Goal: Task Accomplishment & Management: Manage account settings

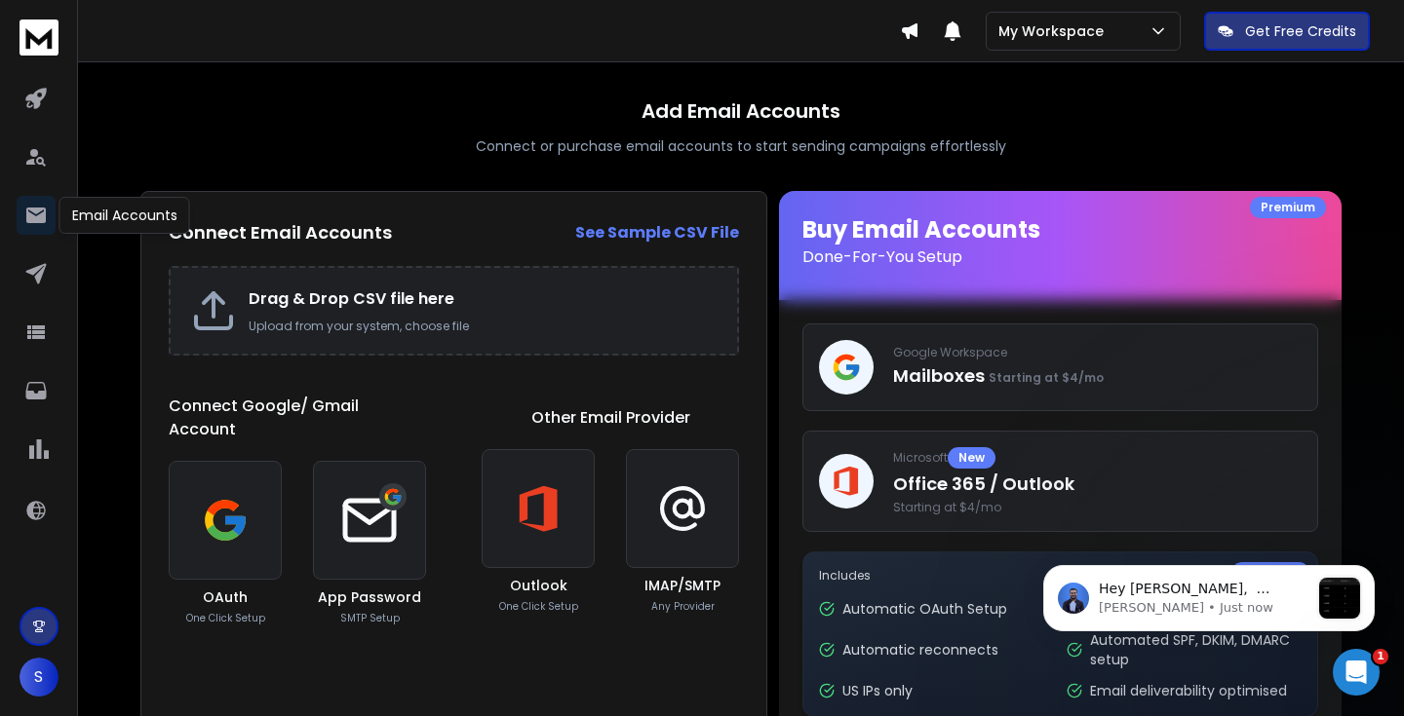
click at [34, 208] on icon at bounding box center [35, 216] width 19 height 16
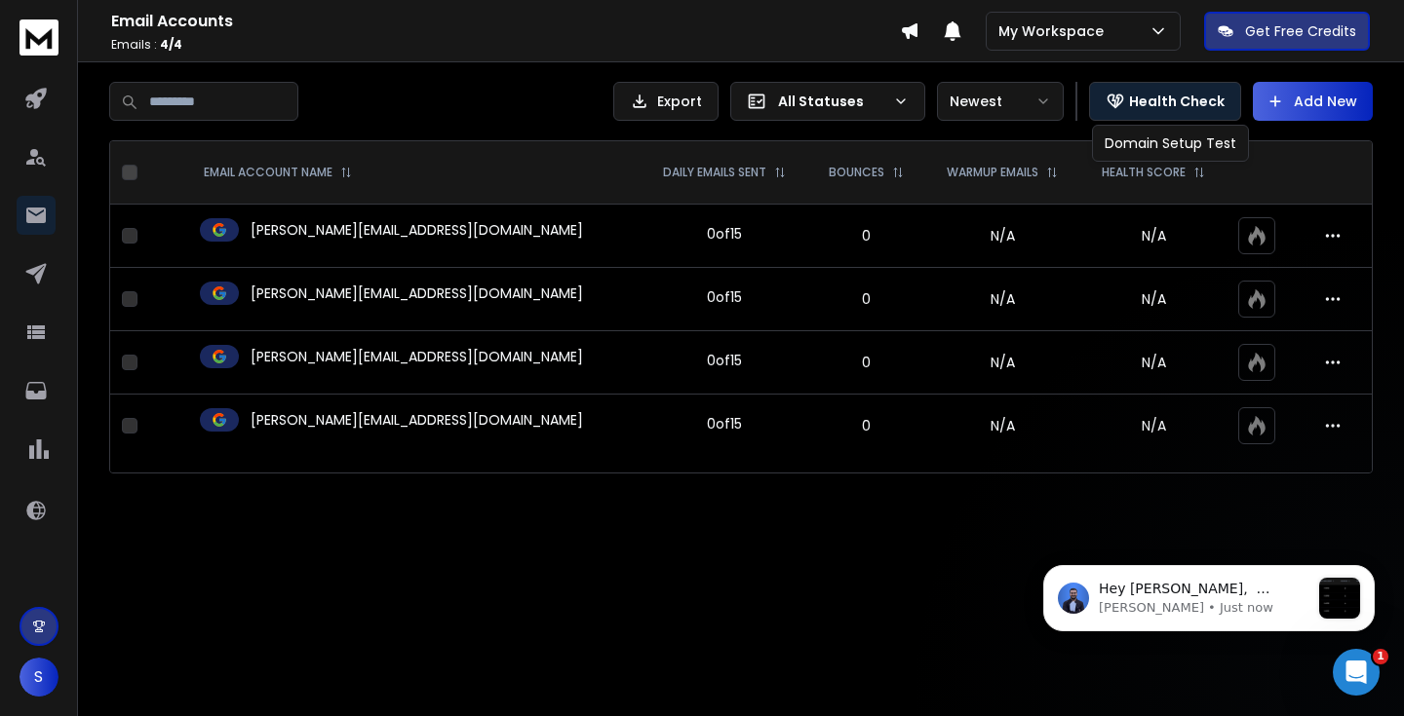
click at [1181, 92] on p "Health Check" at bounding box center [1177, 101] width 96 height 19
click at [1247, 244] on icon at bounding box center [1256, 235] width 19 height 19
click at [1249, 295] on icon at bounding box center [1257, 299] width 17 height 19
click at [1249, 367] on icon at bounding box center [1257, 362] width 17 height 19
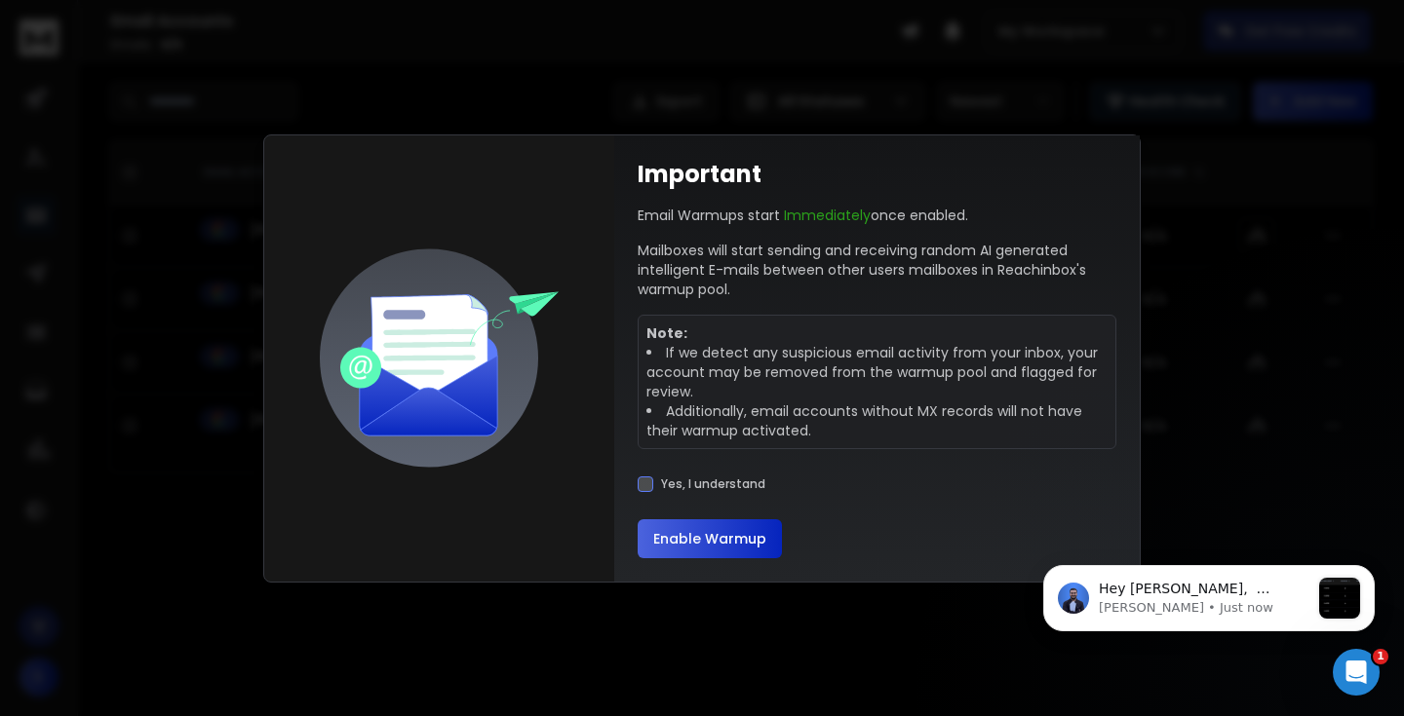
click at [643, 485] on button "Yes, I understand" at bounding box center [645, 485] width 16 height 16
click at [694, 537] on button "Enable Warmup" at bounding box center [709, 539] width 144 height 39
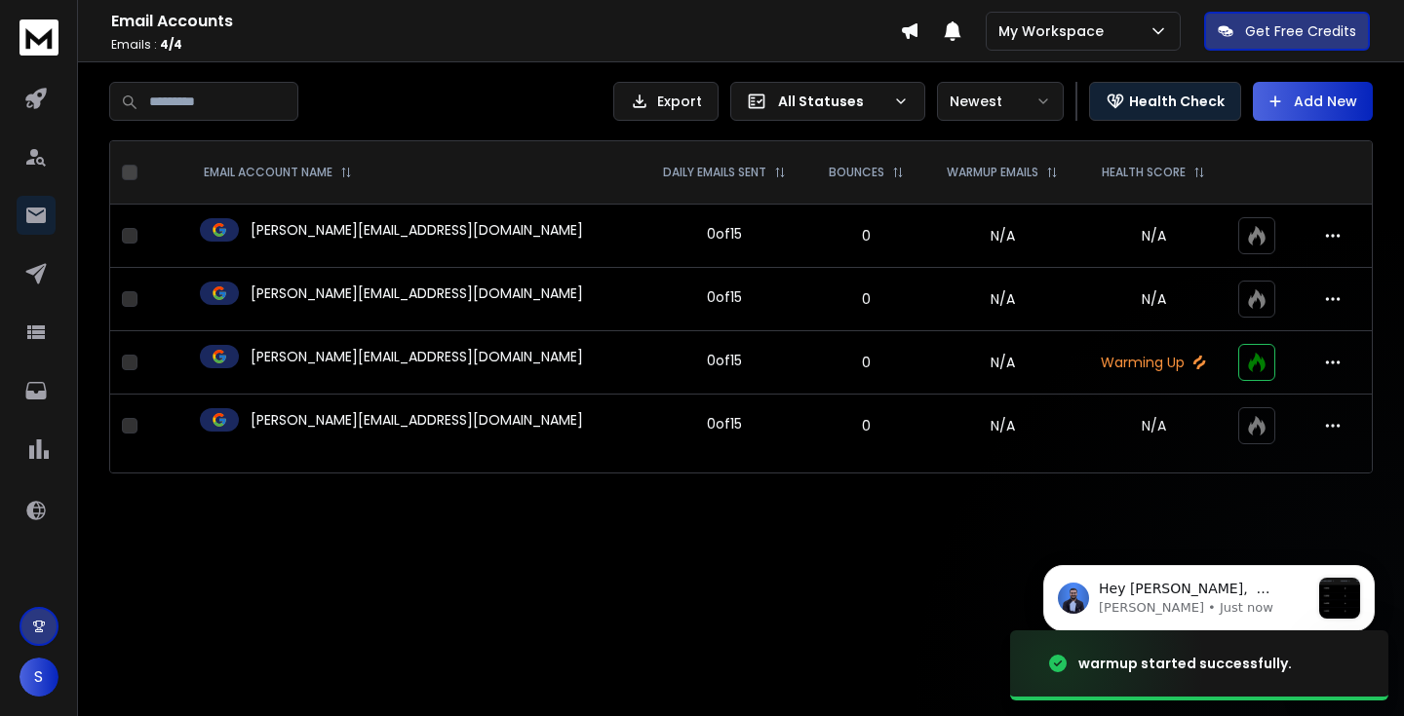
click at [1331, 299] on icon at bounding box center [1333, 299] width 18 height 18
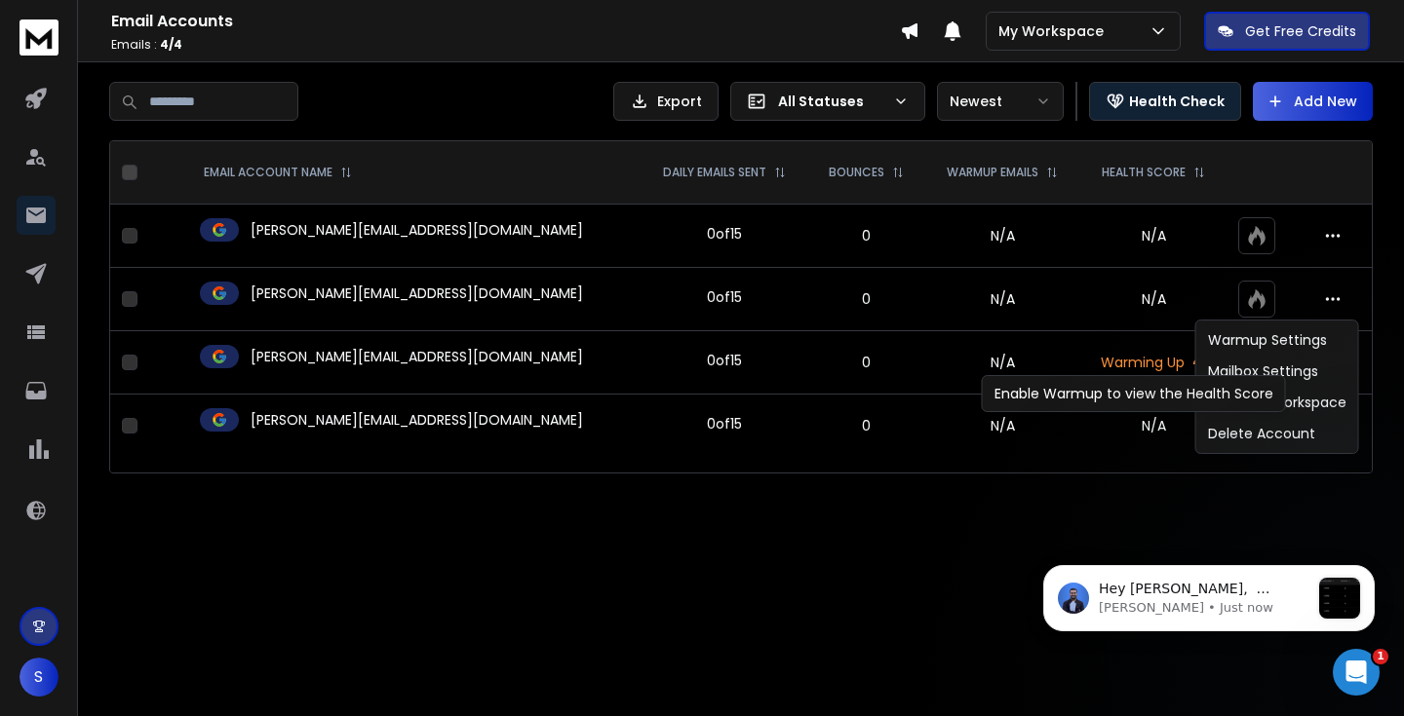
click at [1043, 485] on div "Export All Statuses Newest Health Check Add New EMAIL ACCOUNT NAME DAILY EMAILS…" at bounding box center [741, 277] width 1326 height 431
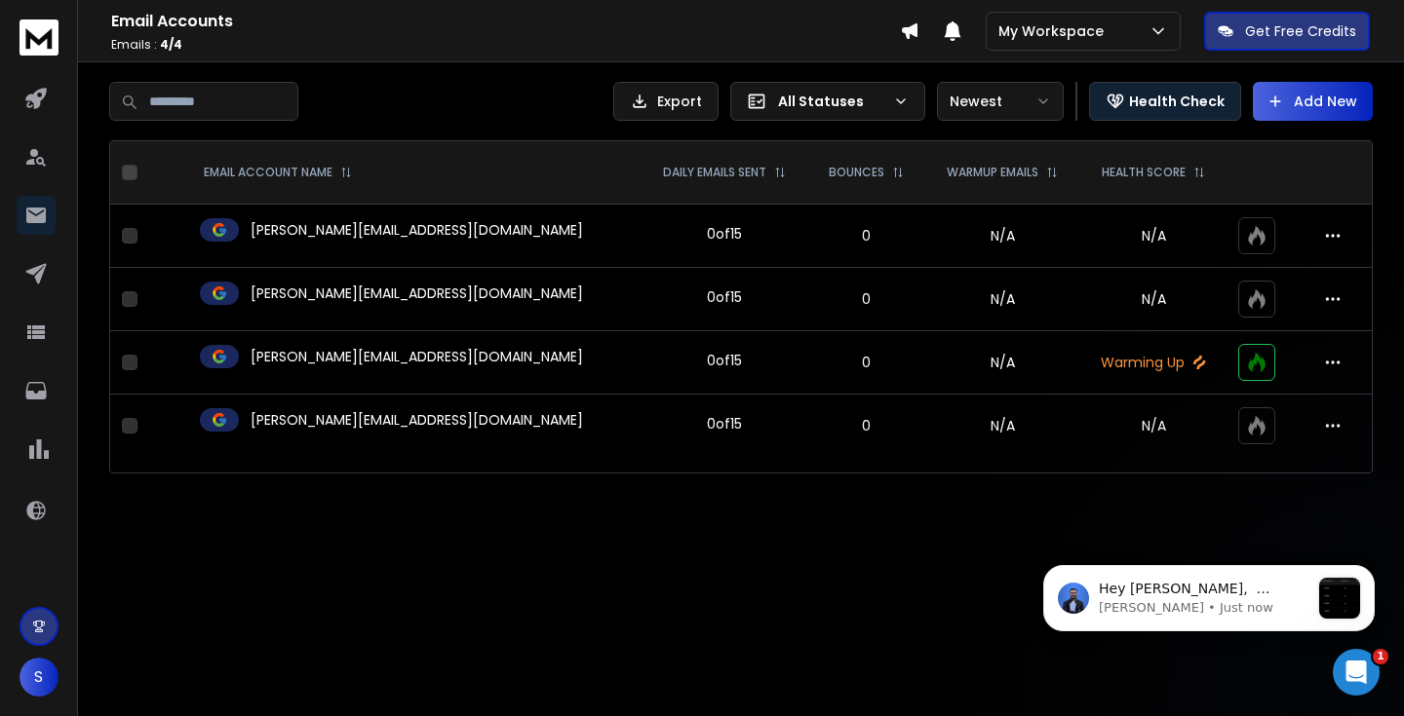
click at [1247, 417] on icon at bounding box center [1256, 425] width 19 height 19
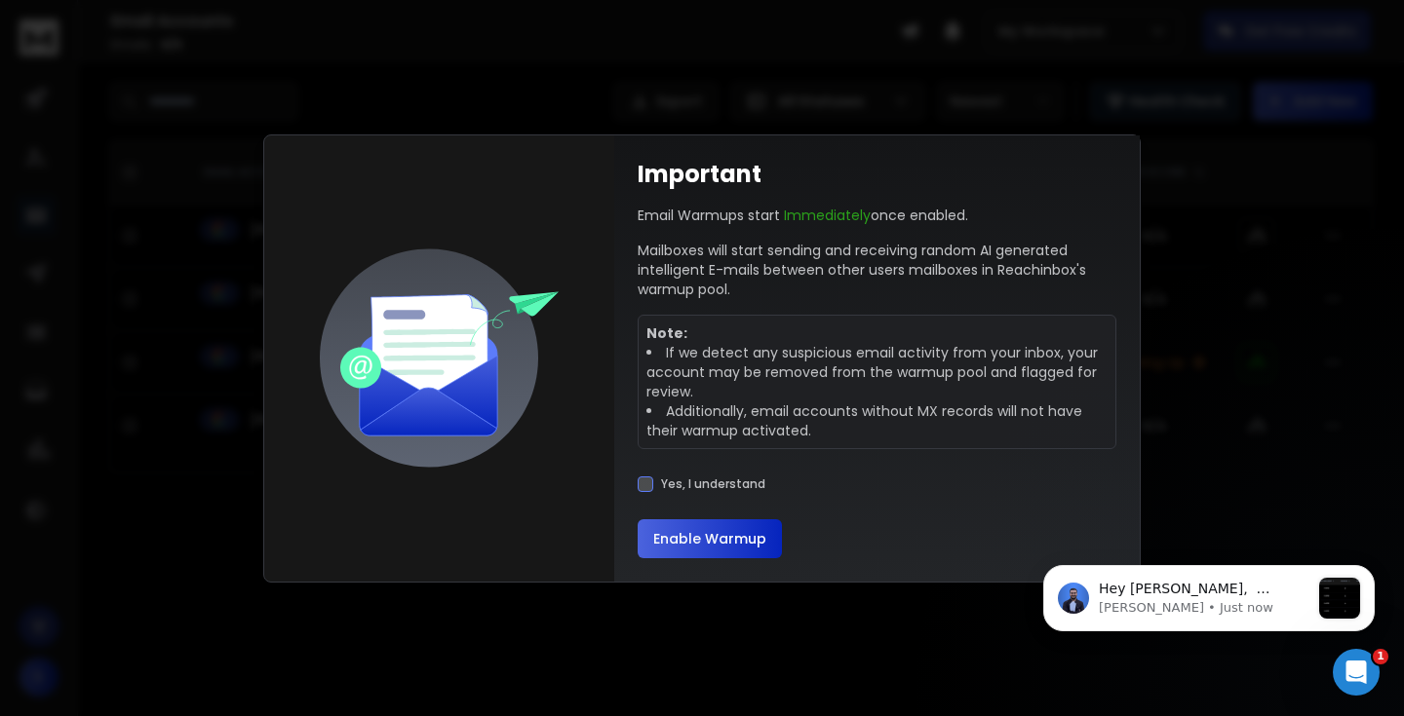
click at [688, 488] on label "Yes, I understand" at bounding box center [713, 485] width 104 height 16
click at [648, 488] on button "Yes, I understand" at bounding box center [645, 485] width 16 height 16
click at [696, 531] on button "Enable Warmup" at bounding box center [709, 539] width 144 height 39
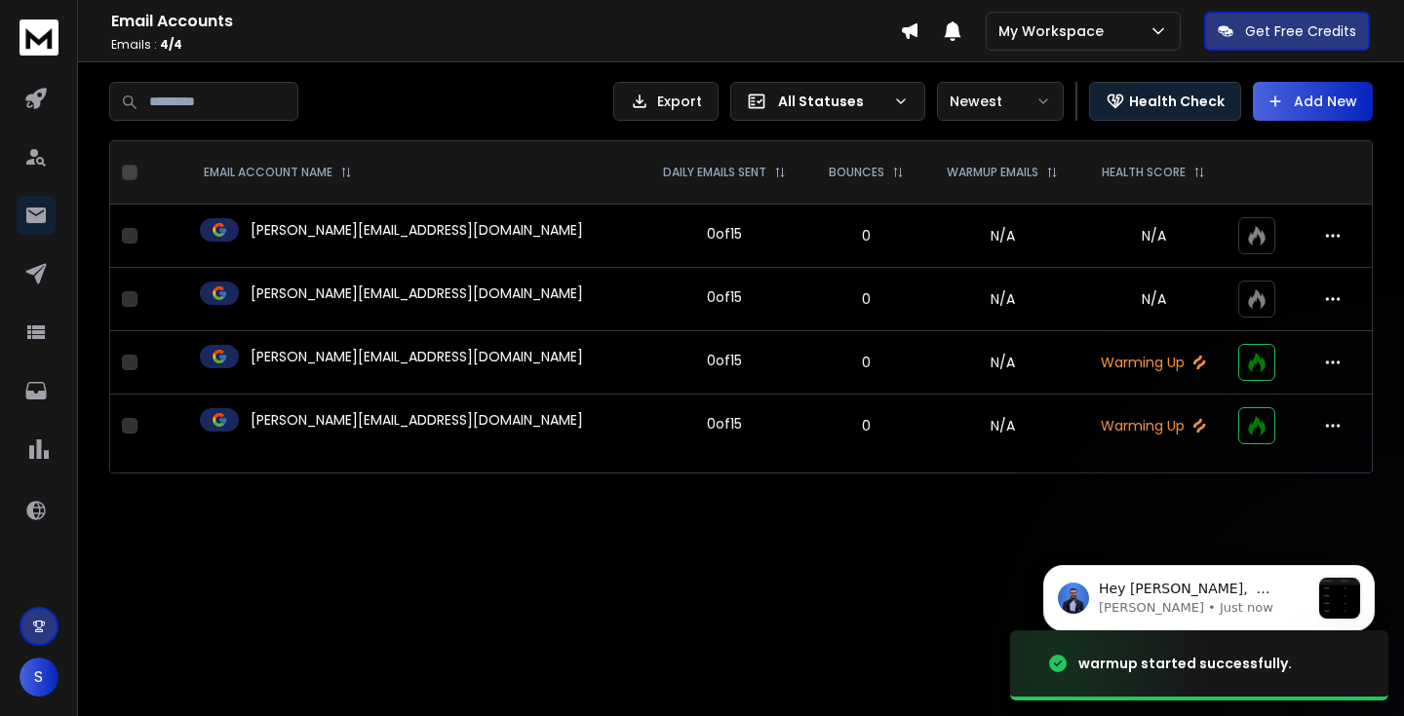
click at [1247, 304] on icon at bounding box center [1256, 299] width 19 height 19
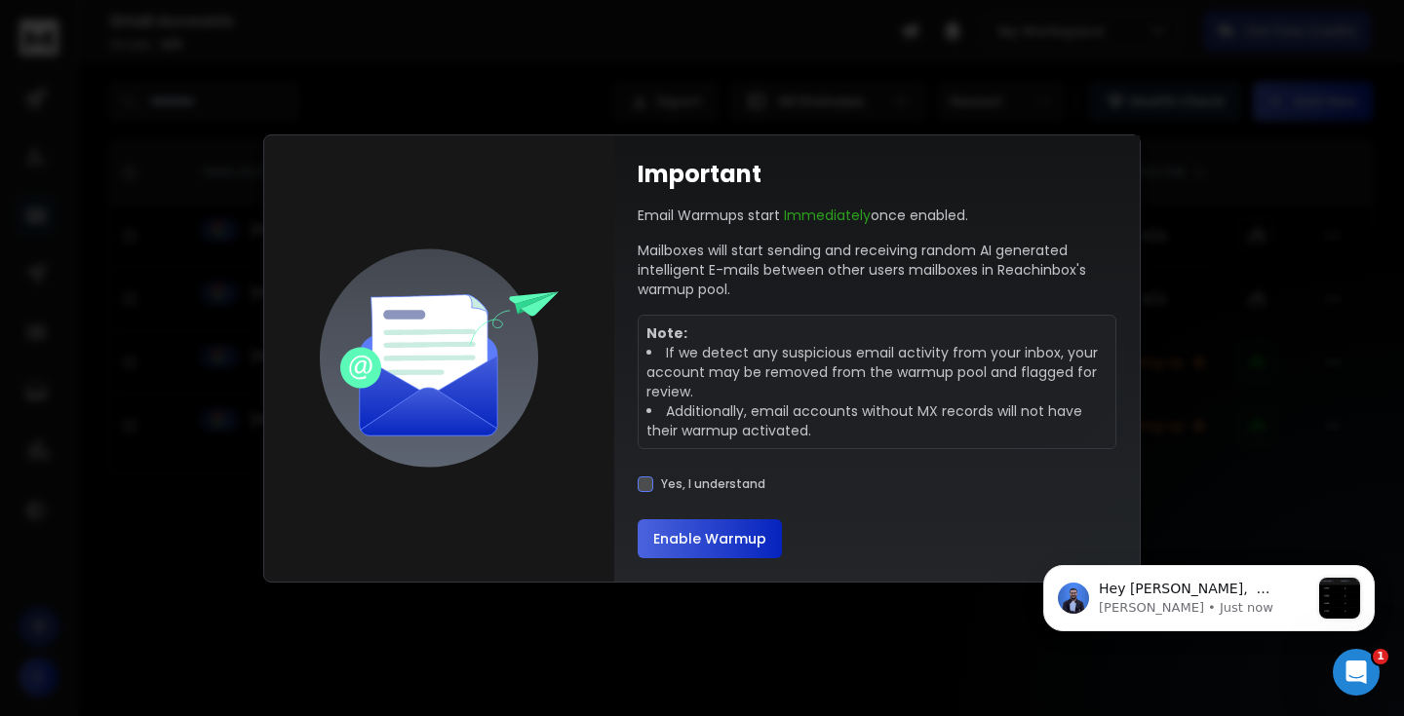
click at [648, 492] on div "Yes, I understand" at bounding box center [701, 484] width 128 height 39
click at [647, 483] on button "Yes, I understand" at bounding box center [645, 485] width 16 height 16
click at [699, 540] on button "Enable Warmup" at bounding box center [709, 539] width 144 height 39
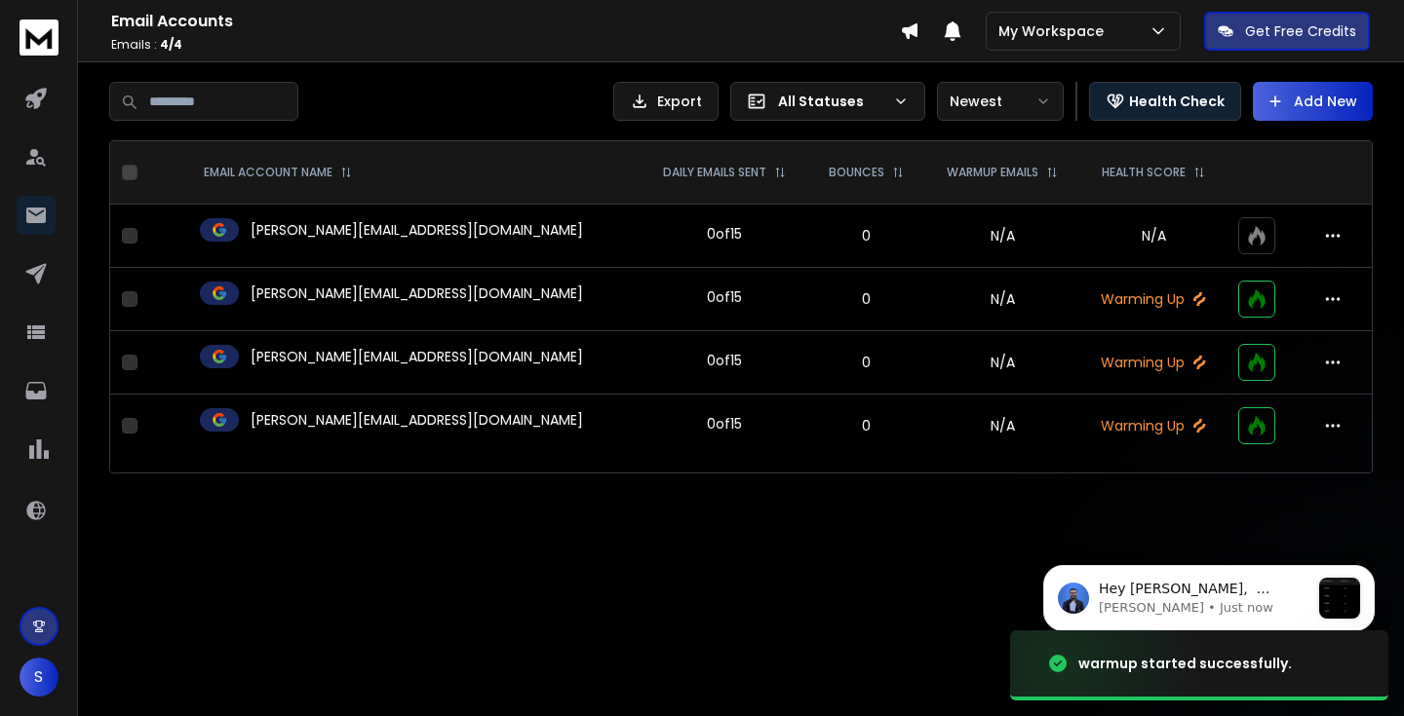
click at [1238, 220] on div at bounding box center [1256, 235] width 37 height 37
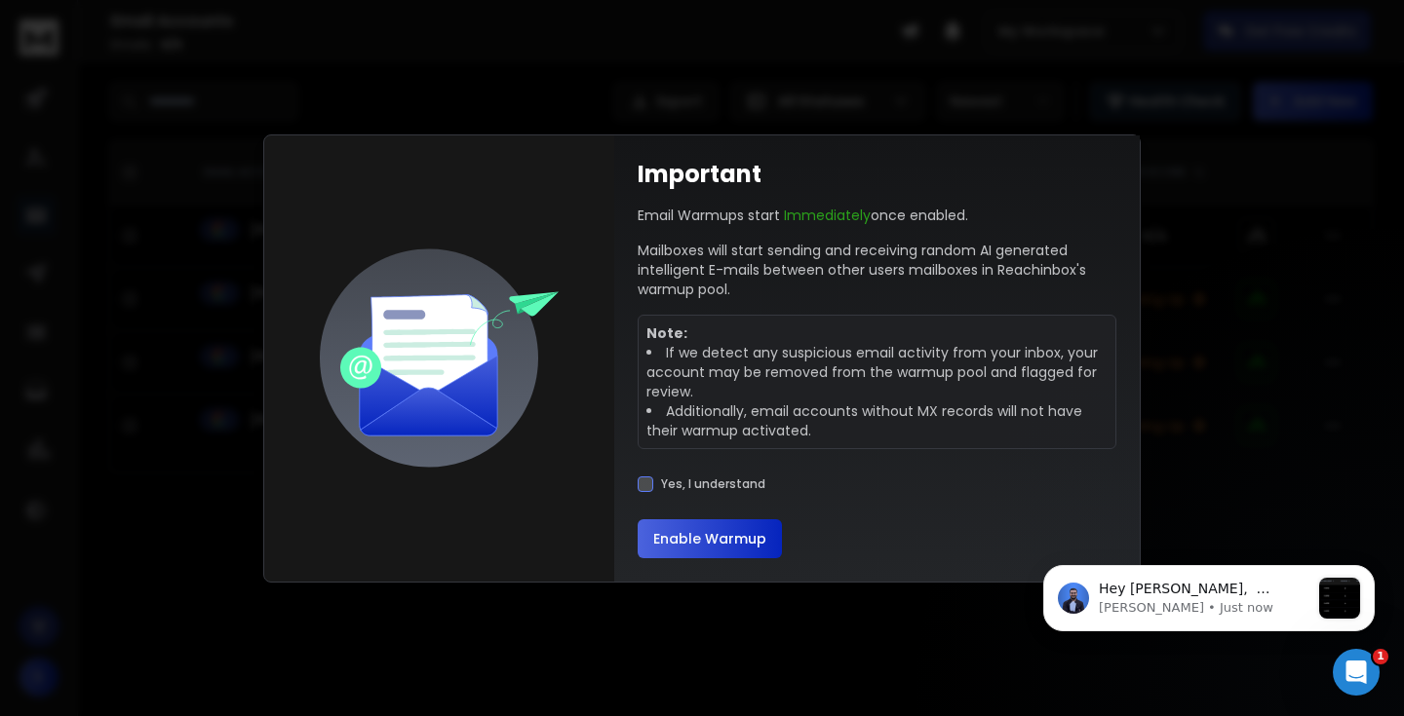
click at [642, 487] on button "Yes, I understand" at bounding box center [645, 485] width 16 height 16
click at [707, 557] on button "Enable Warmup" at bounding box center [709, 539] width 144 height 39
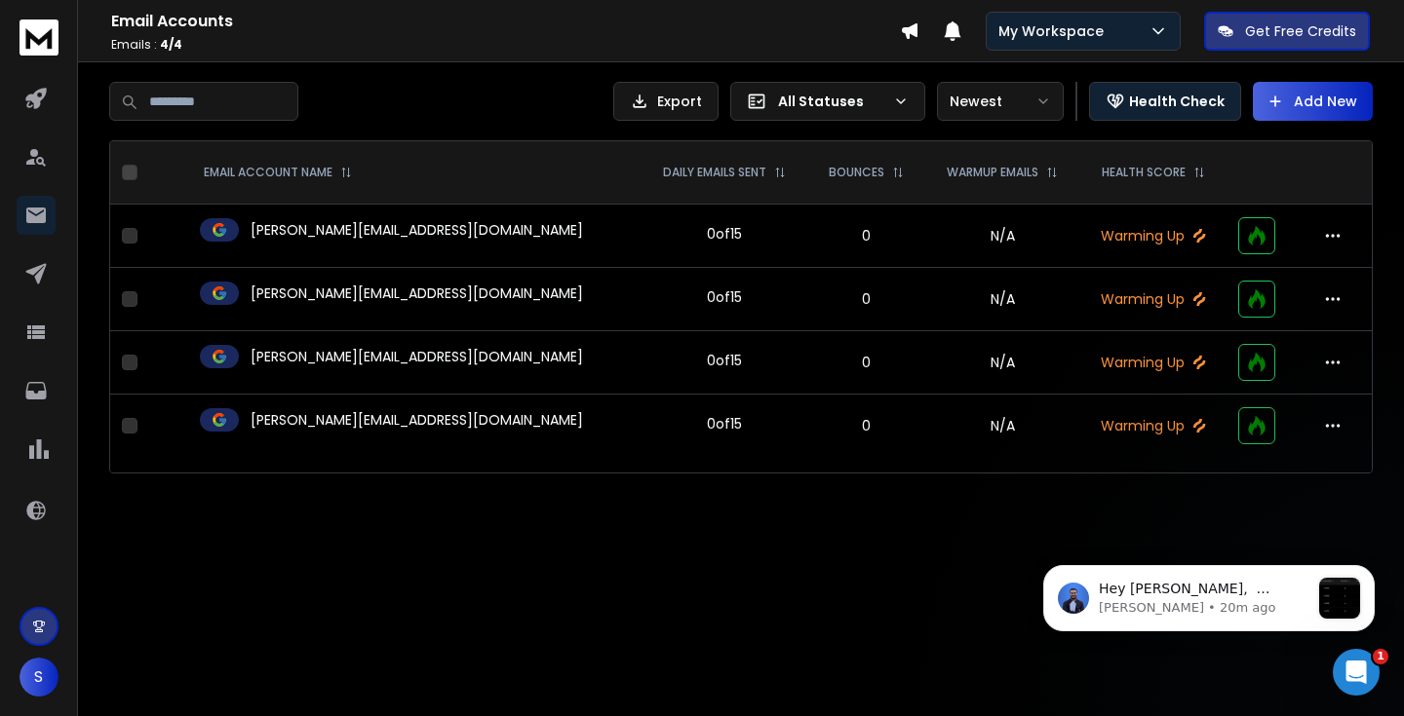
click at [1062, 22] on p "My Workspace" at bounding box center [1054, 30] width 113 height 19
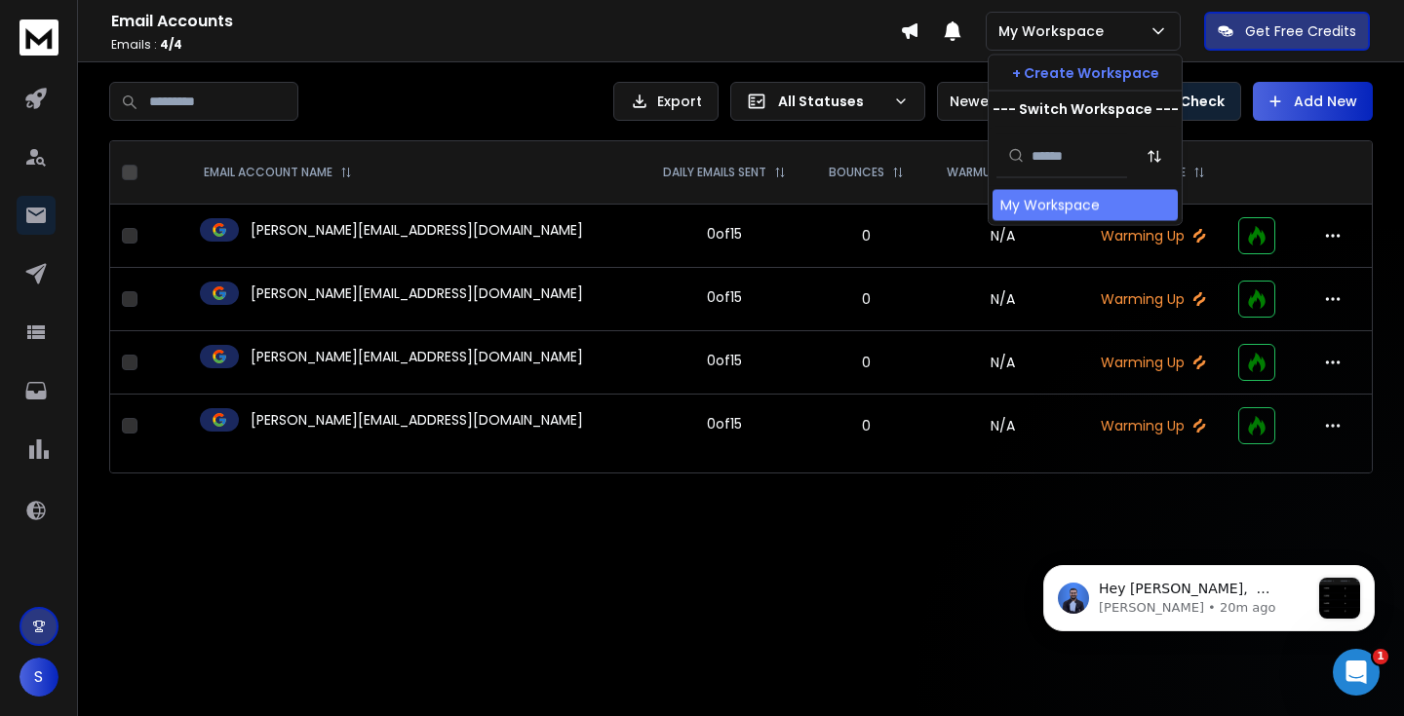
click at [290, 579] on div "Get only verified leads with our AI-powered Lead Finder, starting at $22/mo Try…" at bounding box center [702, 358] width 1404 height 716
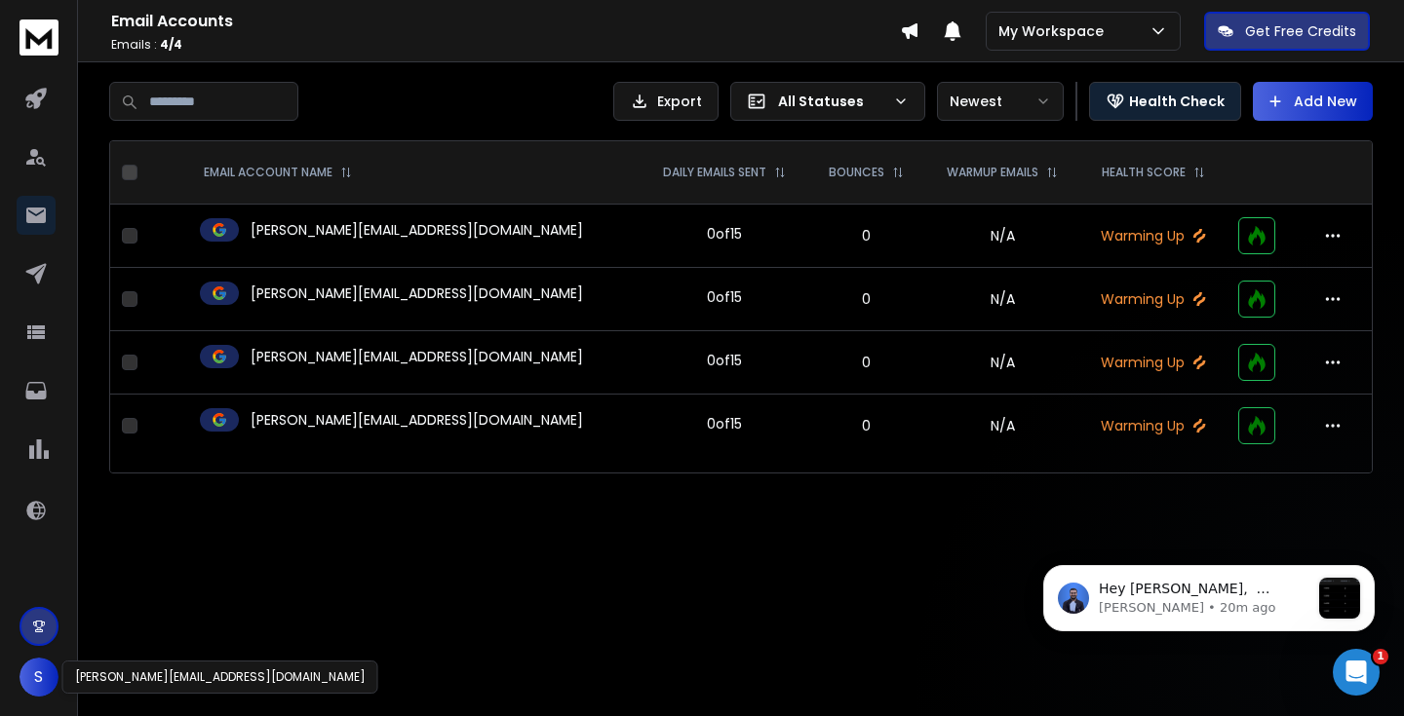
click at [41, 676] on span "S" at bounding box center [38, 677] width 39 height 39
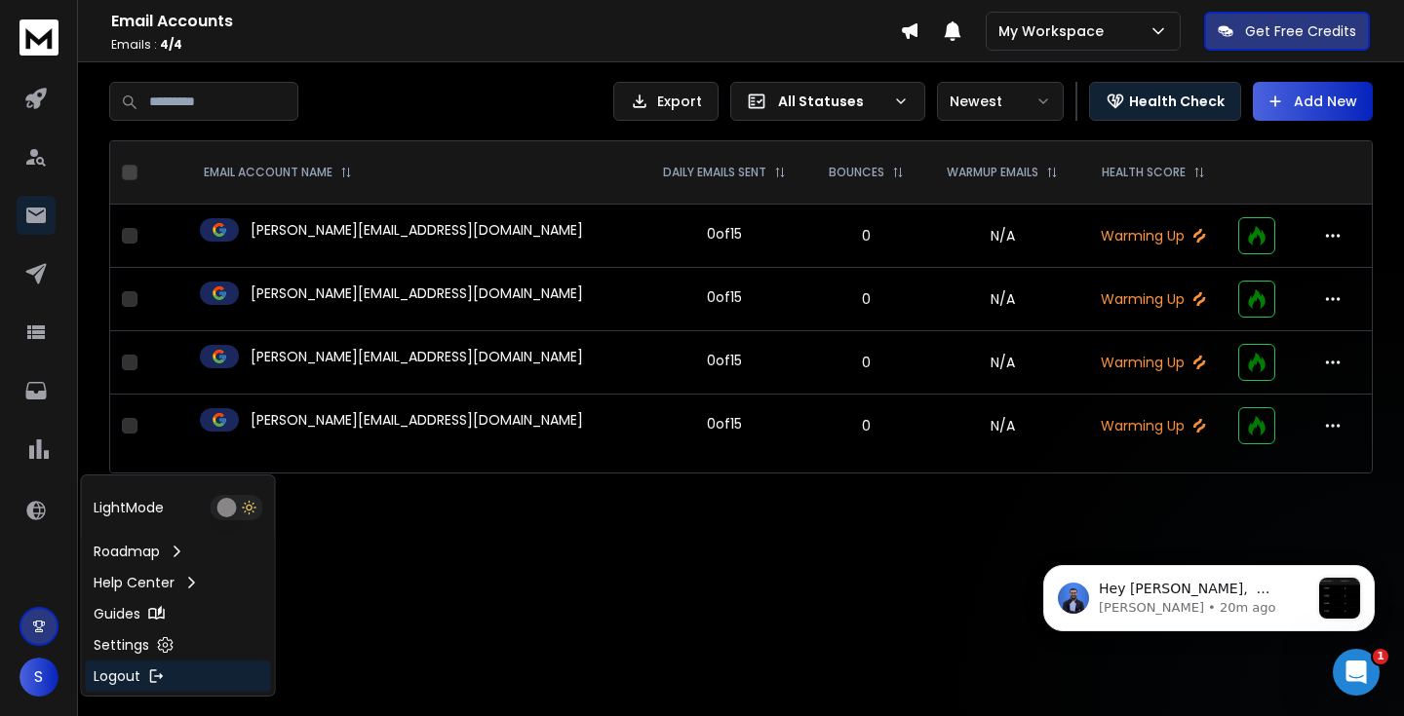
click at [117, 678] on p "Logout" at bounding box center [117, 676] width 47 height 19
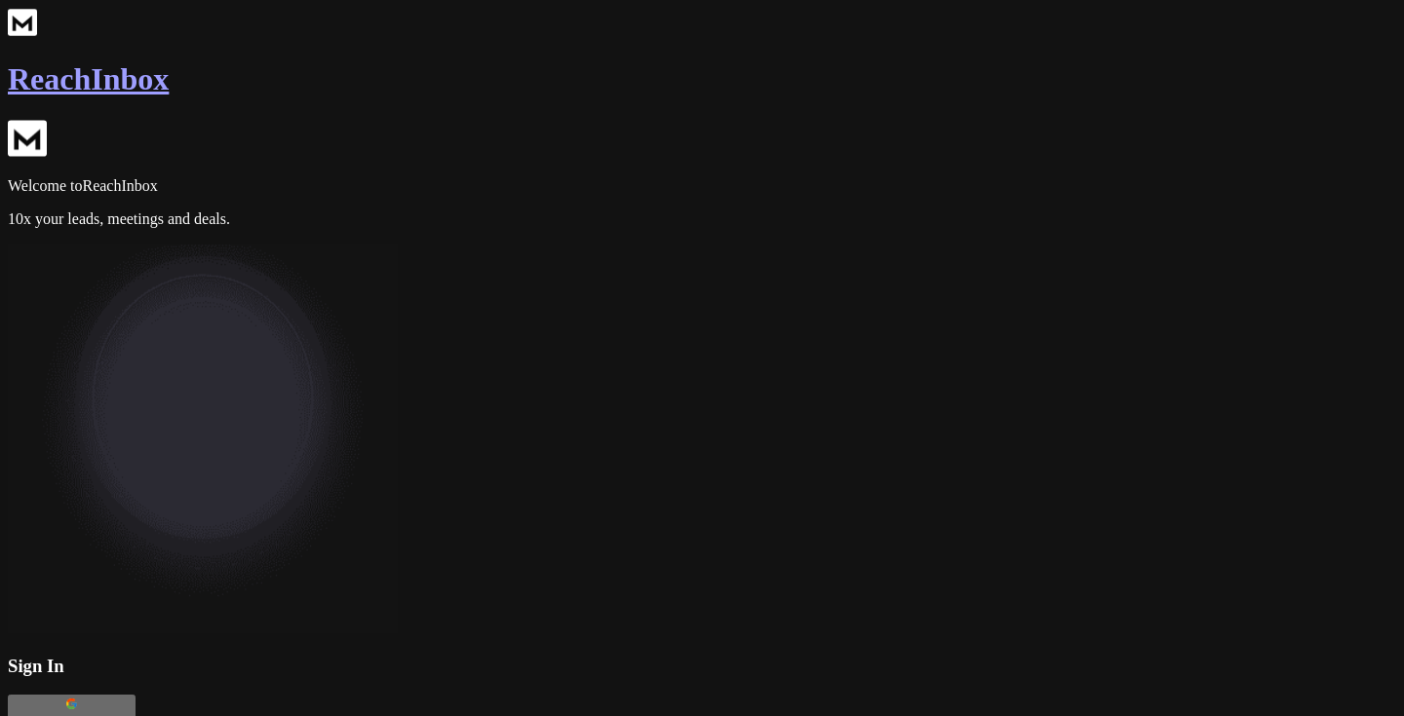
click at [469, 522] on div "Welcome to ReachInbox 10x your leads, meetings and deals. Sign In Sign in with …" at bounding box center [702, 685] width 1388 height 1132
type input "**********"
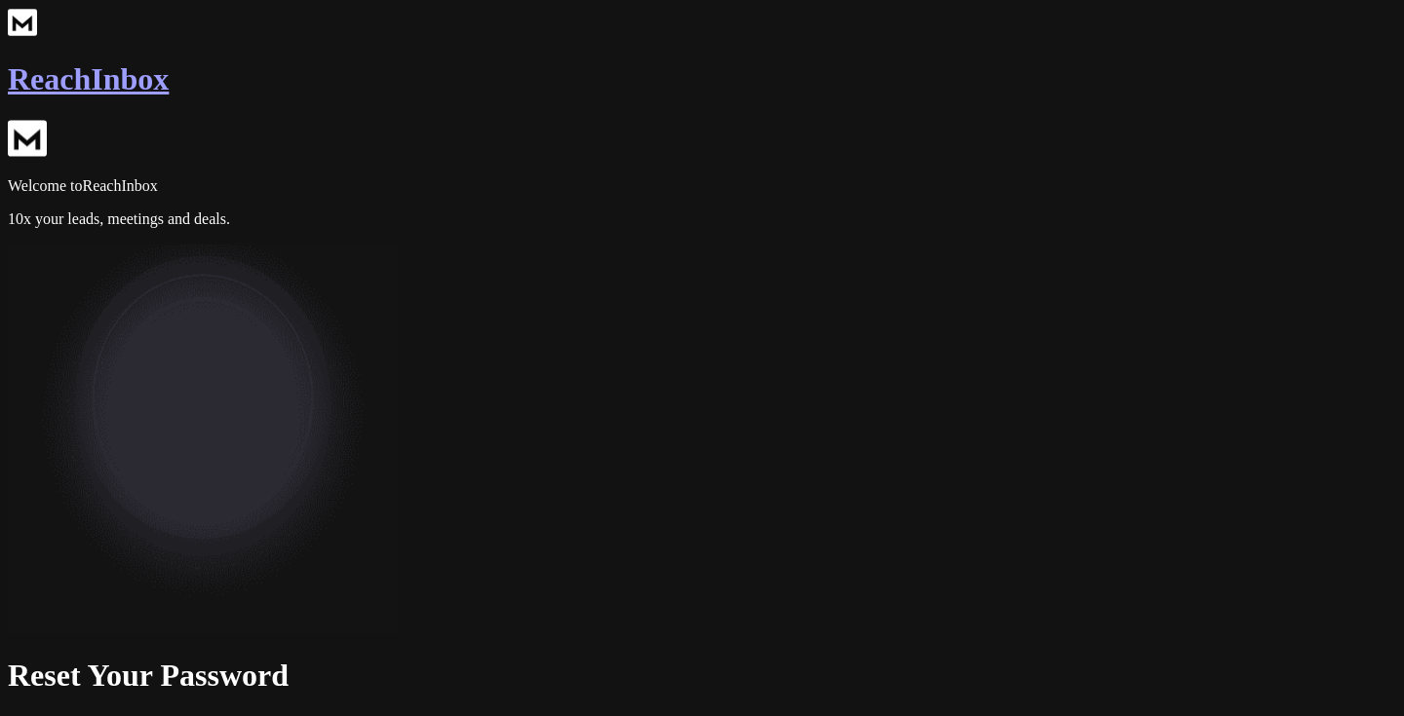
paste input "******"
type input "******"
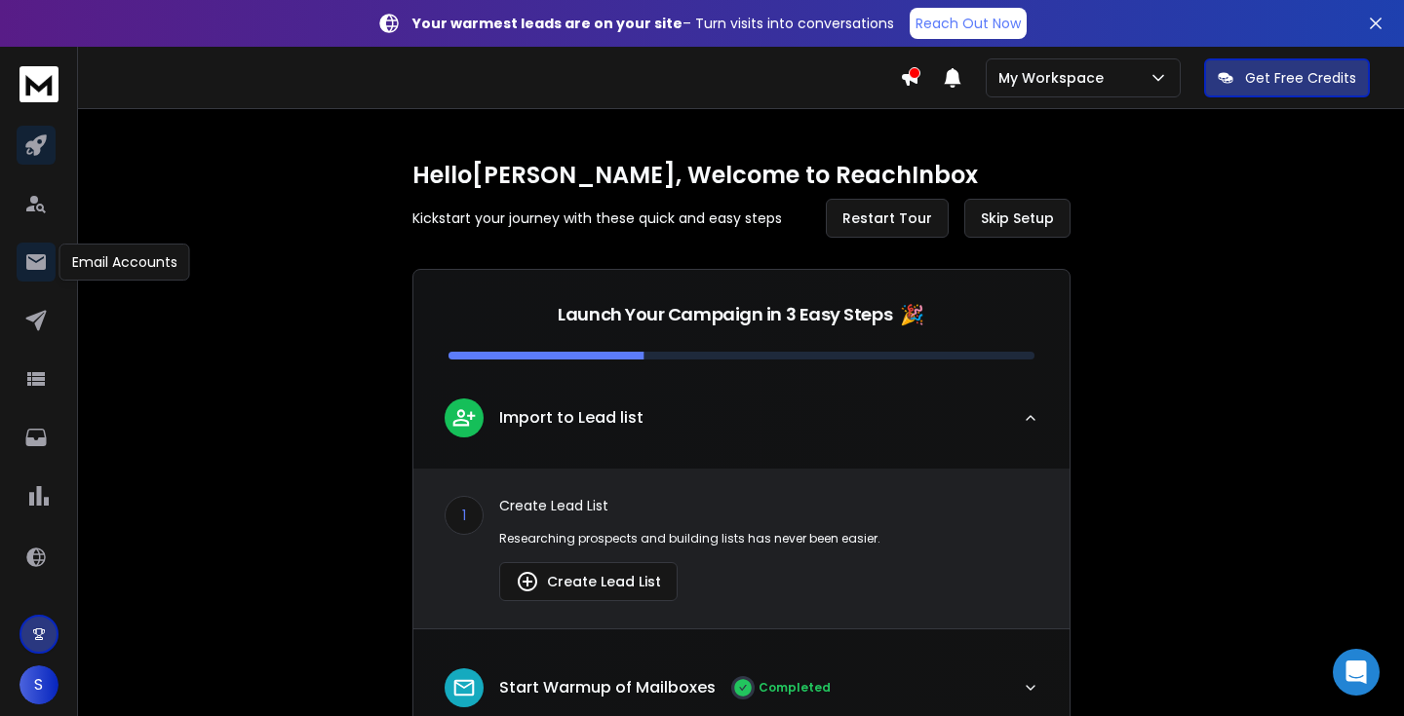
click at [38, 253] on icon at bounding box center [35, 262] width 23 height 23
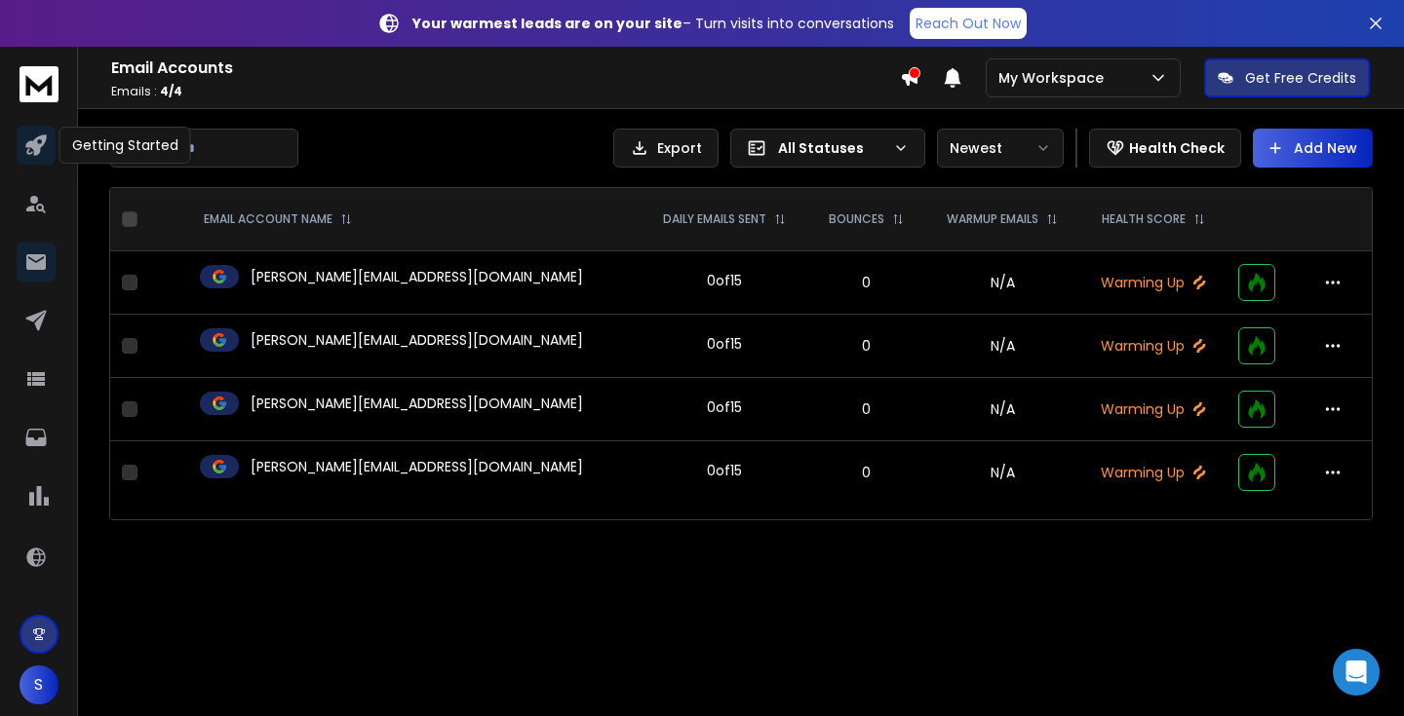
click at [37, 156] on icon at bounding box center [35, 145] width 23 height 23
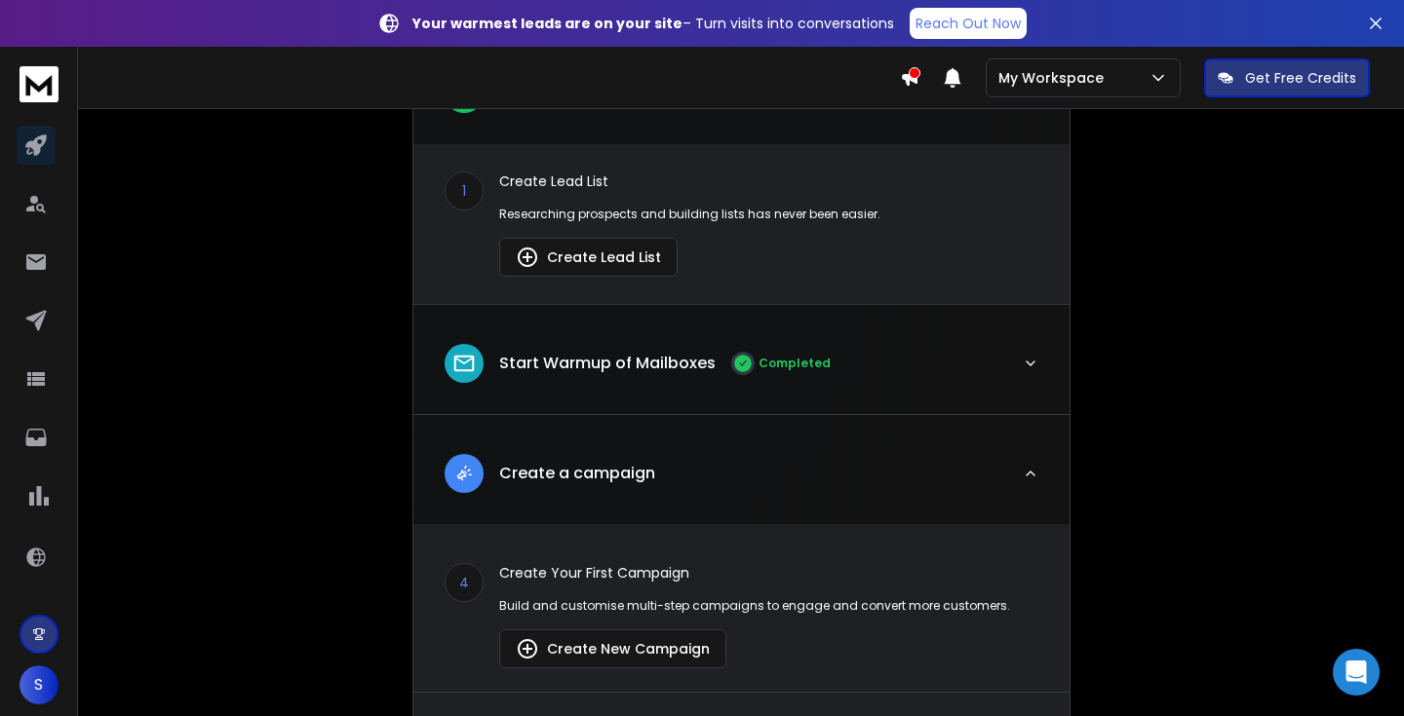
scroll to position [322, 0]
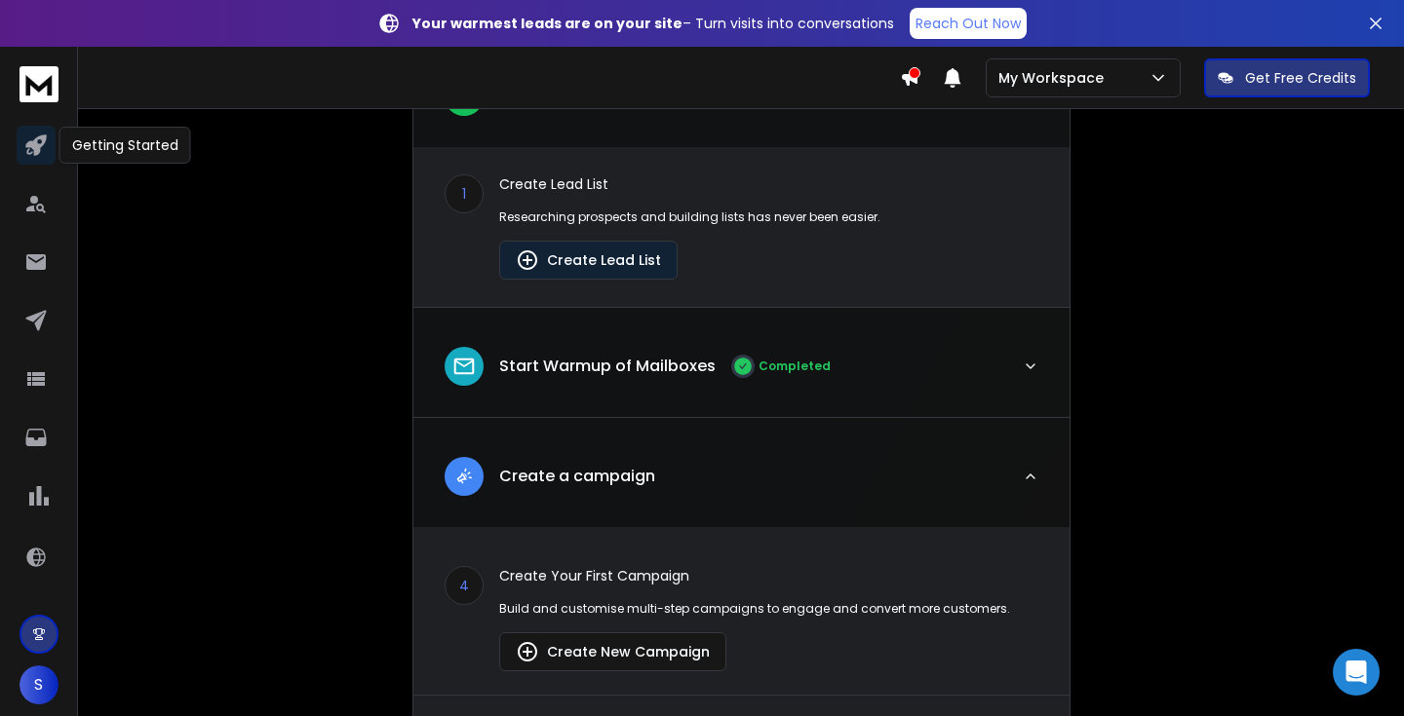
click at [610, 259] on button "Create Lead List" at bounding box center [588, 260] width 178 height 39
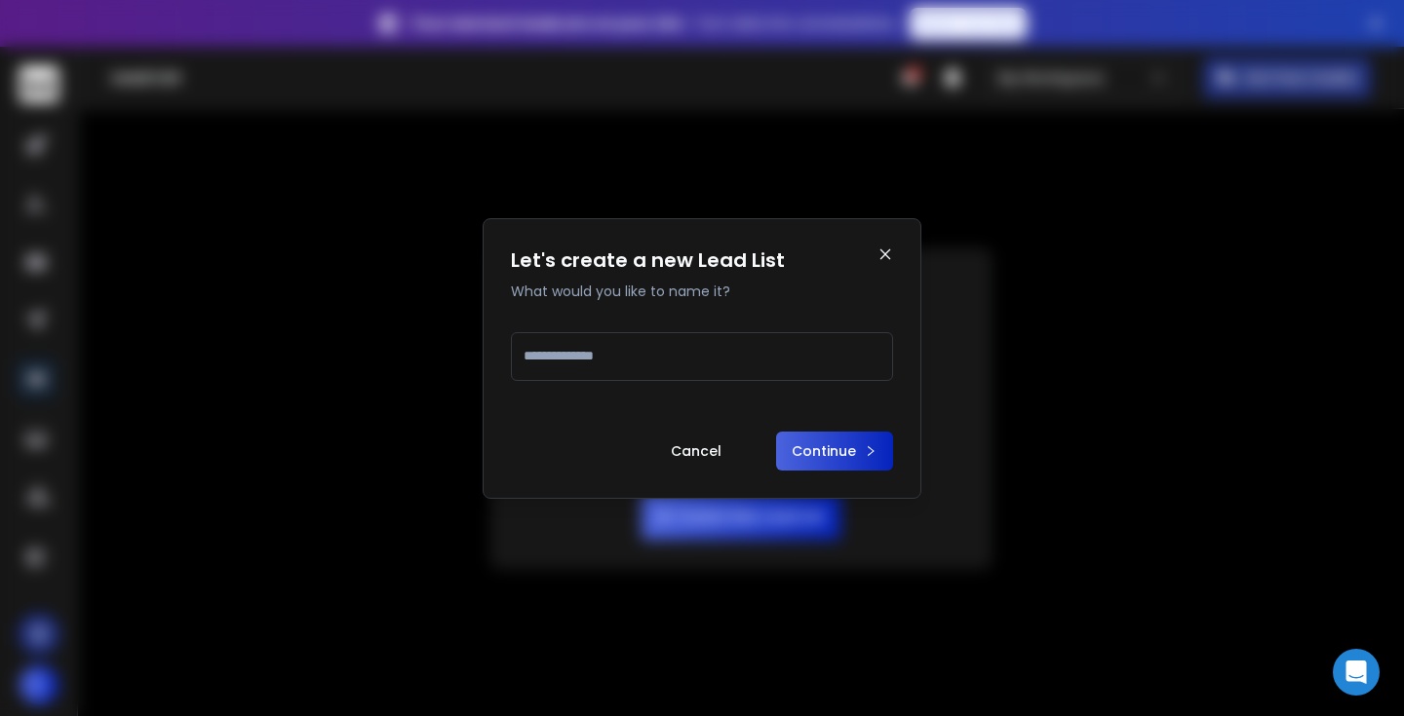
click at [613, 377] on input at bounding box center [702, 356] width 382 height 49
type input "**********"
click at [861, 466] on button "Continue" at bounding box center [834, 451] width 117 height 39
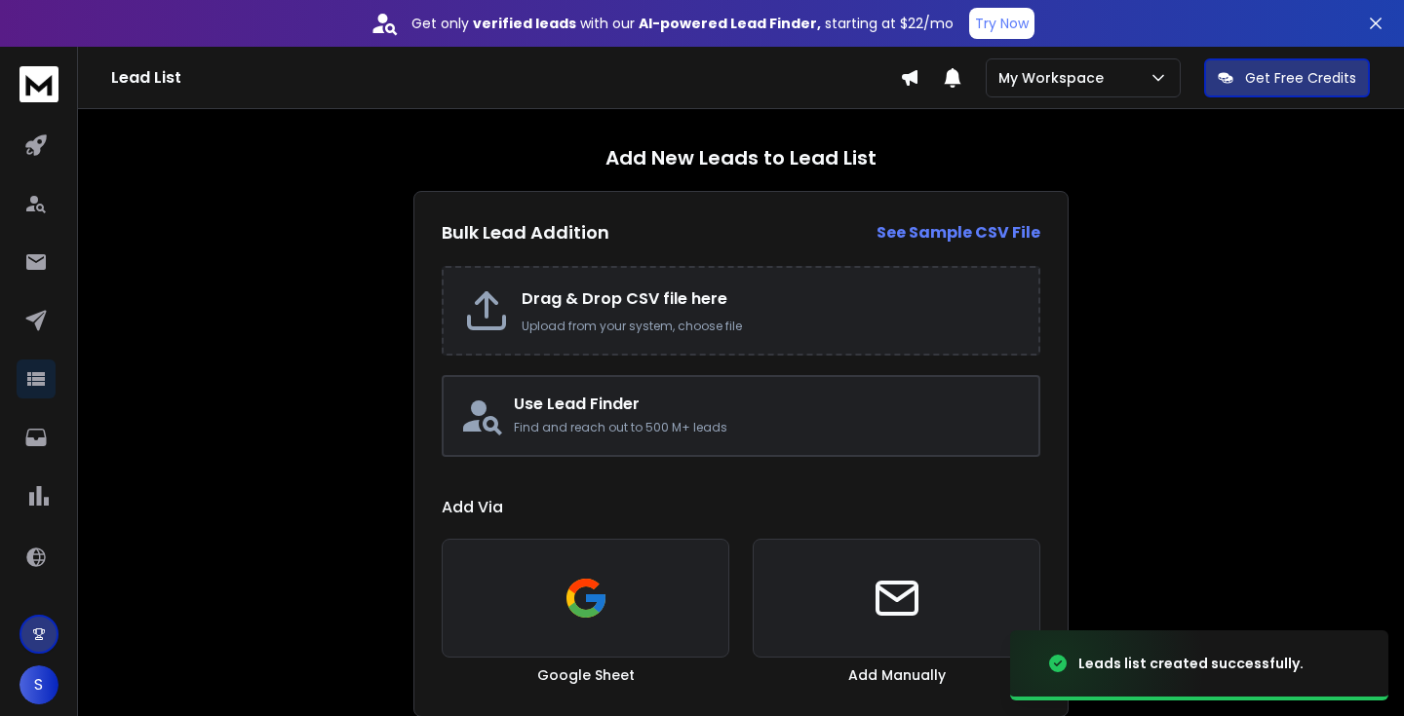
click at [682, 321] on p "Upload from your system, choose file" at bounding box center [769, 327] width 497 height 16
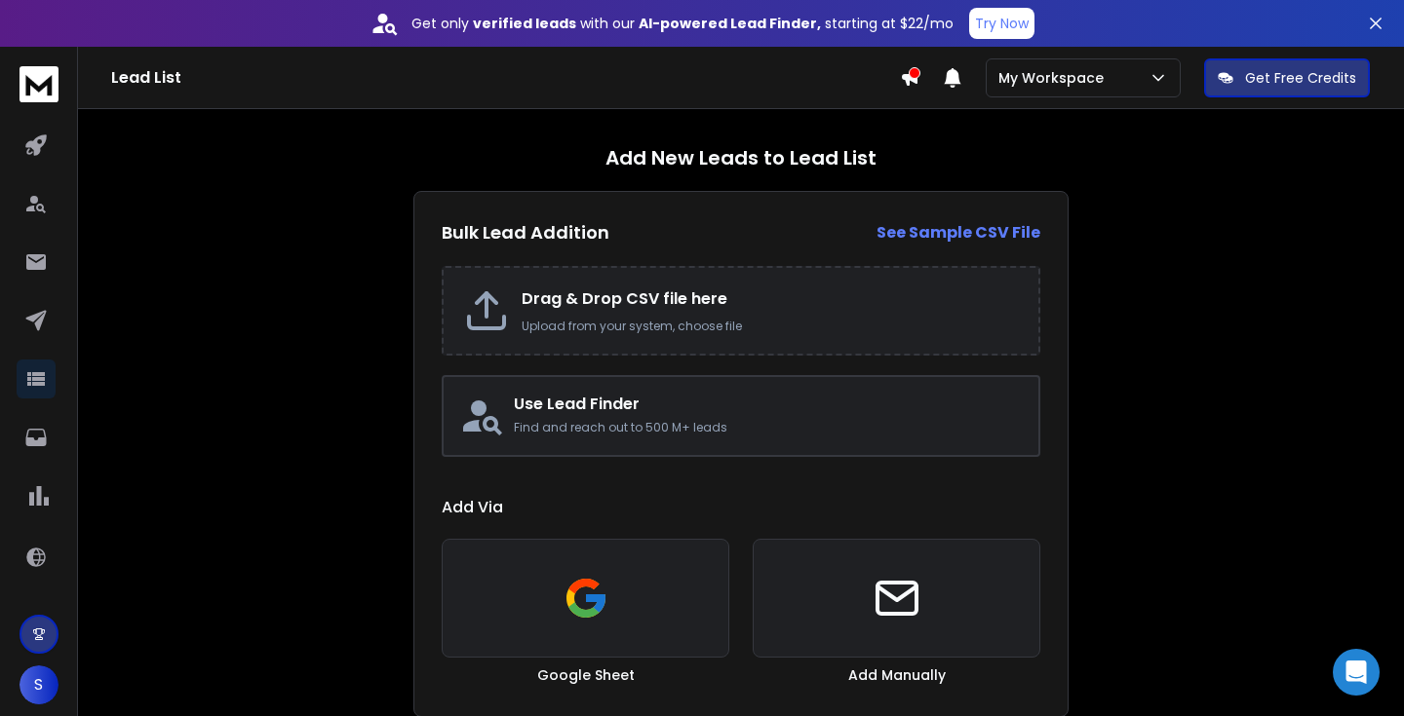
type input "**********"
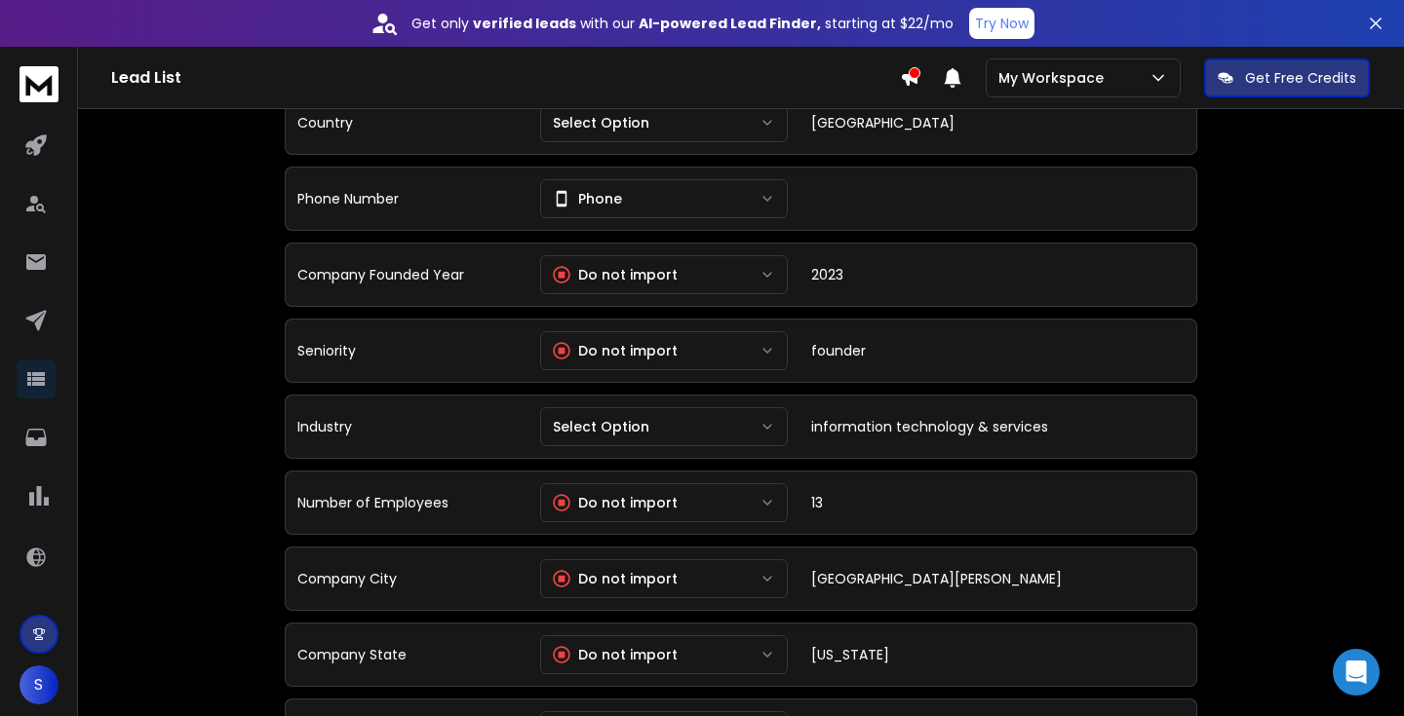
scroll to position [2095, 0]
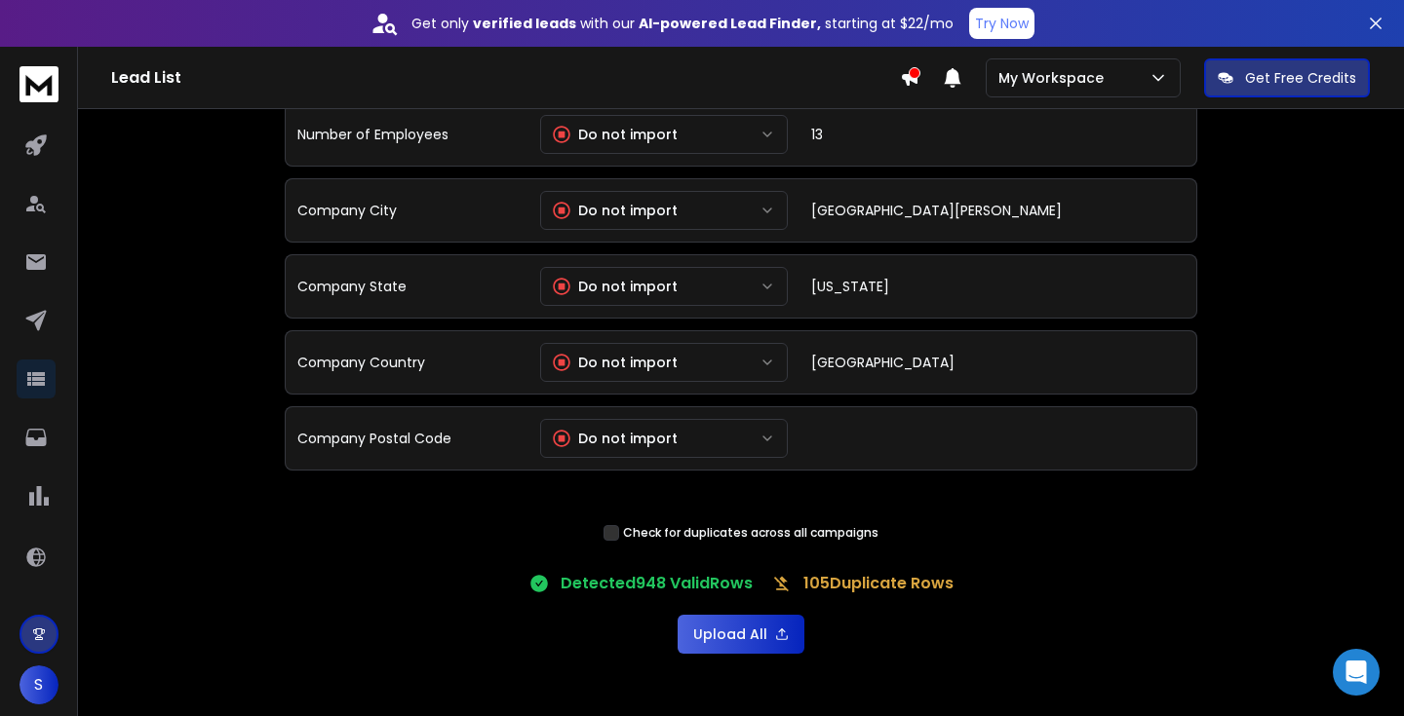
click at [713, 639] on button "Upload All" at bounding box center [740, 634] width 127 height 39
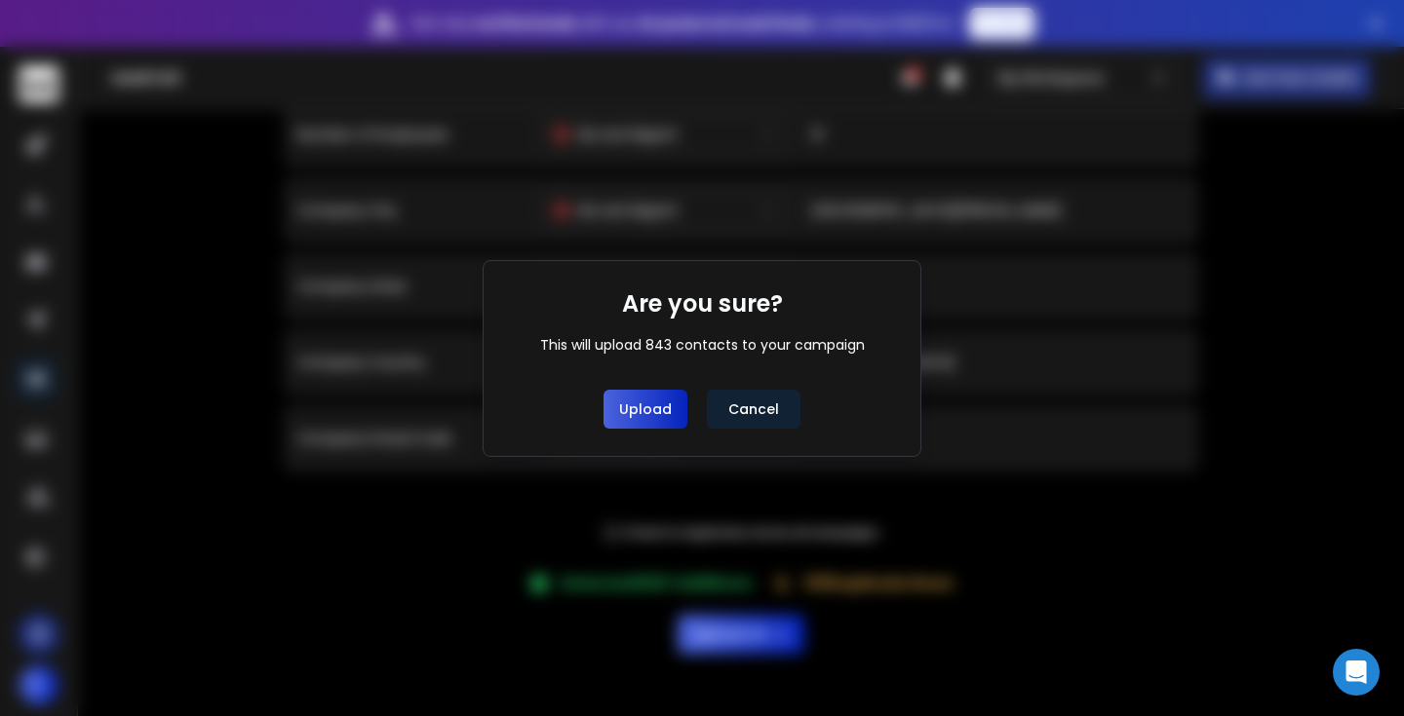
click at [641, 410] on button "Upload" at bounding box center [645, 409] width 84 height 39
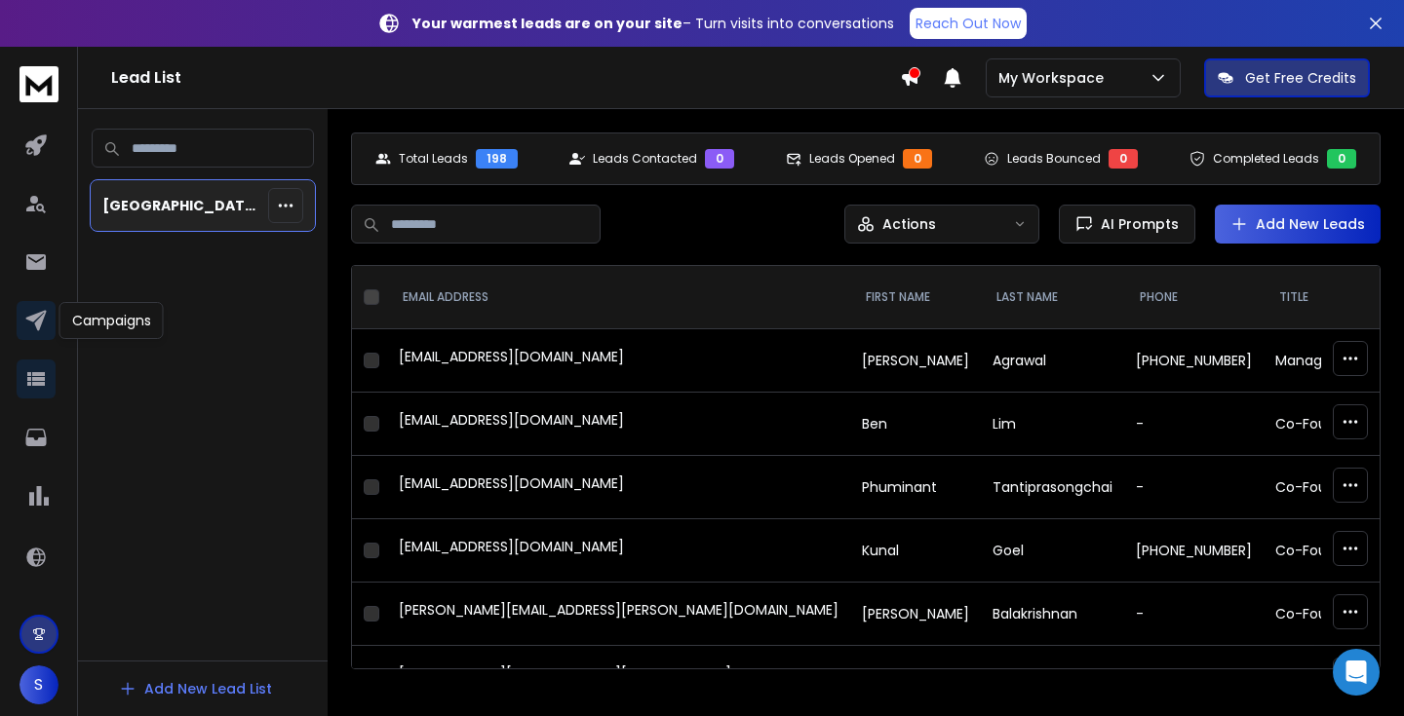
click at [26, 321] on icon at bounding box center [35, 320] width 23 height 23
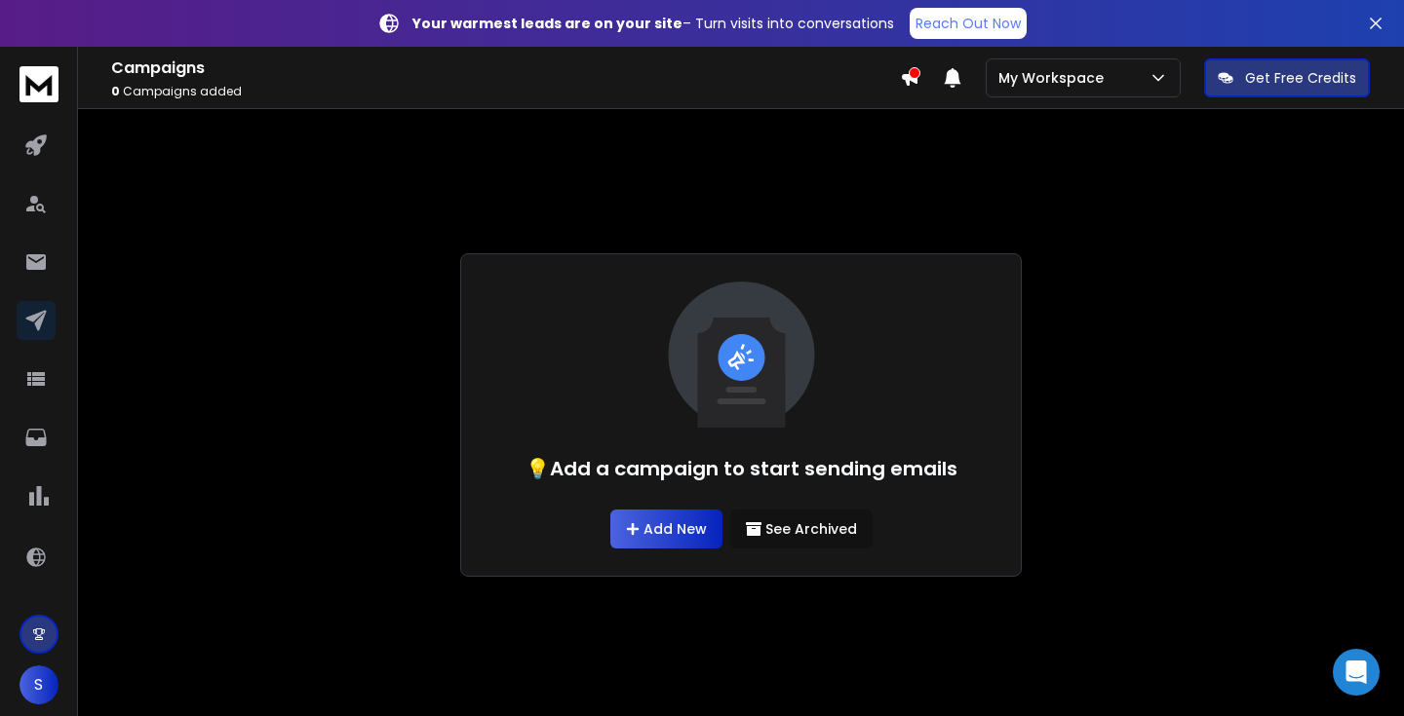
click at [651, 528] on link "Add New" at bounding box center [666, 529] width 112 height 39
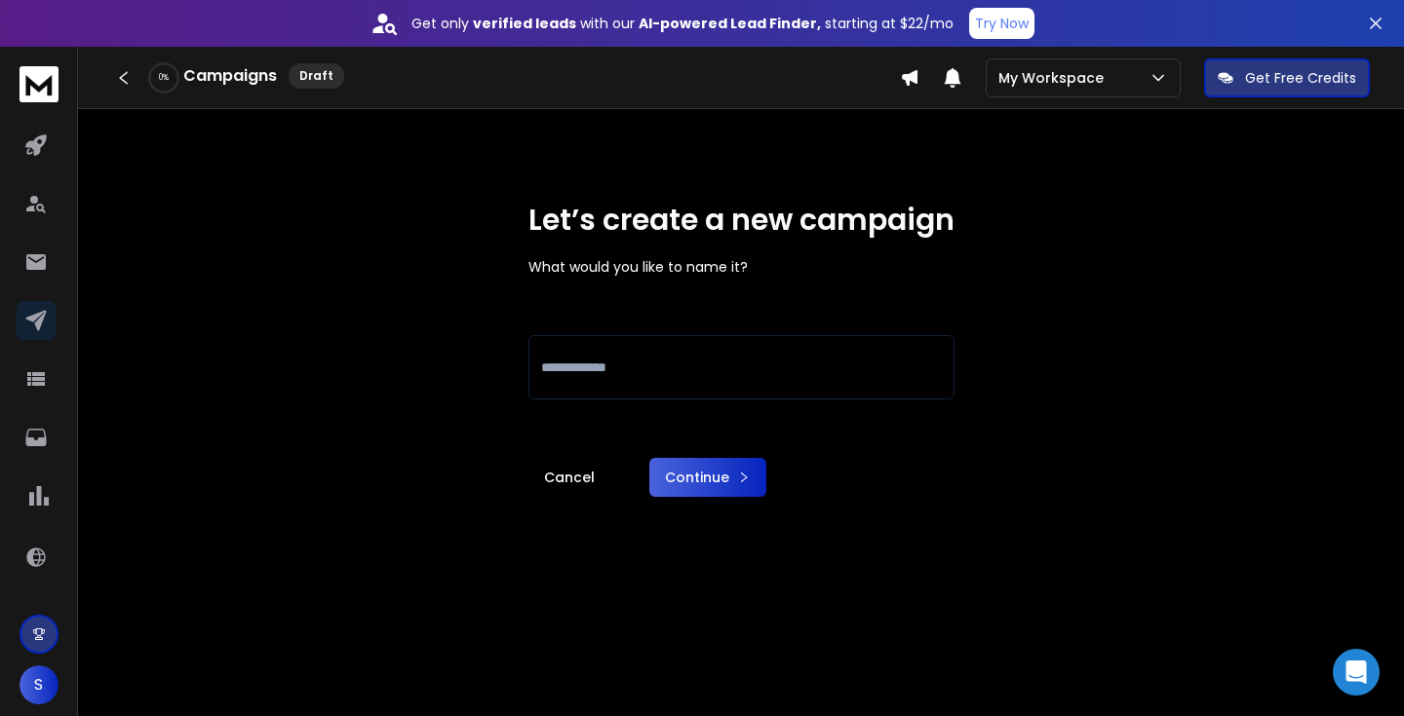
click at [702, 374] on input at bounding box center [741, 367] width 426 height 64
type input "*********"
click at [681, 333] on form "********* Cancel Continue" at bounding box center [741, 396] width 426 height 201
click at [707, 473] on button "Continue" at bounding box center [707, 477] width 117 height 39
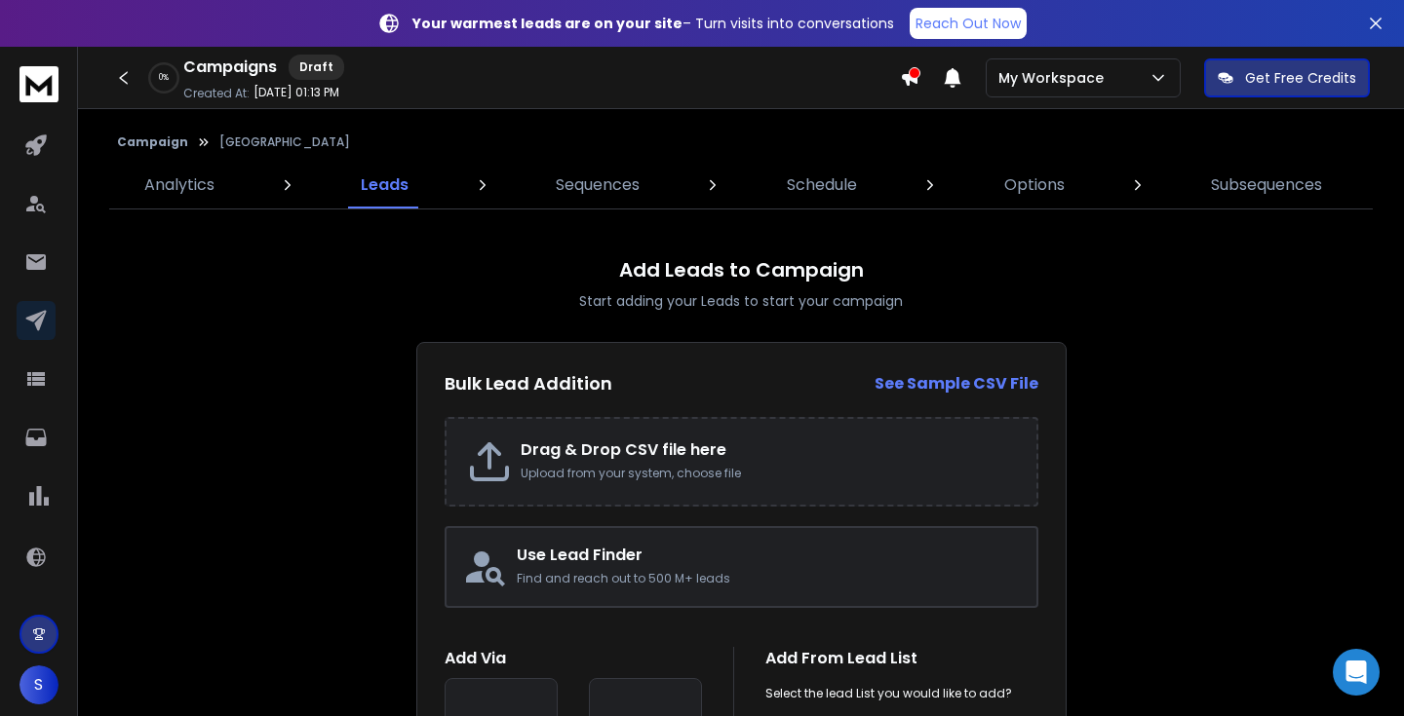
scroll to position [170, 0]
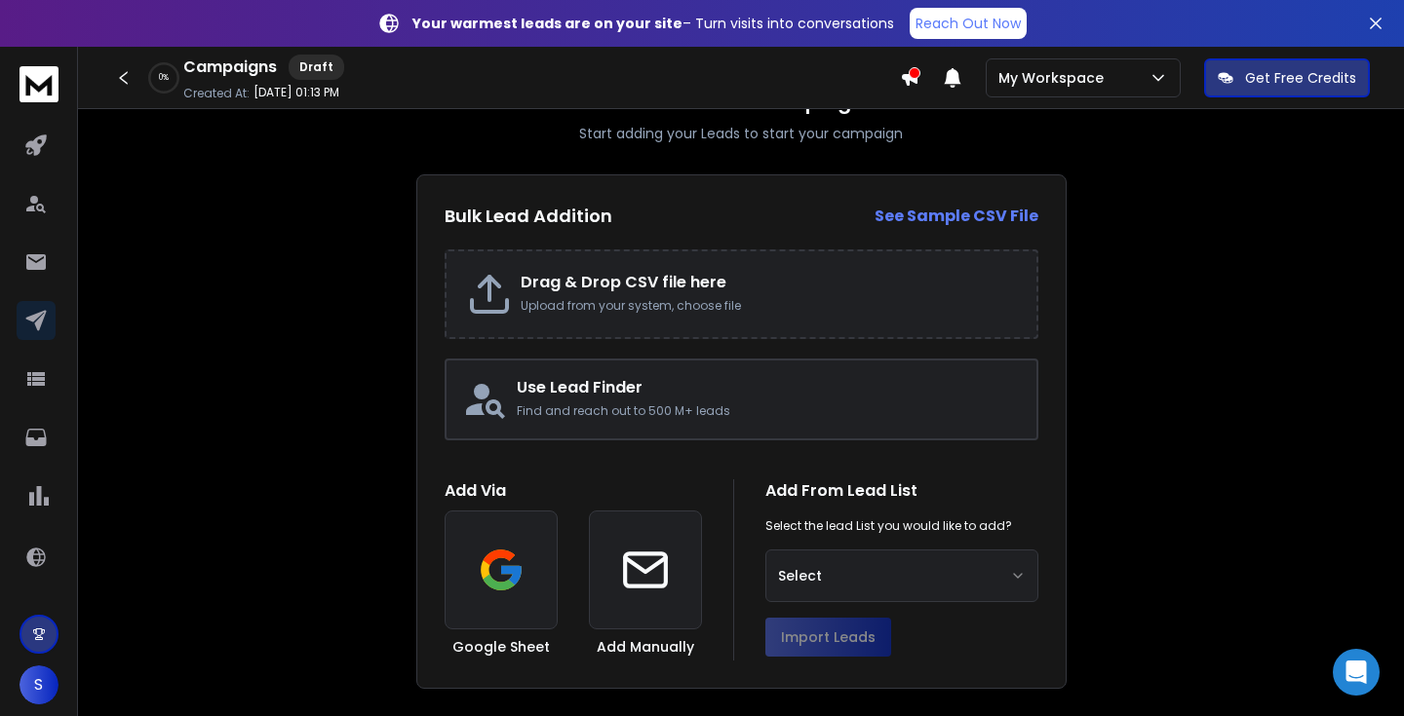
click at [891, 578] on button "Select" at bounding box center [901, 576] width 273 height 53
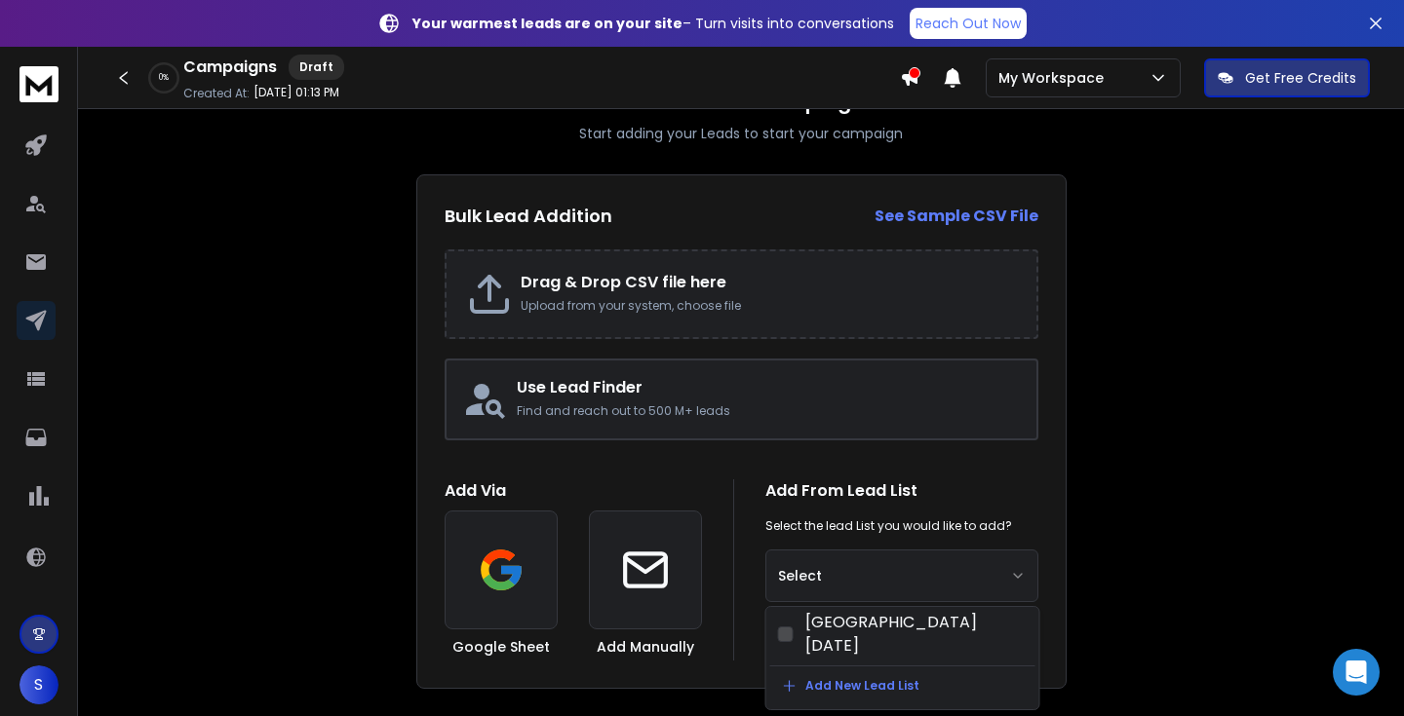
click at [875, 638] on div "Singapore 15th Aug" at bounding box center [910, 634] width 211 height 47
click at [772, 516] on div "Add From Lead List Select the lead List you would like to add? Singapore 15th A…" at bounding box center [901, 570] width 273 height 181
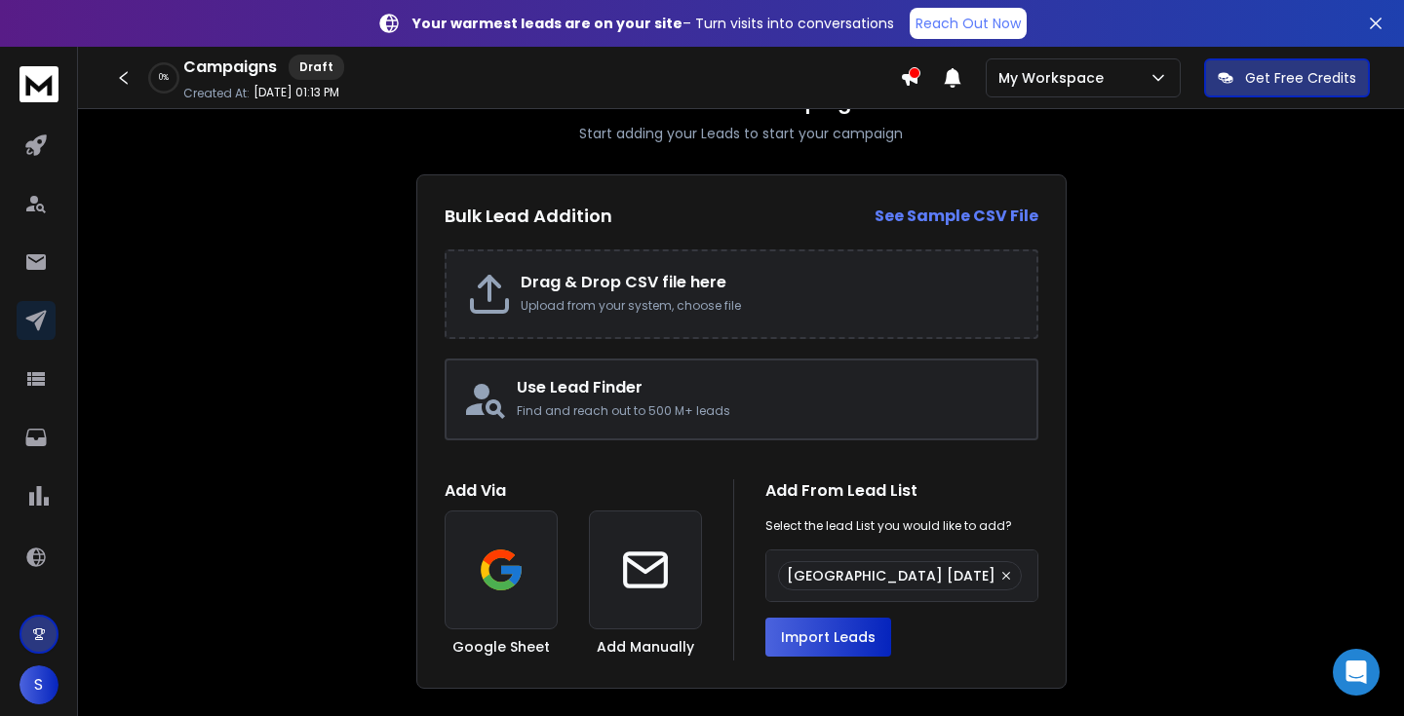
click at [812, 638] on button "Import Leads" at bounding box center [828, 637] width 126 height 39
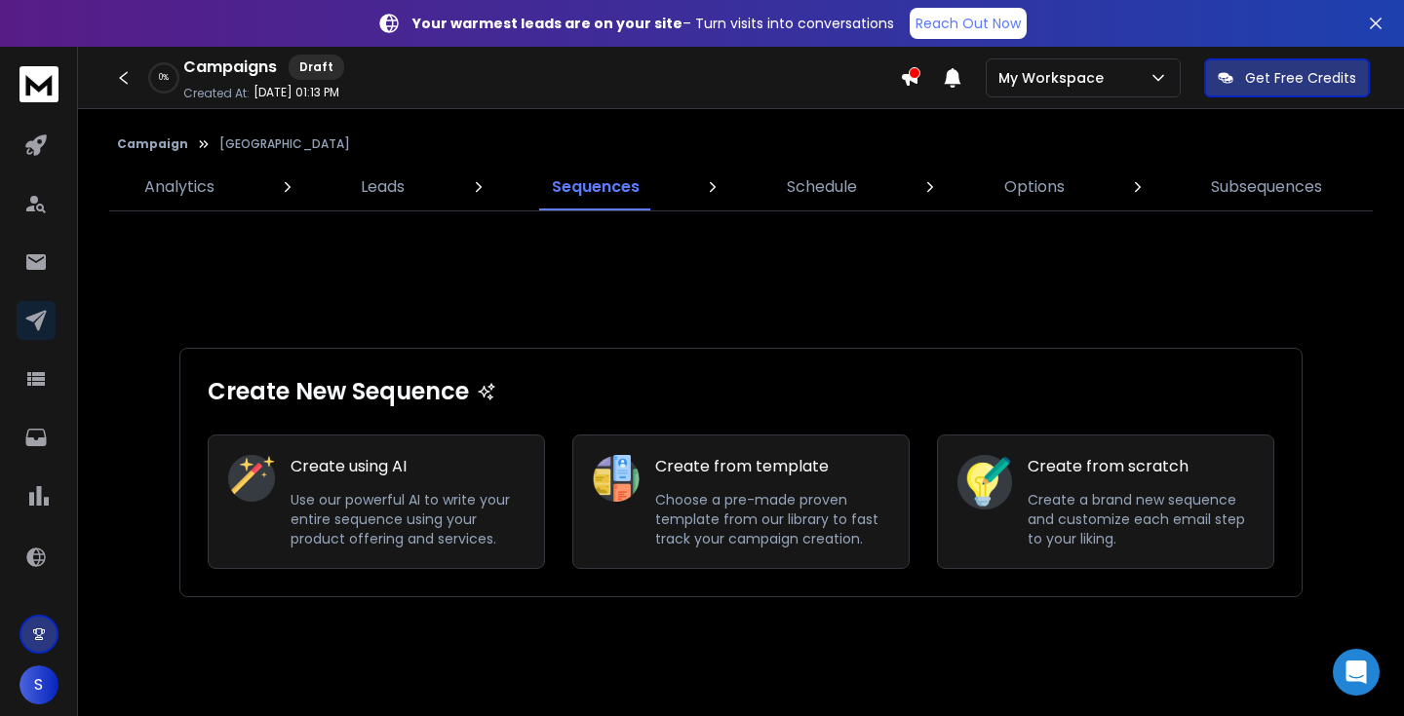
click at [1084, 455] on h1 "Create from scratch" at bounding box center [1140, 466] width 226 height 23
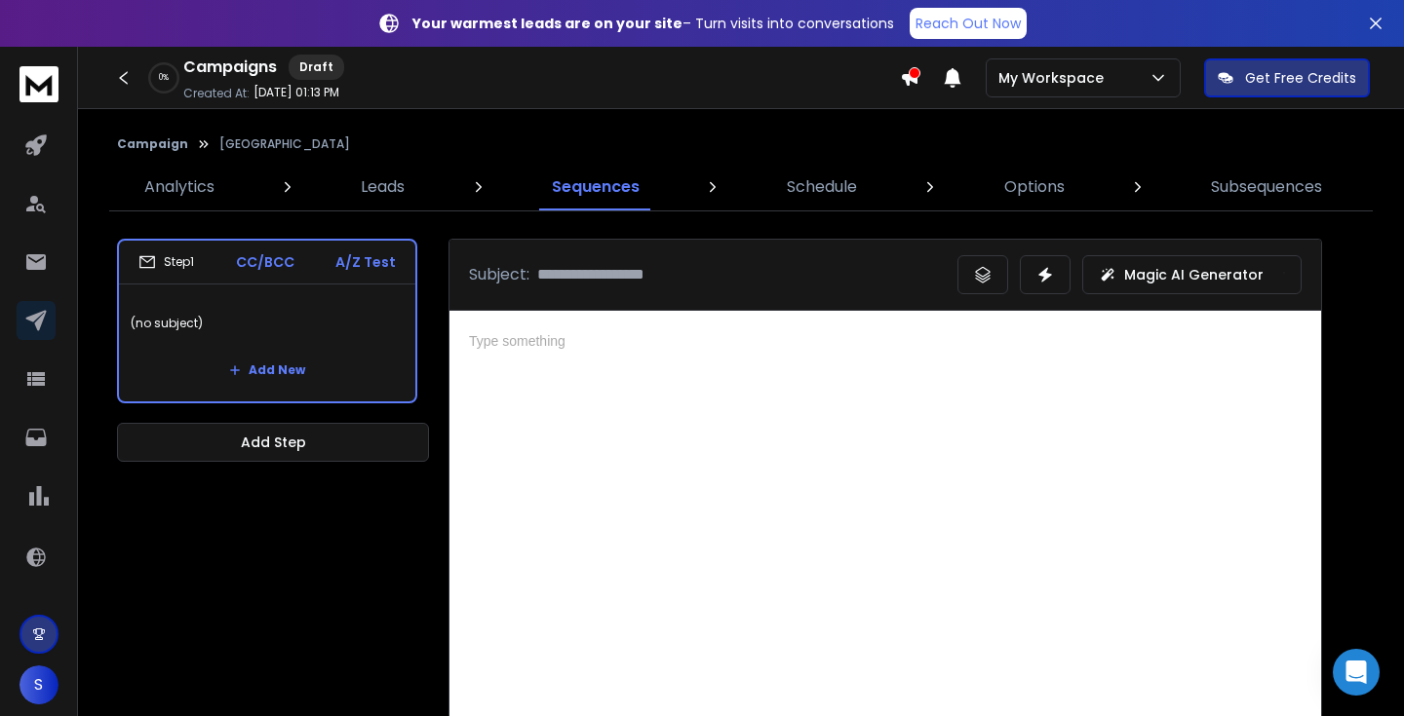
click at [701, 353] on div at bounding box center [884, 515] width 871 height 408
click at [698, 396] on div at bounding box center [884, 515] width 871 height 408
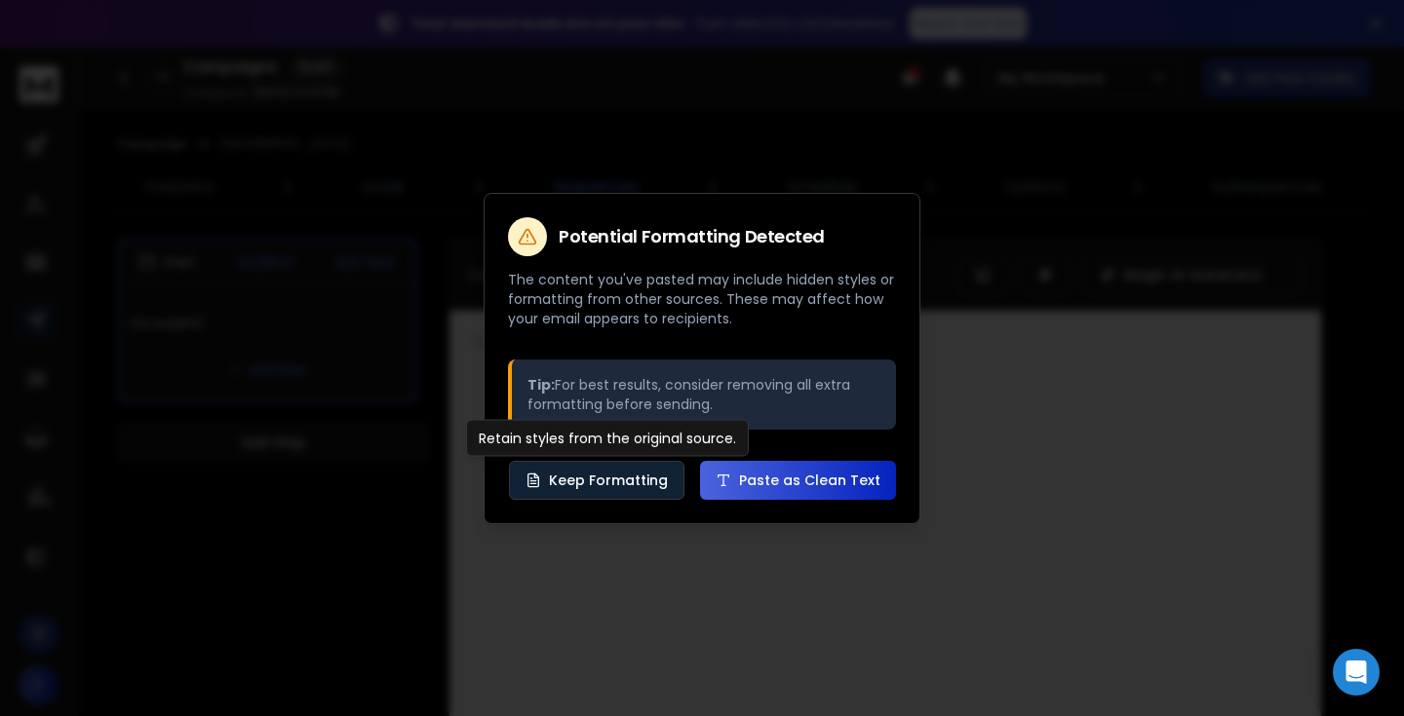
click at [604, 491] on button "Keep Formatting" at bounding box center [596, 480] width 175 height 39
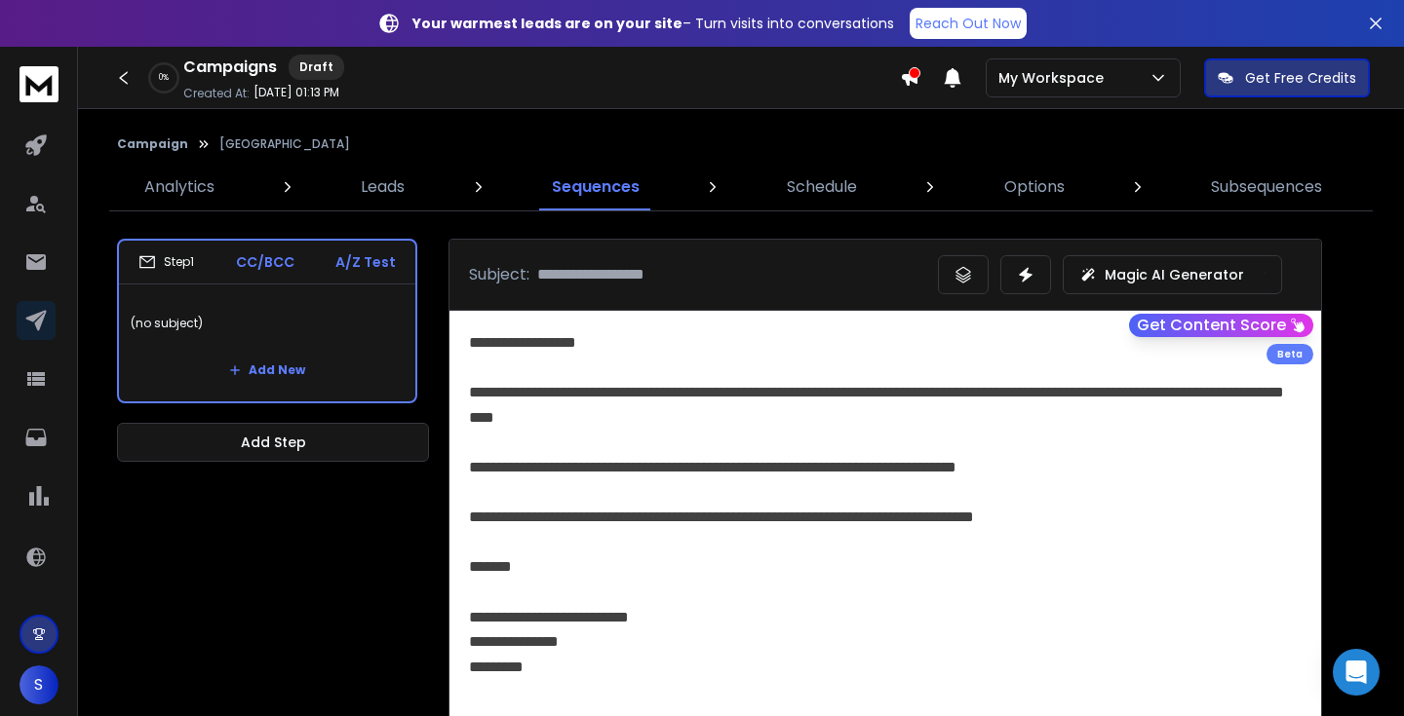
scroll to position [87, 0]
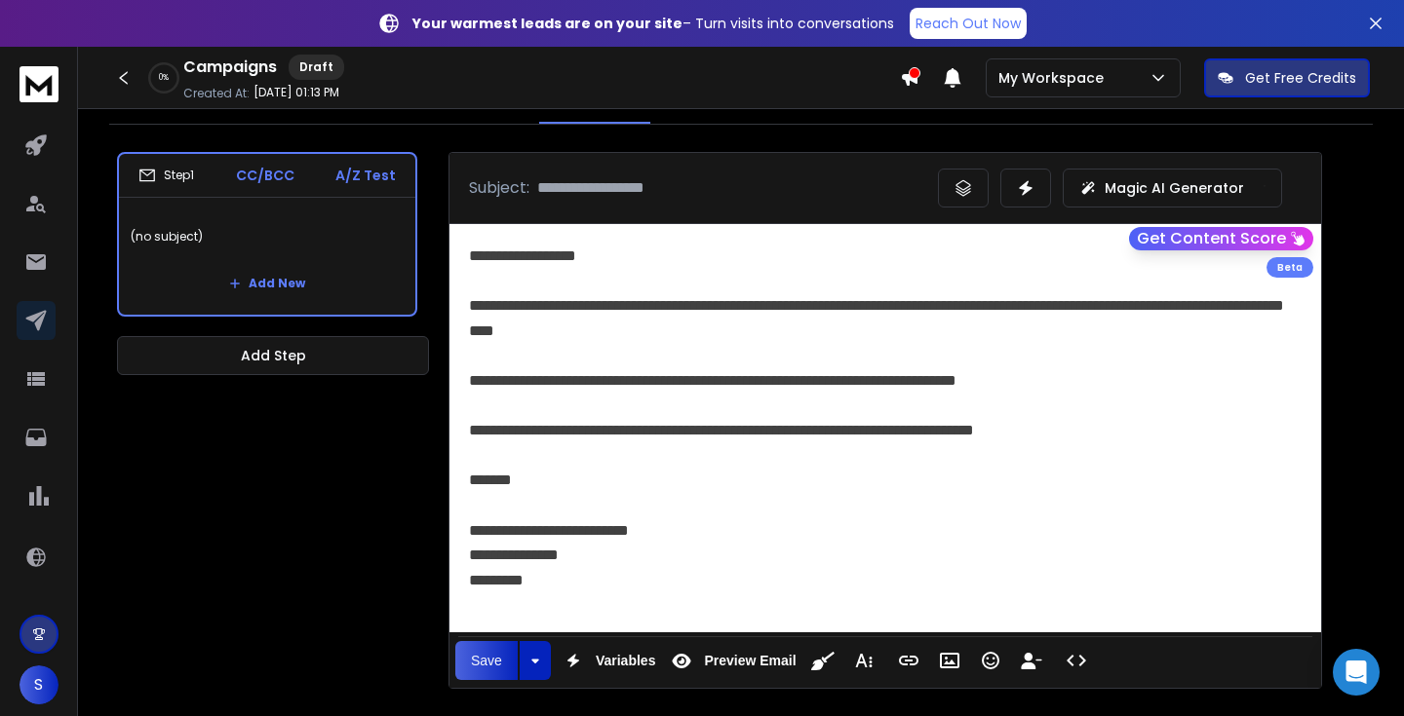
click at [593, 256] on div "**********" at bounding box center [885, 256] width 832 height 25
click at [504, 258] on div "**********" at bounding box center [885, 256] width 832 height 25
drag, startPoint x: 589, startPoint y: 258, endPoint x: 501, endPoint y: 255, distance: 87.8
click at [501, 255] on div "**********" at bounding box center [885, 256] width 832 height 25
click at [748, 655] on span "Preview Email" at bounding box center [749, 661] width 99 height 17
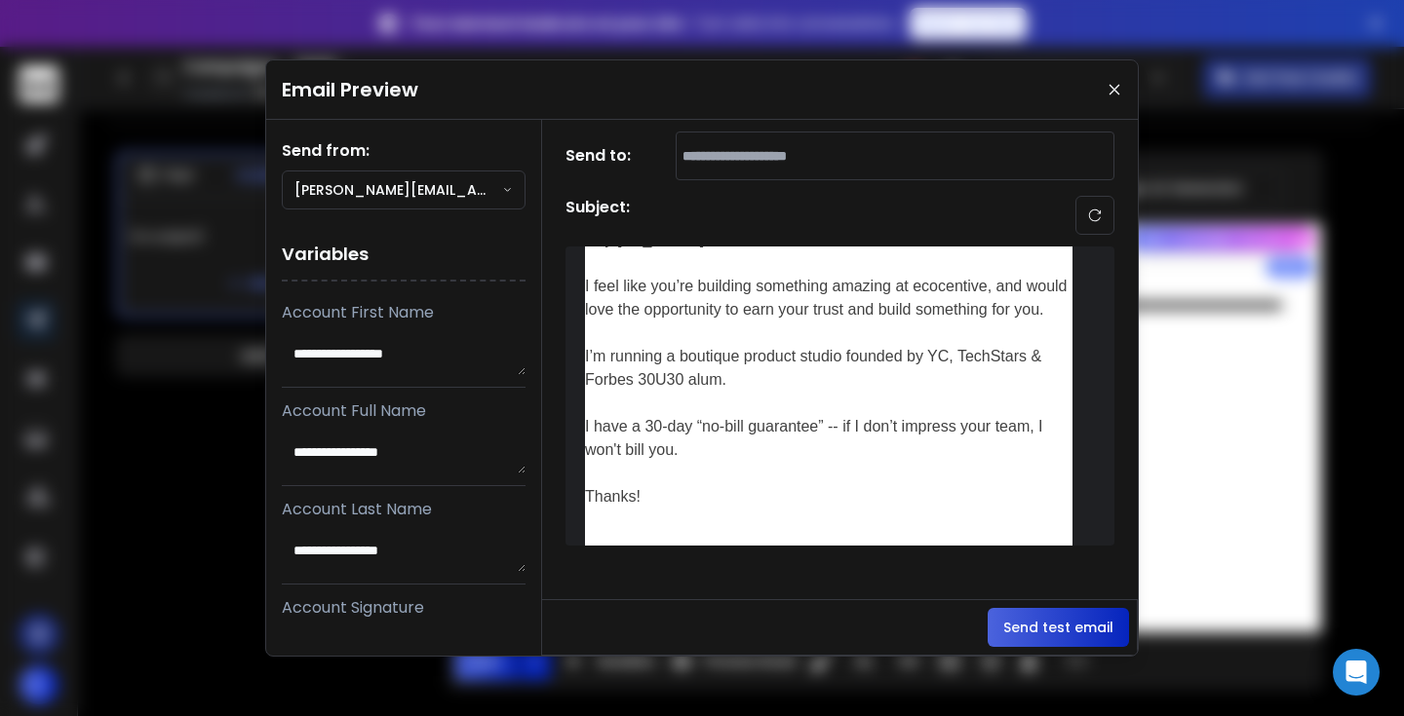
scroll to position [0, 0]
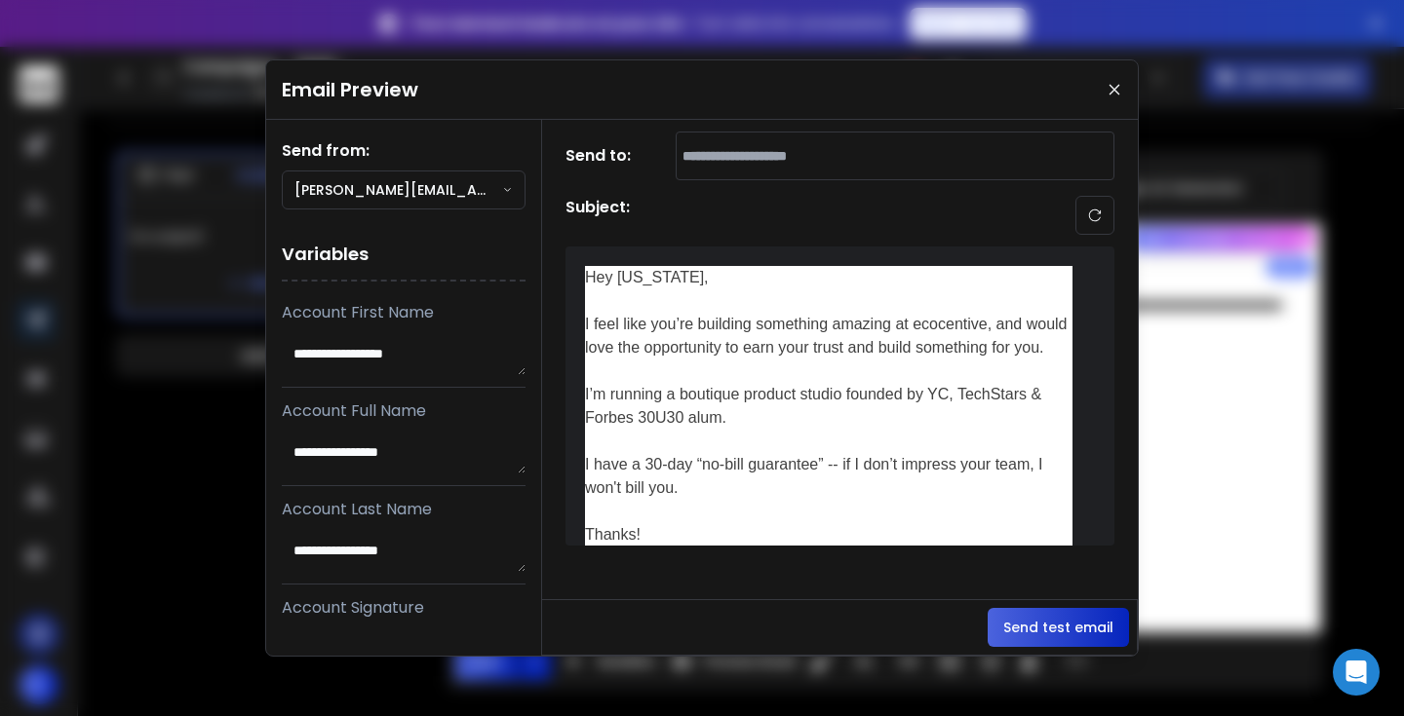
click at [1110, 86] on icon at bounding box center [1114, 89] width 11 height 11
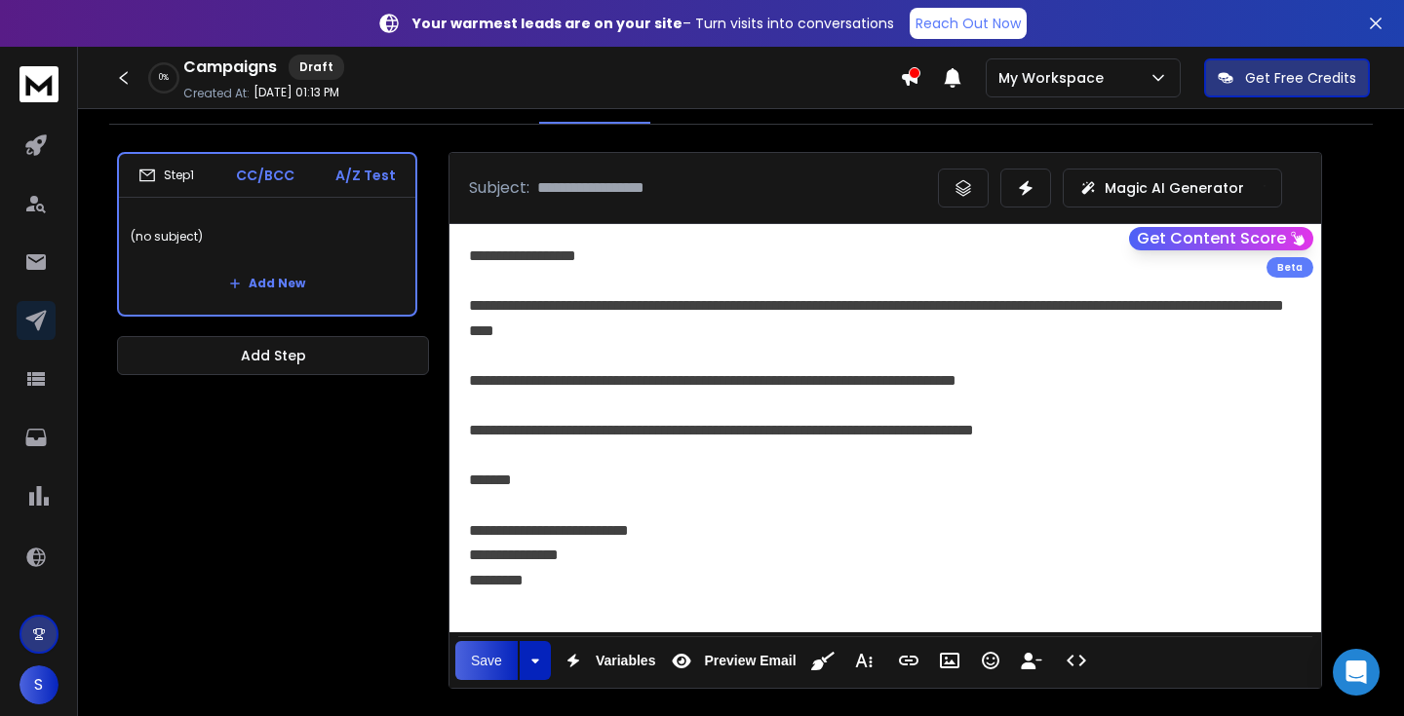
click at [535, 527] on div "**********" at bounding box center [885, 556] width 832 height 75
click at [761, 653] on span "Preview Email" at bounding box center [749, 661] width 99 height 17
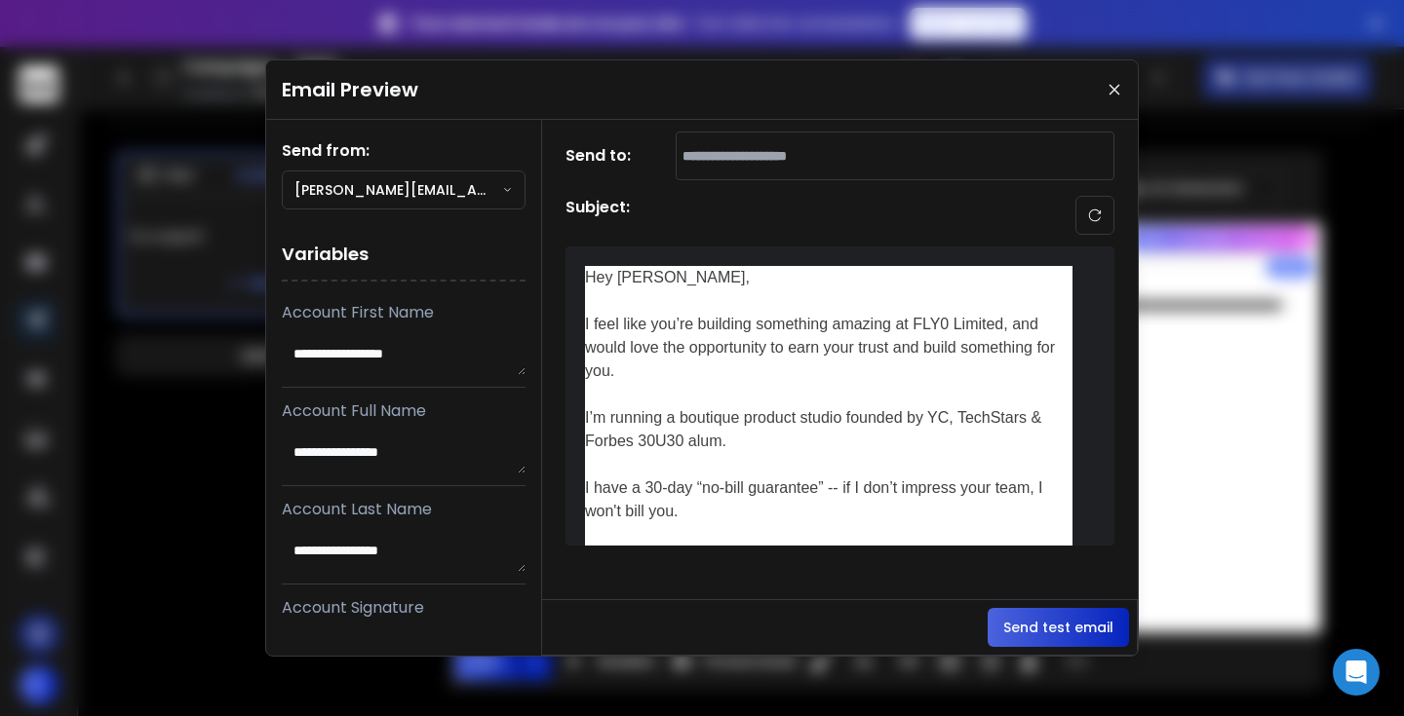
scroll to position [117, 0]
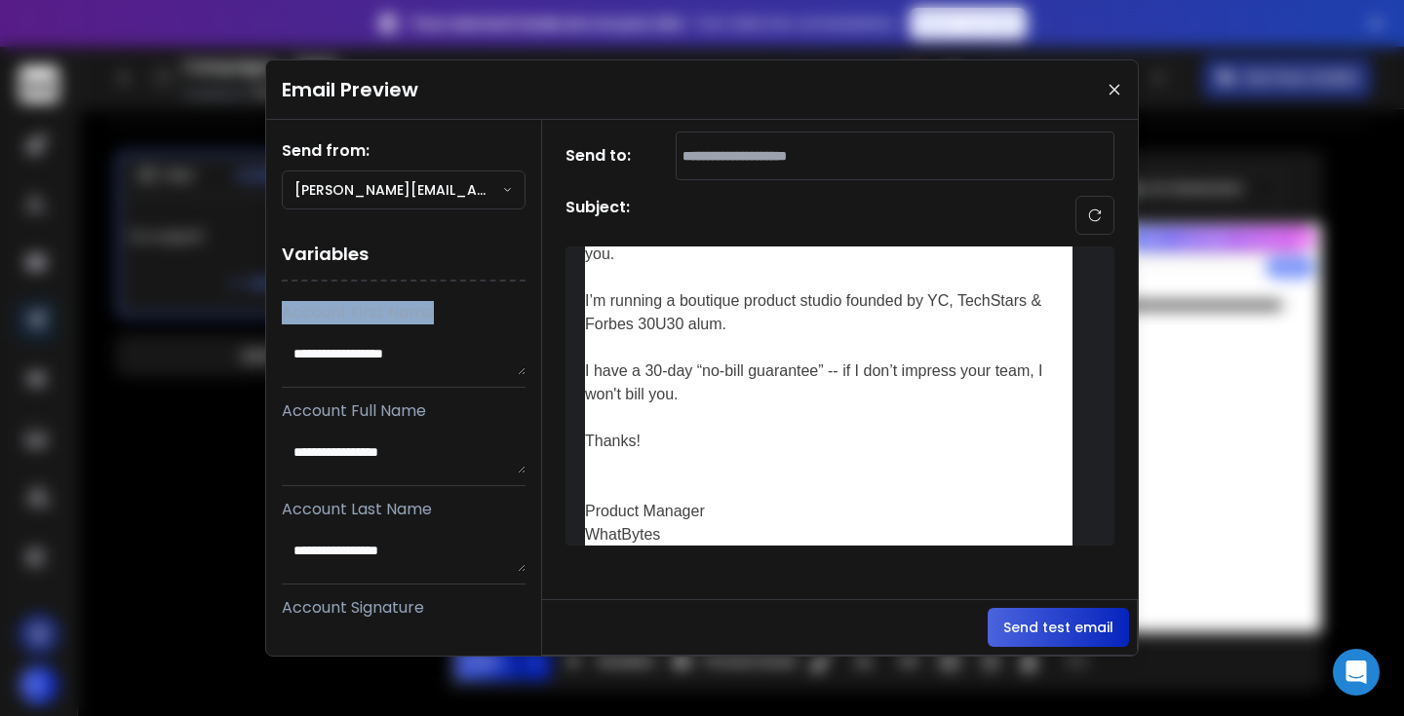
copy p "Account First Name"
drag, startPoint x: 433, startPoint y: 317, endPoint x: 283, endPoint y: 315, distance: 150.1
click at [283, 315] on p "Account First Name" at bounding box center [404, 312] width 244 height 23
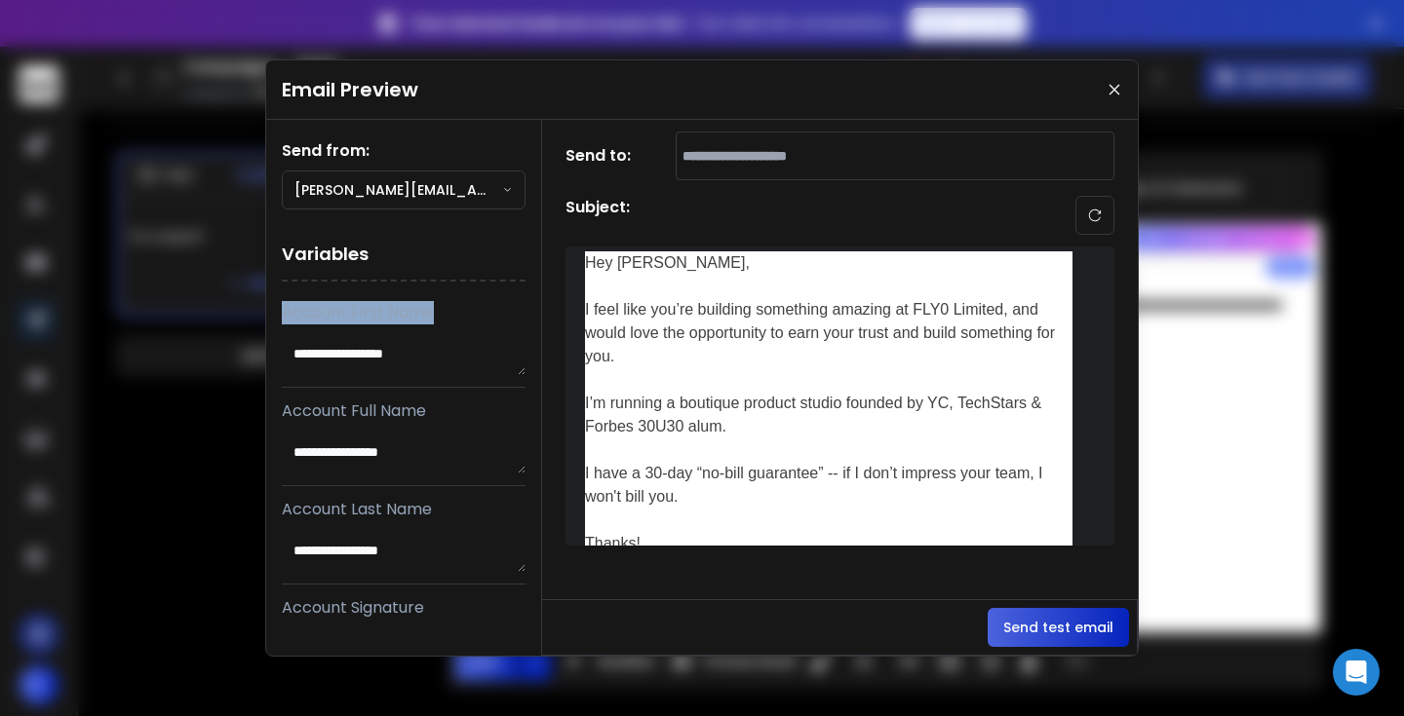
scroll to position [0, 0]
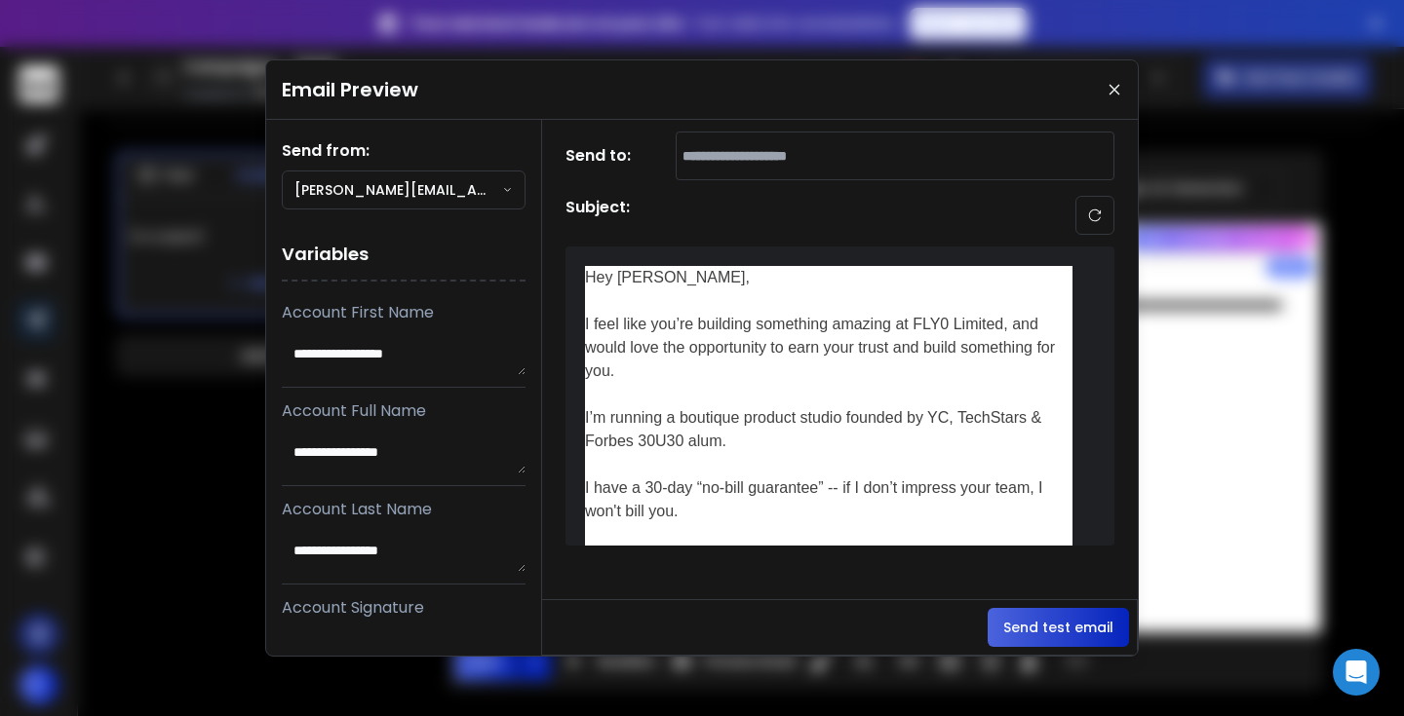
click at [1114, 97] on icon at bounding box center [1114, 90] width 16 height 16
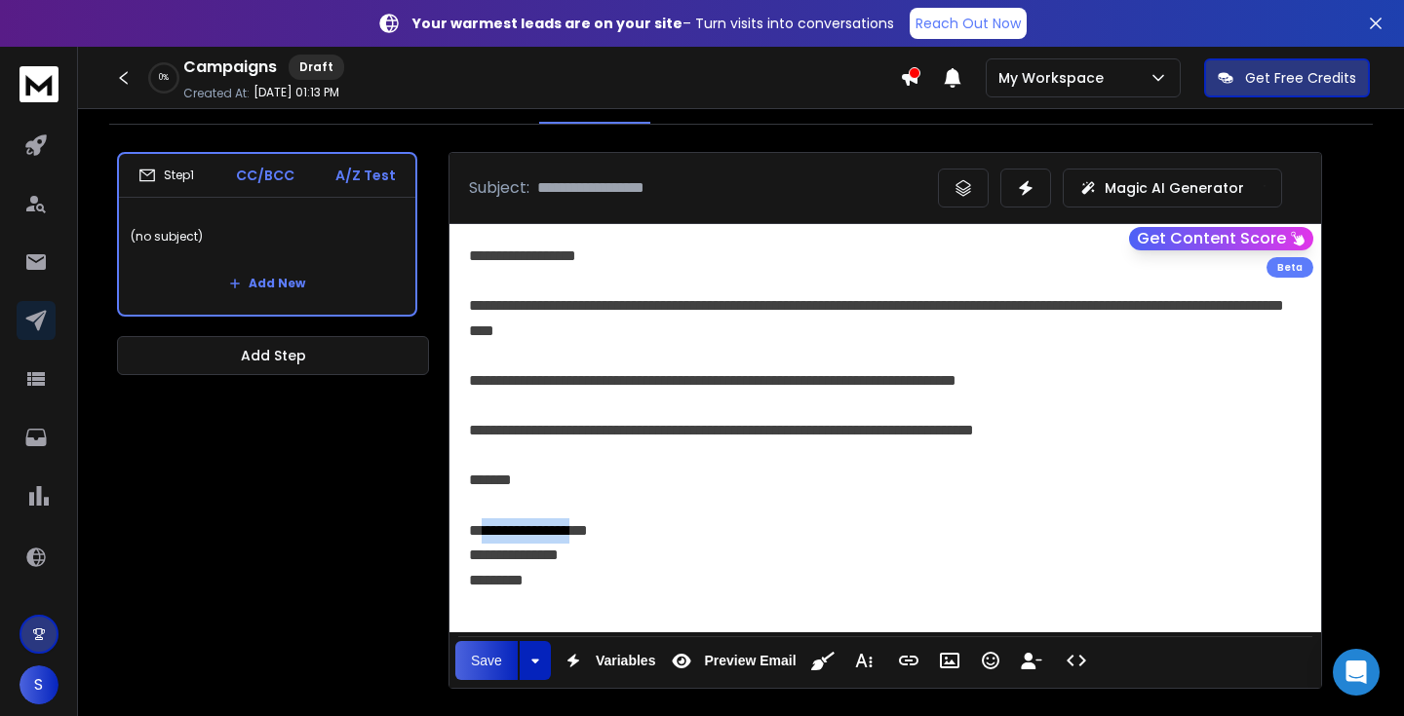
drag, startPoint x: 602, startPoint y: 533, endPoint x: 484, endPoint y: 531, distance: 118.0
click at [484, 531] on div "**********" at bounding box center [885, 556] width 832 height 75
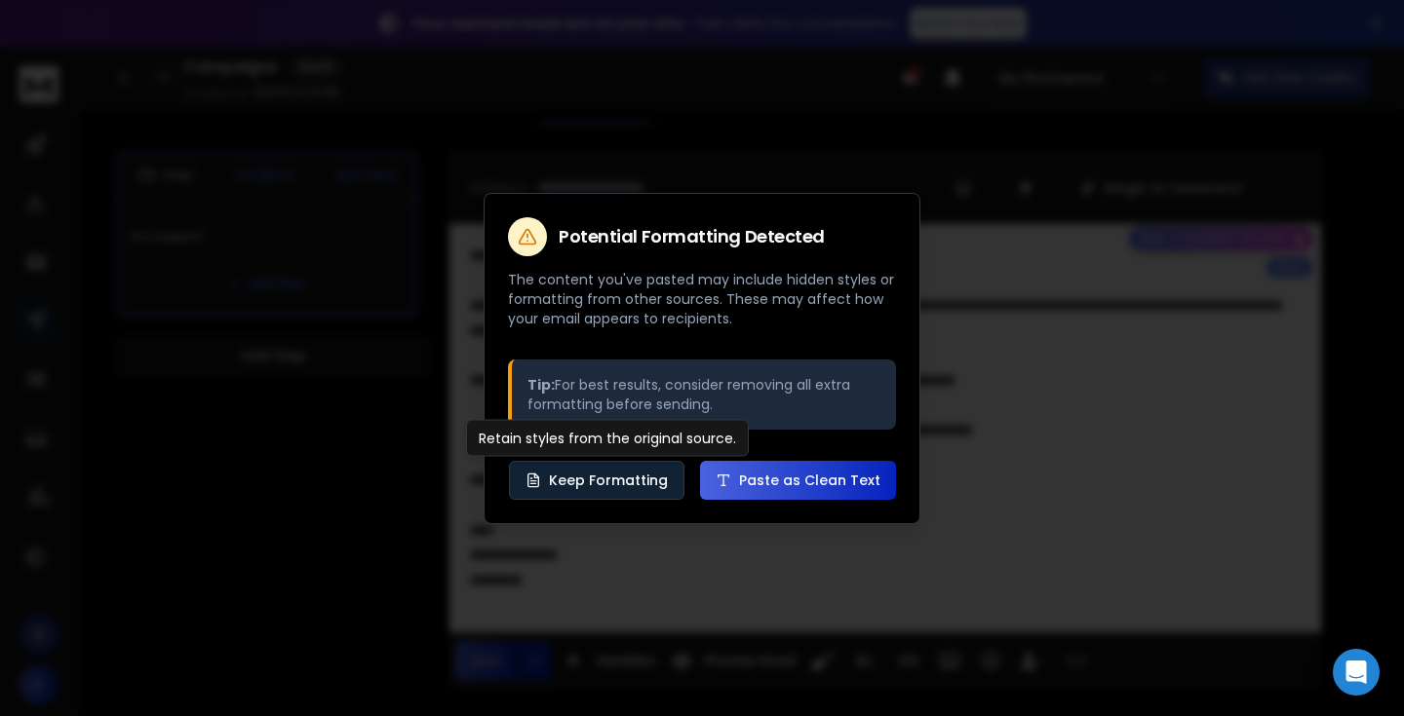
click at [639, 483] on button "Keep Formatting" at bounding box center [596, 480] width 175 height 39
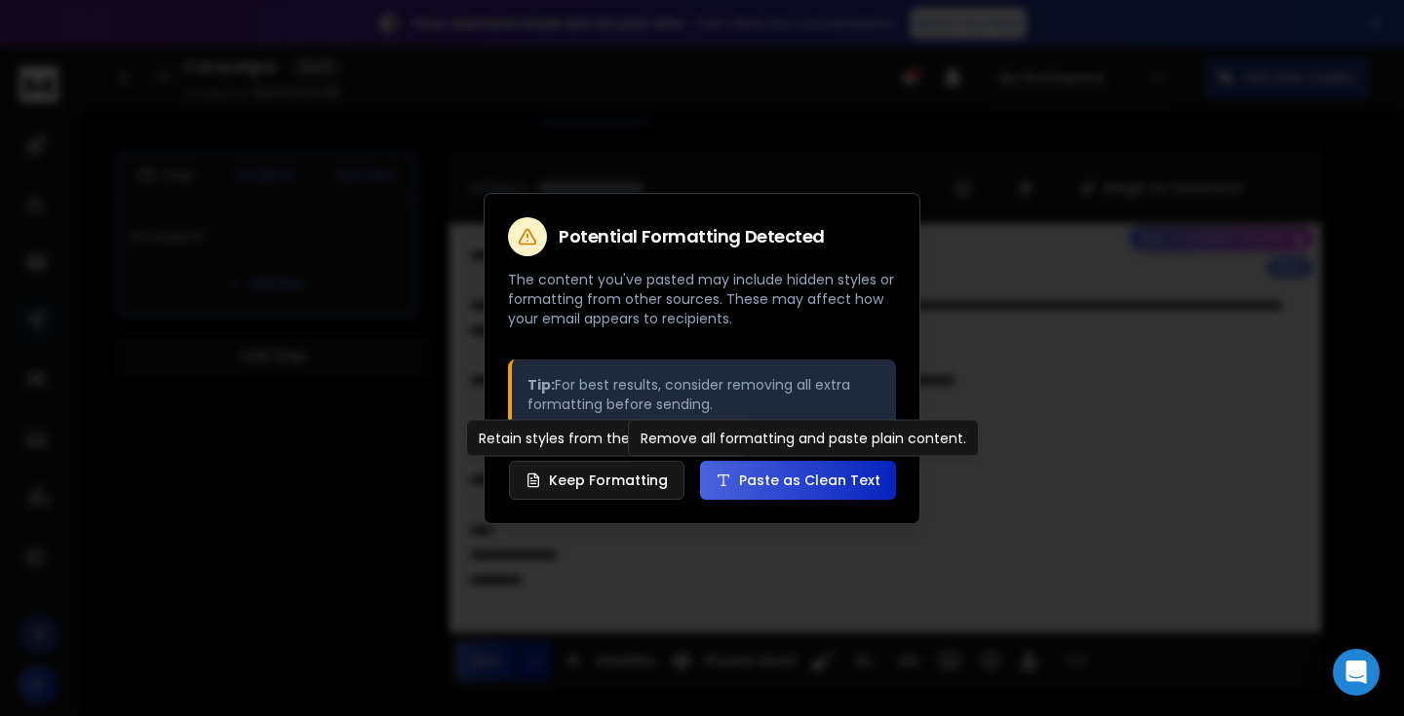
click at [792, 493] on button "Paste as Clean Text" at bounding box center [798, 480] width 196 height 39
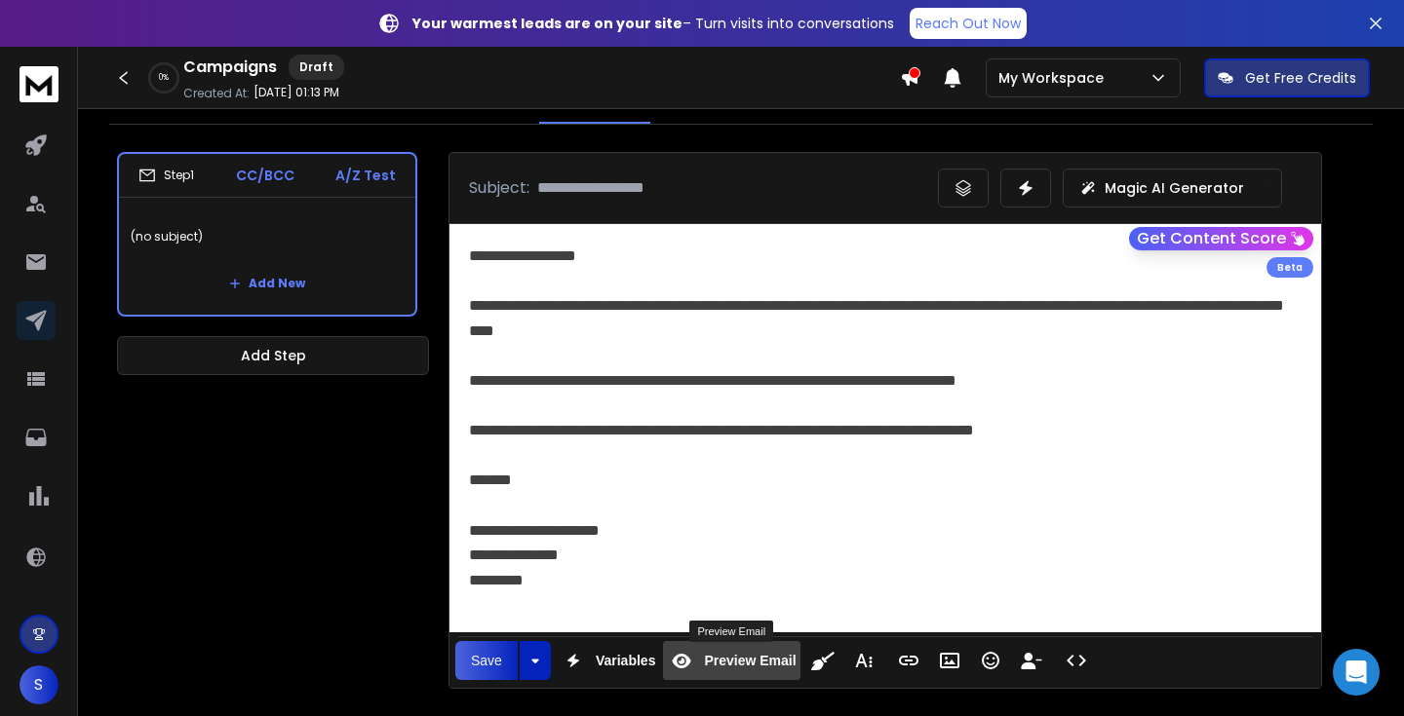
click at [725, 671] on div "Preview Email" at bounding box center [731, 661] width 136 height 32
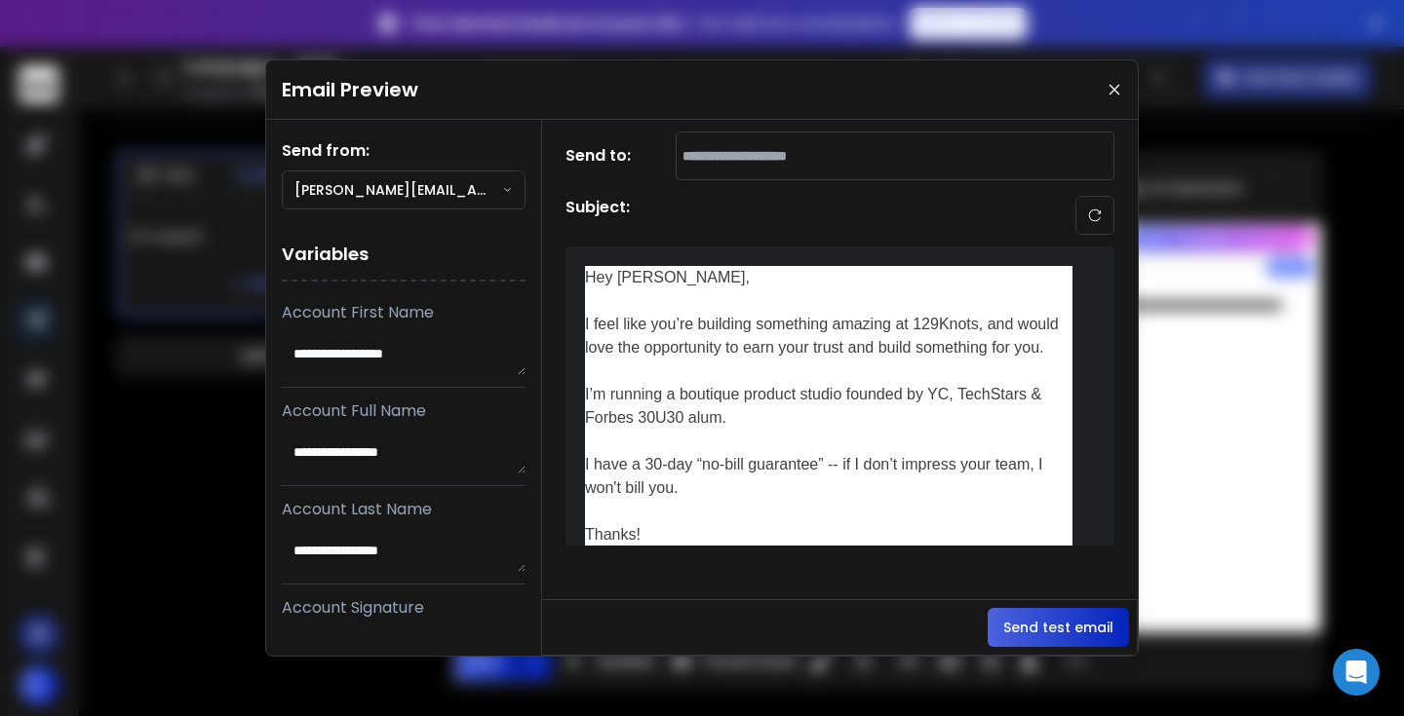
scroll to position [94, 0]
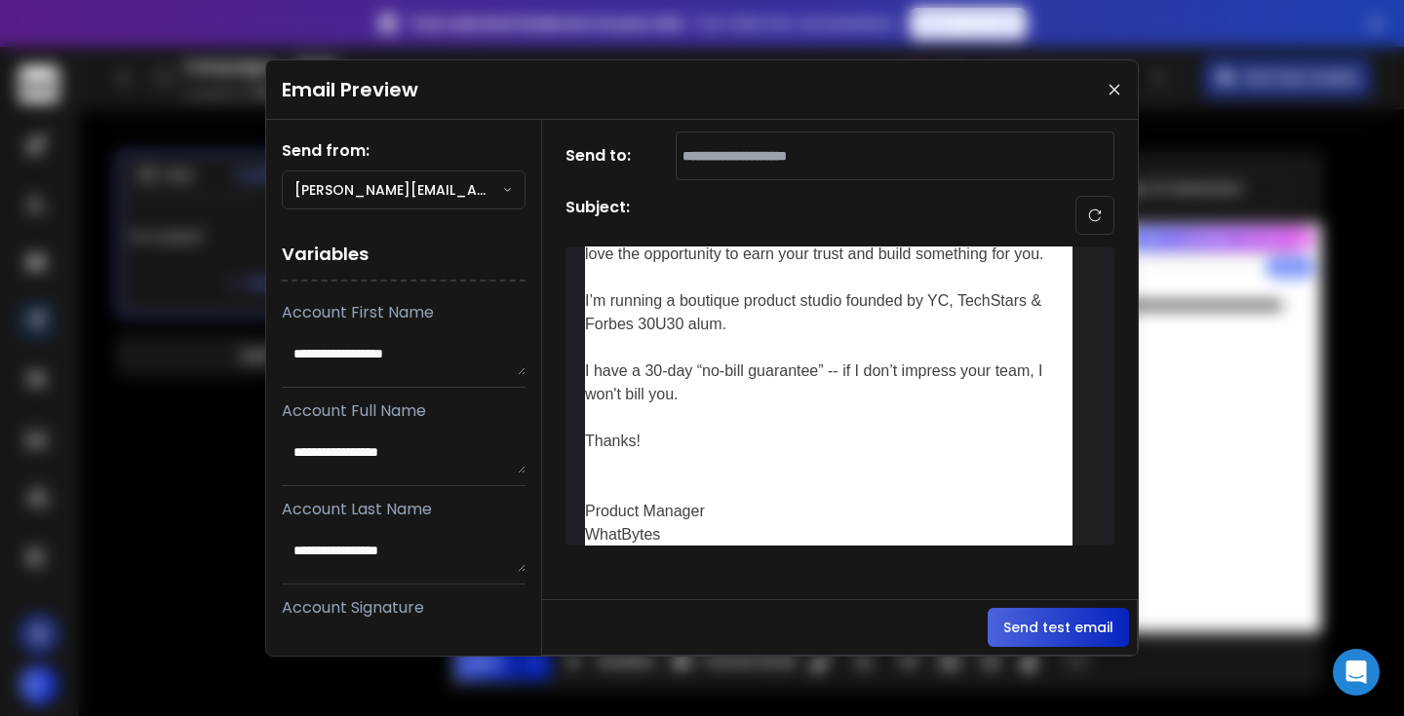
click at [1114, 97] on div "Email Preview" at bounding box center [701, 89] width 871 height 58
click at [1110, 89] on icon at bounding box center [1114, 90] width 16 height 16
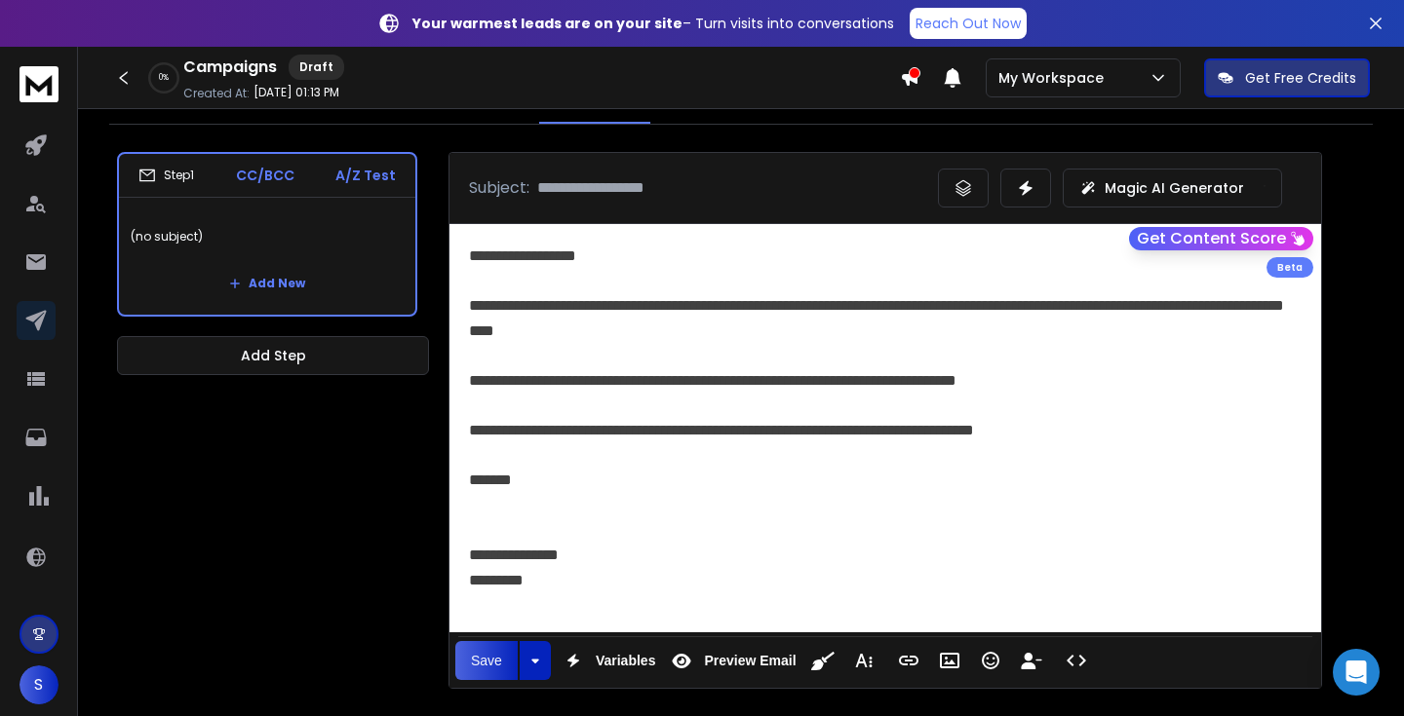
drag, startPoint x: 630, startPoint y: 536, endPoint x: 467, endPoint y: 533, distance: 162.8
click at [467, 533] on div "**********" at bounding box center [884, 428] width 871 height 408
click at [629, 658] on span "Variables" at bounding box center [626, 661] width 68 height 17
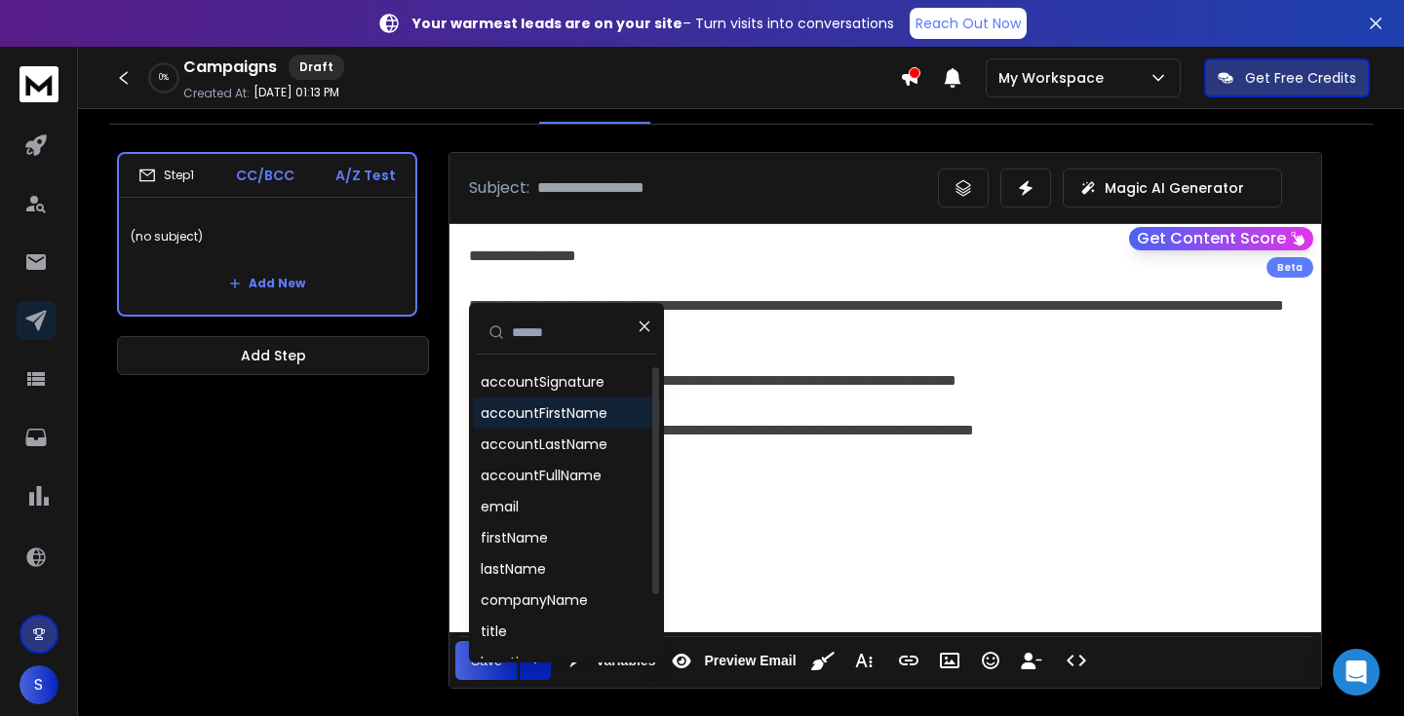
click at [545, 412] on div "accountFirstName" at bounding box center [544, 413] width 127 height 19
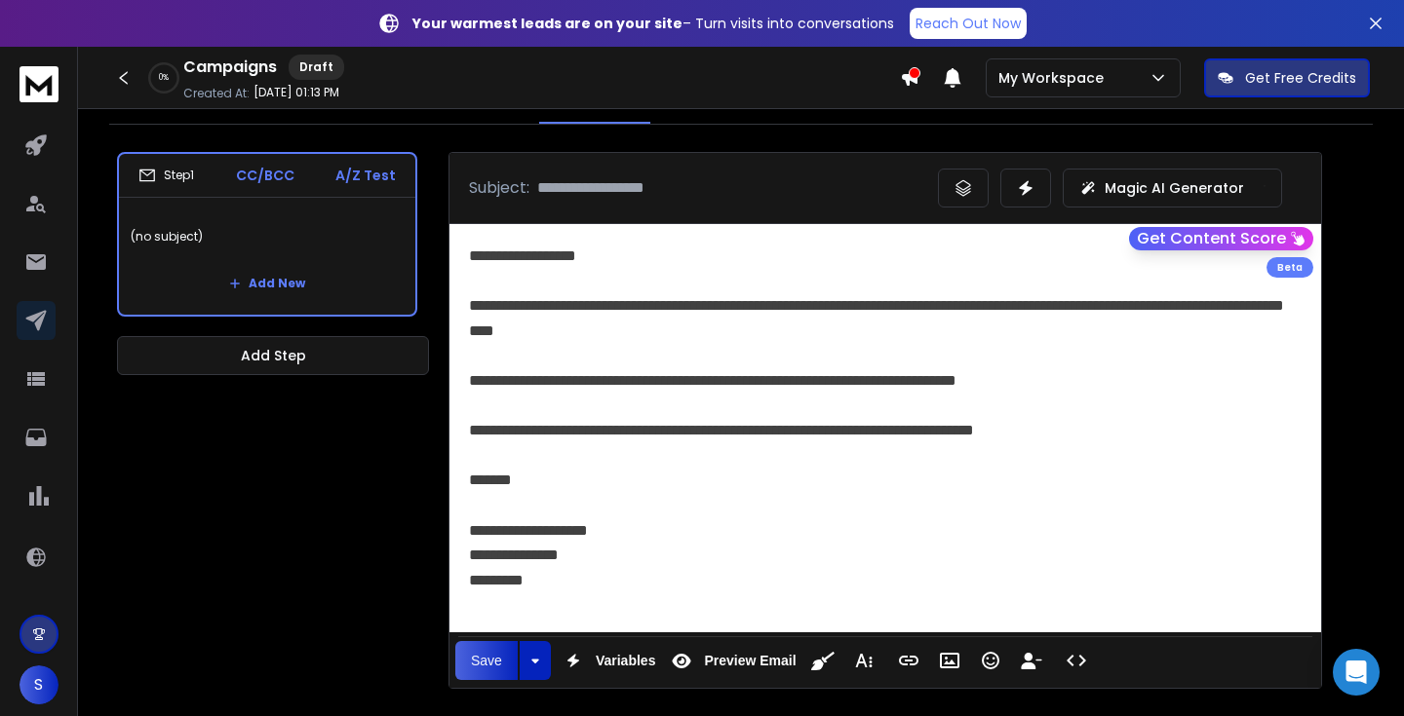
click at [603, 576] on div "**********" at bounding box center [885, 556] width 832 height 75
click at [590, 557] on div "**********" at bounding box center [885, 556] width 832 height 75
drag, startPoint x: 590, startPoint y: 557, endPoint x: 468, endPoint y: 546, distance: 122.3
click at [469, 546] on div "**********" at bounding box center [885, 556] width 832 height 75
click at [530, 474] on div "*******" at bounding box center [885, 480] width 832 height 25
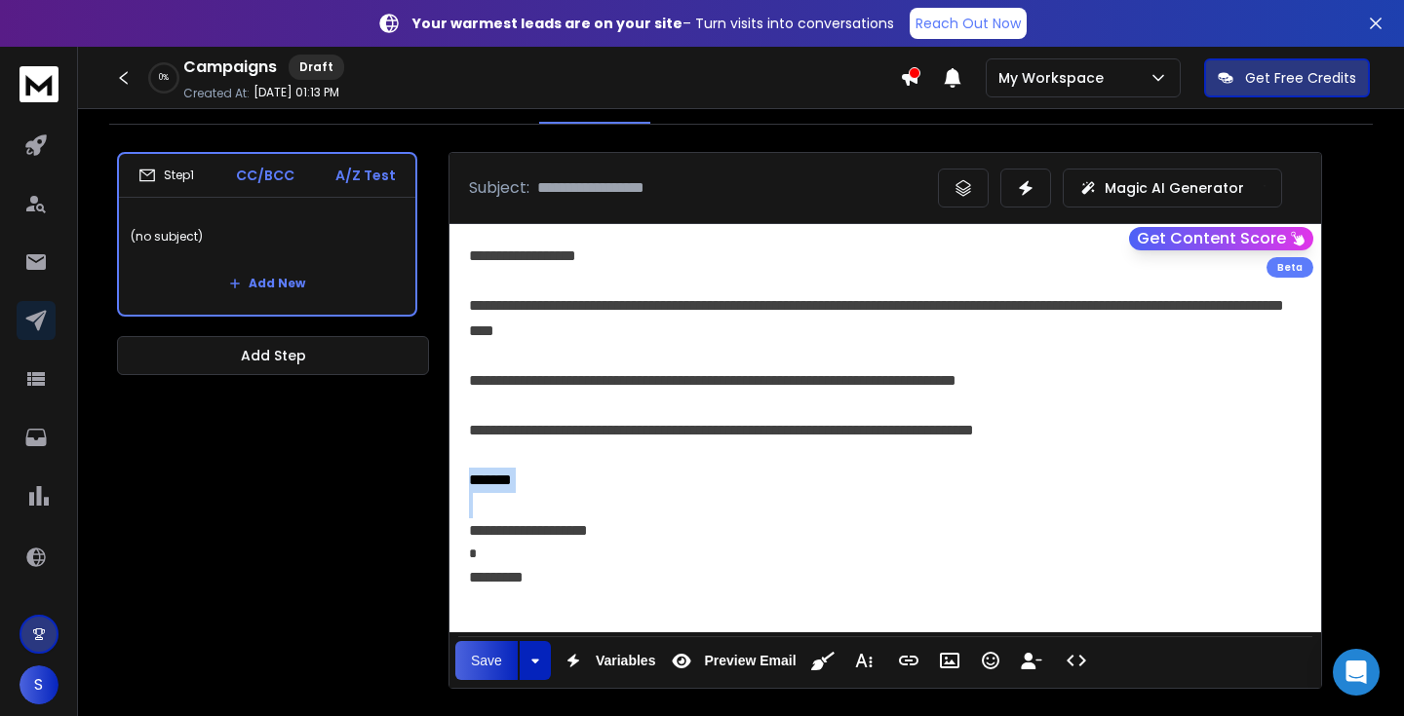
copy div "*******"
drag, startPoint x: 530, startPoint y: 474, endPoint x: 453, endPoint y: 472, distance: 77.0
click at [453, 472] on div "**********" at bounding box center [884, 428] width 871 height 408
click at [489, 562] on div "*" at bounding box center [885, 553] width 832 height 21
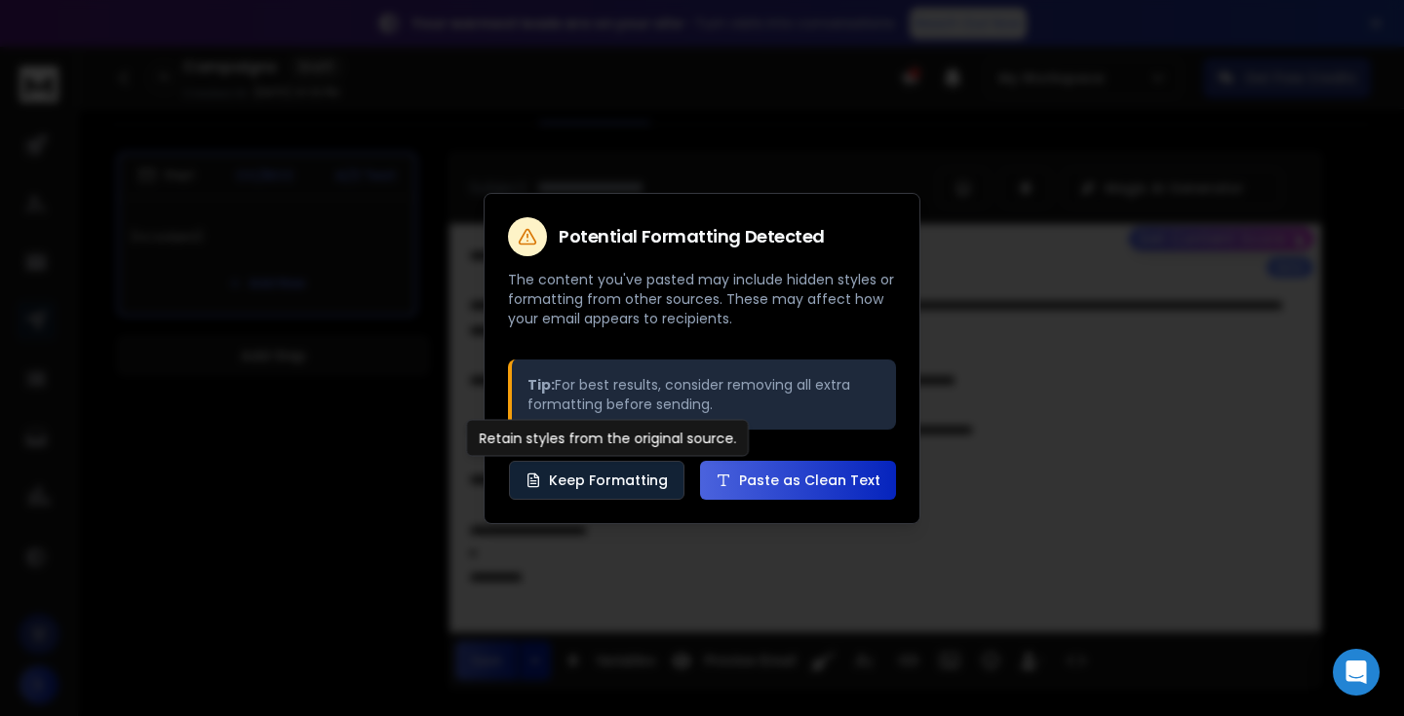
click at [631, 483] on button "Keep Formatting" at bounding box center [596, 480] width 175 height 39
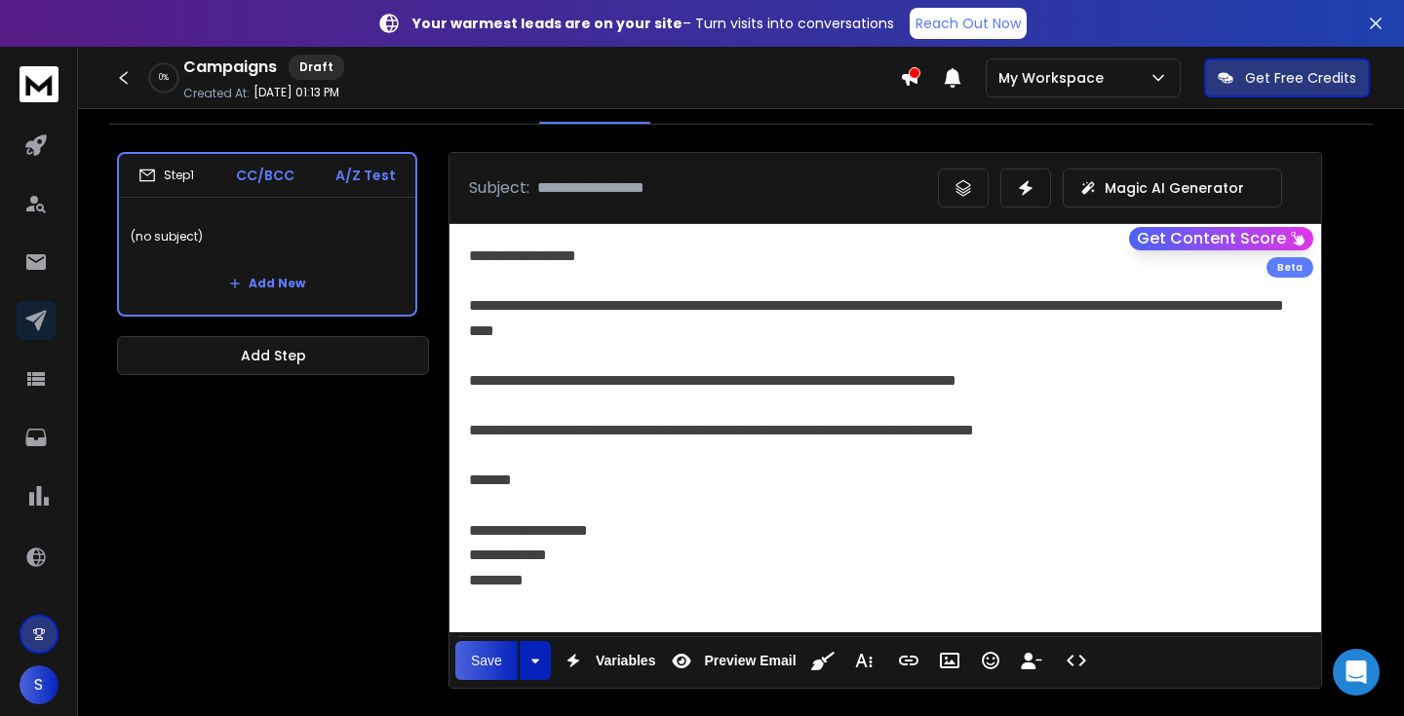
click at [626, 524] on div "**********" at bounding box center [885, 531] width 832 height 25
click at [745, 660] on span "Preview Email" at bounding box center [749, 661] width 99 height 17
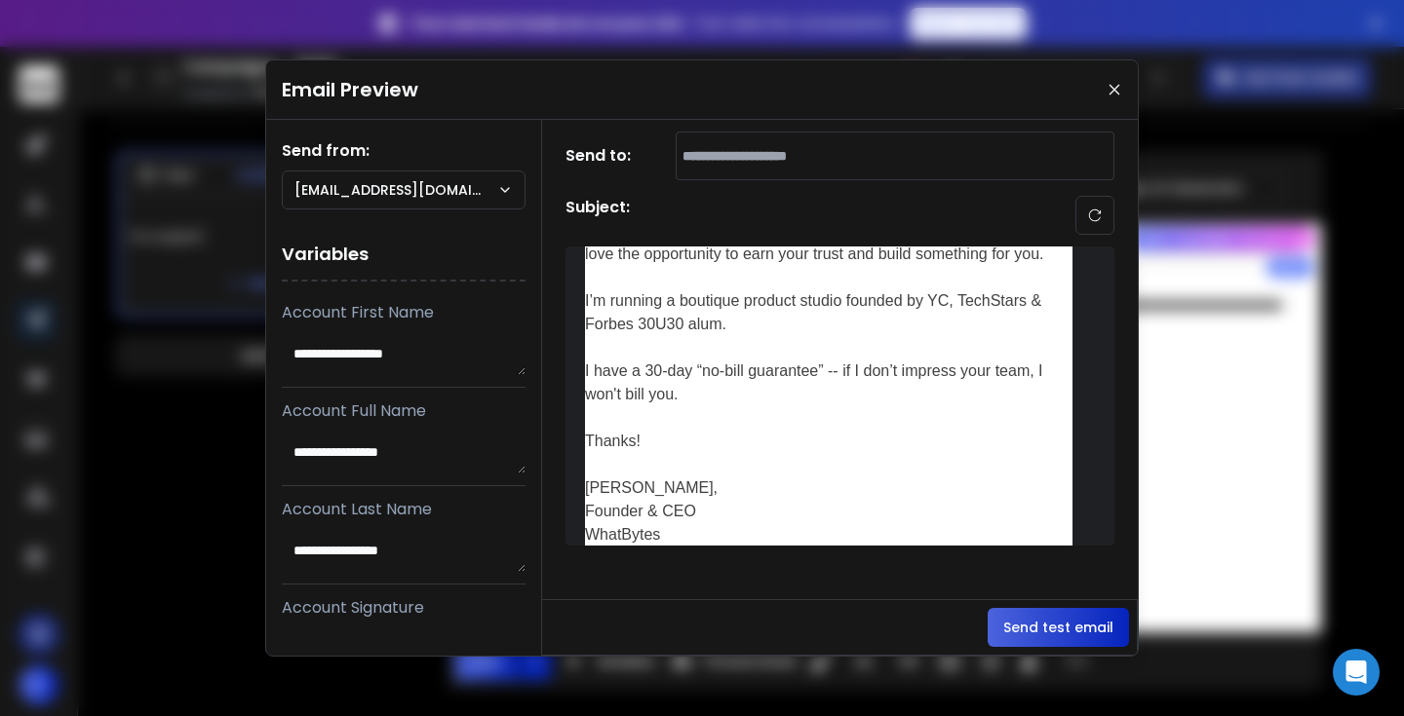
click at [1117, 92] on icon at bounding box center [1114, 89] width 11 height 11
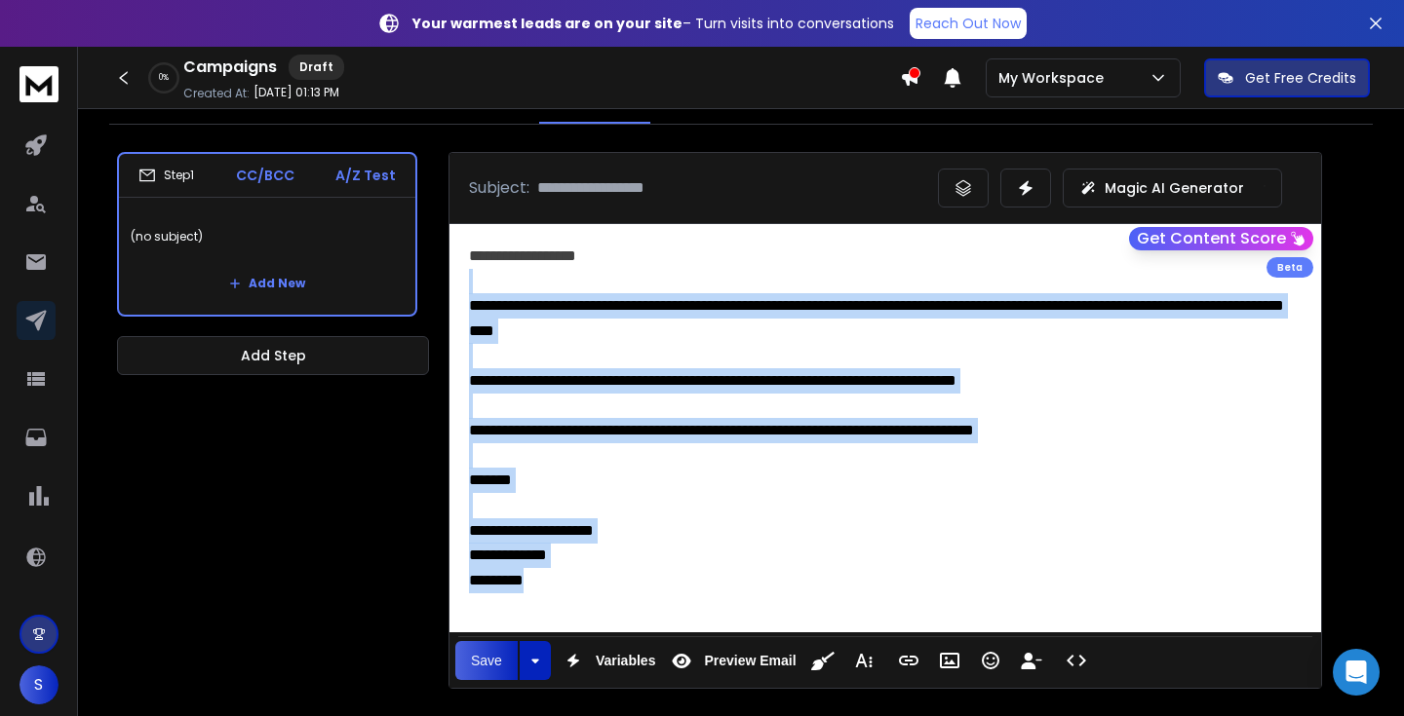
drag, startPoint x: 572, startPoint y: 597, endPoint x: 477, endPoint y: 271, distance: 339.3
click at [477, 271] on div "**********" at bounding box center [884, 428] width 871 height 408
click at [757, 662] on span "Preview Email" at bounding box center [749, 661] width 99 height 17
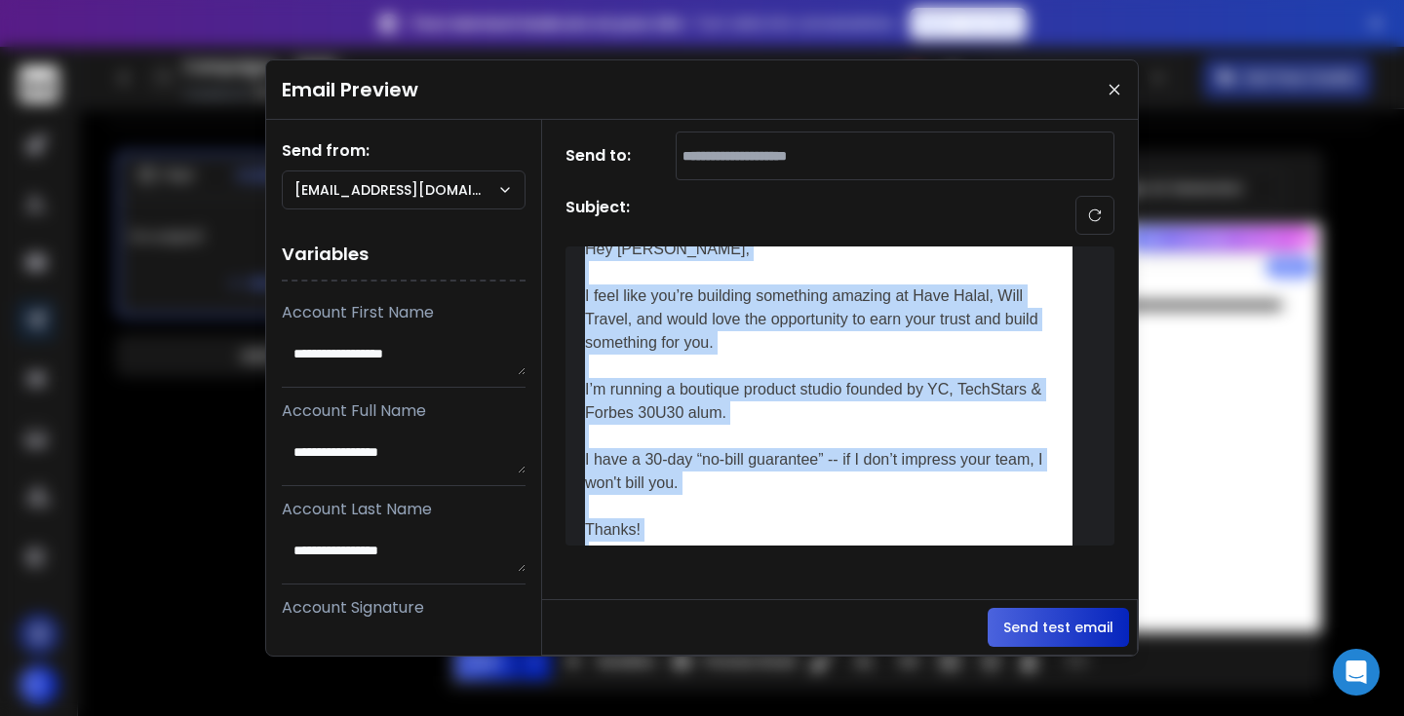
scroll to position [0, 0]
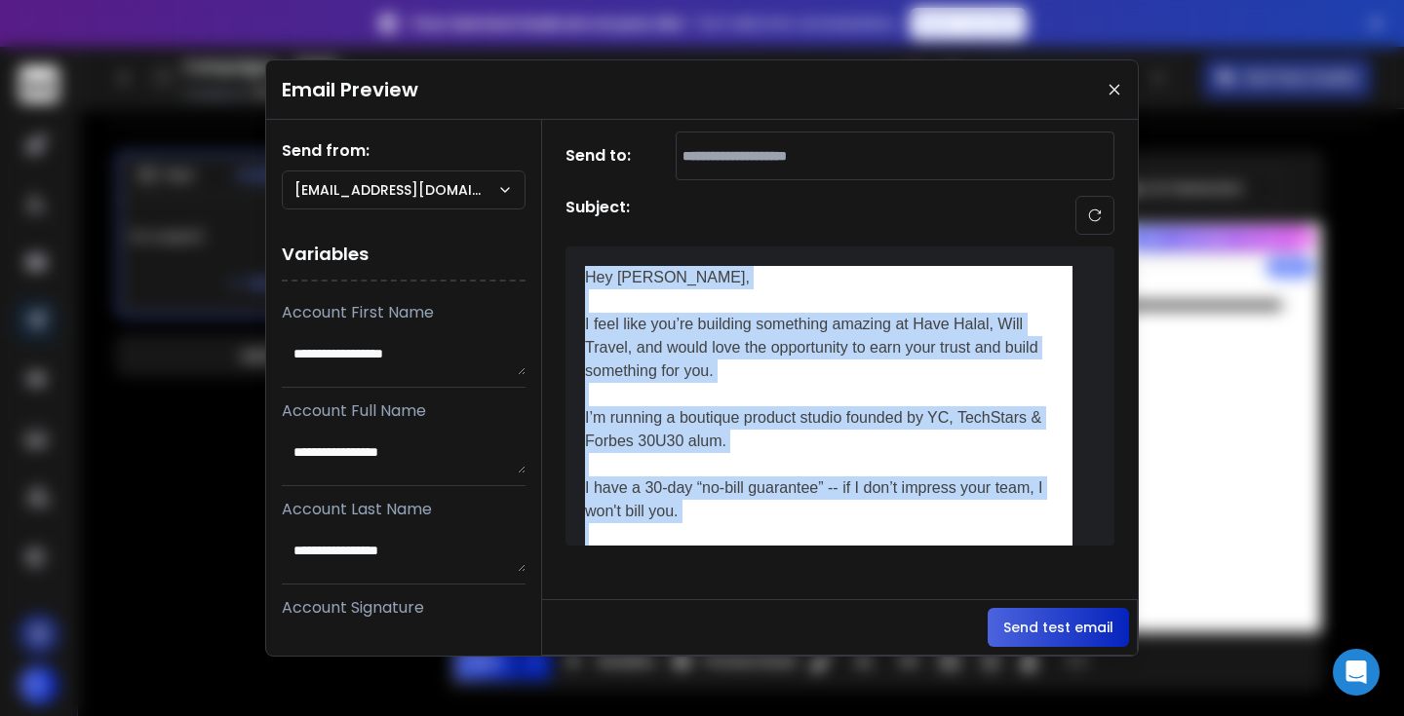
copy div "Hey Mikhail, I feel like you’re building something amazing at Have Halal, Will …"
drag, startPoint x: 675, startPoint y: 529, endPoint x: 612, endPoint y: 234, distance: 301.9
click at [612, 234] on div "Send to: Subject: Hey Mikhail, I feel like you’re building something amazing at…" at bounding box center [840, 333] width 596 height 427
click at [735, 397] on div at bounding box center [828, 394] width 487 height 23
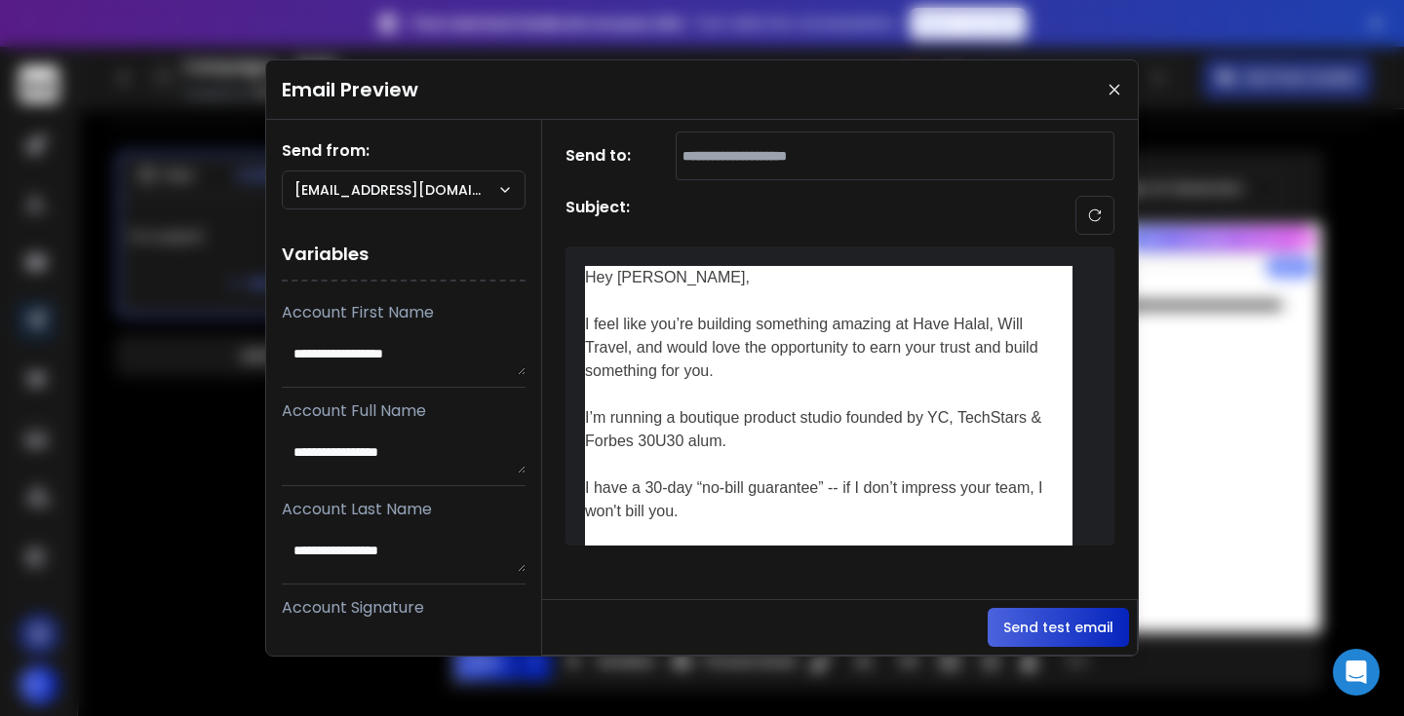
click at [1112, 93] on icon at bounding box center [1114, 90] width 16 height 16
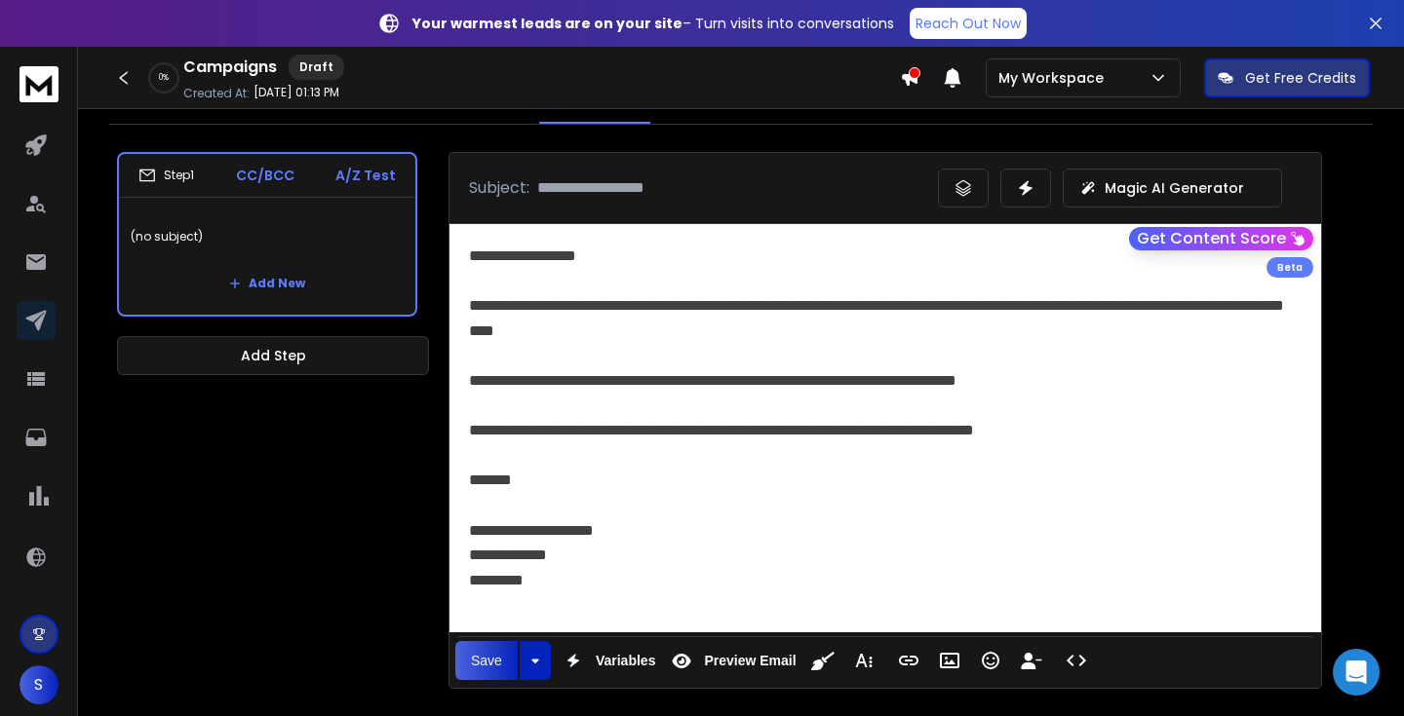
click at [641, 530] on div "**********" at bounding box center [885, 544] width 832 height 50
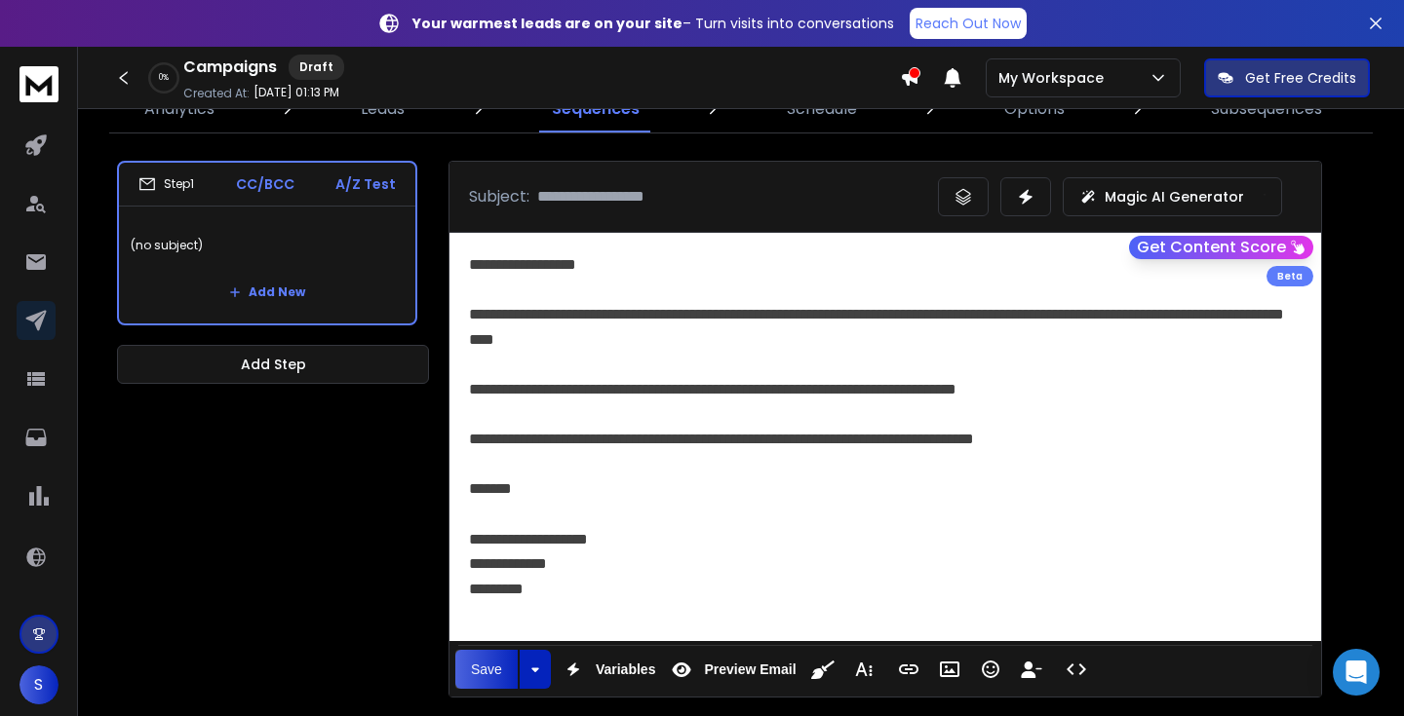
scroll to position [87, 0]
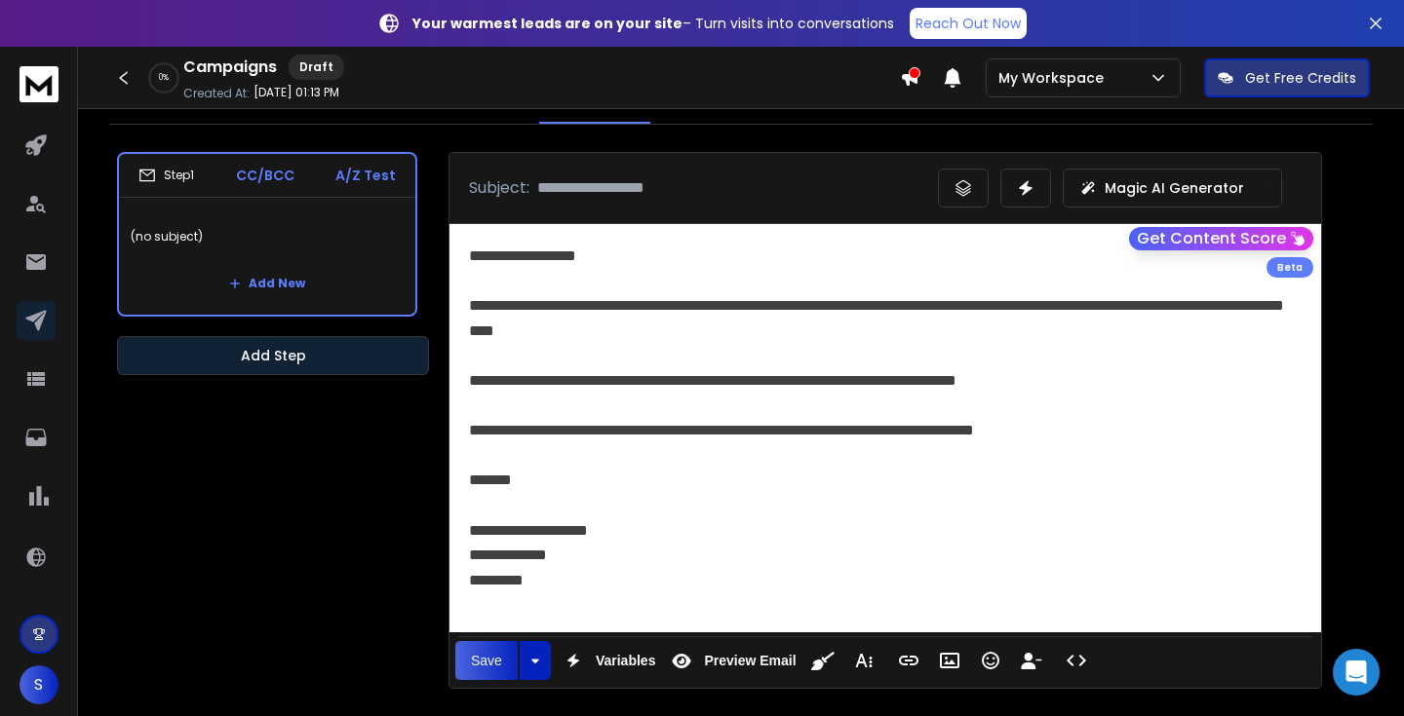
click at [284, 361] on button "Add Step" at bounding box center [273, 355] width 312 height 39
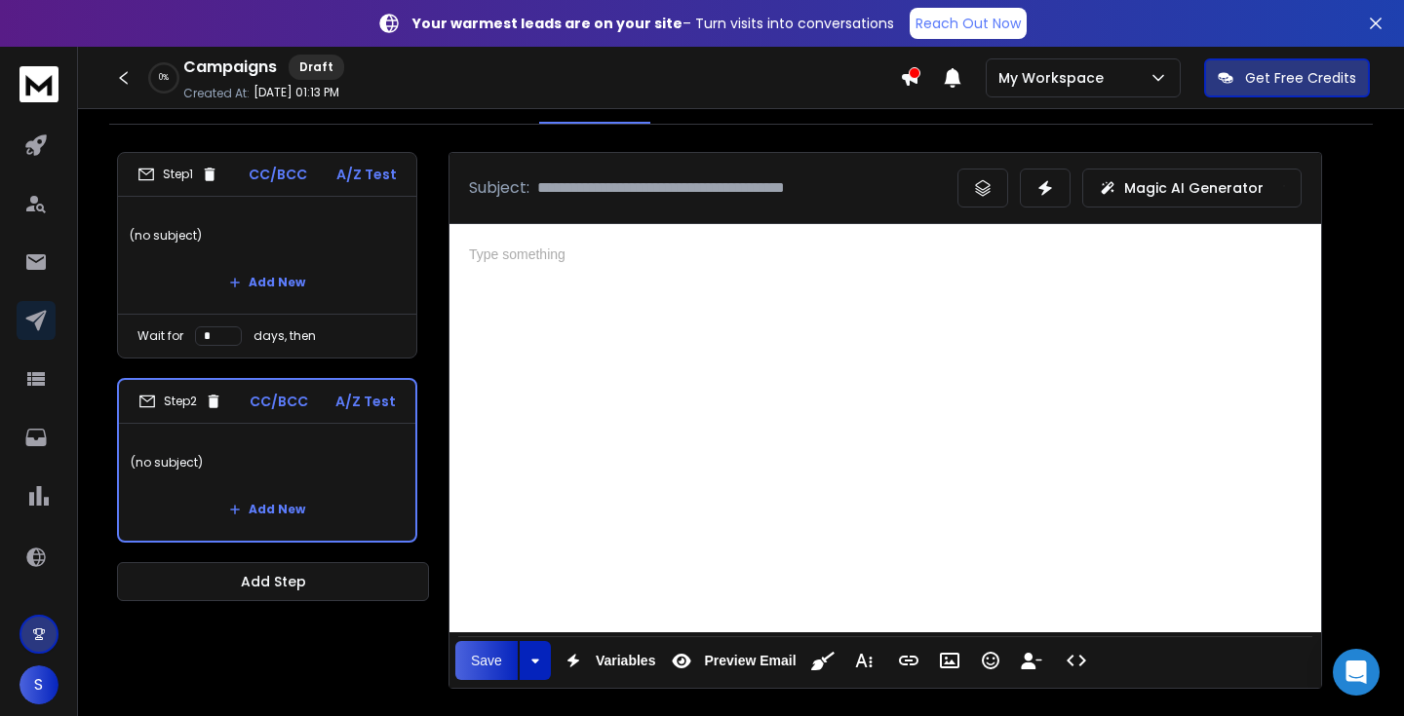
click at [666, 304] on div at bounding box center [884, 428] width 871 height 408
click at [318, 248] on p "(no subject)" at bounding box center [267, 236] width 275 height 55
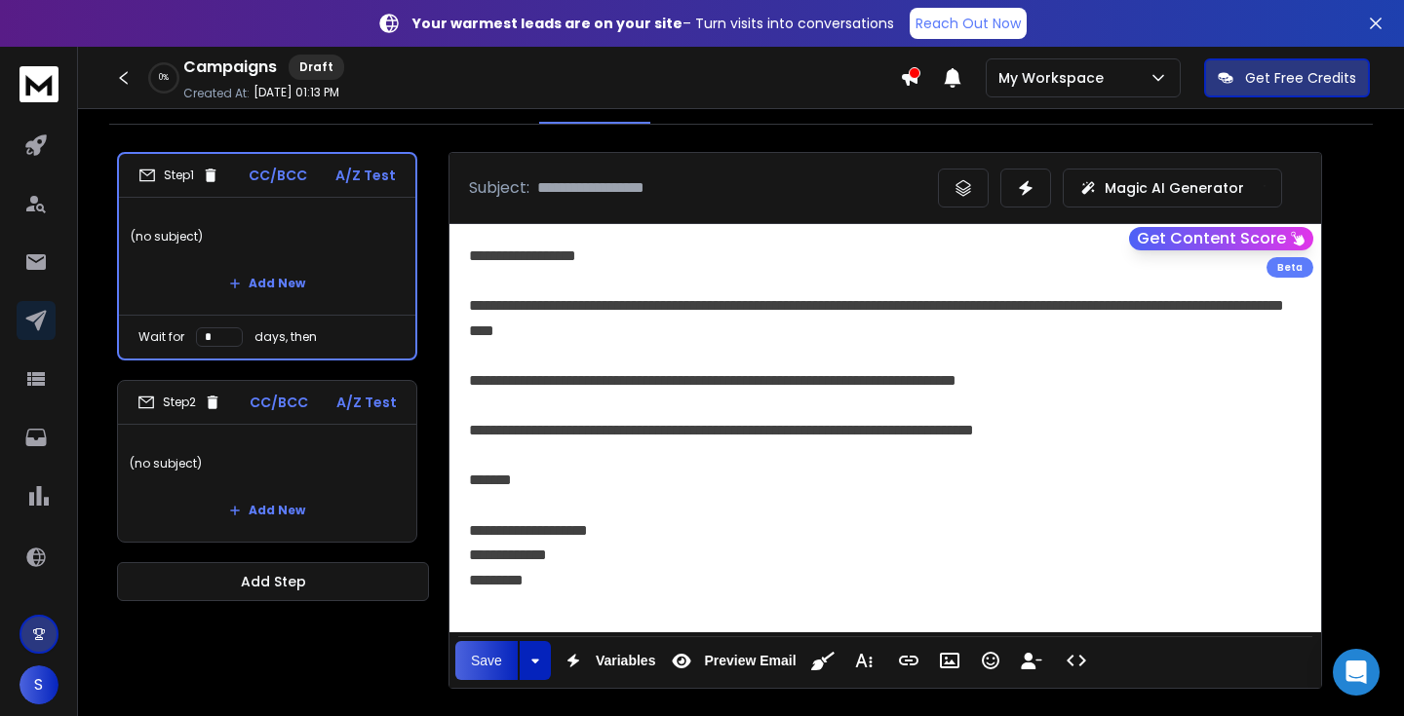
click at [726, 180] on input at bounding box center [727, 187] width 381 height 23
paste input "**********"
type input "**********"
click at [639, 412] on div at bounding box center [885, 406] width 832 height 25
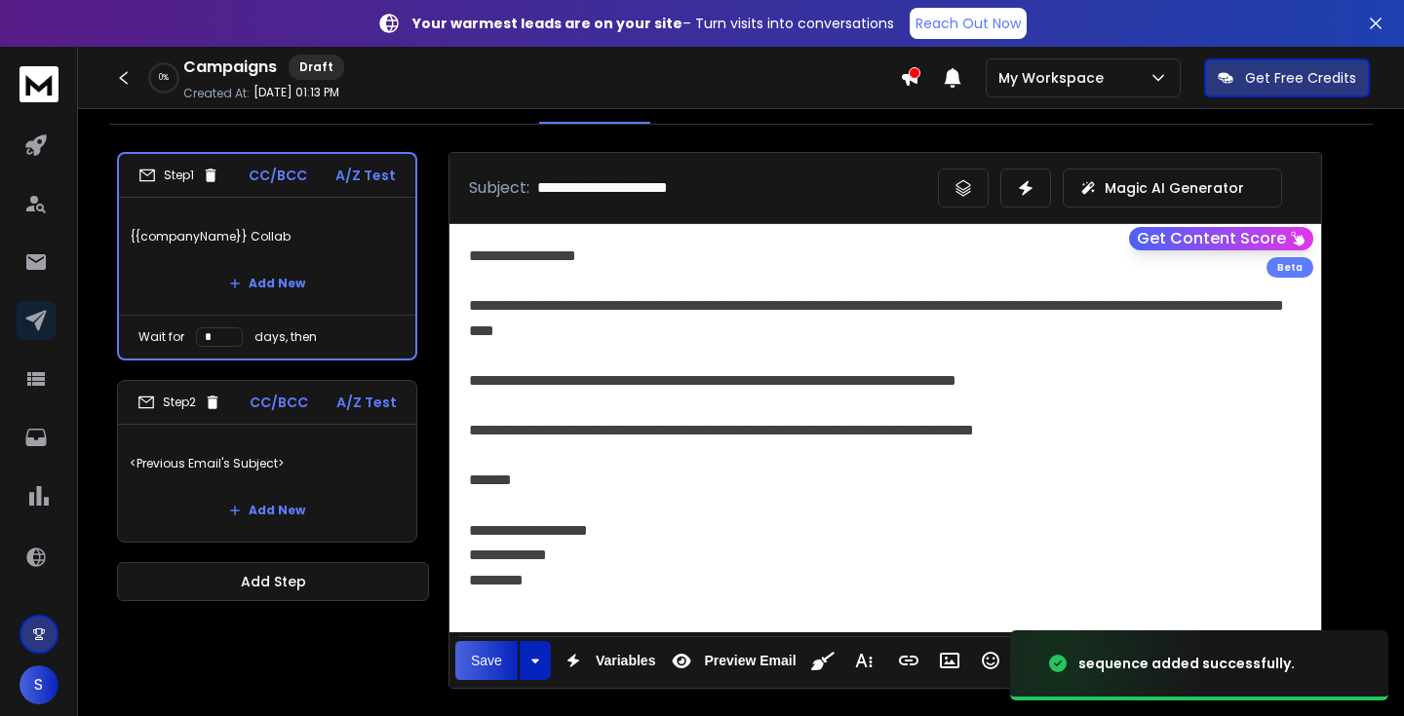
click at [216, 411] on div "Step 2 CC/BCC A/Z Test" at bounding box center [267, 403] width 298 height 44
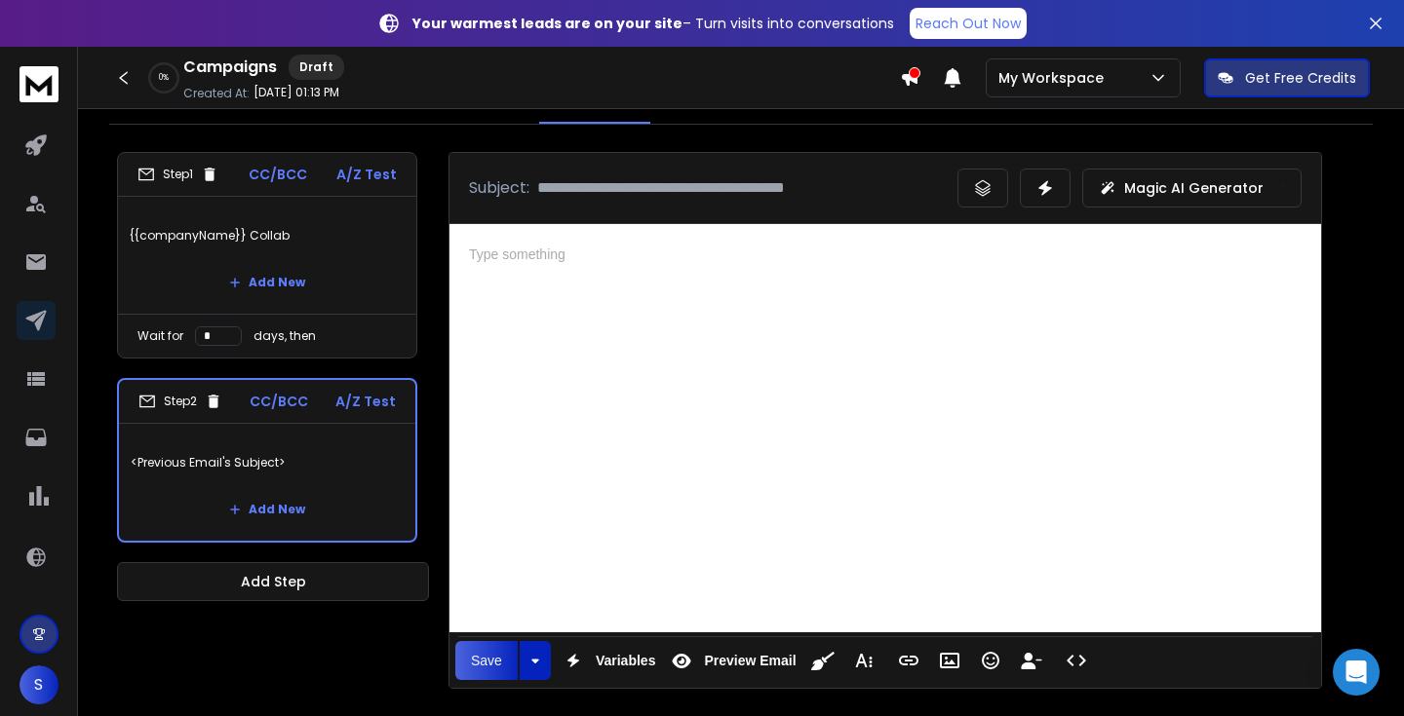
click at [214, 405] on icon at bounding box center [214, 402] width 11 height 14
type input "**********"
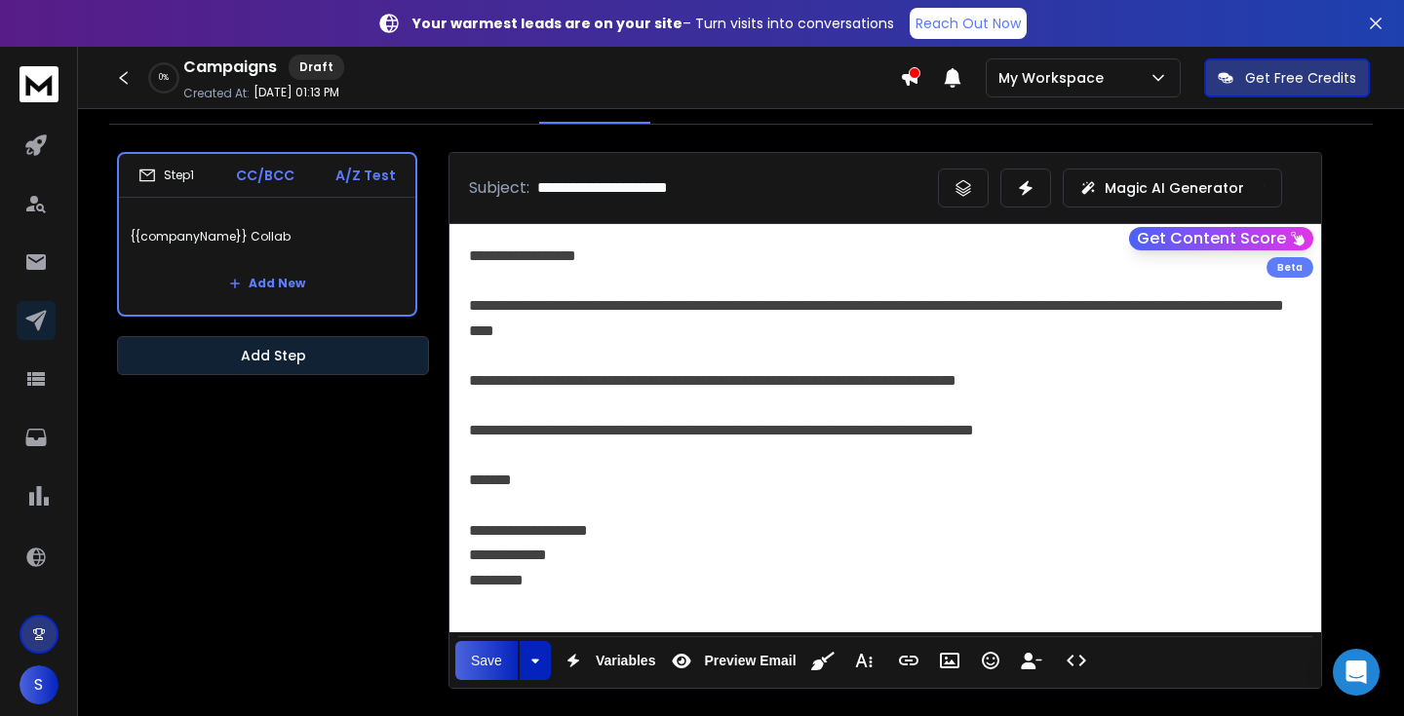
click at [332, 352] on button "Add Step" at bounding box center [273, 355] width 312 height 39
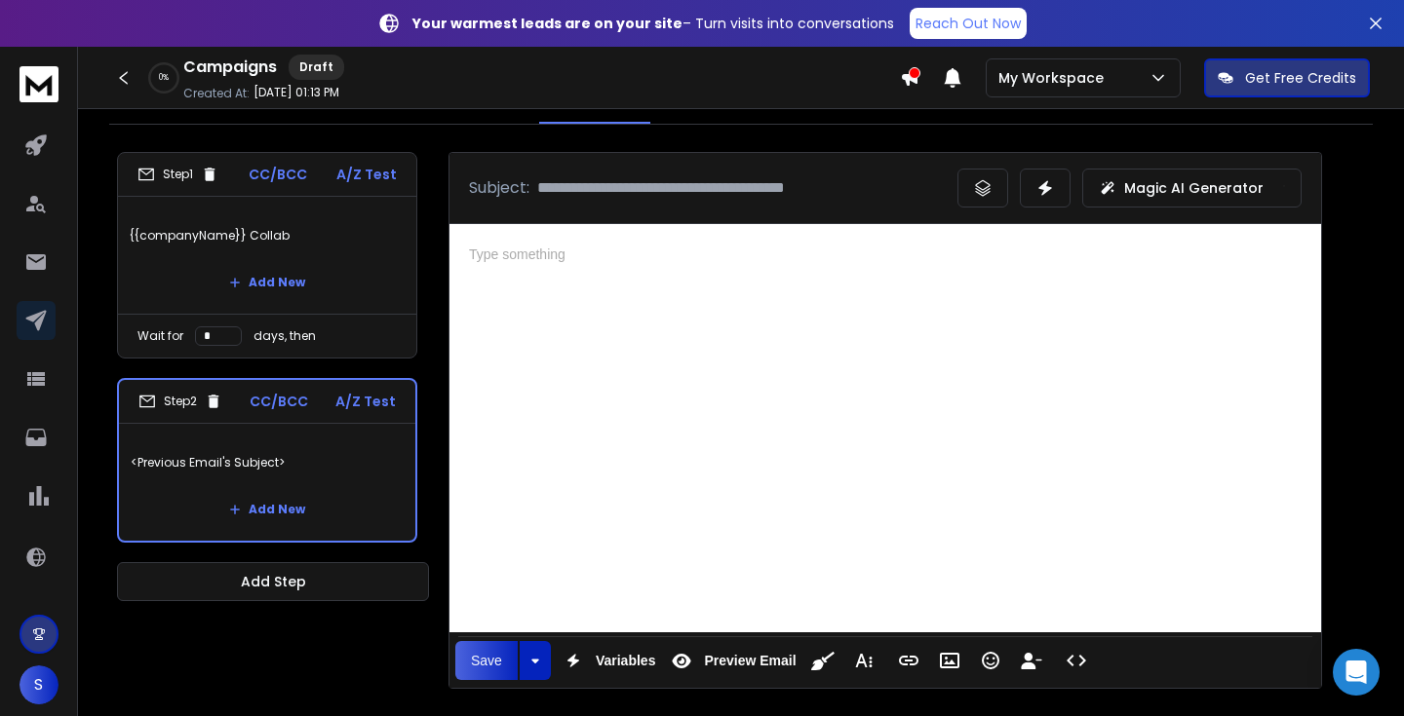
click at [637, 343] on div at bounding box center [884, 428] width 871 height 408
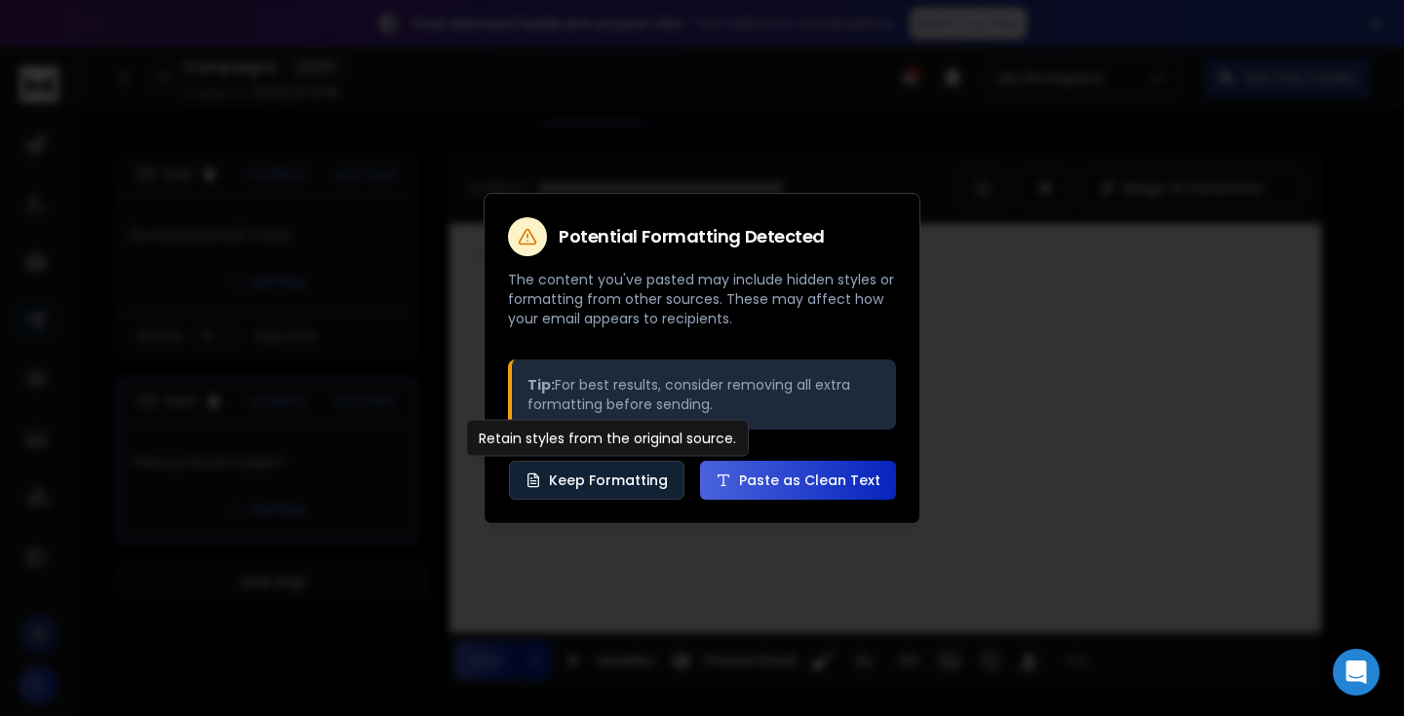
click at [623, 493] on button "Keep Formatting" at bounding box center [596, 480] width 175 height 39
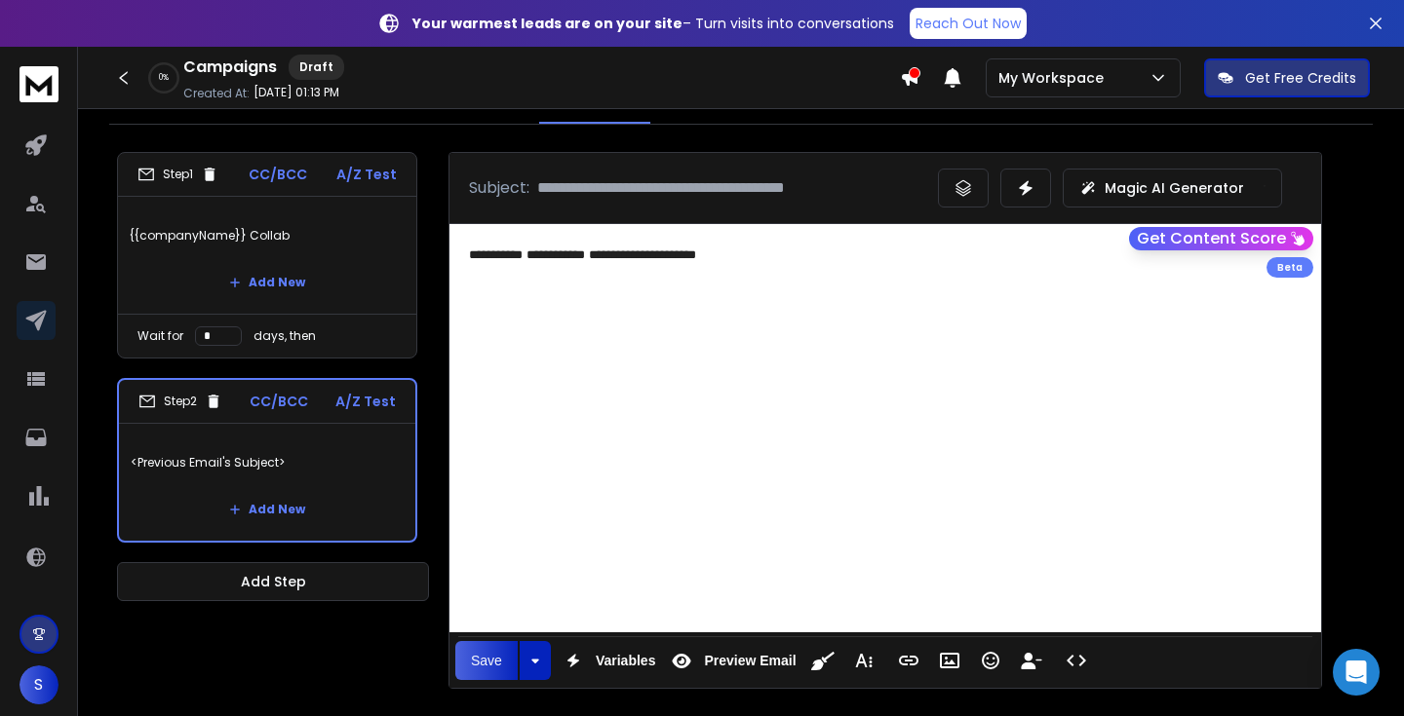
click at [776, 266] on div "**********" at bounding box center [884, 428] width 871 height 408
drag, startPoint x: 776, startPoint y: 266, endPoint x: 493, endPoint y: 234, distance: 284.5
click at [493, 234] on div at bounding box center [884, 428] width 871 height 408
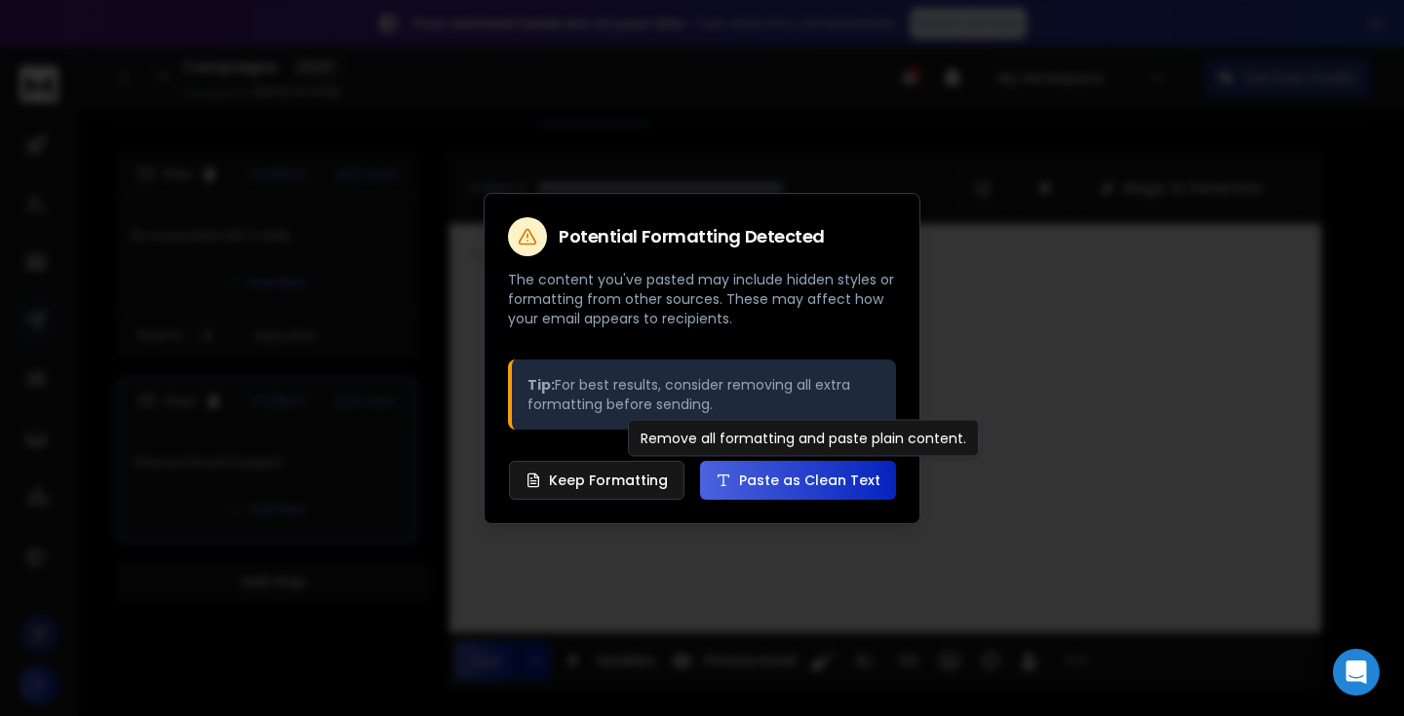
click at [765, 483] on button "Paste as Clean Text" at bounding box center [798, 480] width 196 height 39
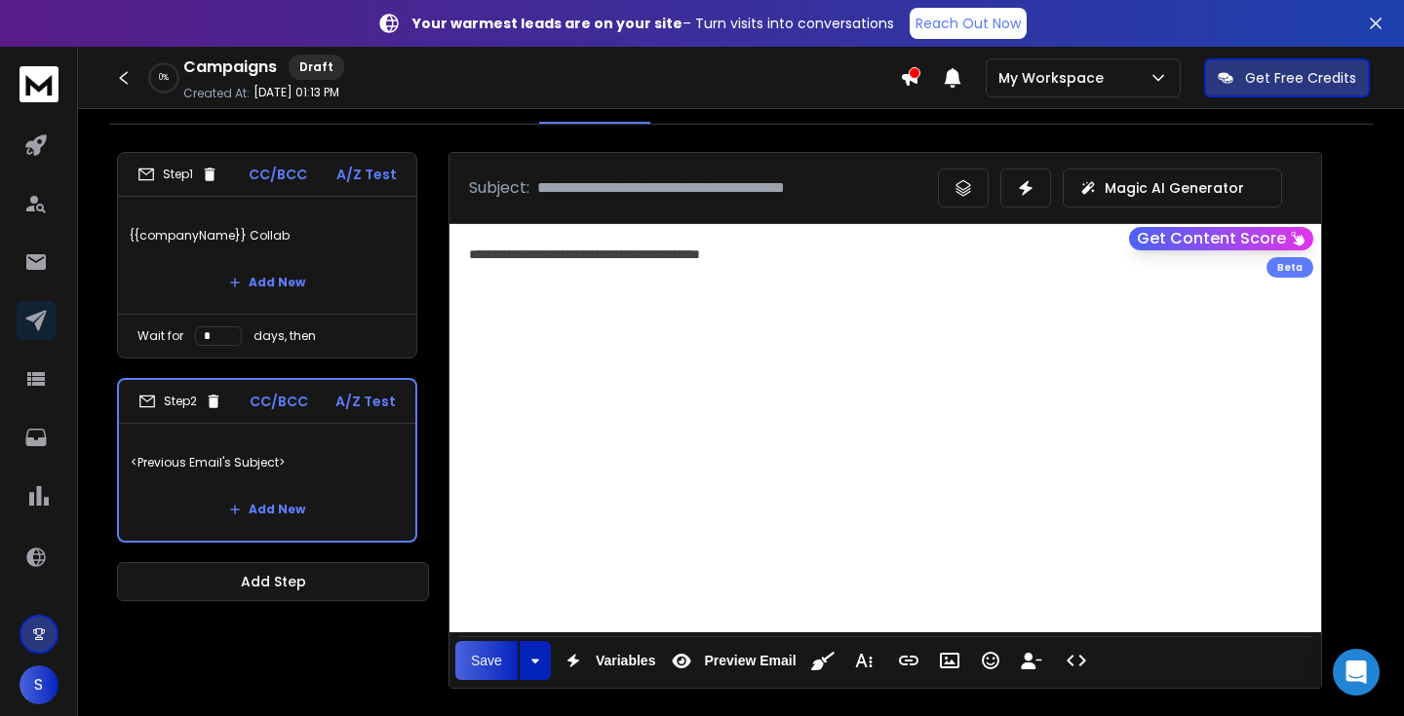
click at [528, 259] on div "**********" at bounding box center [885, 254] width 832 height 21
click at [323, 233] on p "{{companyName}} Collab" at bounding box center [267, 236] width 275 height 55
type input "**********"
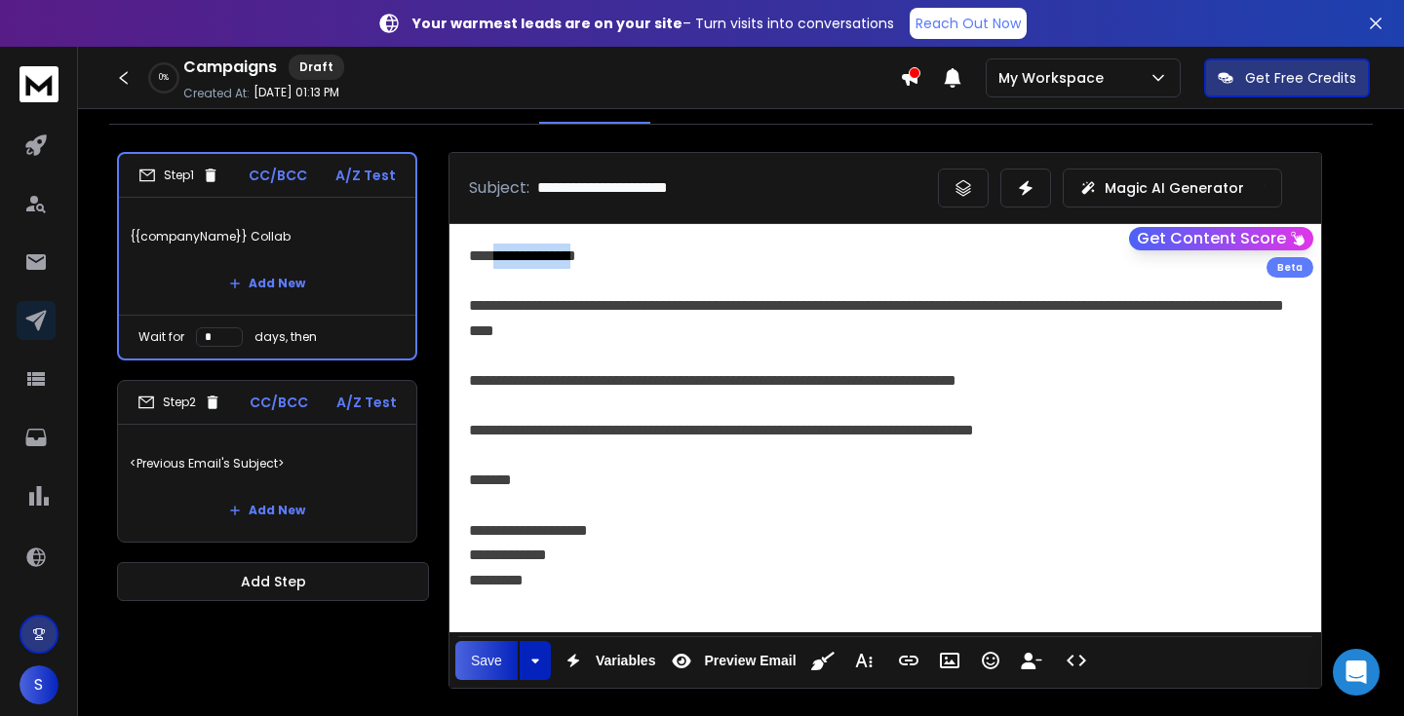
copy div "**********"
drag, startPoint x: 500, startPoint y: 257, endPoint x: 587, endPoint y: 262, distance: 86.9
click at [587, 262] on div "**********" at bounding box center [885, 256] width 832 height 25
click at [314, 466] on p "<Previous Email's Subject>" at bounding box center [267, 464] width 275 height 55
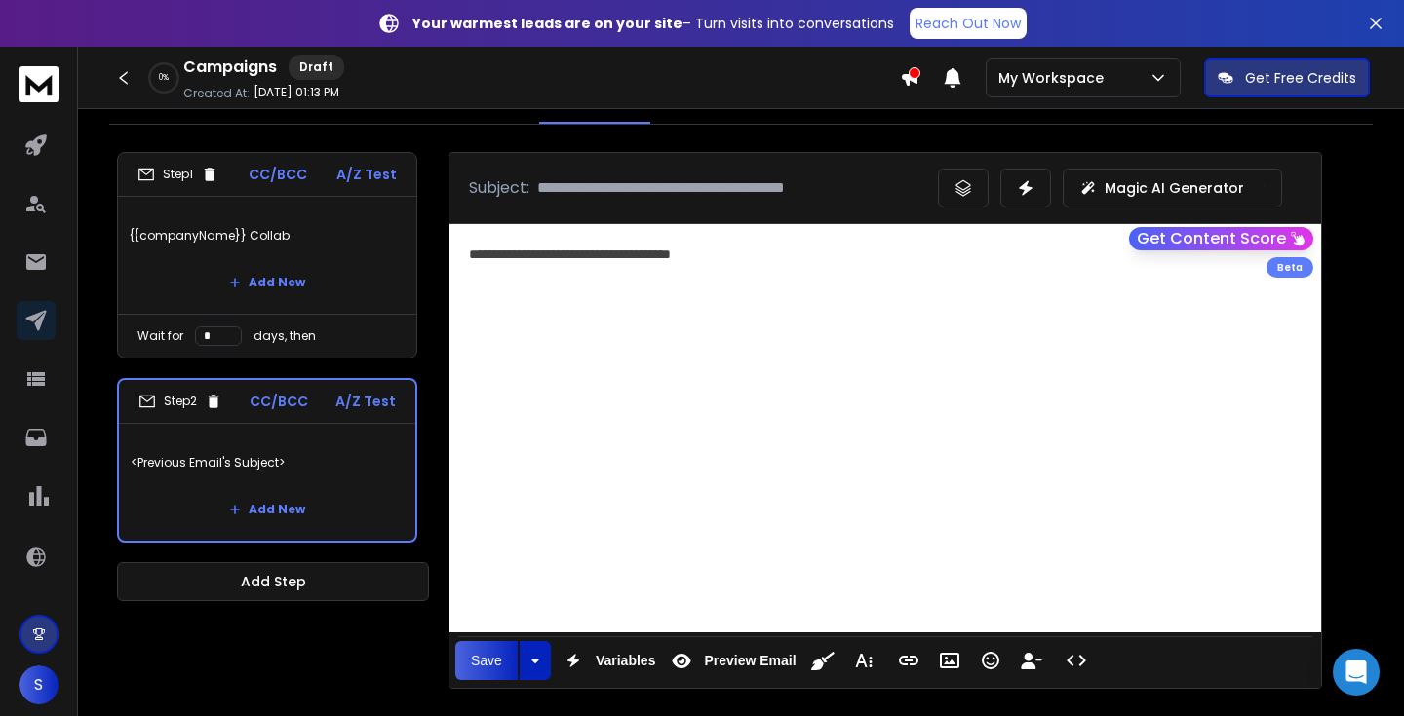
click at [499, 256] on div "**********" at bounding box center [885, 254] width 832 height 21
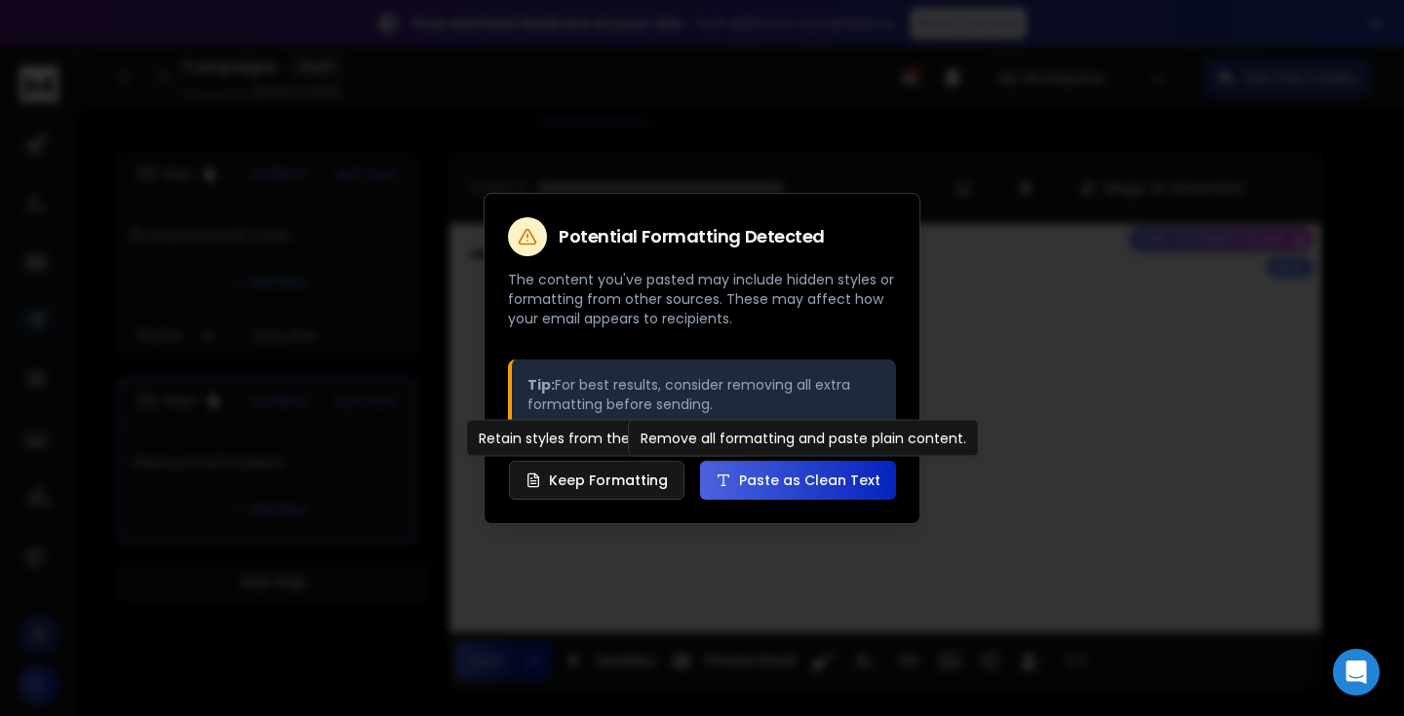
click at [772, 481] on button "Paste as Clean Text" at bounding box center [798, 480] width 196 height 39
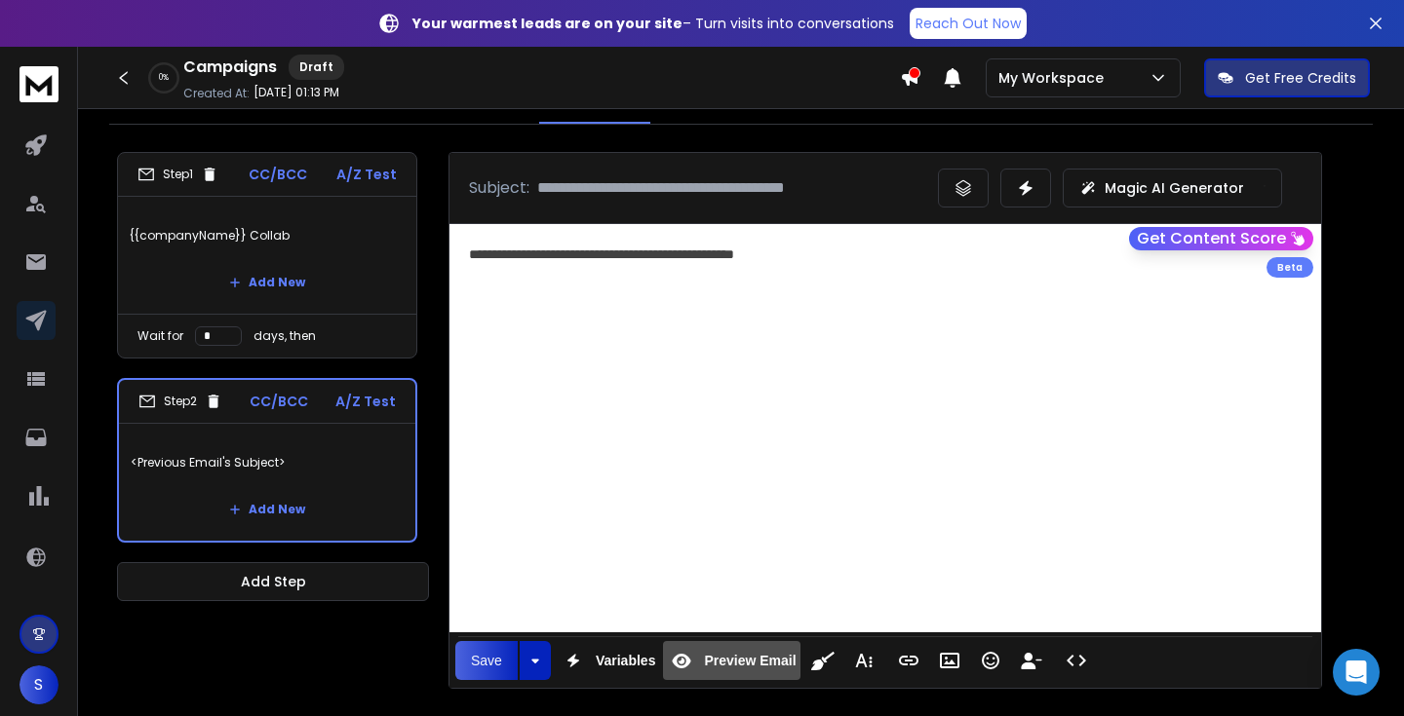
click at [763, 664] on span "Preview Email" at bounding box center [749, 661] width 99 height 17
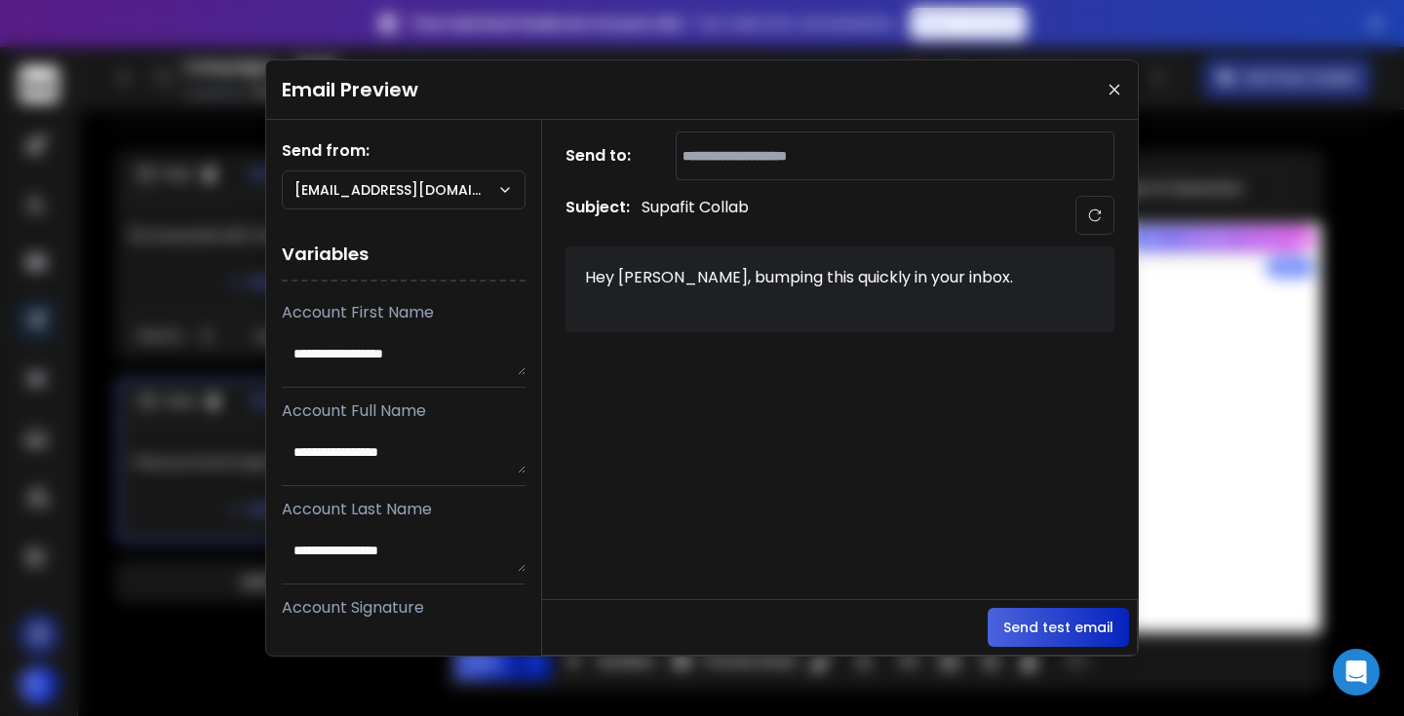
click at [1122, 88] on div "Email Preview" at bounding box center [701, 89] width 871 height 58
click at [1111, 92] on icon at bounding box center [1114, 89] width 11 height 11
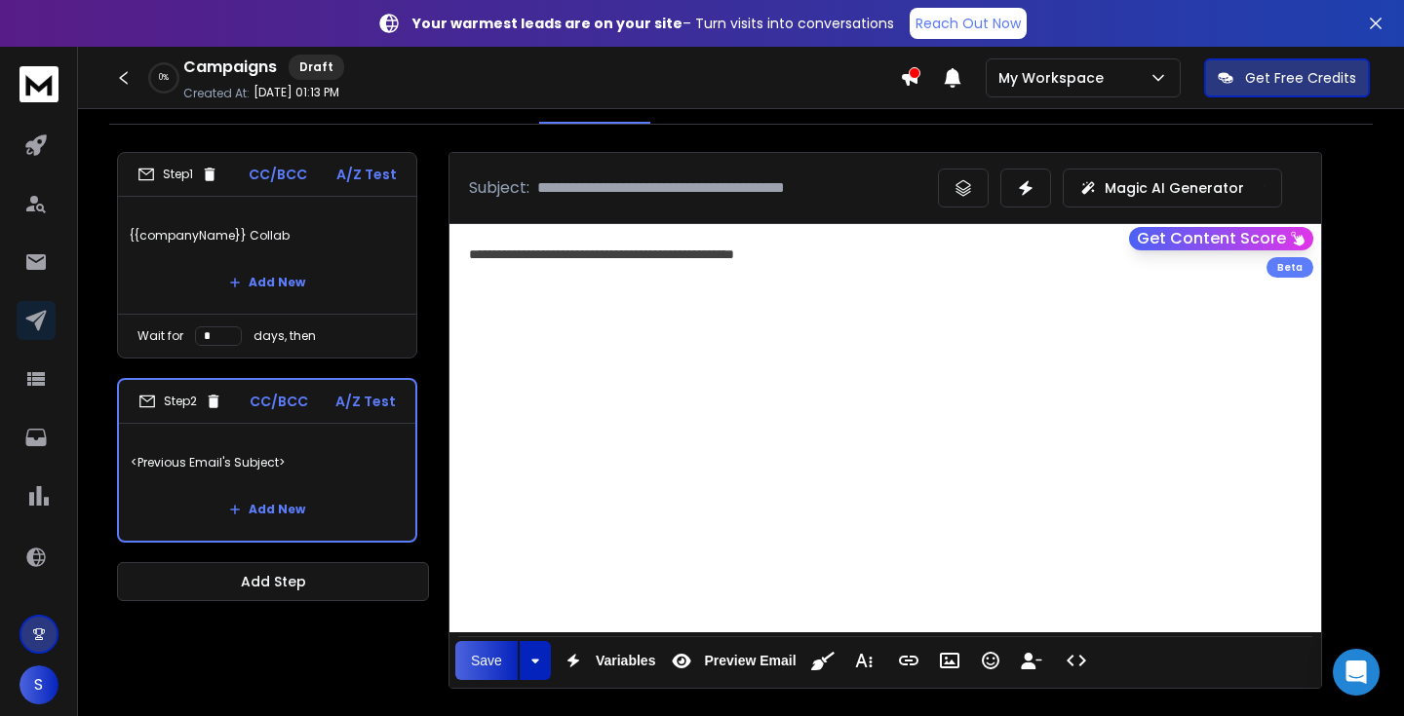
click at [477, 256] on div "**********" at bounding box center [885, 254] width 832 height 21
click at [693, 375] on div "**********" at bounding box center [884, 428] width 871 height 408
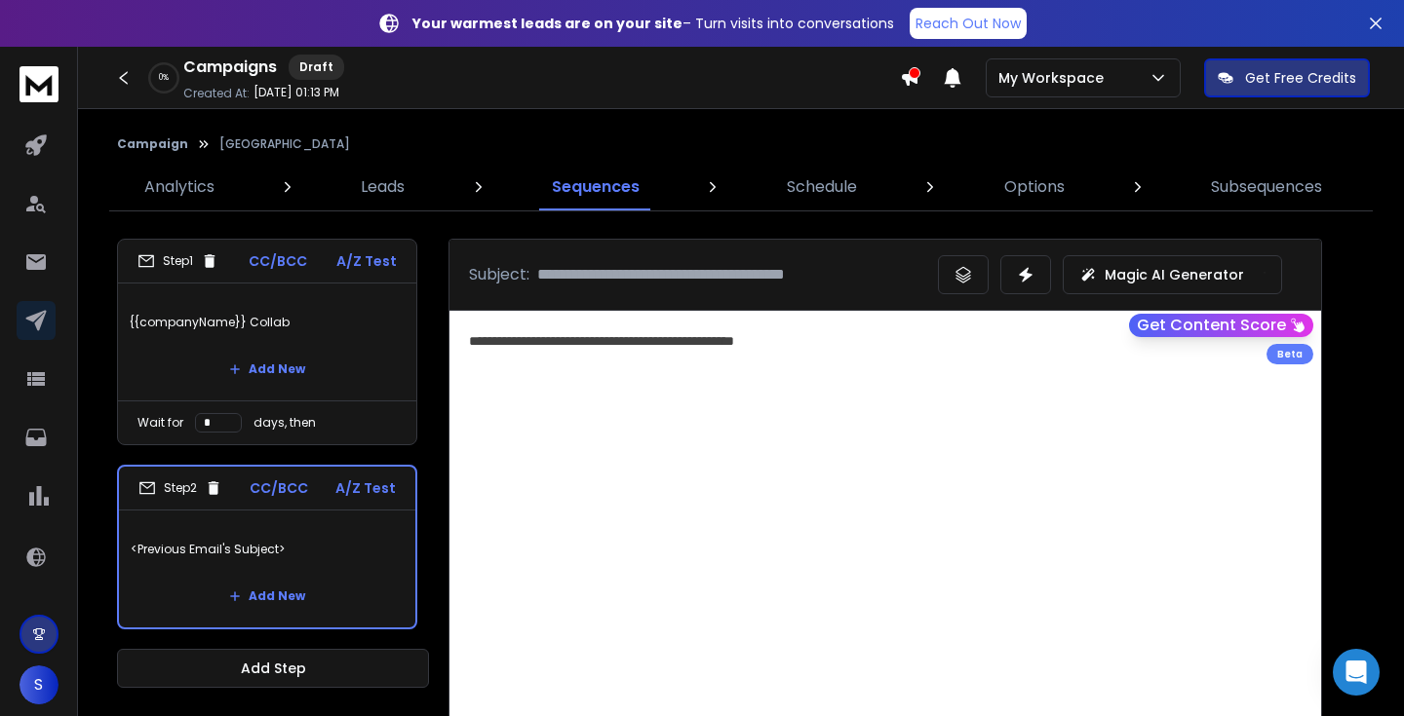
scroll to position [6, 0]
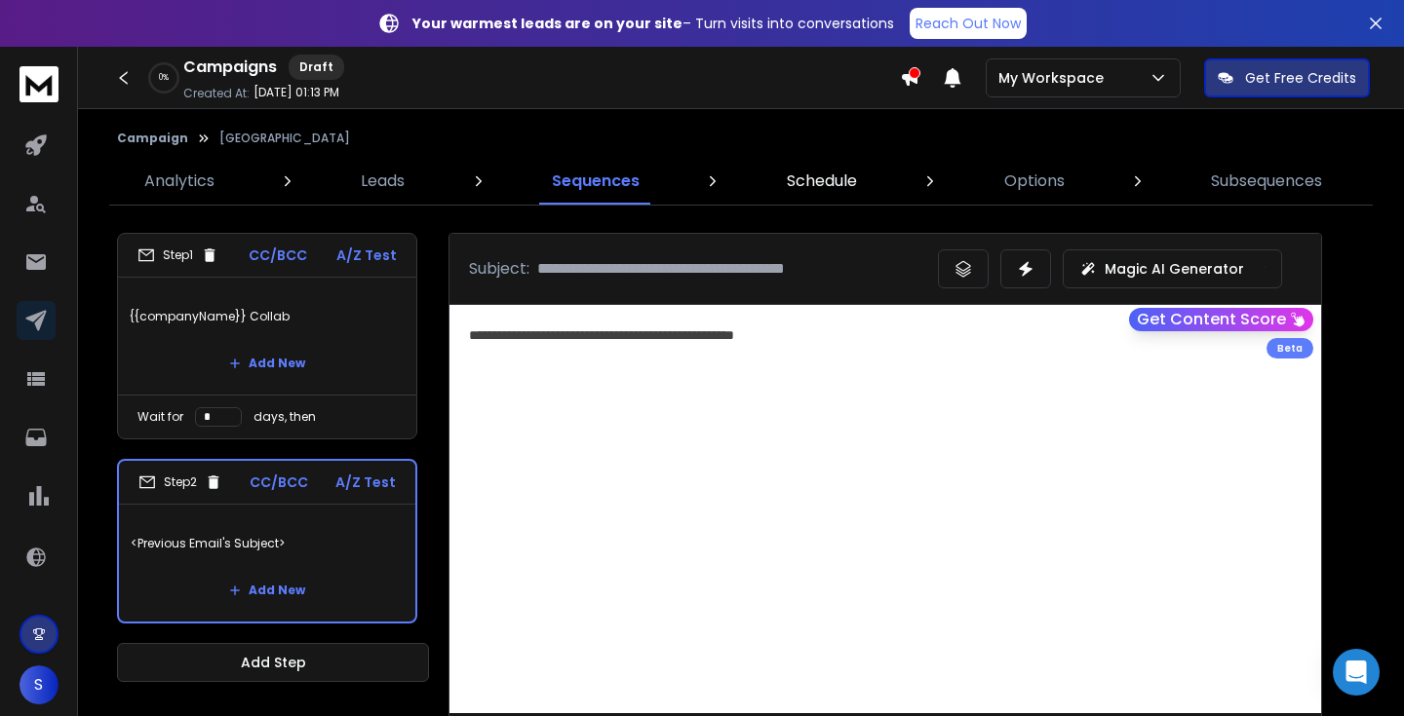
click at [809, 173] on p "Schedule" at bounding box center [822, 181] width 70 height 23
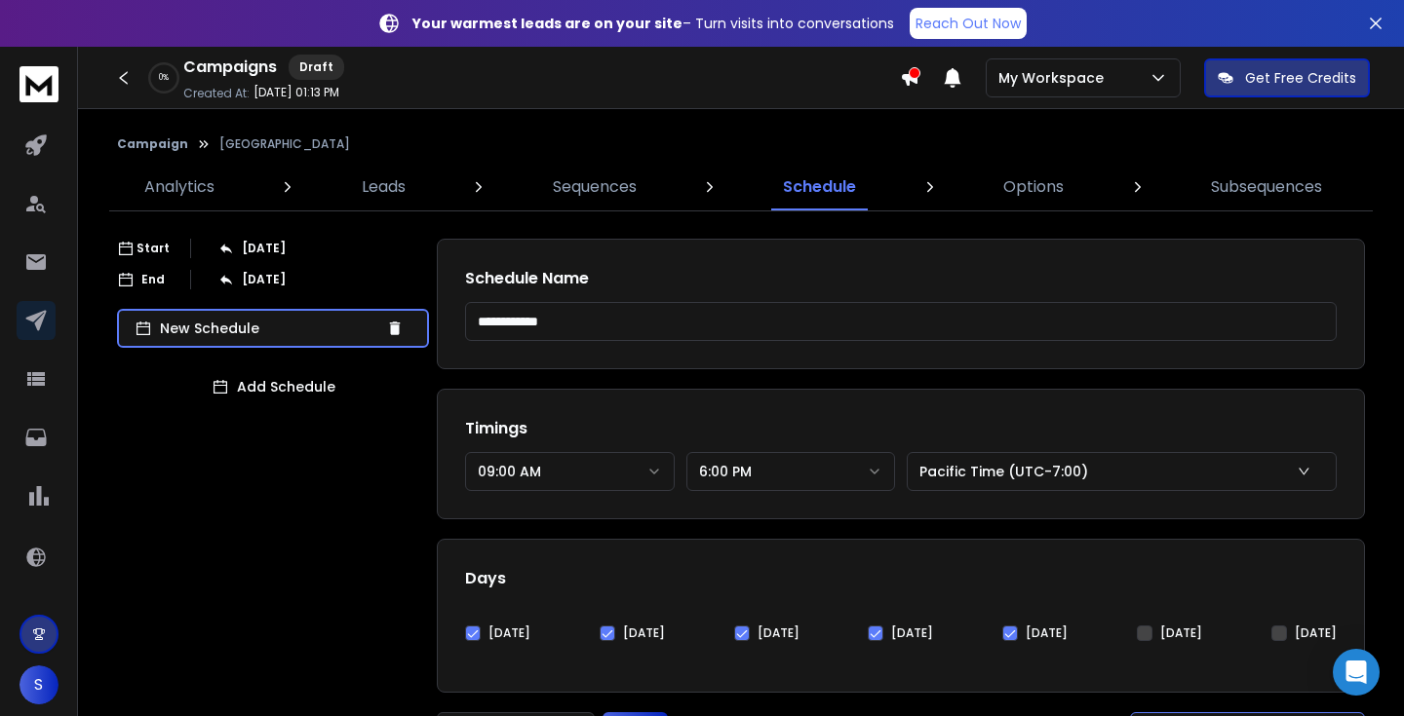
click at [781, 474] on button "6:00 PM" at bounding box center [791, 471] width 210 height 39
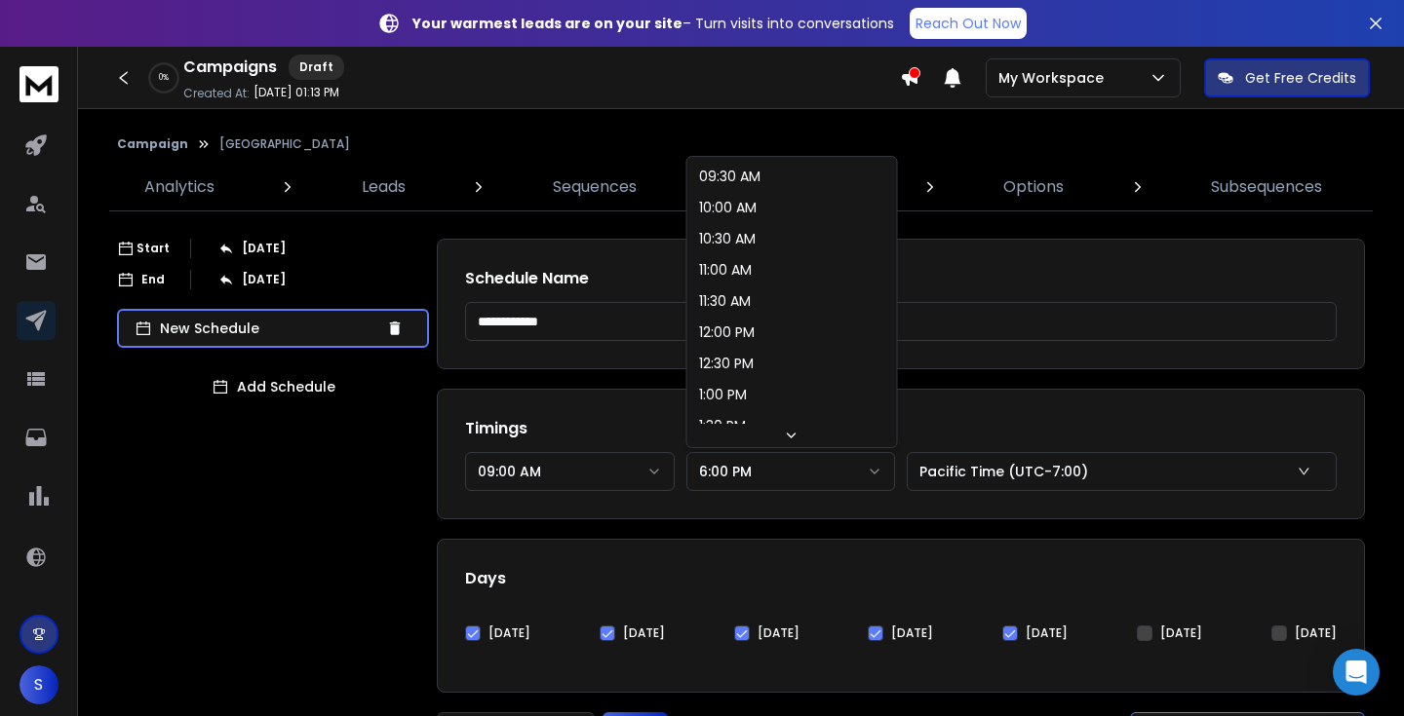
scroll to position [4, 0]
select select "********"
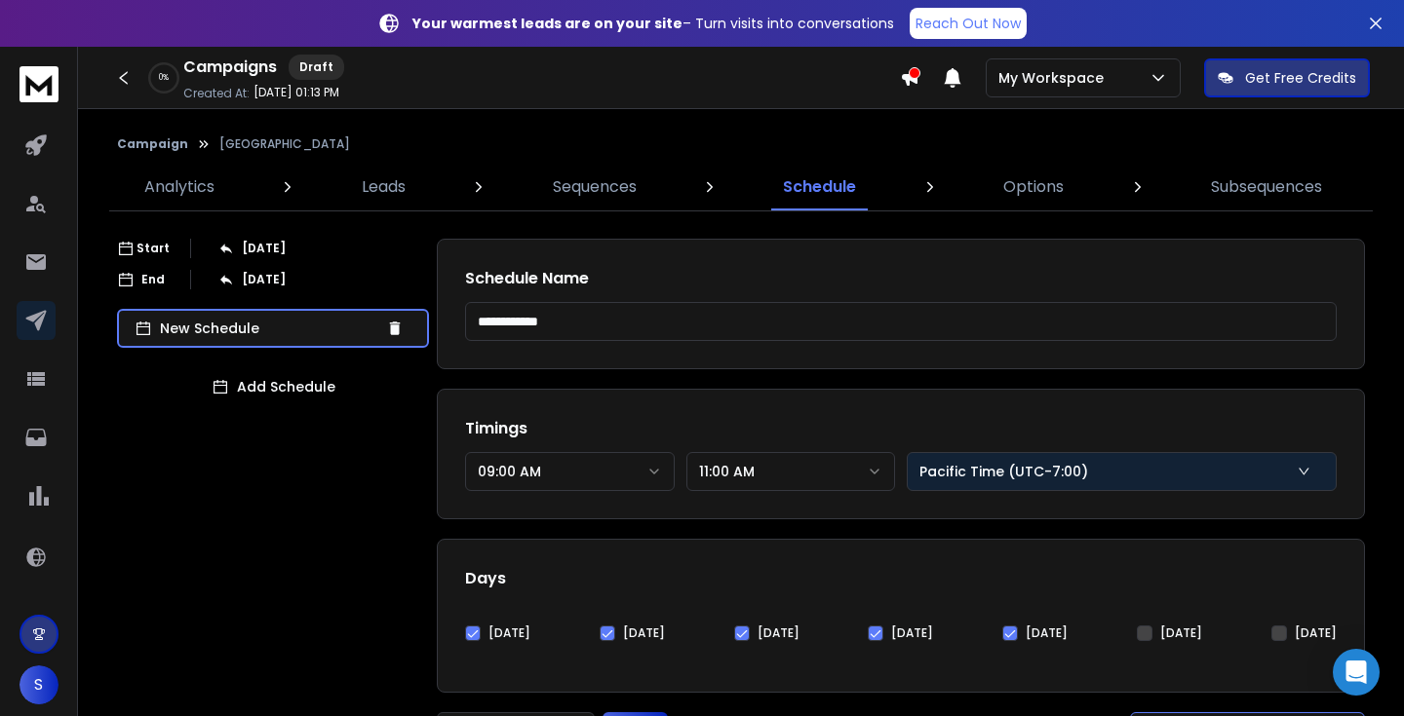
click at [1054, 477] on p "Pacific Time (UTC-7:00)" at bounding box center [1007, 471] width 176 height 19
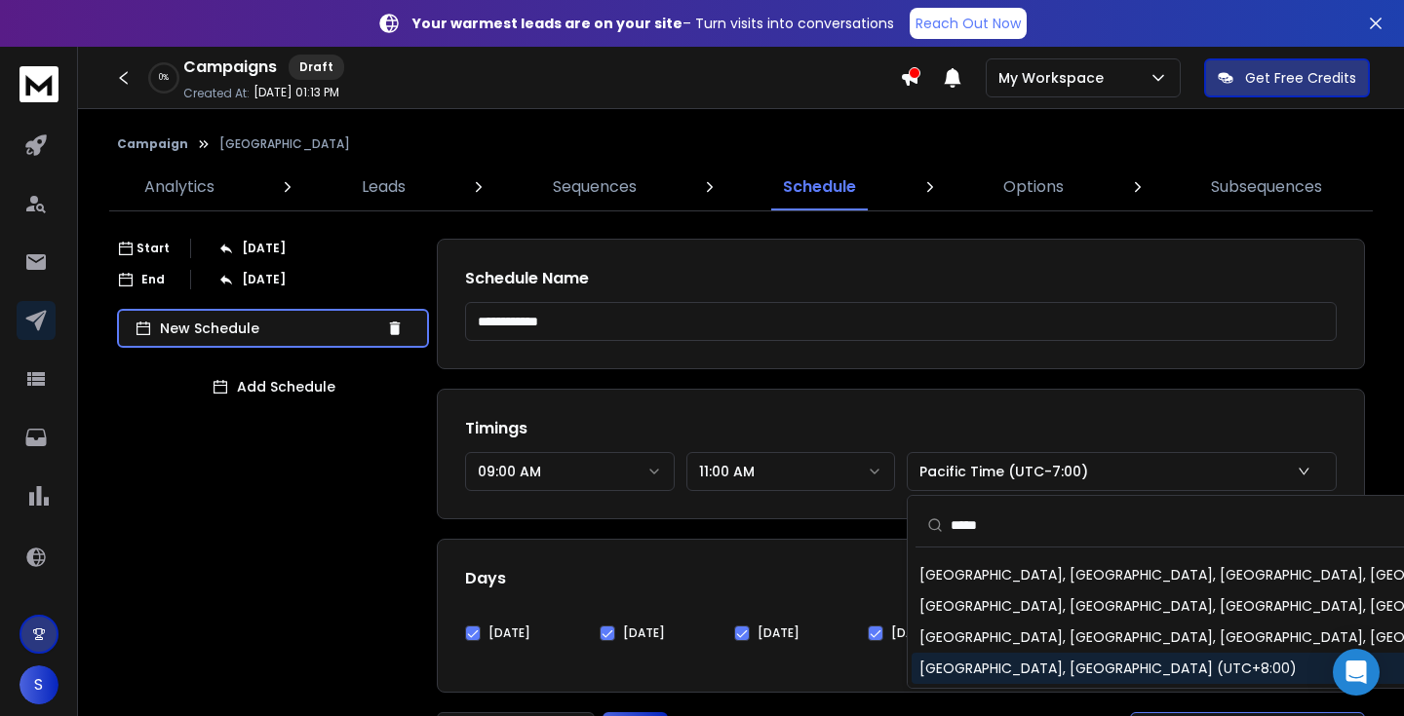
type input "*****"
click at [1043, 673] on div "Kuala Lumpur, Singapore (UTC+8:00)" at bounding box center [1107, 668] width 377 height 19
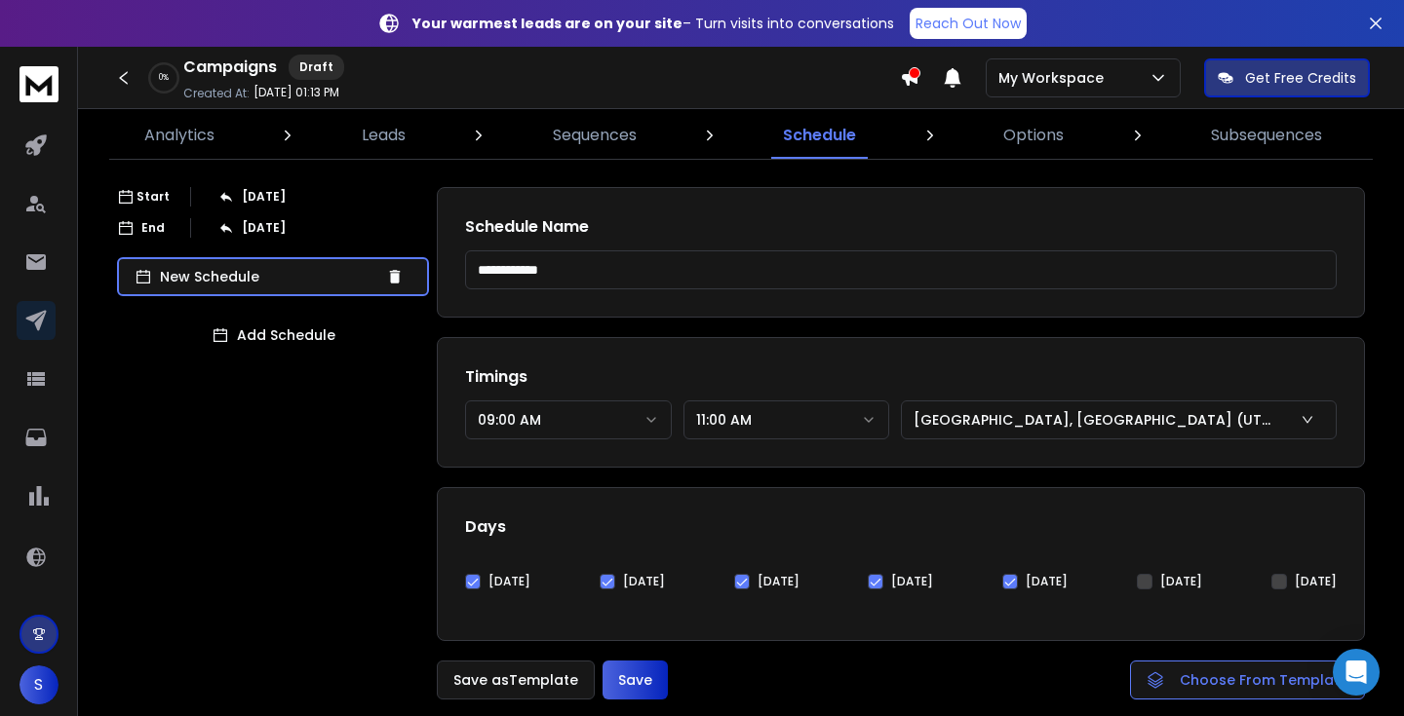
scroll to position [62, 0]
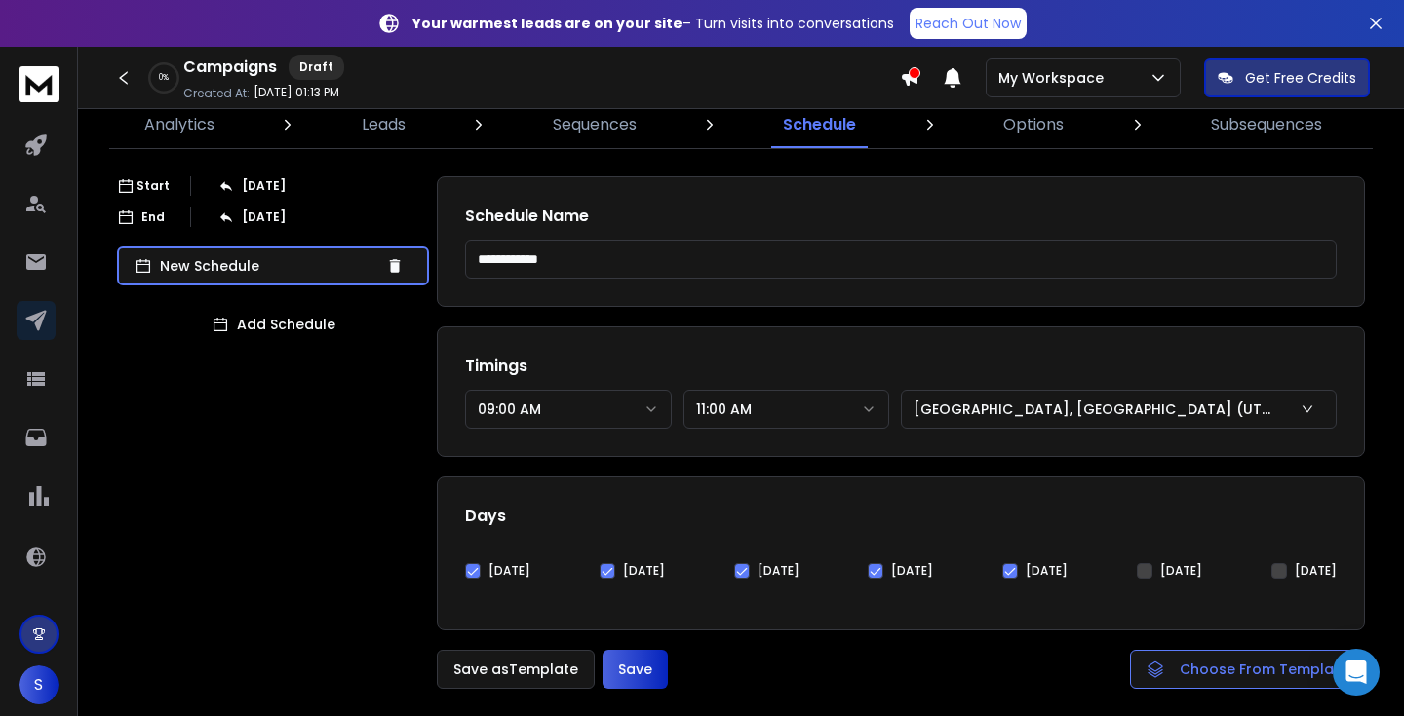
click at [641, 663] on button "Save" at bounding box center [634, 669] width 65 height 39
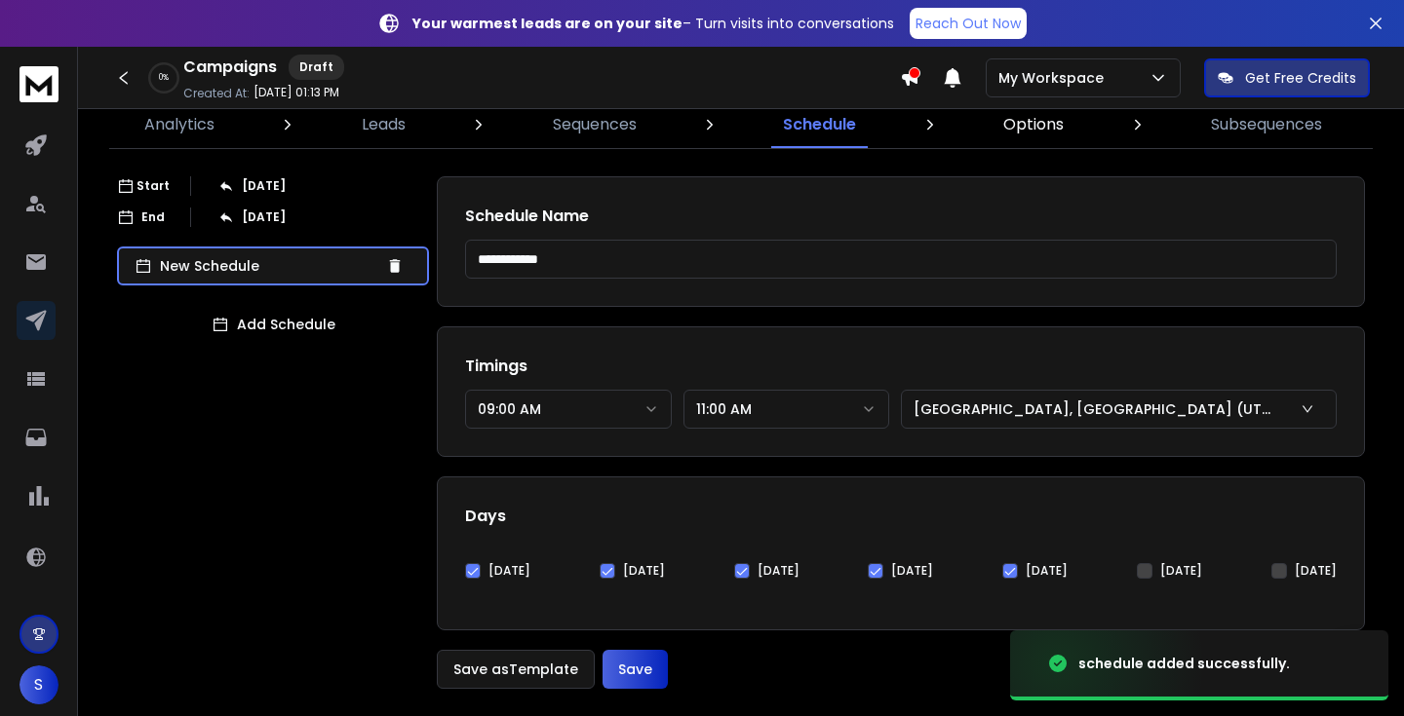
click at [1012, 141] on link "Options" at bounding box center [1033, 124] width 84 height 47
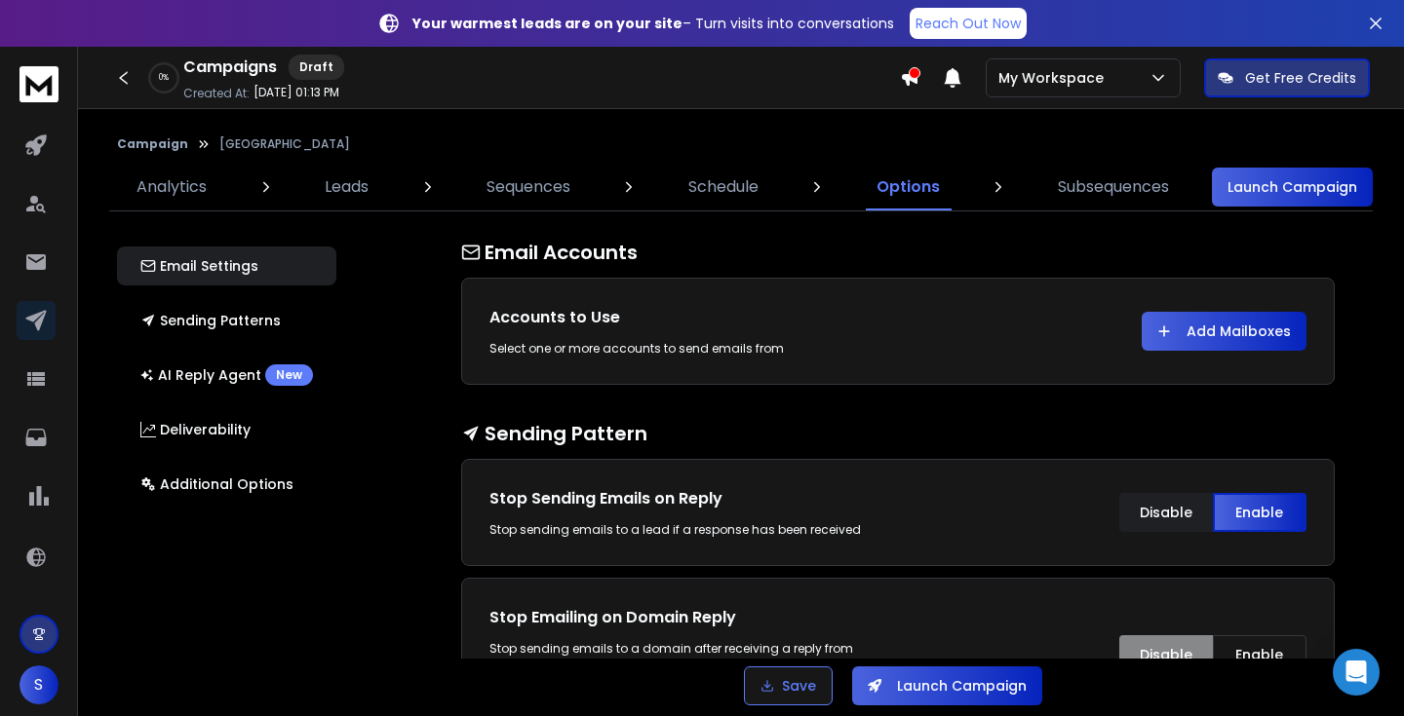
click at [1229, 339] on button "Add Mailboxes" at bounding box center [1223, 331] width 165 height 39
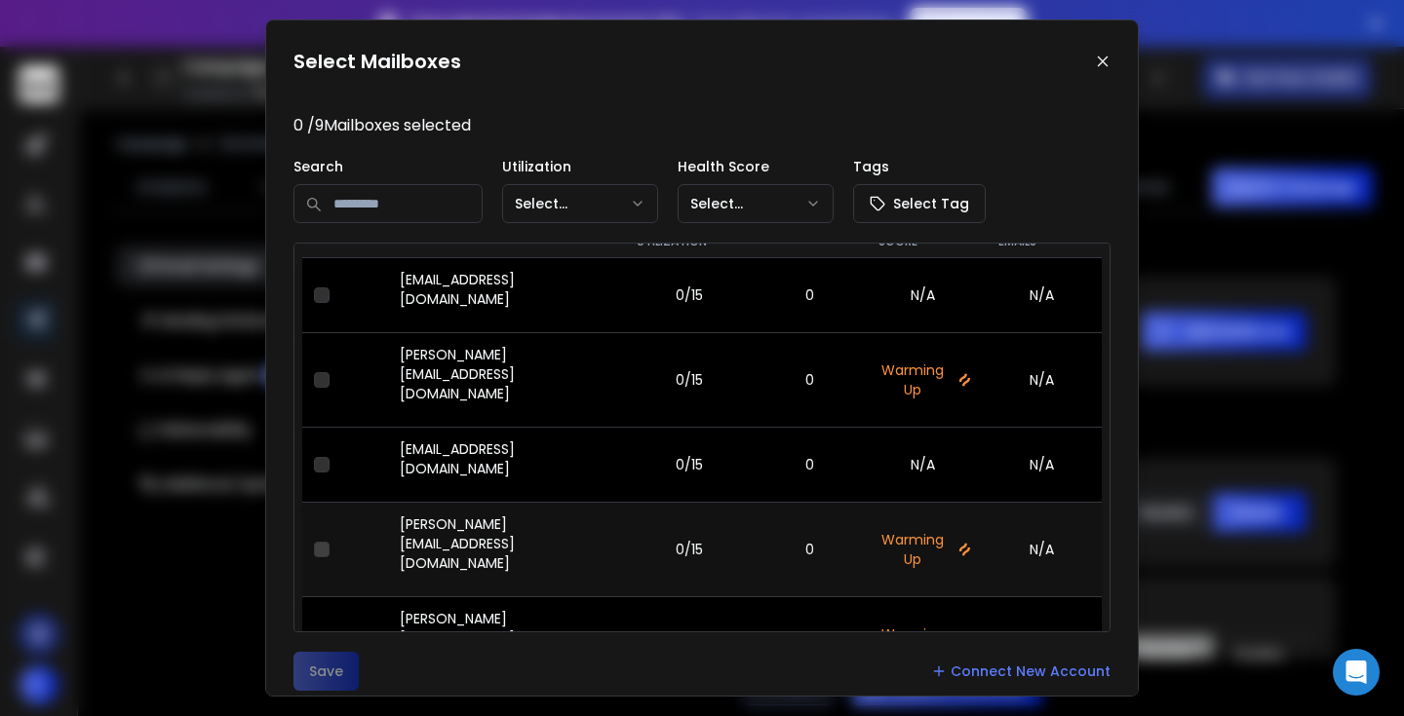
scroll to position [43, 0]
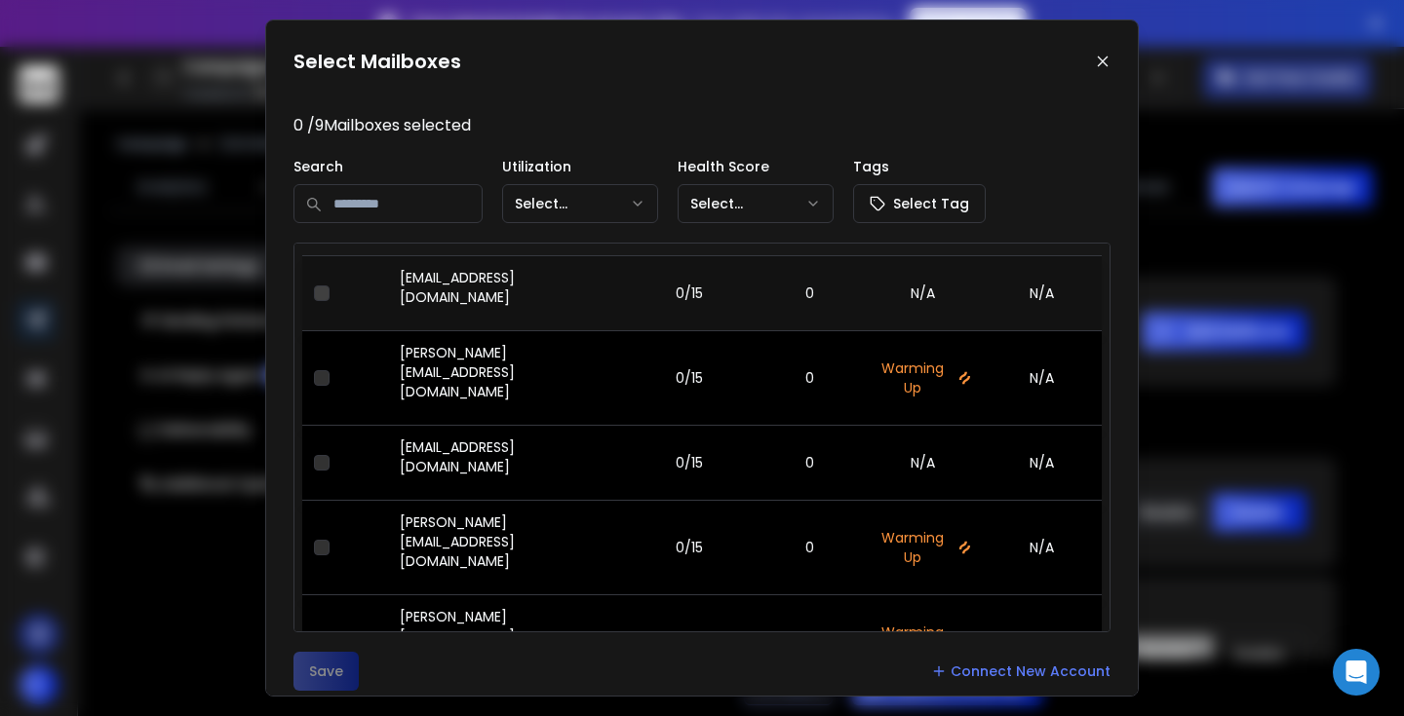
click at [319, 288] on button "button" at bounding box center [322, 294] width 16 height 16
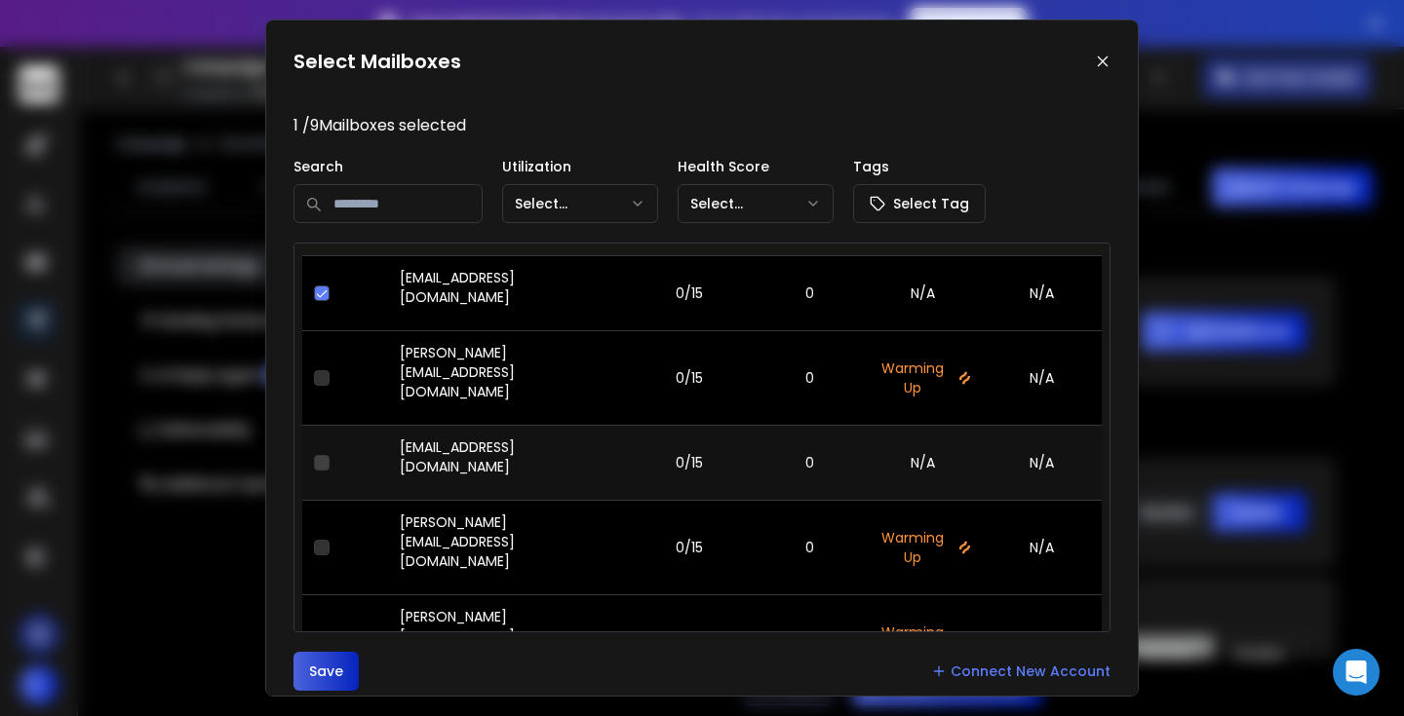
click at [325, 455] on button "button" at bounding box center [322, 463] width 16 height 16
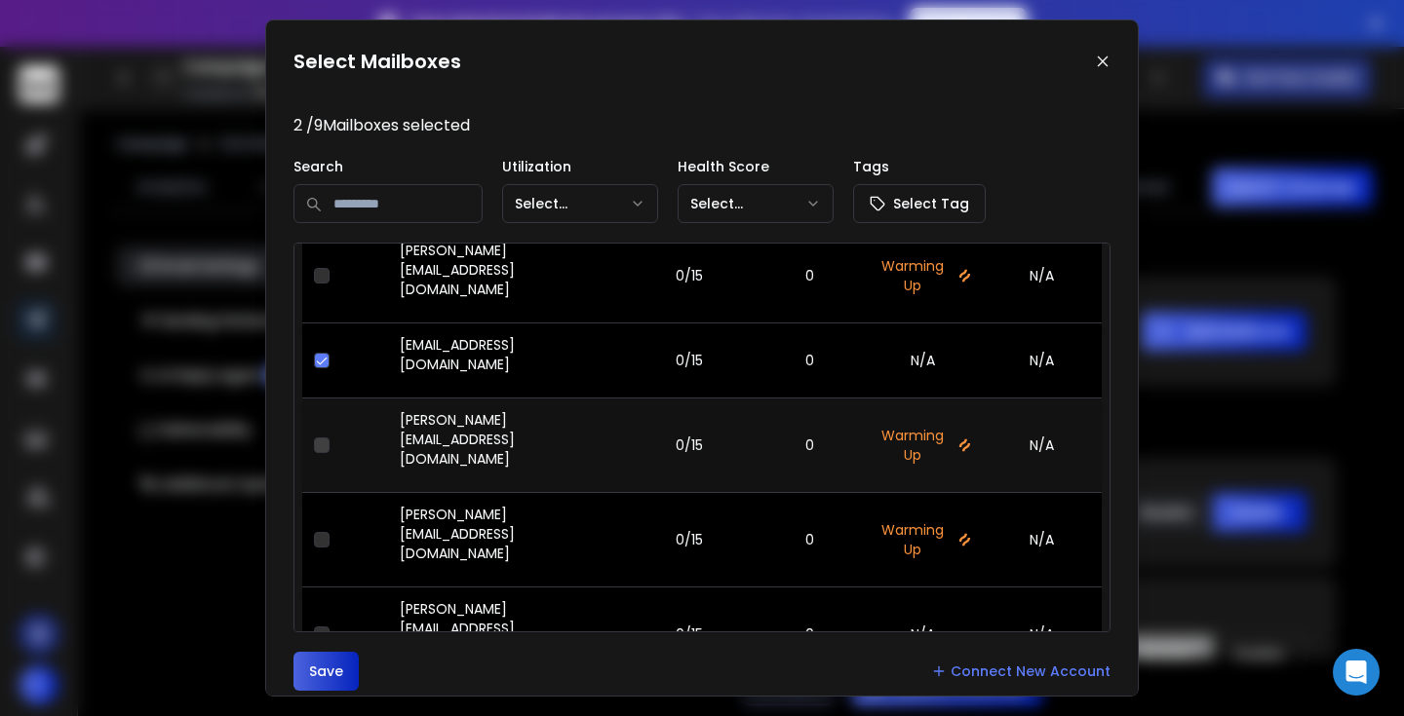
scroll to position [157, 0]
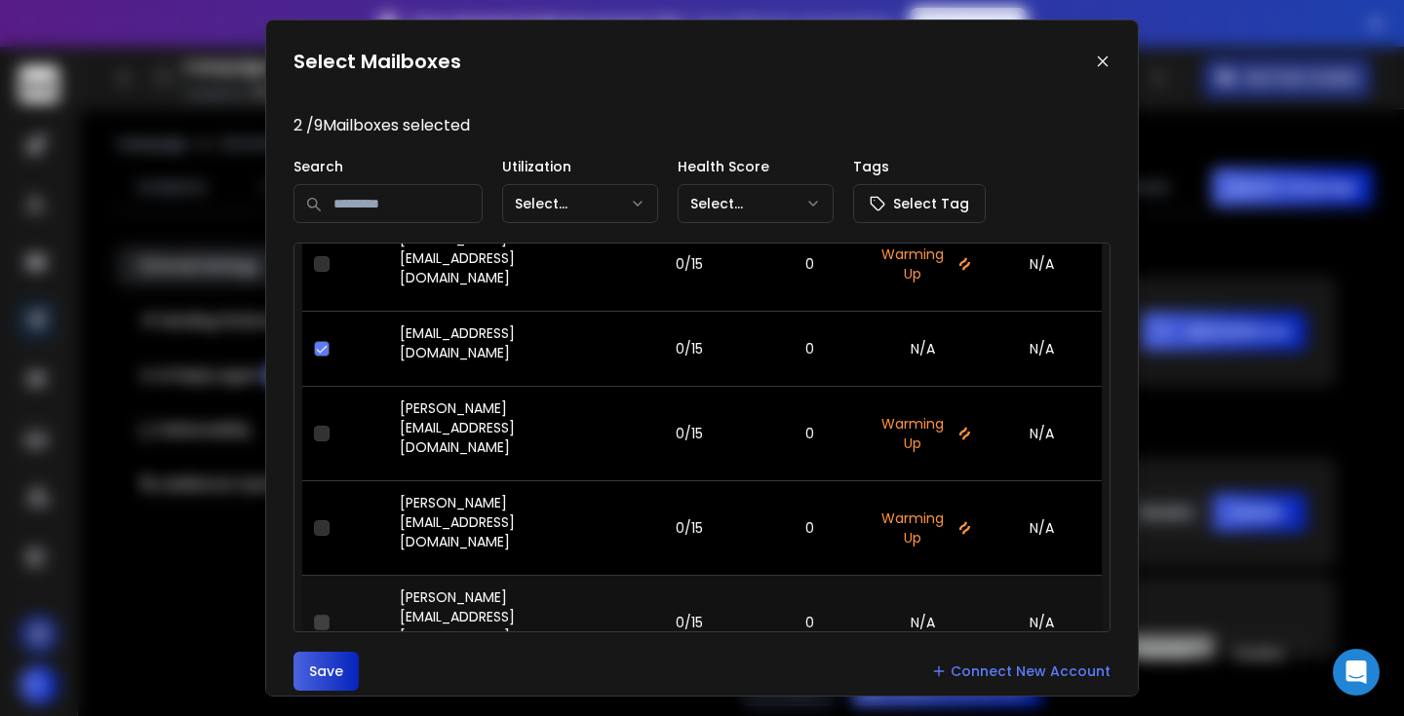
click at [328, 615] on button "button" at bounding box center [322, 623] width 16 height 16
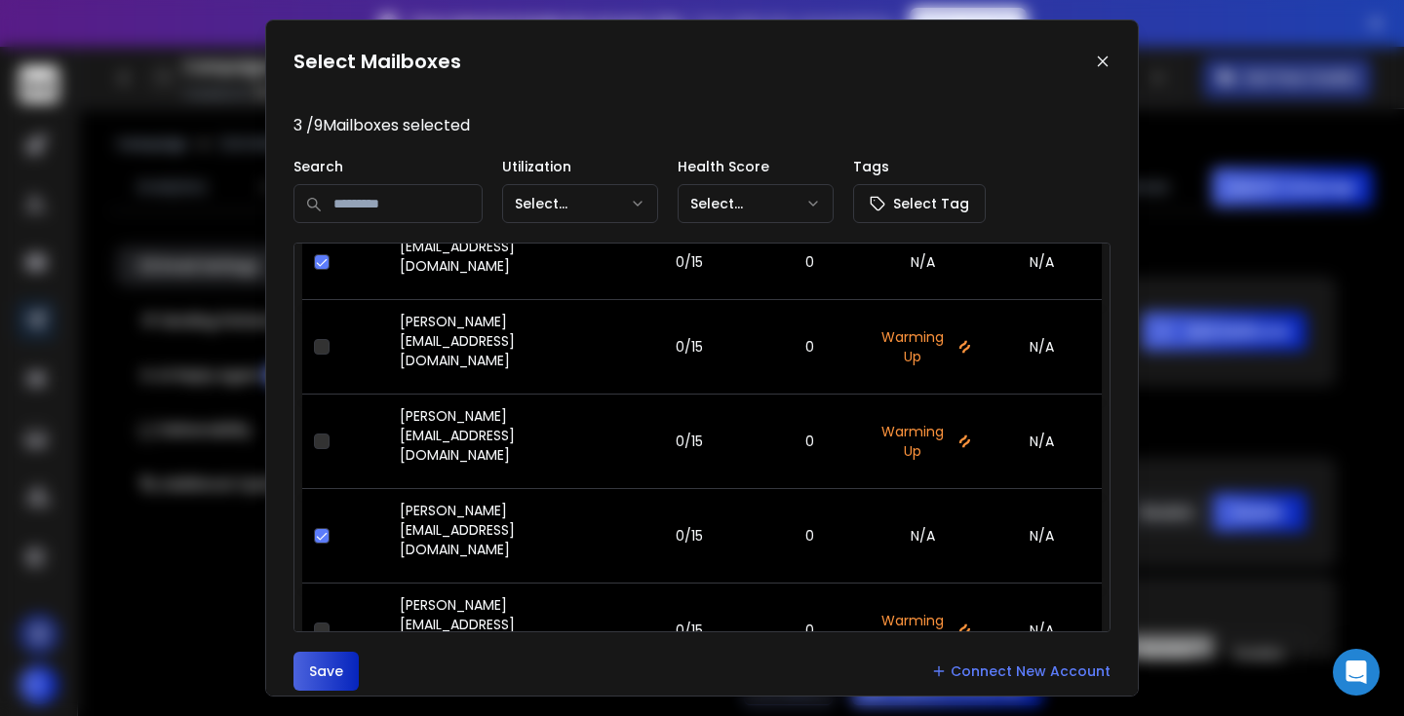
click at [325, 715] on button "button" at bounding box center [322, 725] width 16 height 16
click at [322, 680] on button "Save" at bounding box center [325, 671] width 65 height 39
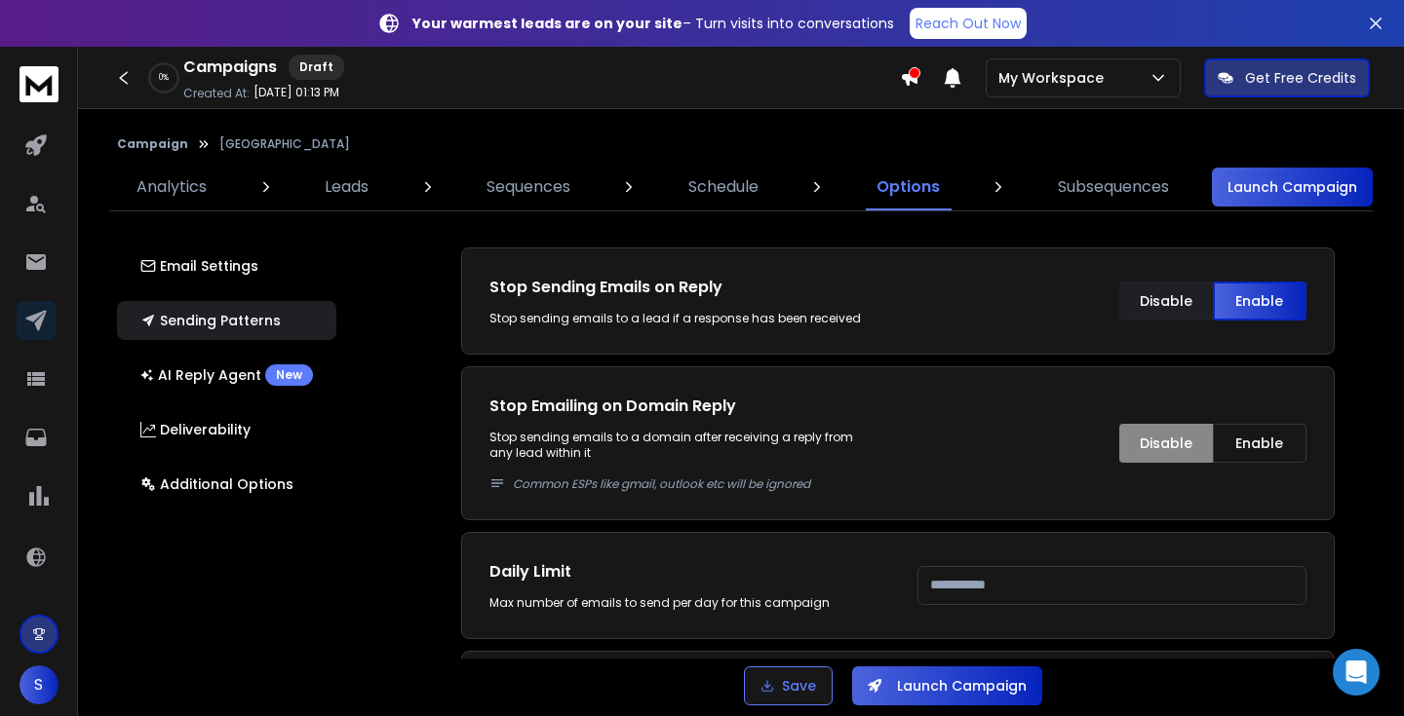
scroll to position [555, 0]
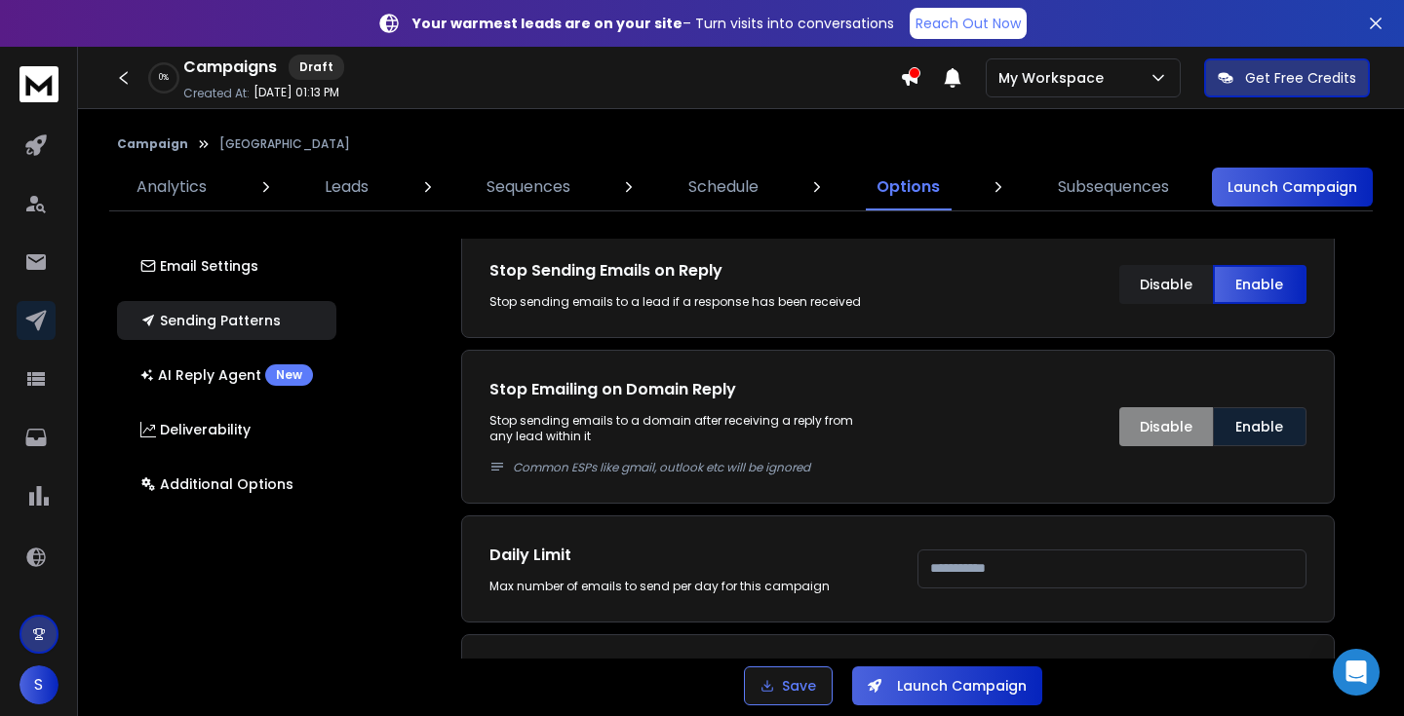
click at [1270, 424] on button "Enable" at bounding box center [1260, 426] width 94 height 39
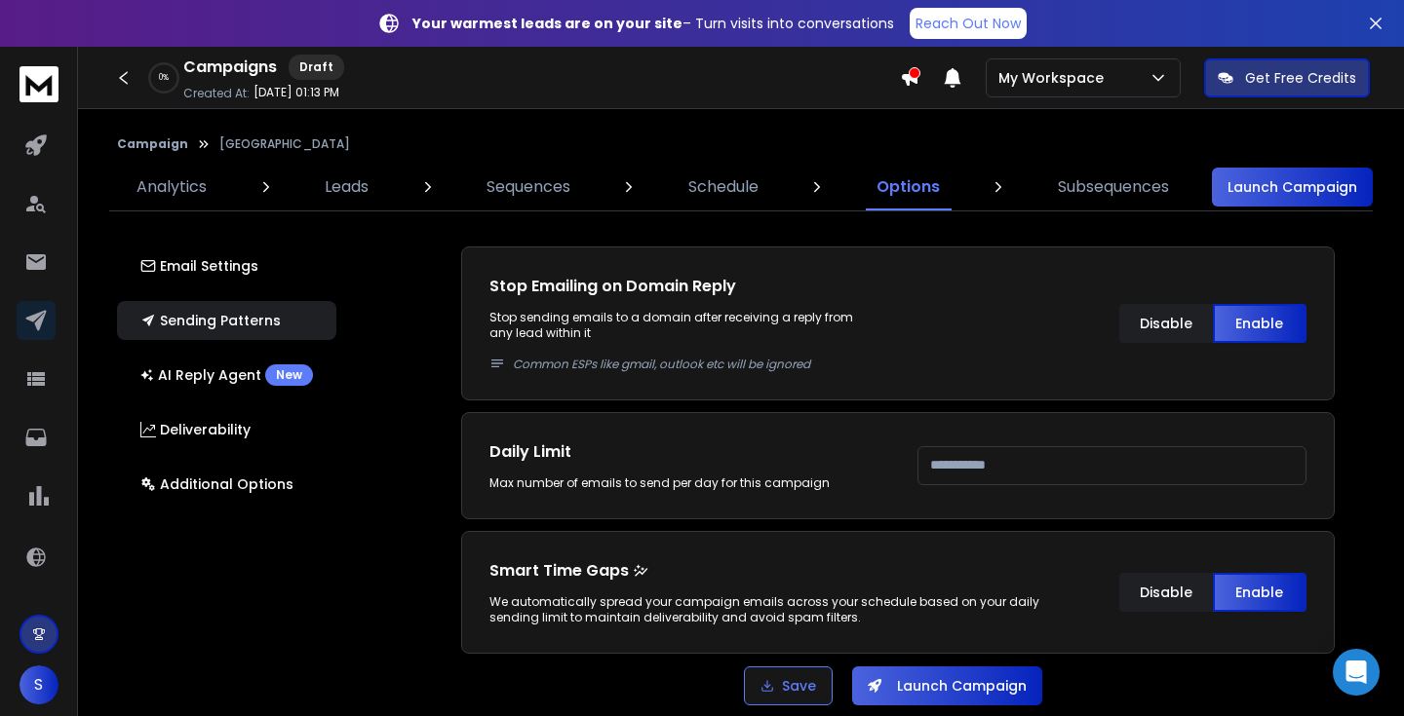
scroll to position [698, 0]
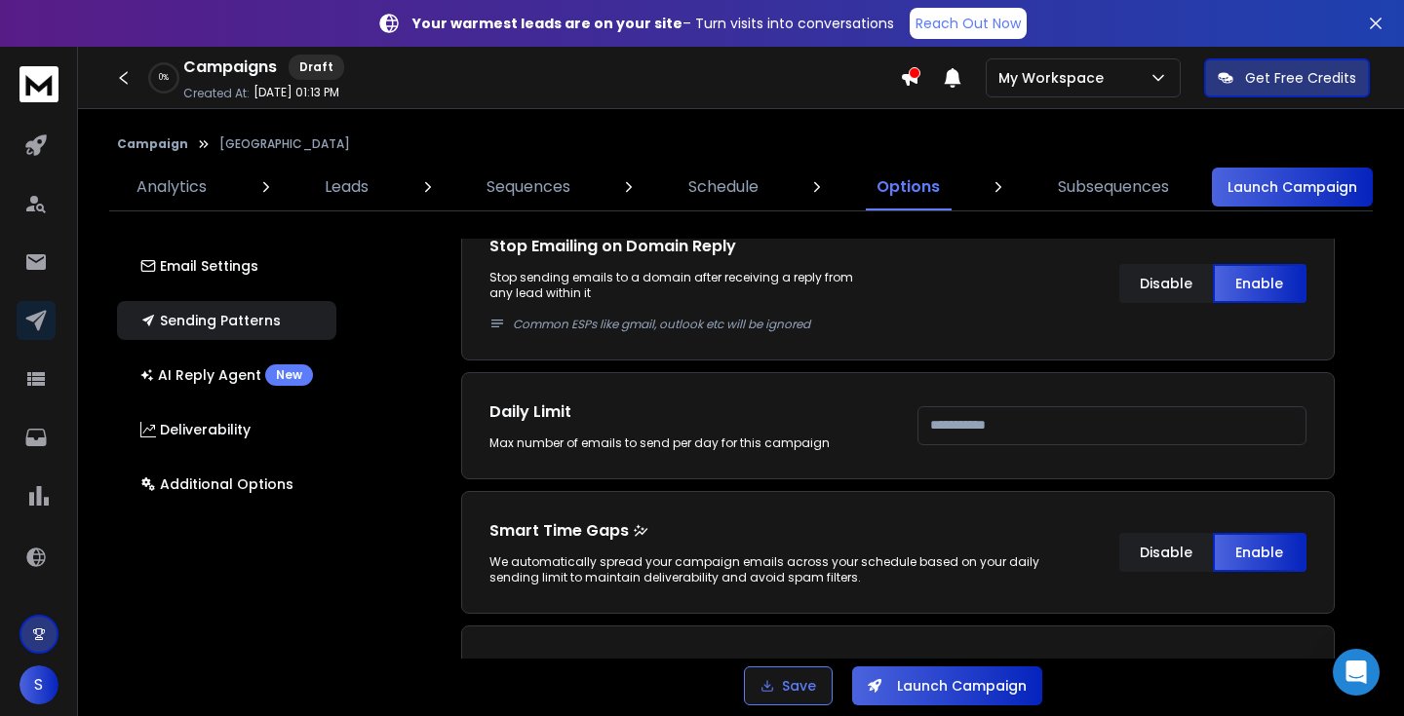
click at [937, 426] on input "***" at bounding box center [1111, 425] width 389 height 39
type input "***"
click at [976, 493] on div "Smart Time Gaps We automatically spread your campaign emails across your schedu…" at bounding box center [897, 552] width 873 height 123
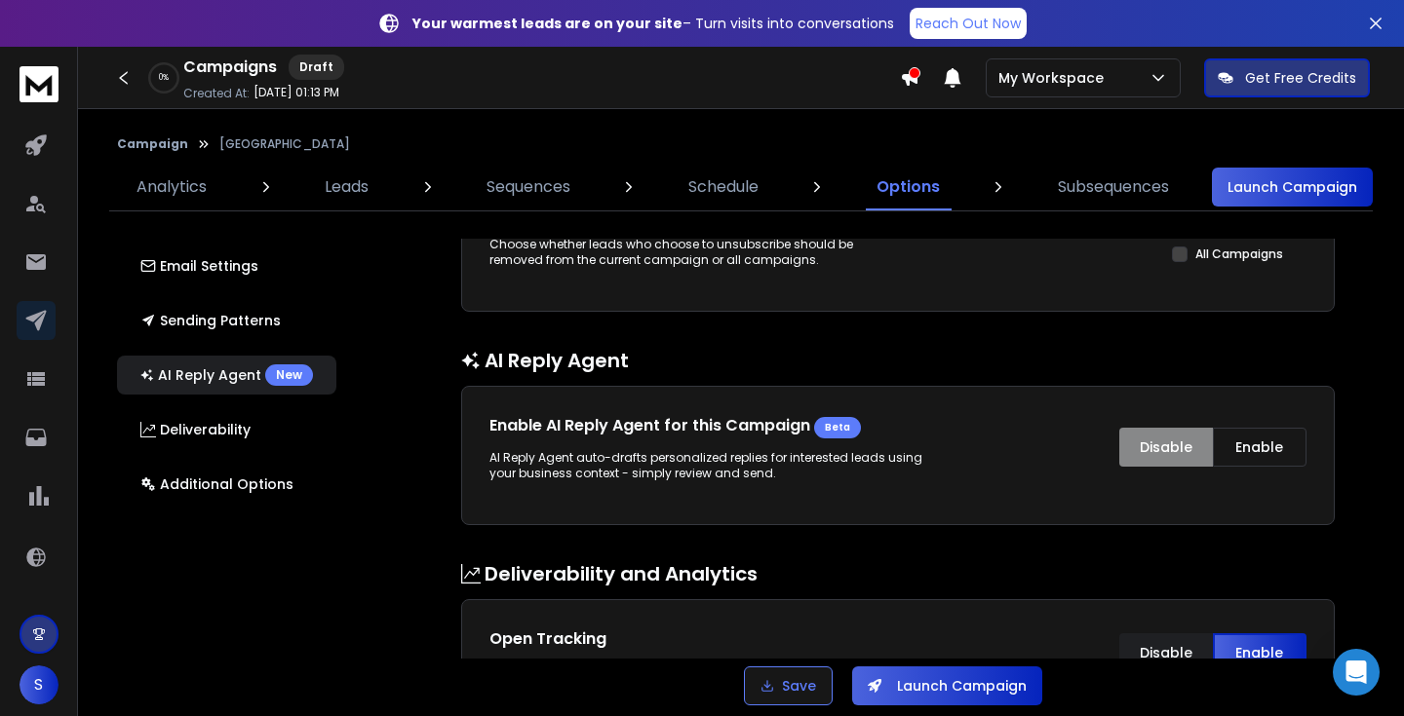
scroll to position [1761, 0]
click at [1249, 444] on button "Enable" at bounding box center [1260, 446] width 94 height 39
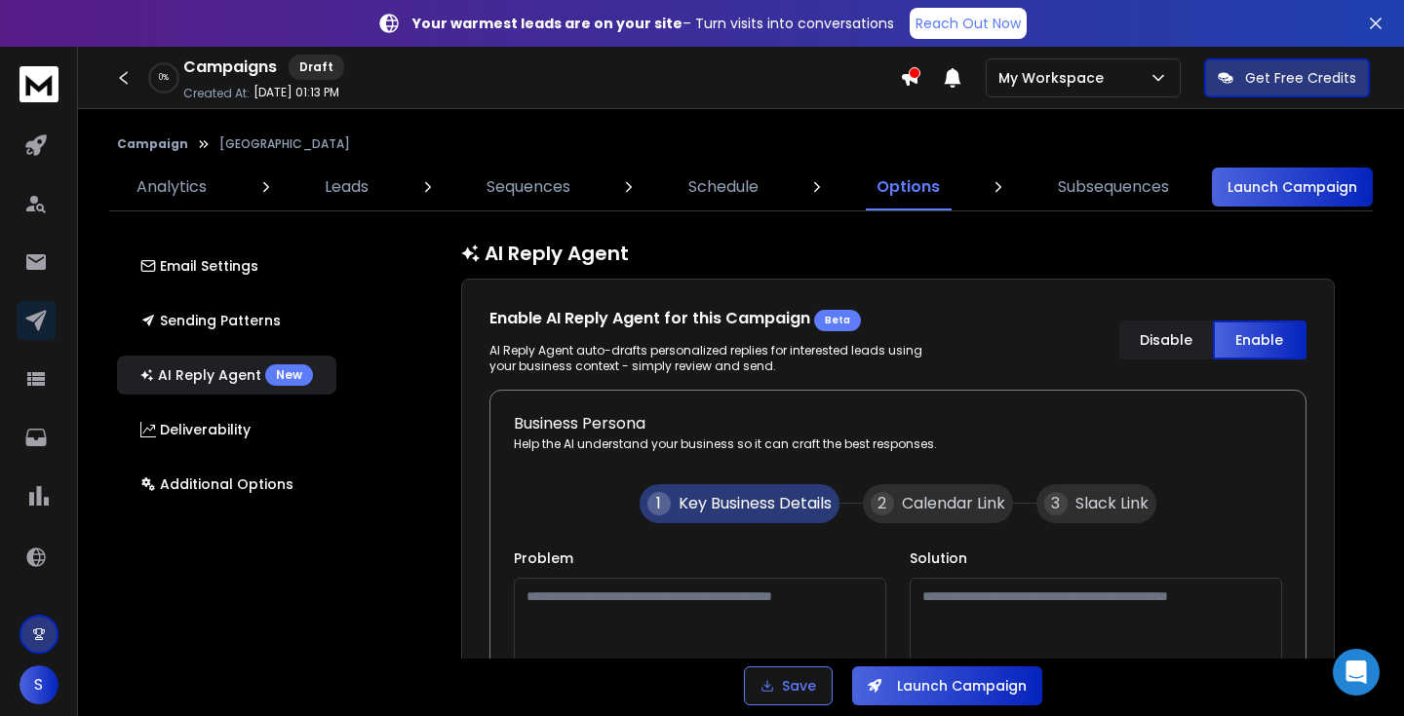
scroll to position [1846, 0]
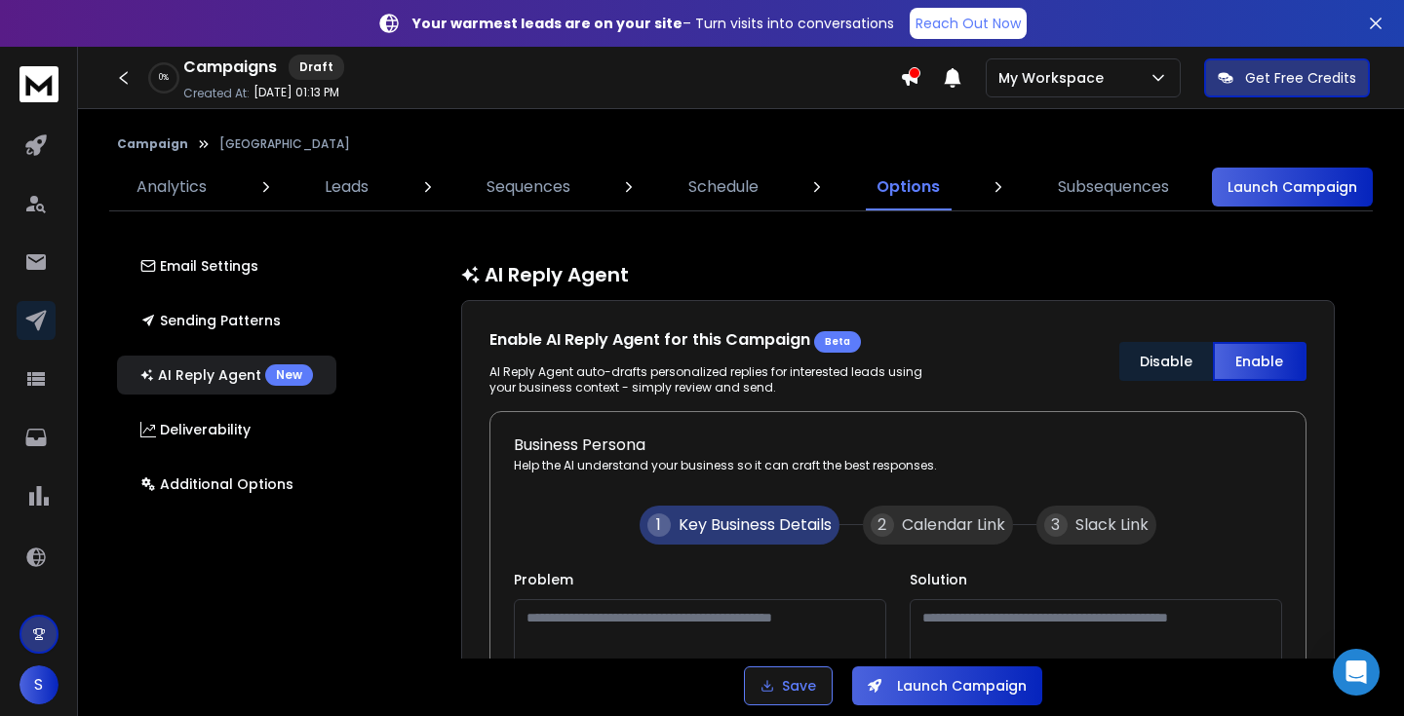
click at [1173, 367] on button "Disable" at bounding box center [1166, 361] width 94 height 39
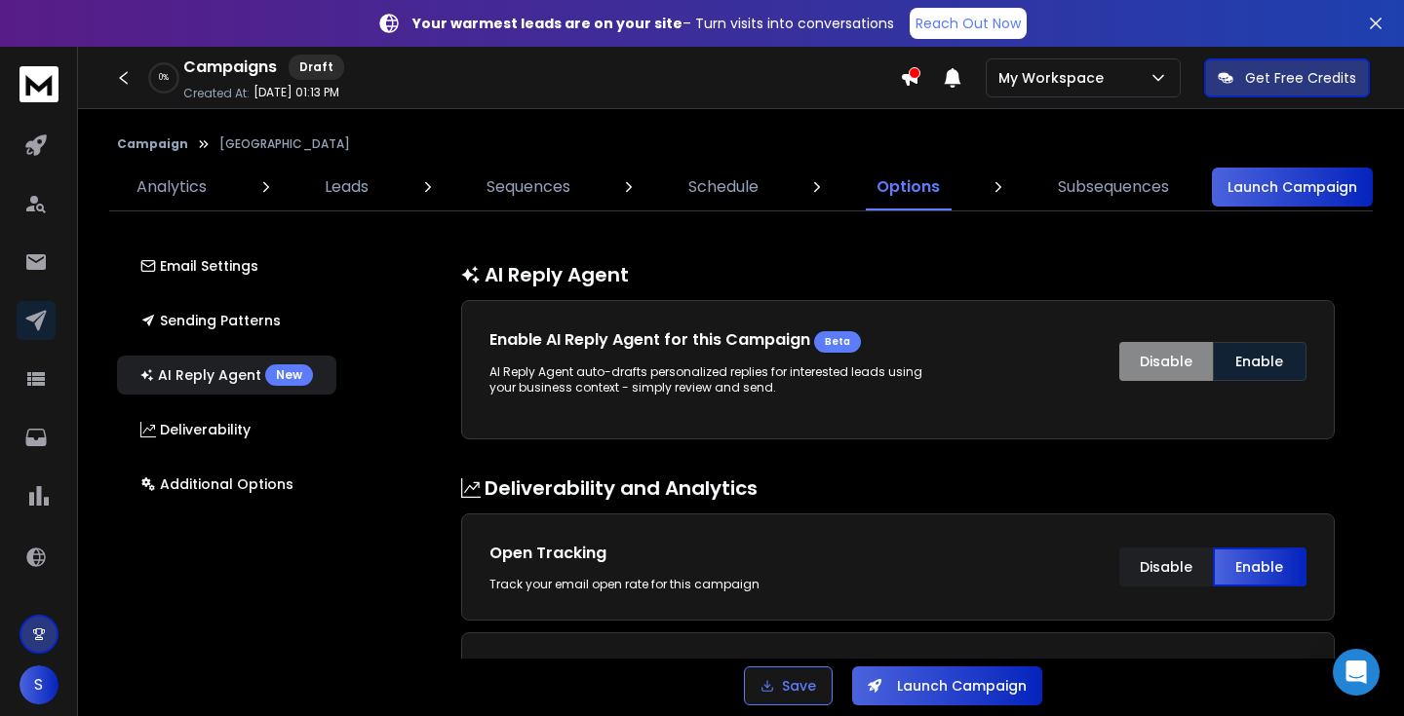
click at [1253, 365] on button "Enable" at bounding box center [1260, 361] width 94 height 39
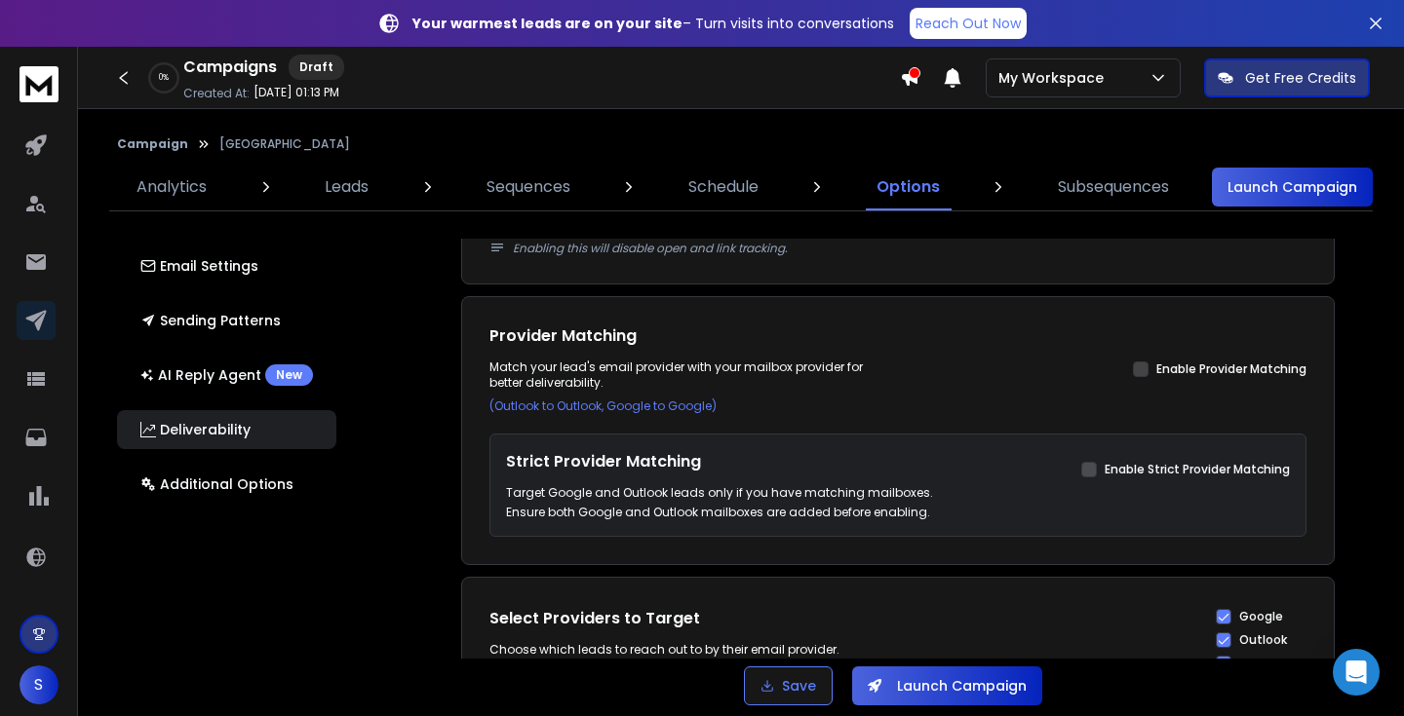
scroll to position [3043, 0]
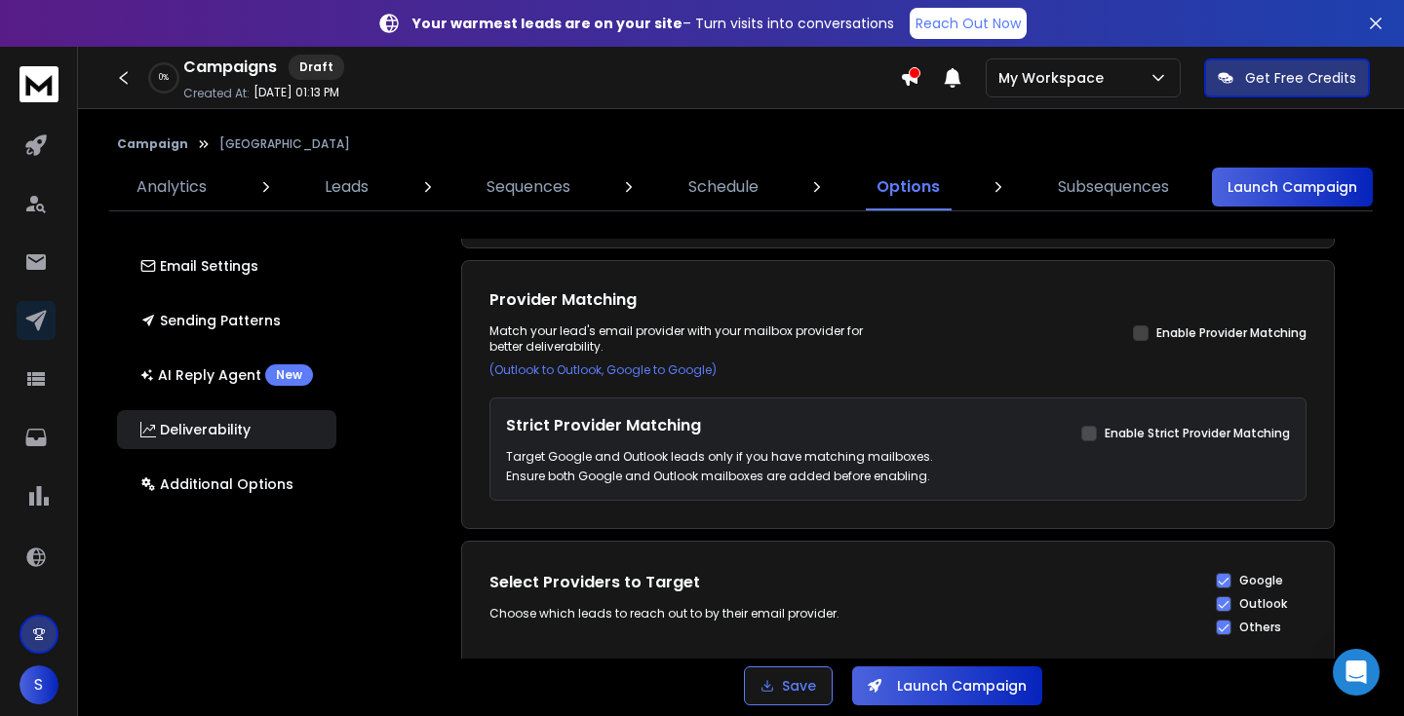
click at [966, 692] on button "Launch Campaign" at bounding box center [947, 686] width 190 height 39
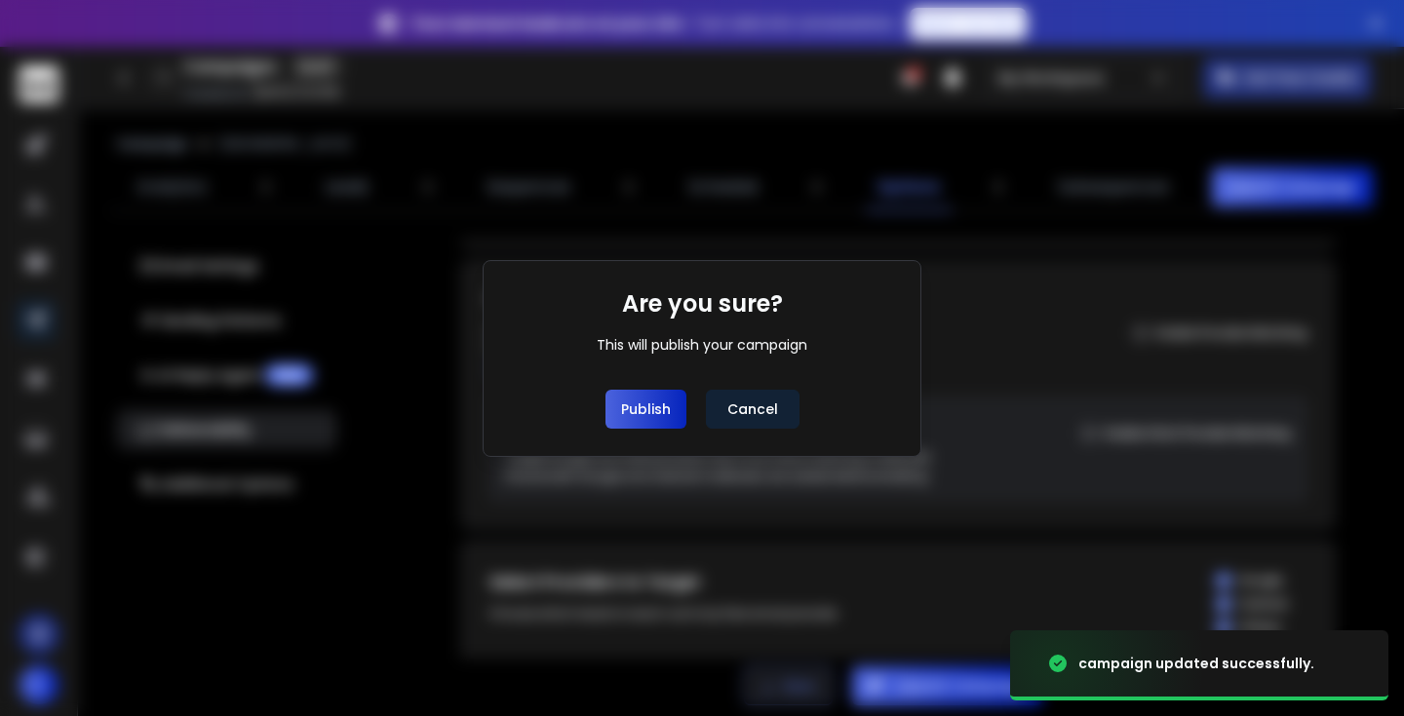
click at [657, 416] on button "Publish" at bounding box center [645, 409] width 81 height 39
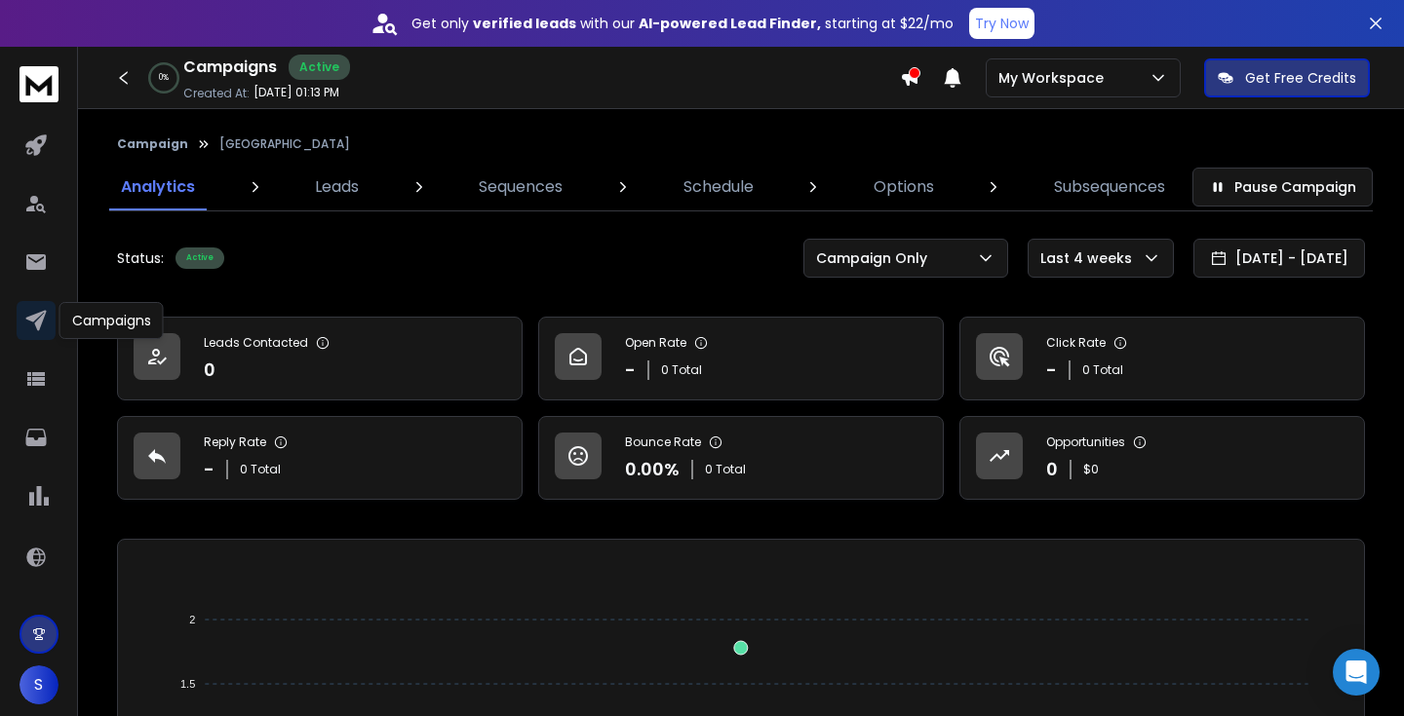
click at [34, 318] on icon at bounding box center [35, 320] width 20 height 20
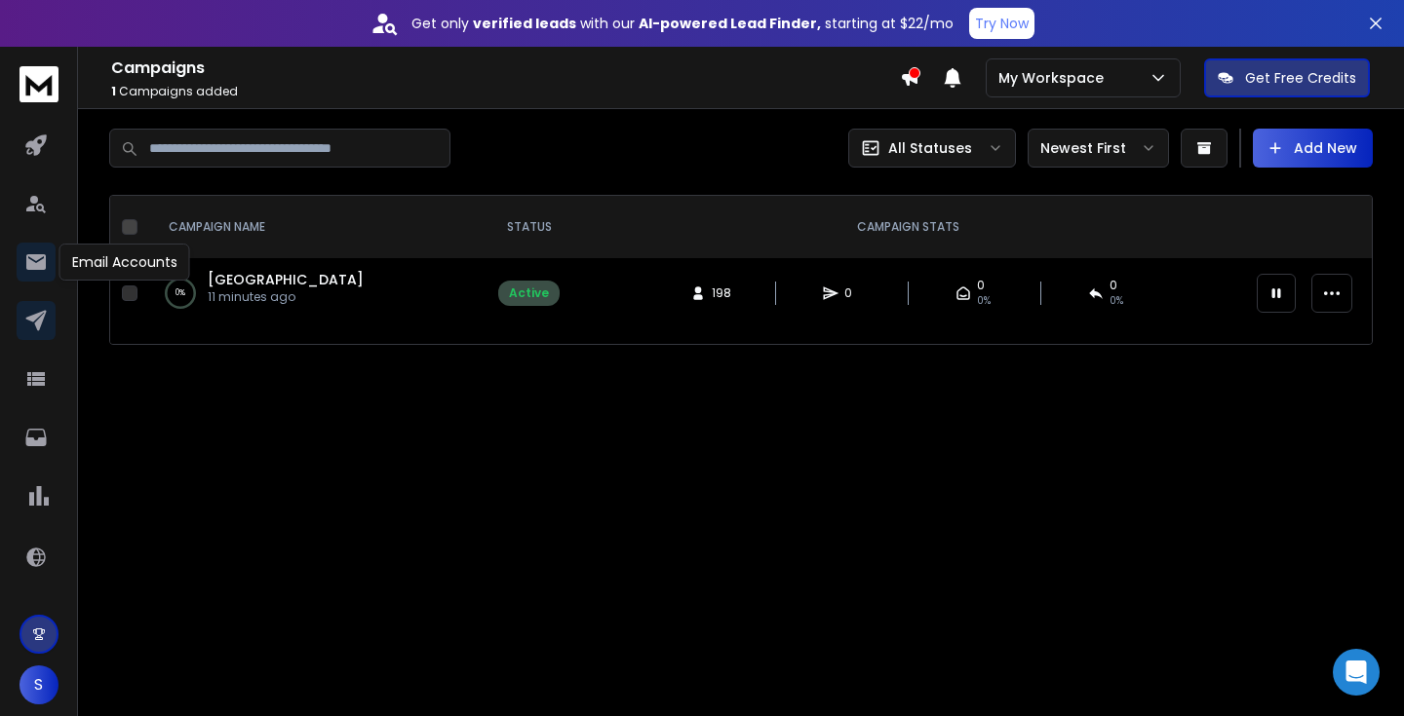
click at [31, 262] on icon at bounding box center [35, 262] width 19 height 16
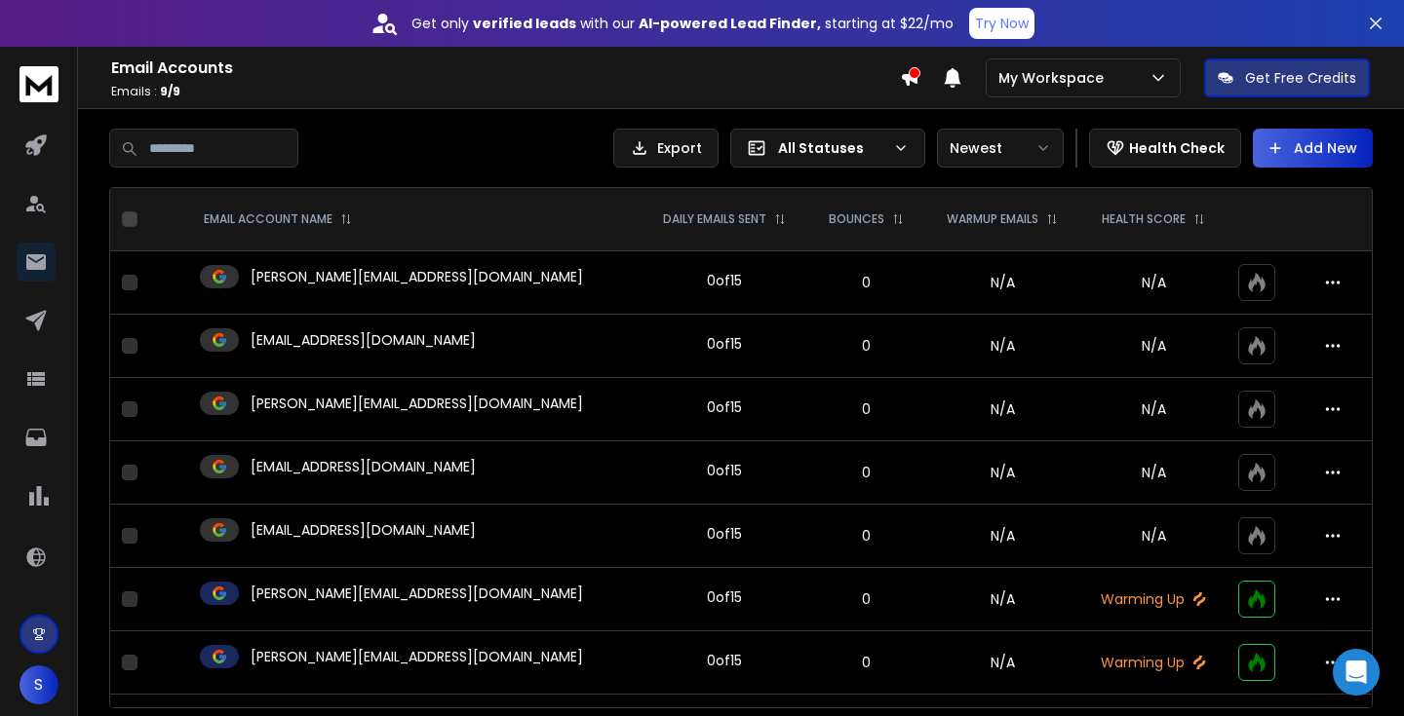
click at [1254, 279] on icon at bounding box center [1256, 282] width 19 height 19
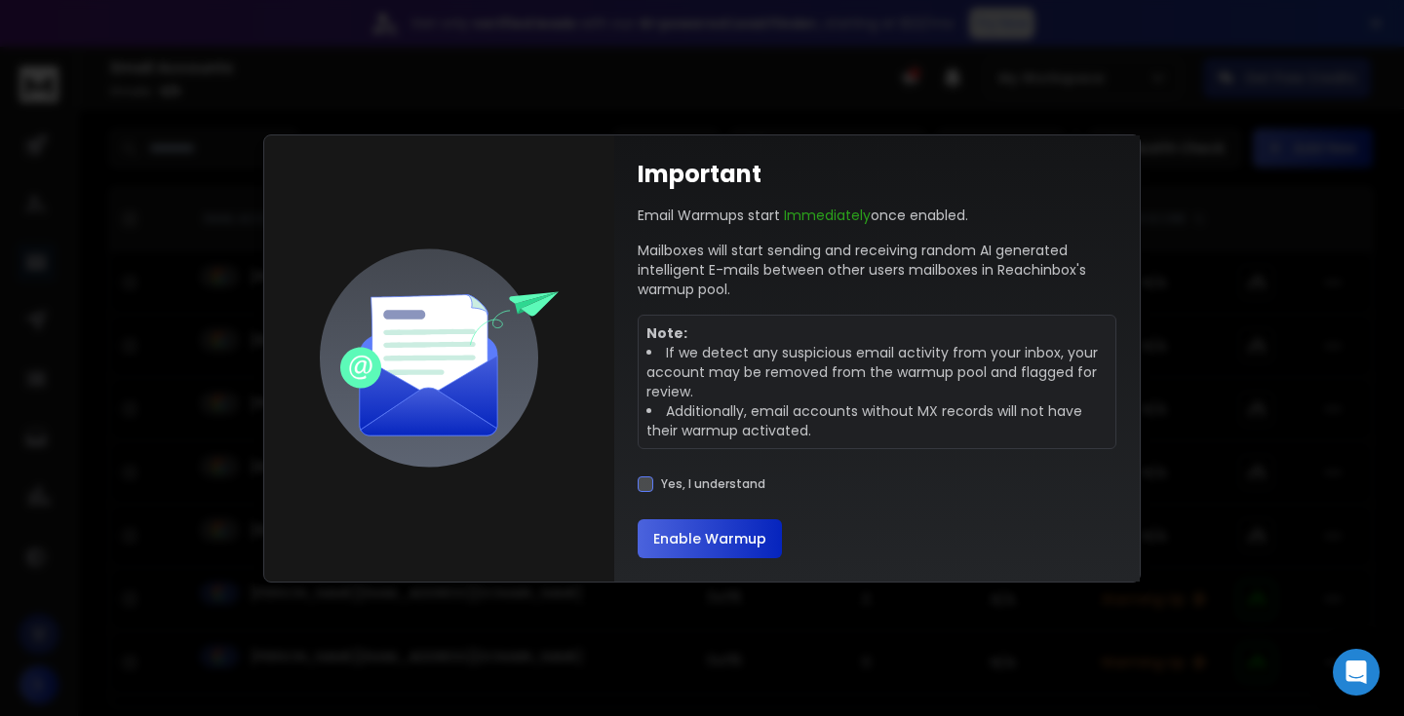
click at [687, 488] on label "Yes, I understand" at bounding box center [713, 485] width 104 height 16
click at [639, 487] on button "Yes, I understand" at bounding box center [645, 485] width 16 height 16
click at [676, 555] on button "Enable Warmup" at bounding box center [709, 539] width 144 height 39
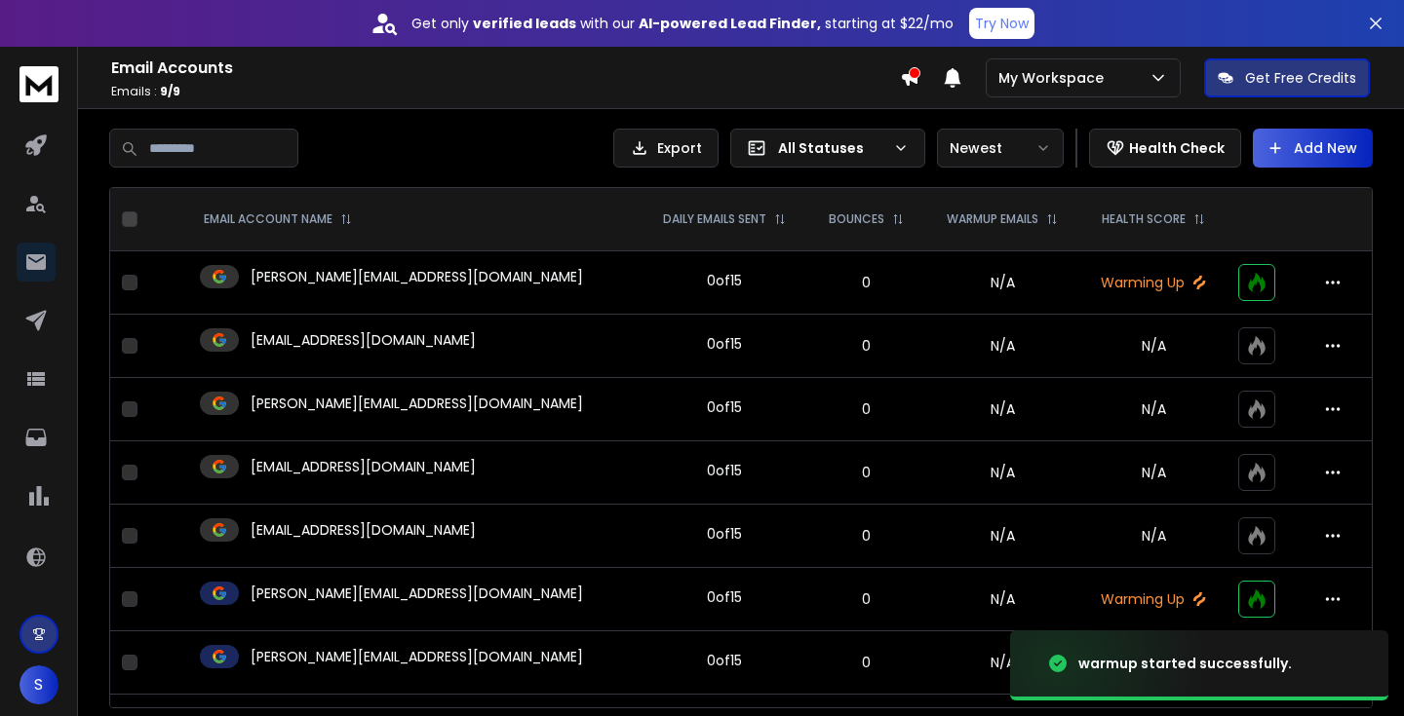
click at [1250, 343] on icon at bounding box center [1257, 345] width 17 height 19
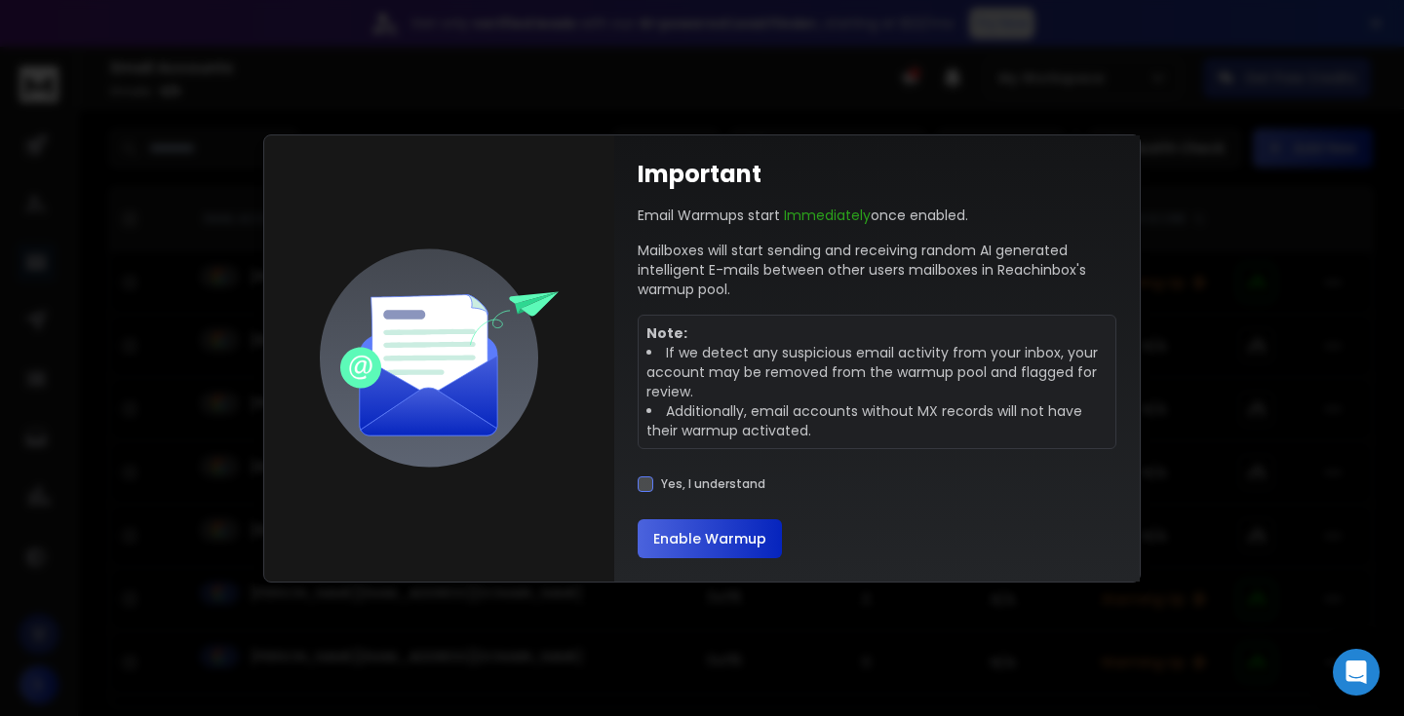
click at [650, 477] on button "Yes, I understand" at bounding box center [645, 485] width 16 height 16
click at [668, 542] on button "Enable Warmup" at bounding box center [709, 539] width 144 height 39
click at [725, 534] on button "Enable Warmup" at bounding box center [709, 539] width 144 height 39
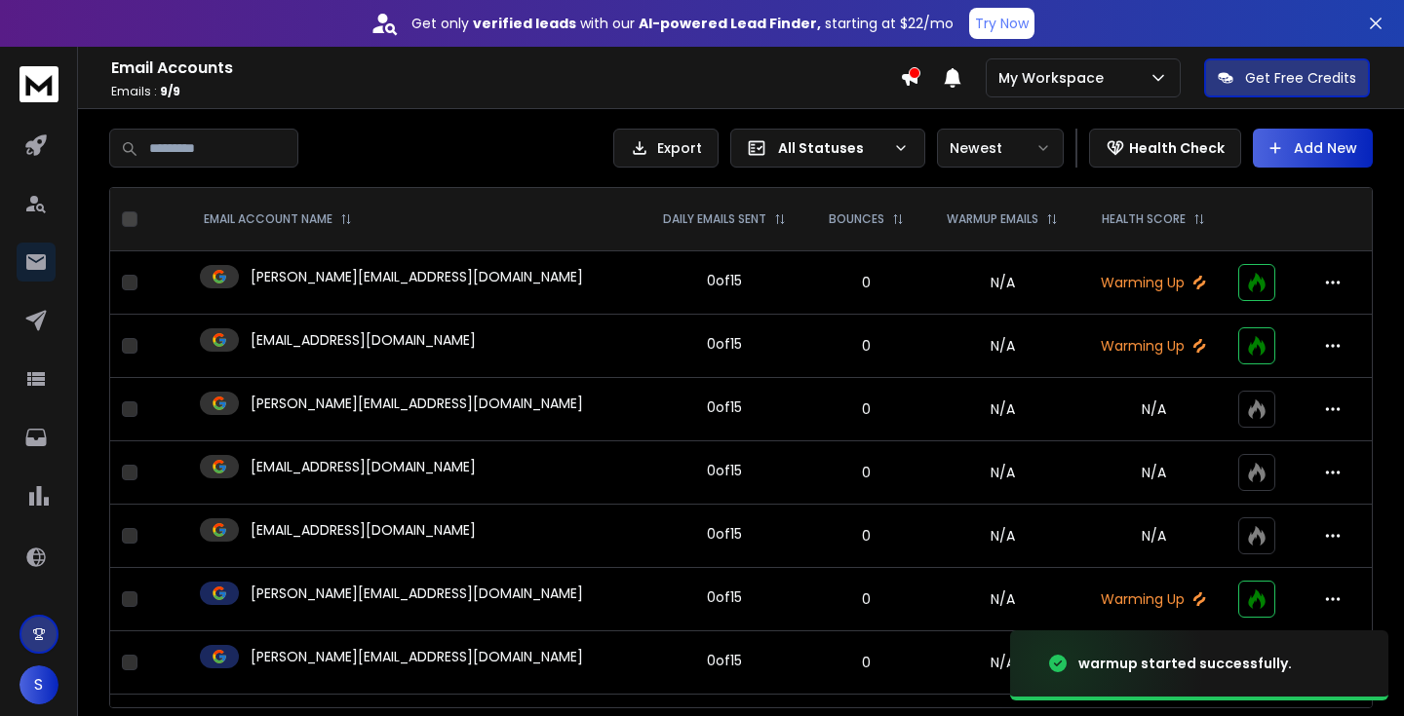
click at [1247, 401] on icon at bounding box center [1256, 409] width 19 height 19
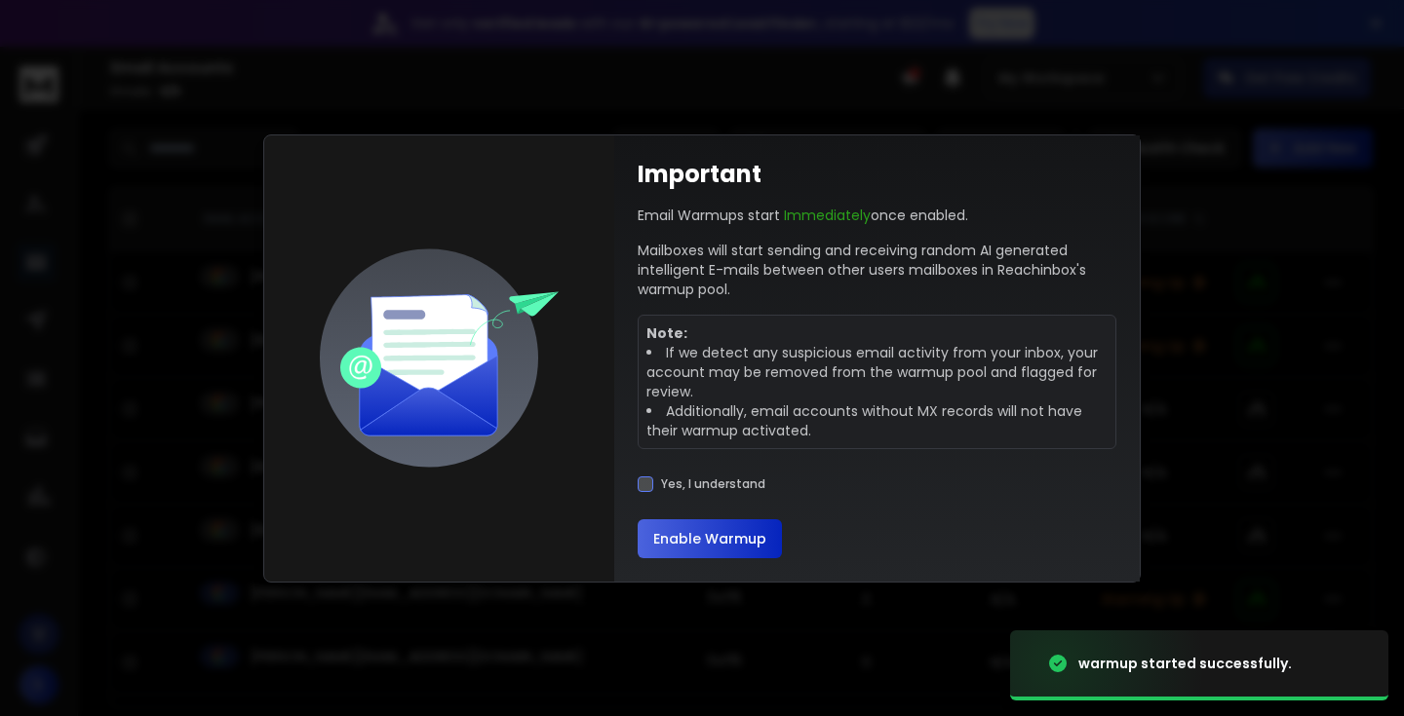
click at [652, 486] on button "Yes, I understand" at bounding box center [645, 485] width 16 height 16
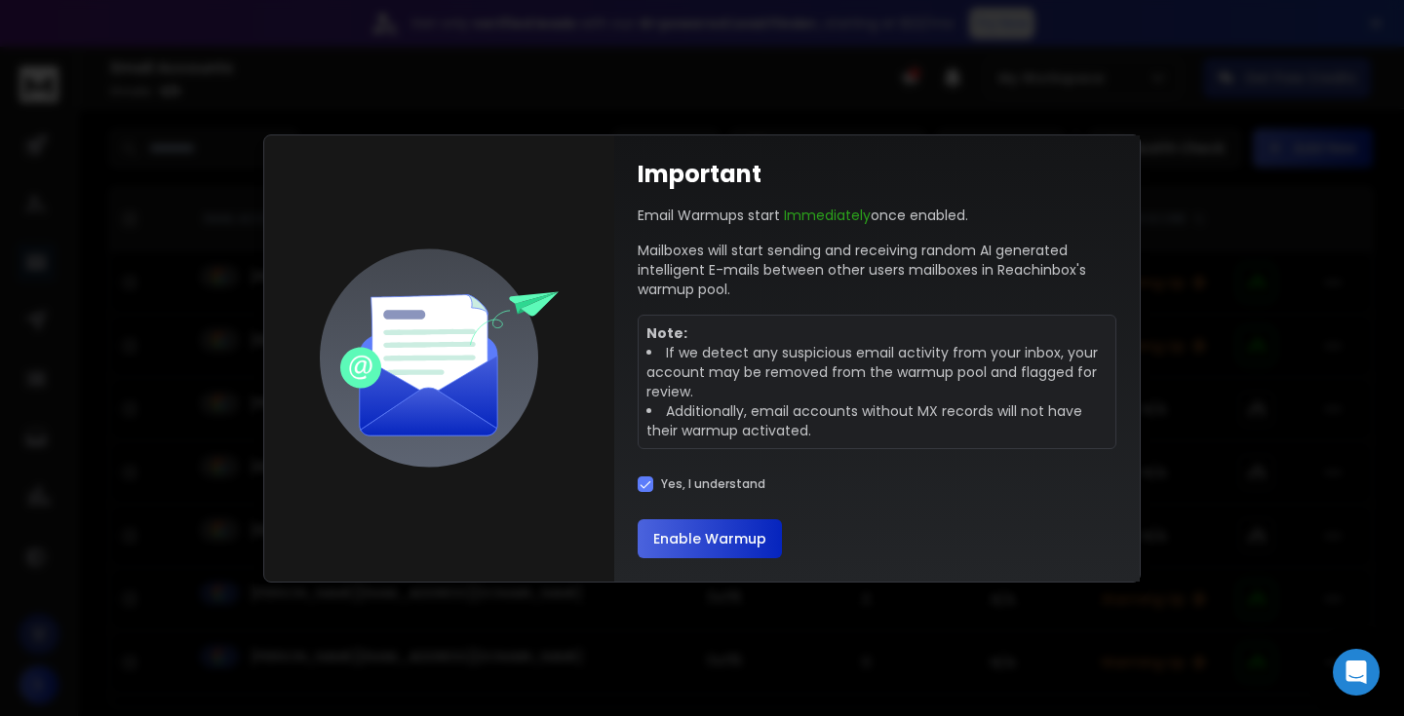
click at [689, 542] on button "Enable Warmup" at bounding box center [709, 539] width 144 height 39
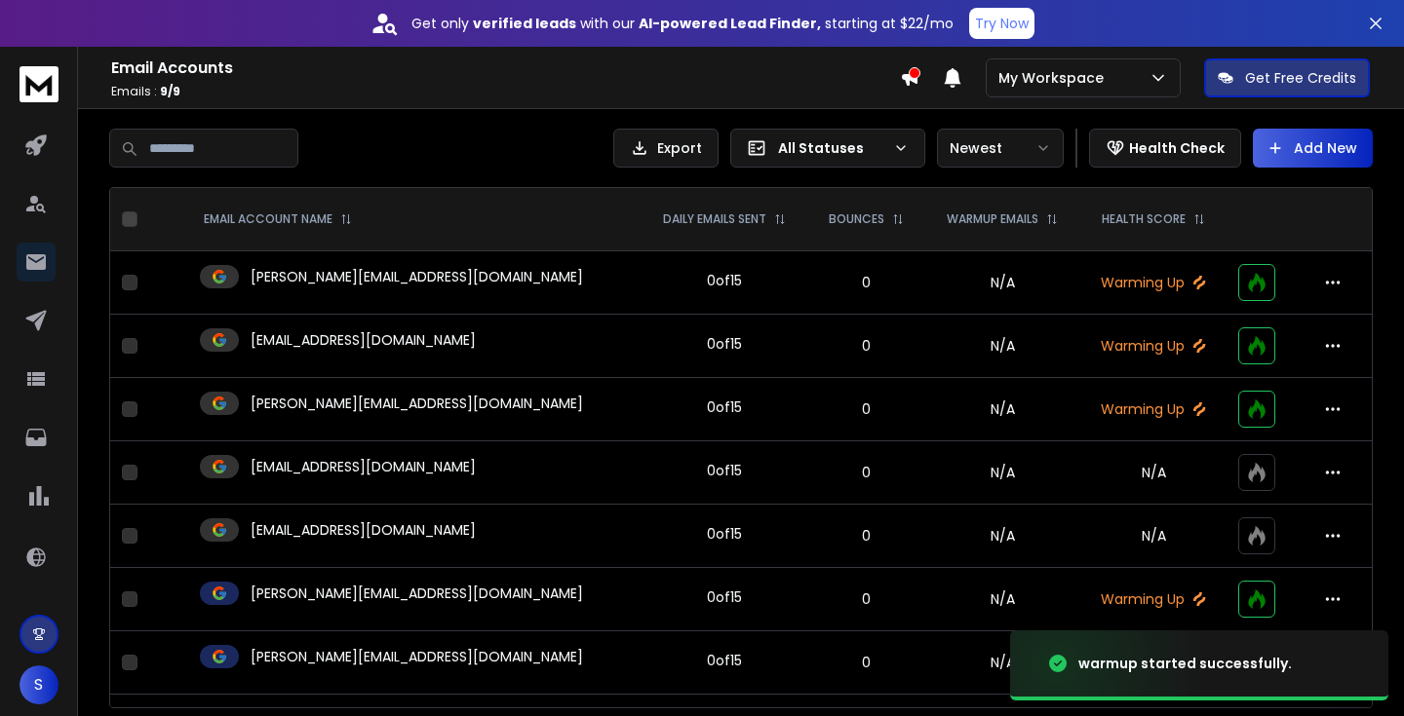
scroll to position [1, 0]
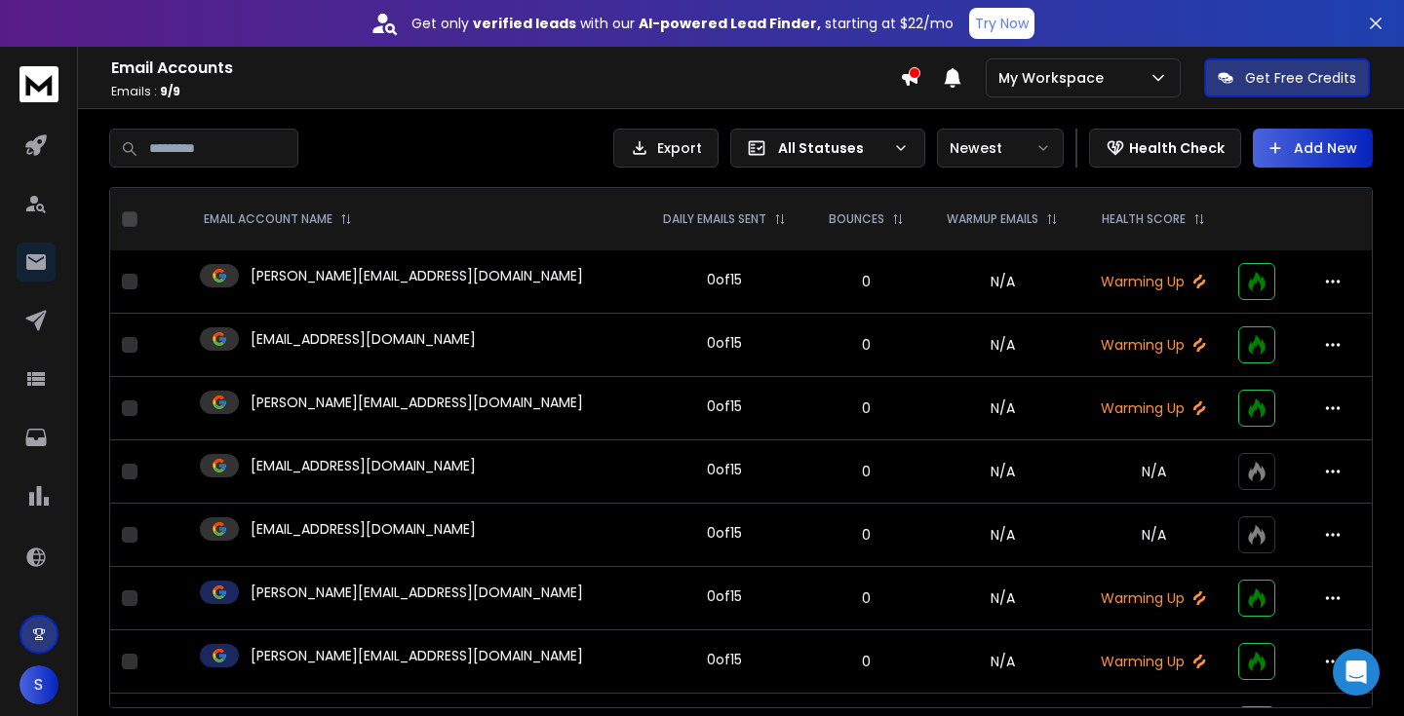
click at [1249, 472] on icon at bounding box center [1257, 471] width 17 height 19
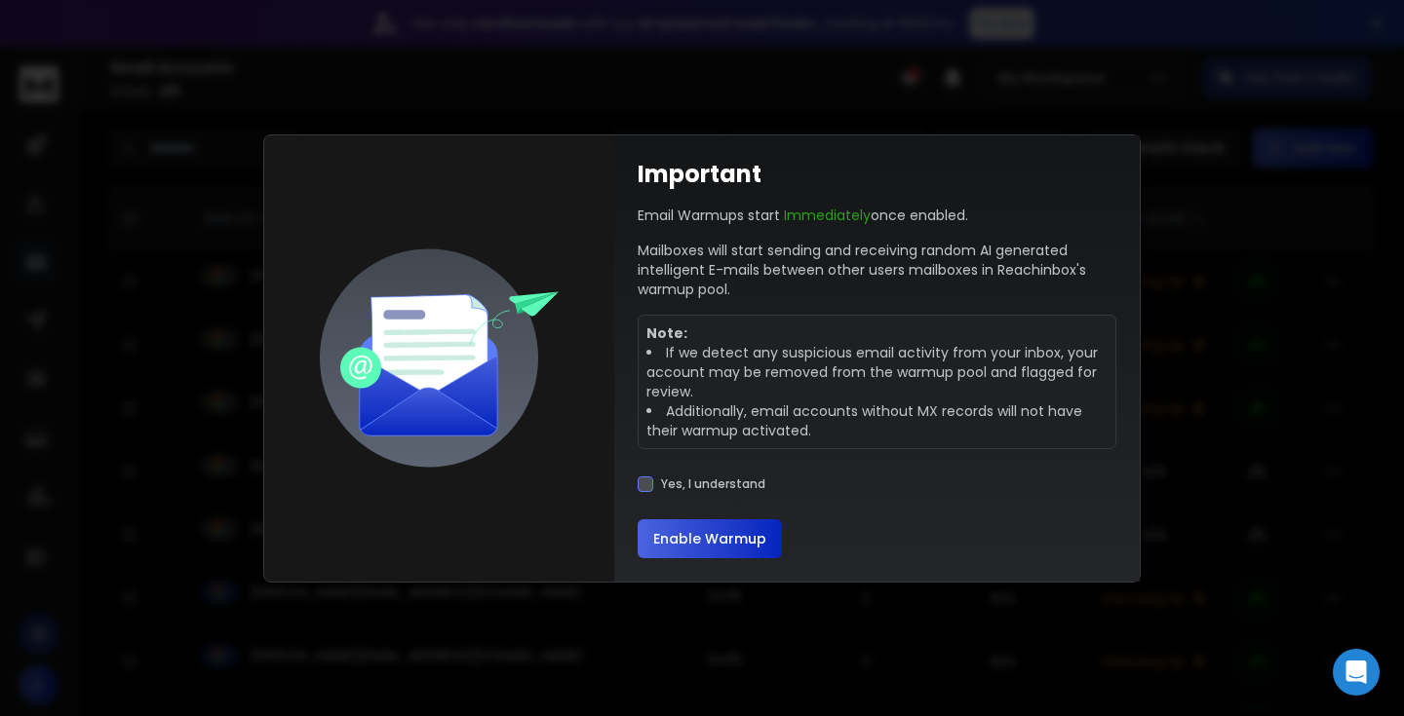
click at [644, 485] on button "Yes, I understand" at bounding box center [645, 485] width 16 height 16
click at [703, 542] on button "Enable Warmup" at bounding box center [709, 539] width 144 height 39
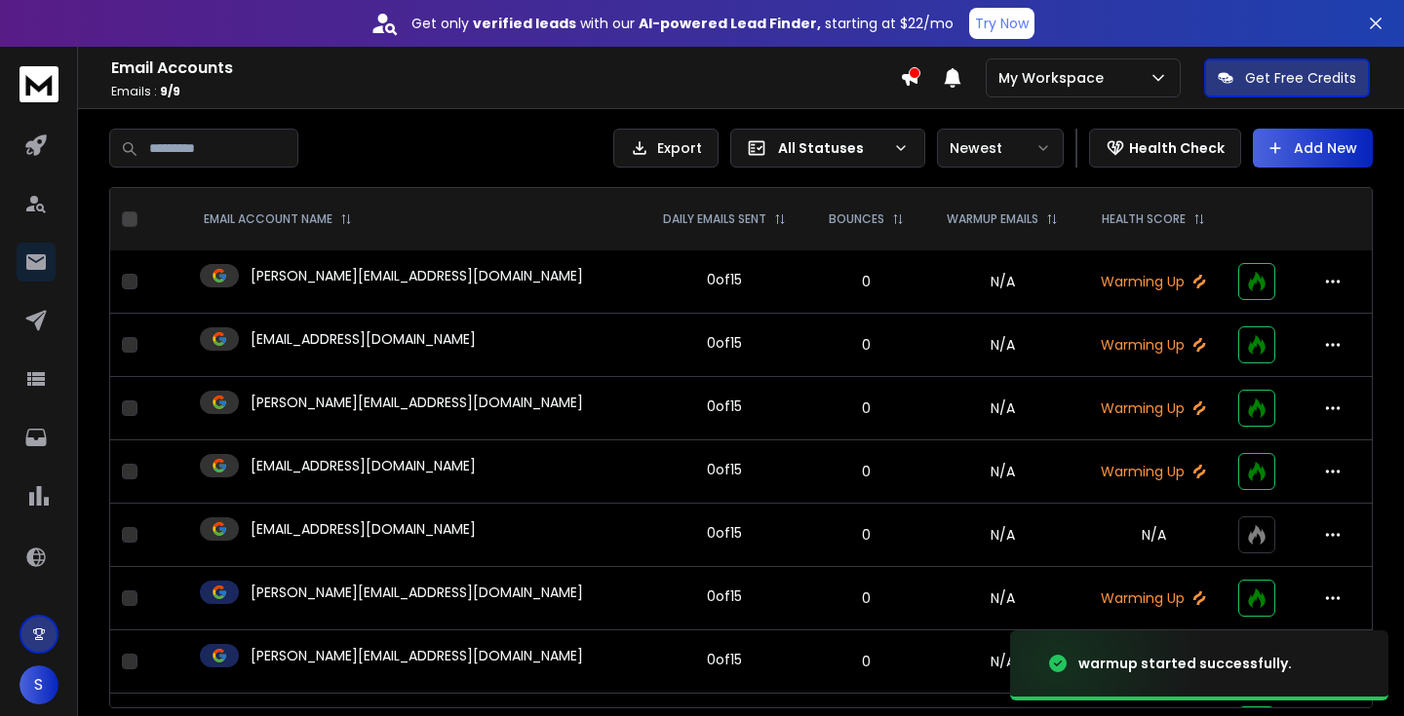
scroll to position [129, 0]
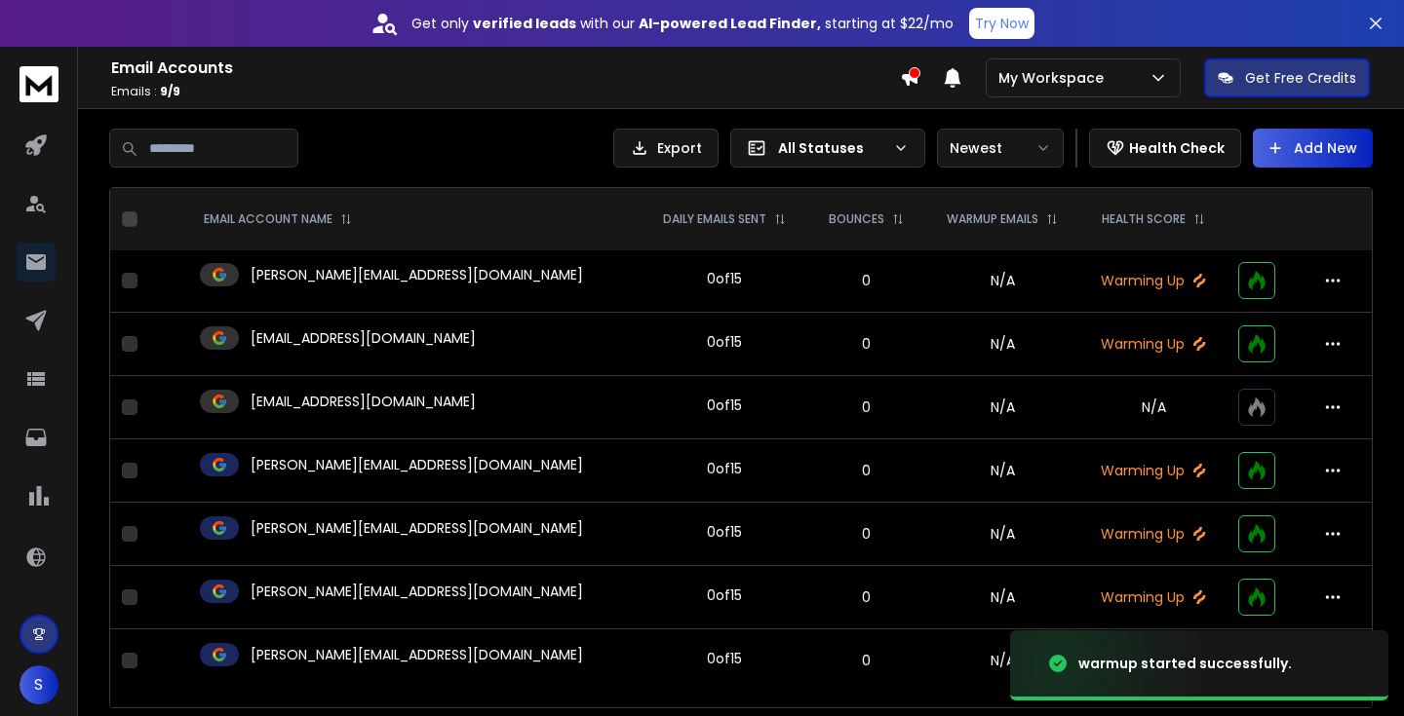
click at [1241, 418] on div at bounding box center [1256, 407] width 37 height 37
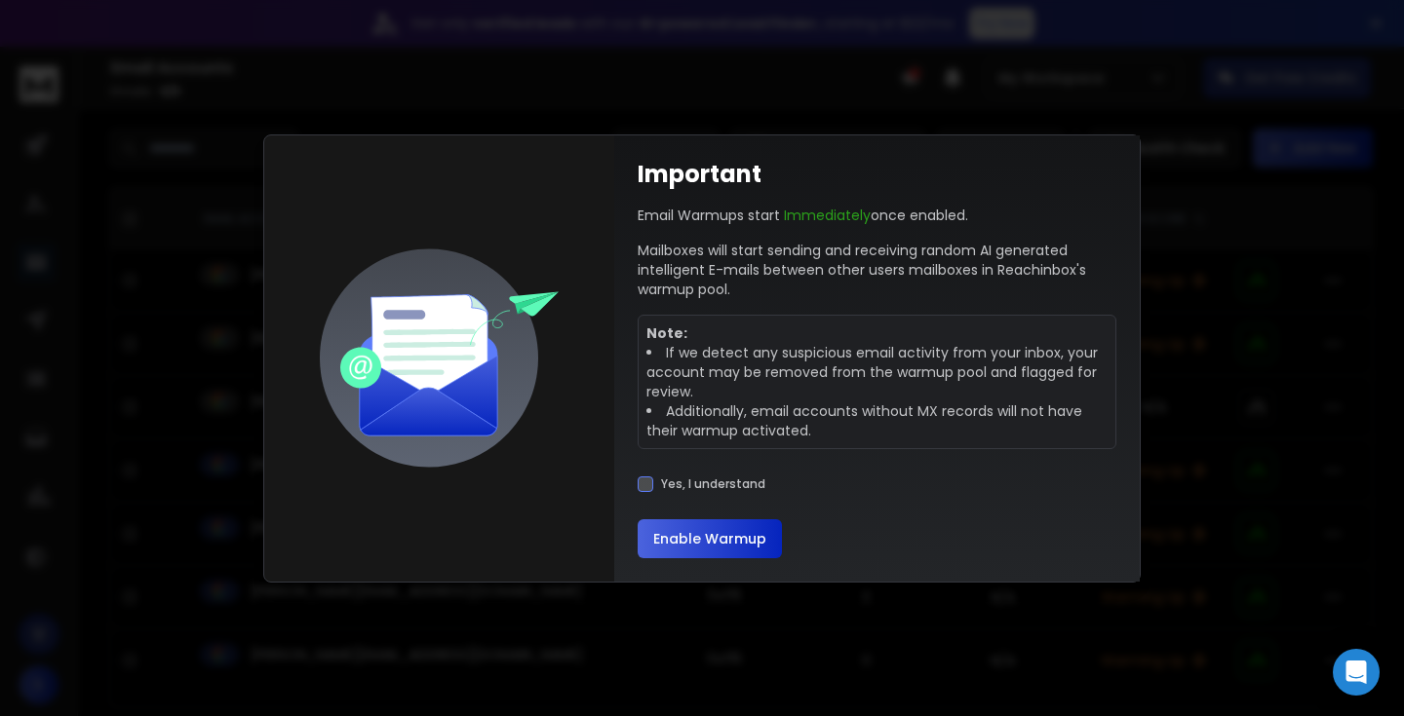
click at [651, 481] on button "Yes, I understand" at bounding box center [645, 485] width 16 height 16
click at [710, 552] on button "Enable Warmup" at bounding box center [709, 539] width 144 height 39
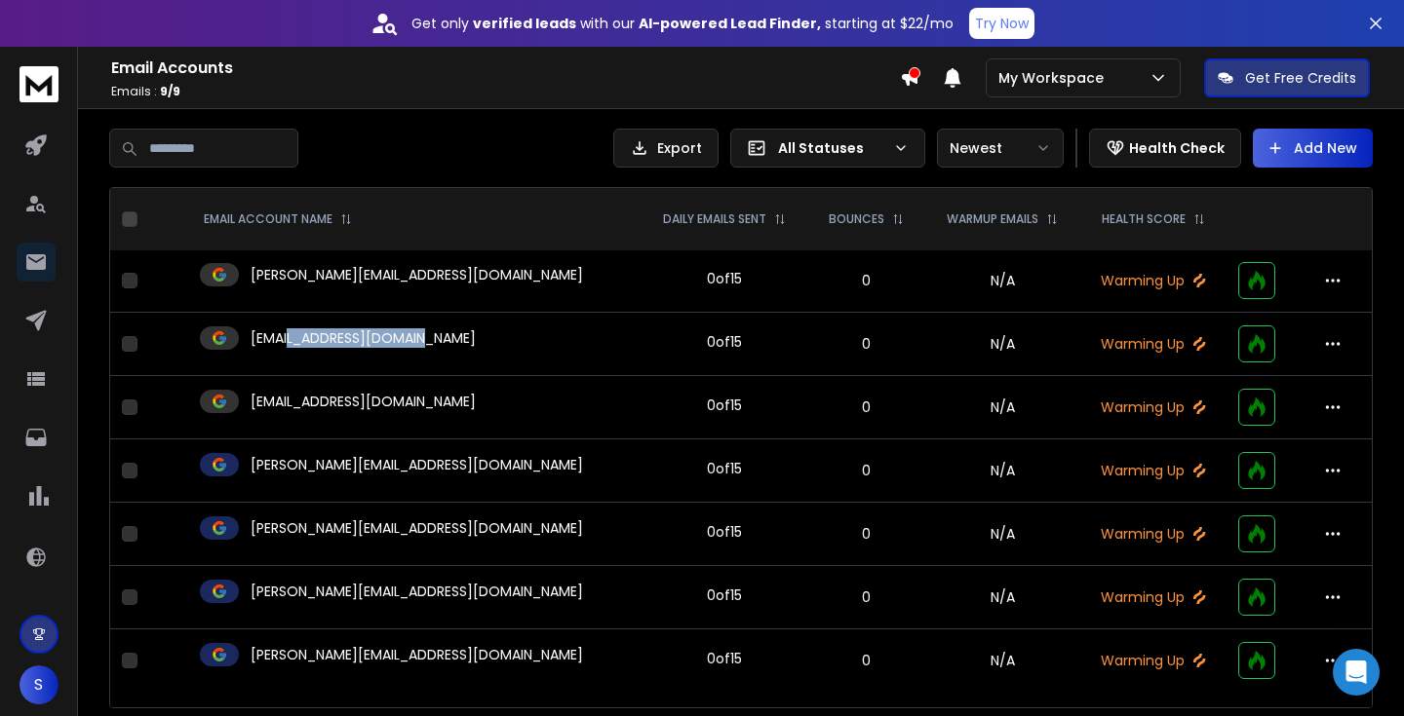
copy p "[DOMAIN_NAME]"
drag, startPoint x: 444, startPoint y: 342, endPoint x: 300, endPoint y: 343, distance: 144.3
click at [300, 343] on div "[EMAIL_ADDRESS][DOMAIN_NAME]" at bounding box center [414, 338] width 429 height 23
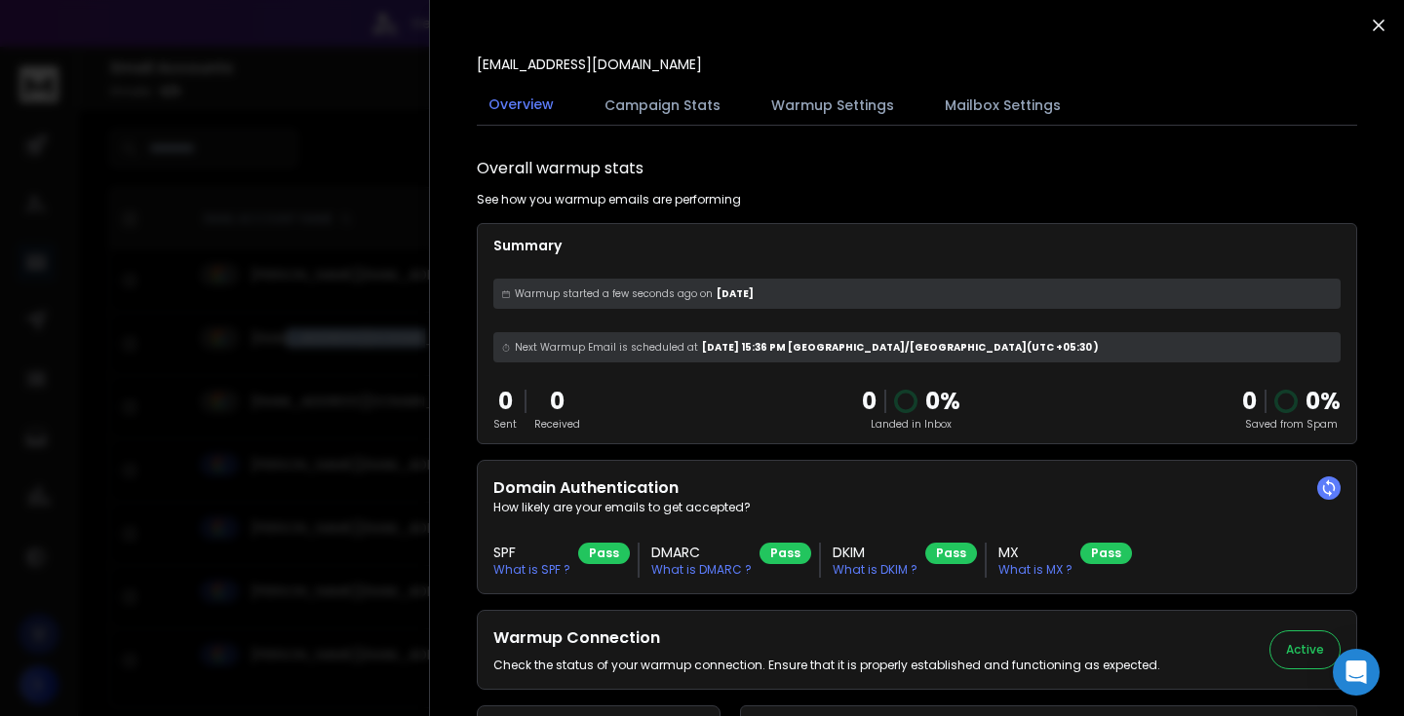
click at [1373, 24] on icon "button" at bounding box center [1378, 25] width 10 height 10
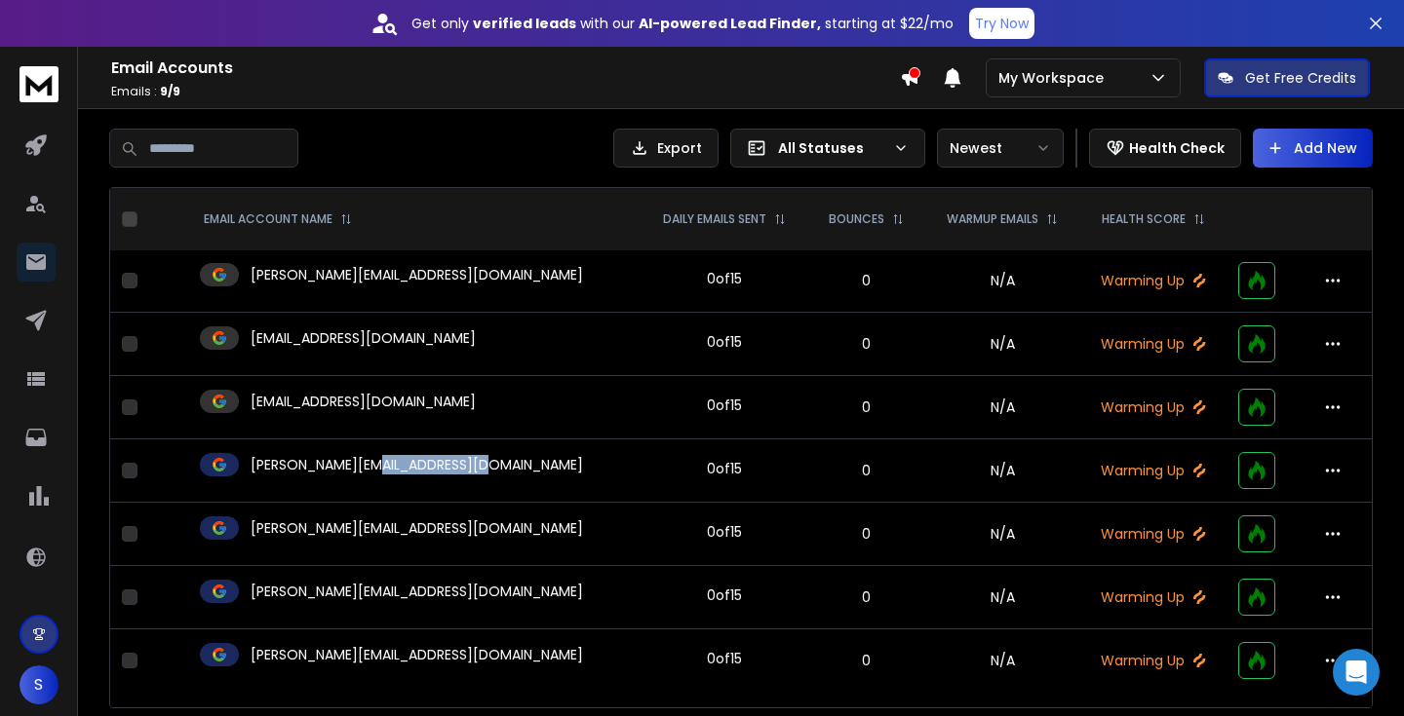
copy p "[DOMAIN_NAME]"
drag, startPoint x: 498, startPoint y: 458, endPoint x: 384, endPoint y: 466, distance: 114.3
click at [384, 466] on div "[PERSON_NAME][EMAIL_ADDRESS][DOMAIN_NAME]" at bounding box center [414, 464] width 429 height 23
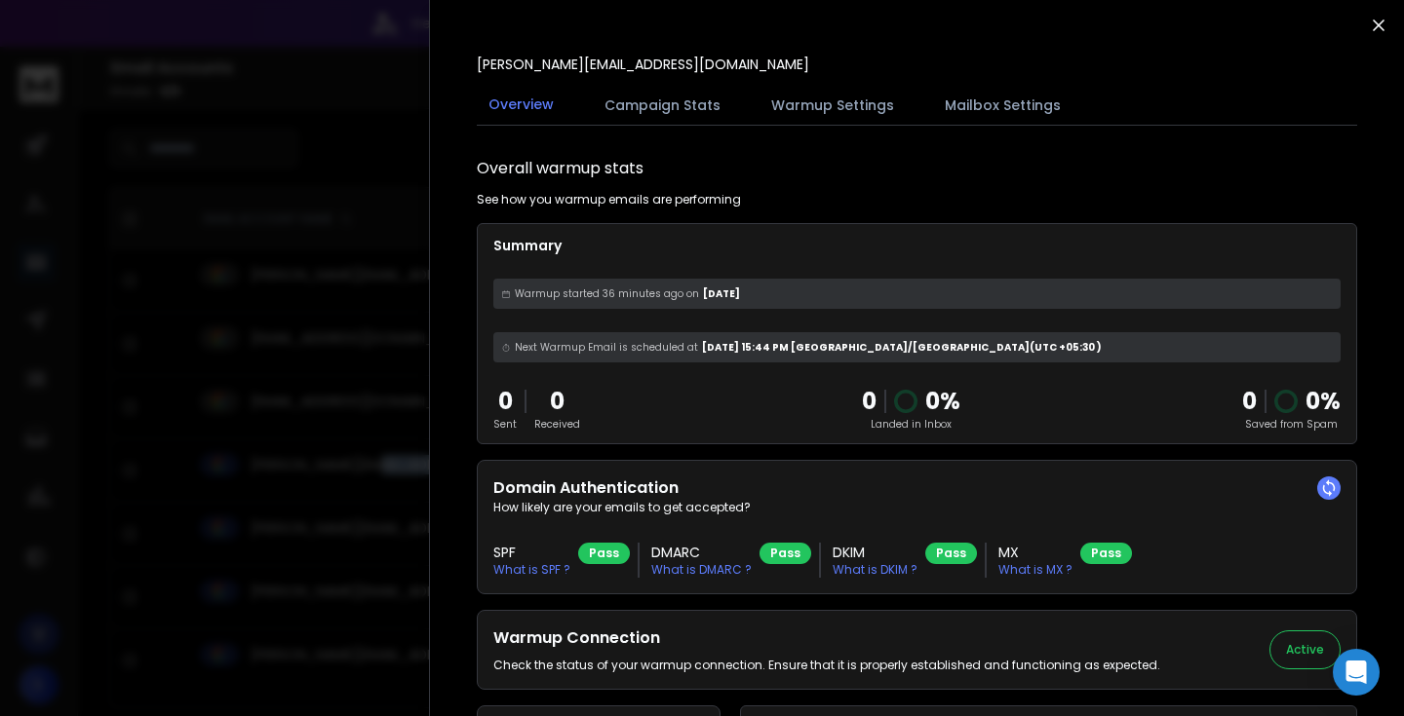
click at [1373, 23] on icon "button" at bounding box center [1378, 25] width 10 height 10
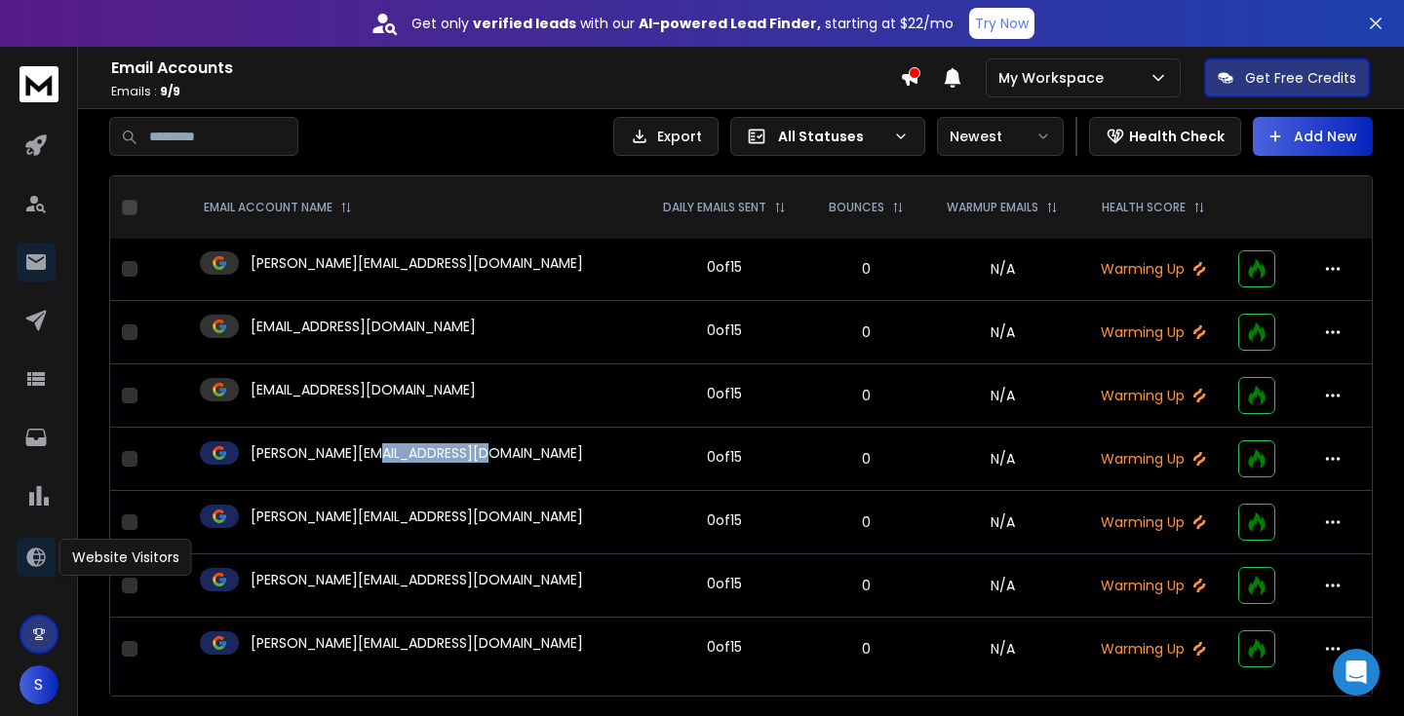
click at [34, 552] on icon at bounding box center [35, 557] width 23 height 23
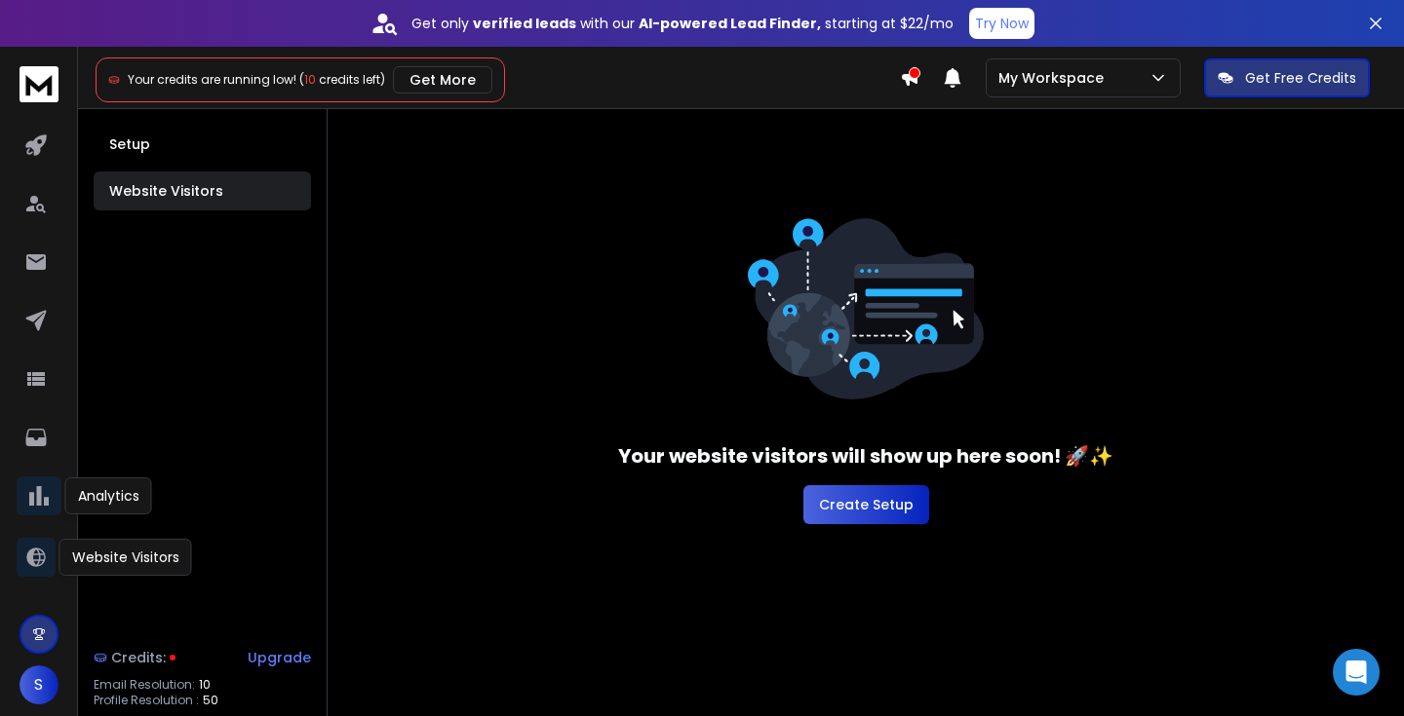
click at [37, 493] on icon at bounding box center [38, 495] width 19 height 19
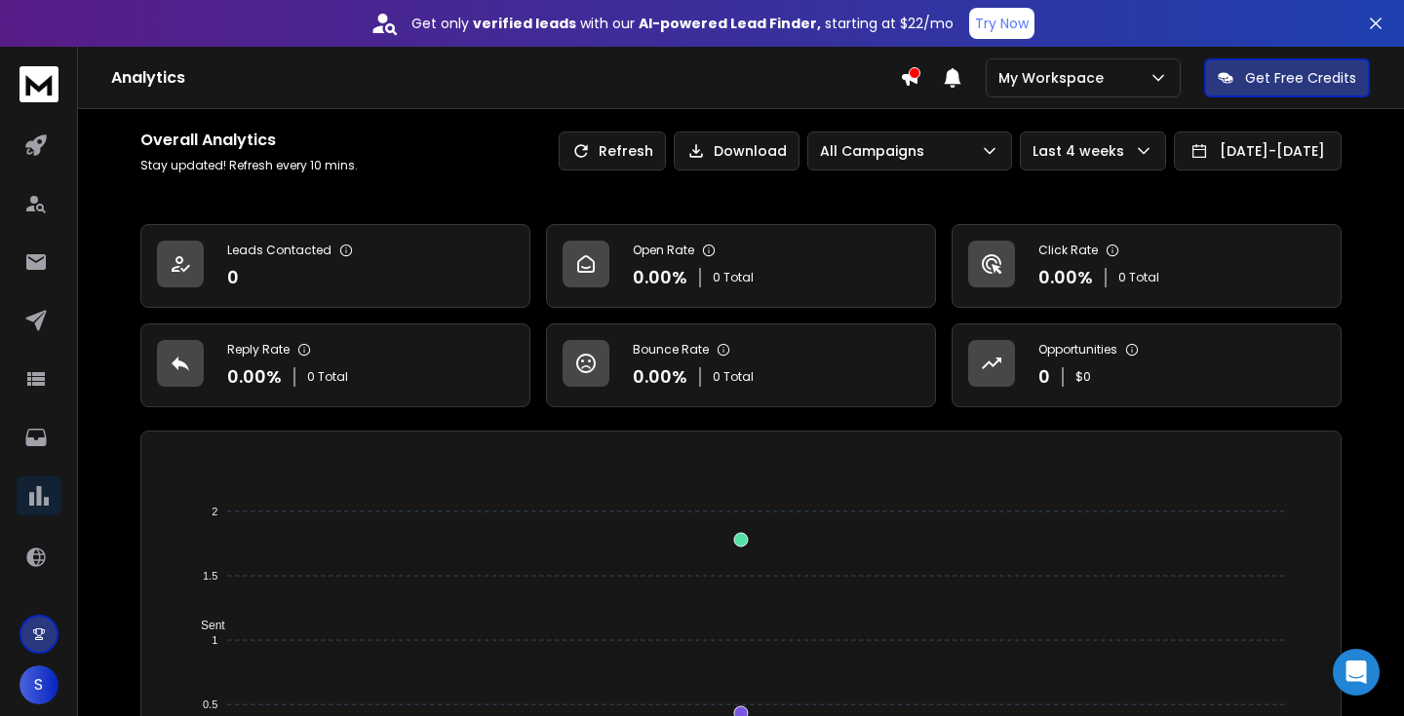
click at [31, 415] on div at bounding box center [39, 355] width 45 height 459
click at [37, 256] on icon at bounding box center [35, 262] width 19 height 16
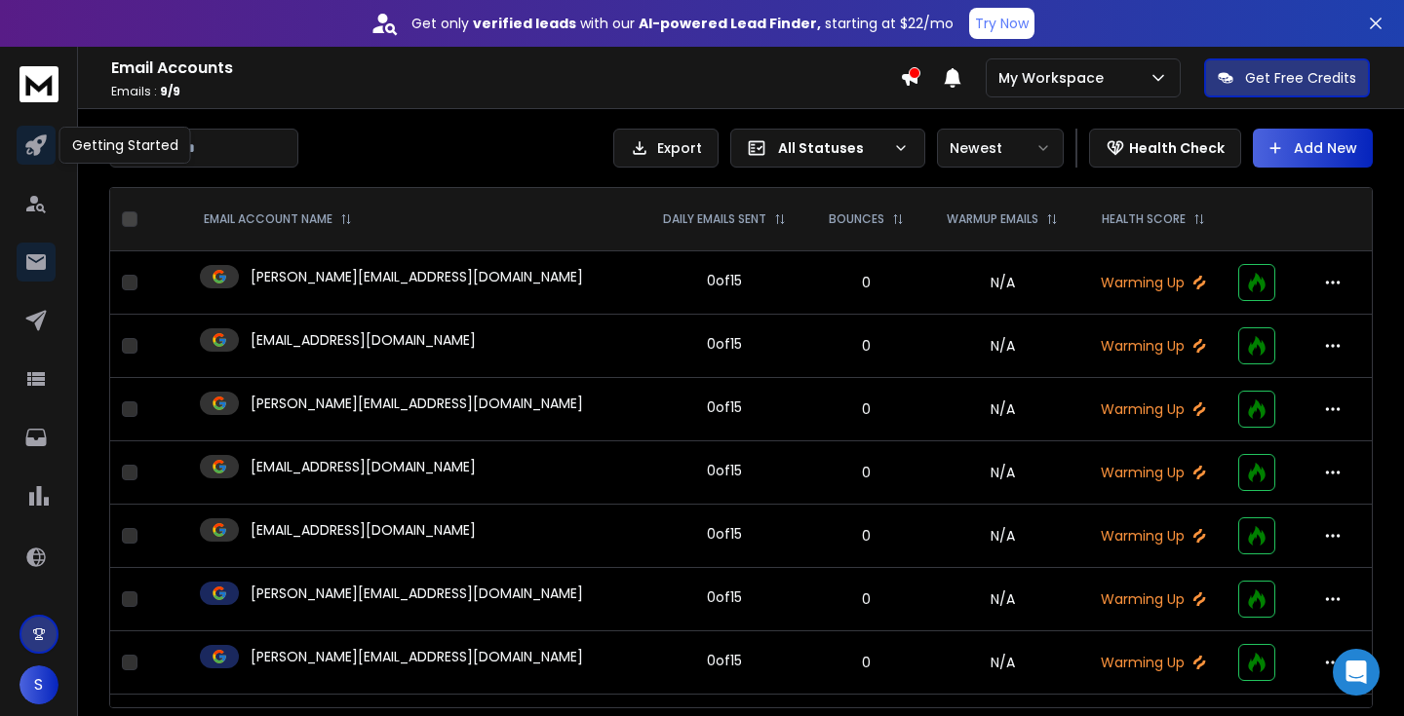
click at [41, 146] on icon at bounding box center [35, 145] width 23 height 23
click at [42, 136] on icon at bounding box center [35, 145] width 21 height 21
click at [29, 448] on link at bounding box center [36, 437] width 39 height 39
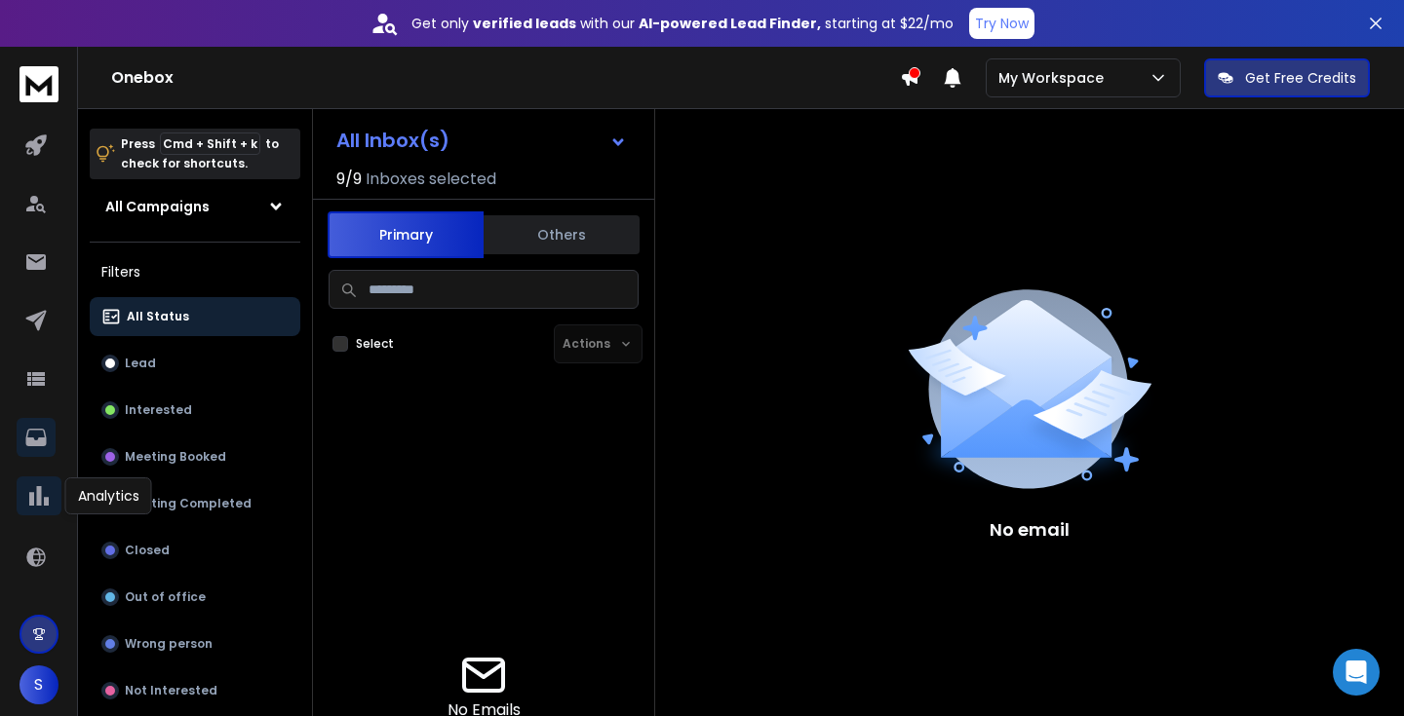
click at [33, 483] on icon at bounding box center [38, 496] width 29 height 29
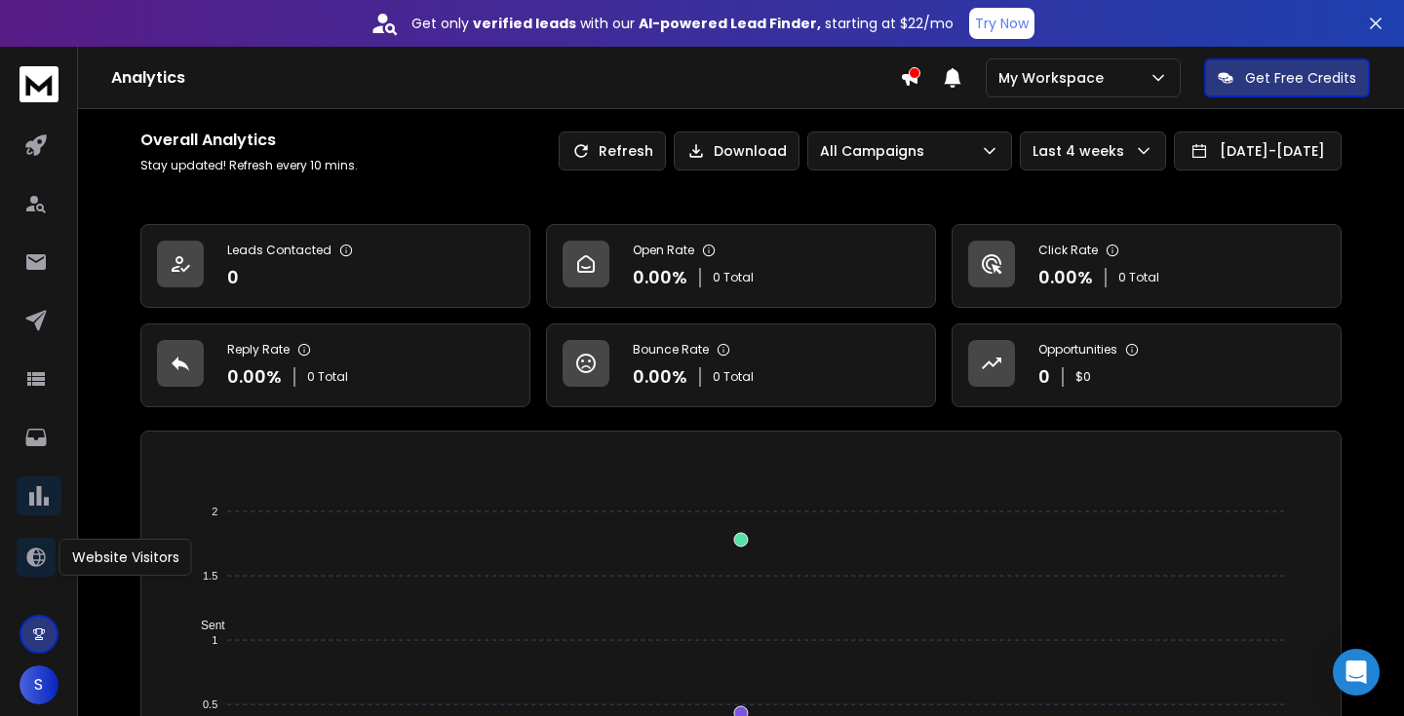
click at [36, 545] on link at bounding box center [36, 557] width 39 height 39
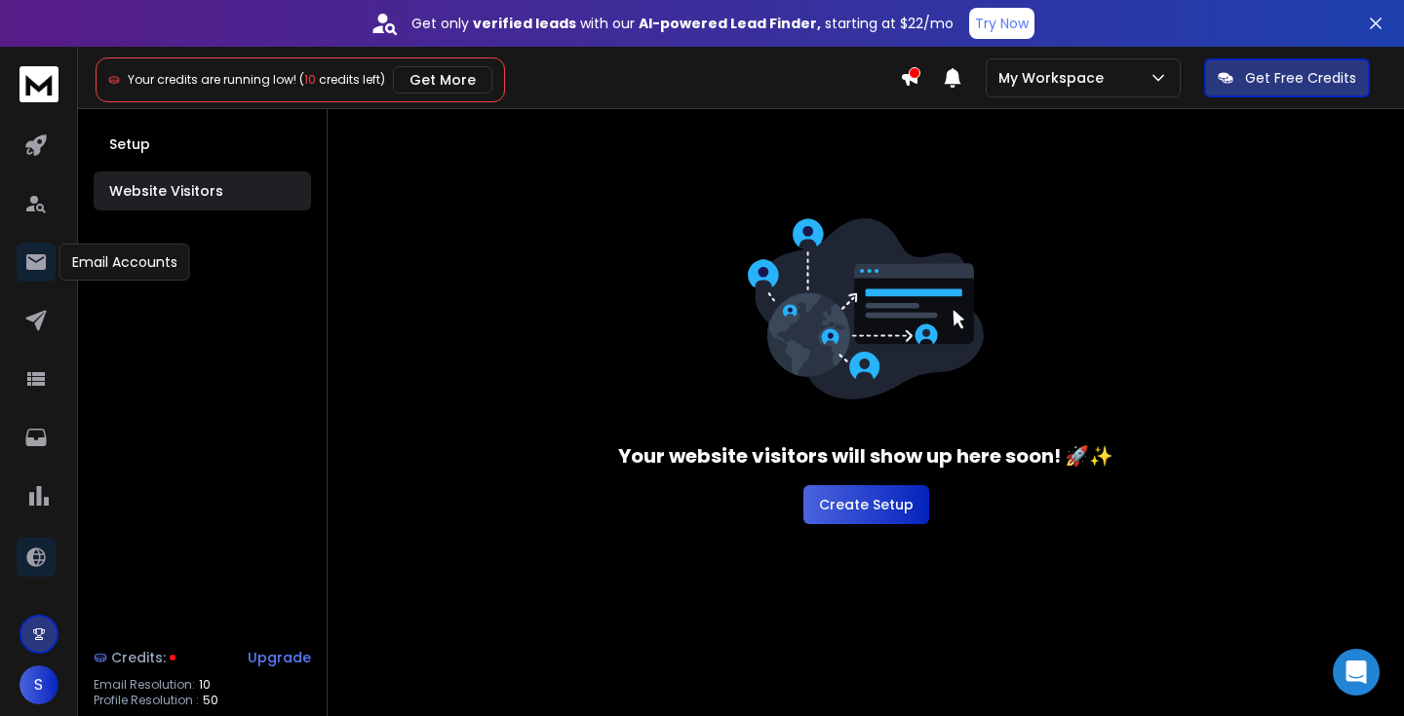
click at [28, 263] on icon at bounding box center [35, 262] width 19 height 16
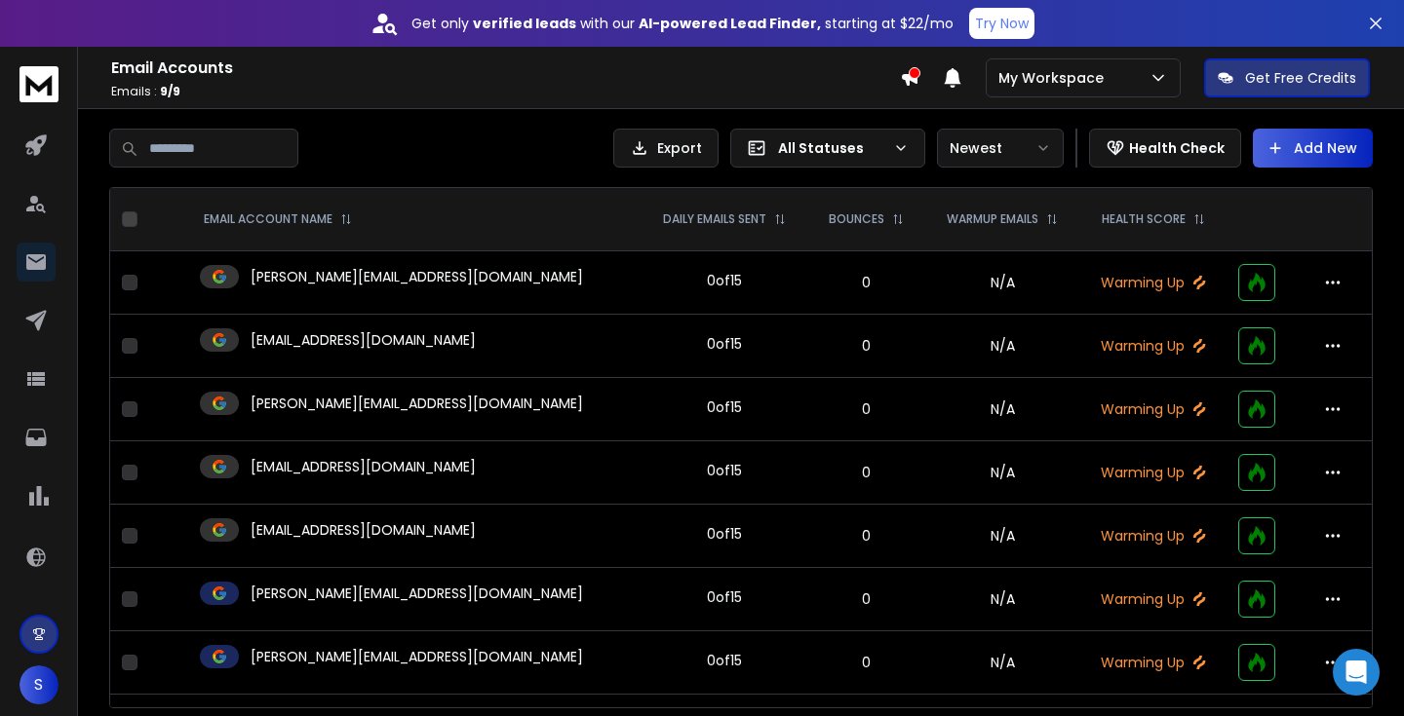
click at [380, 464] on p "[EMAIL_ADDRESS][DOMAIN_NAME]" at bounding box center [363, 466] width 225 height 19
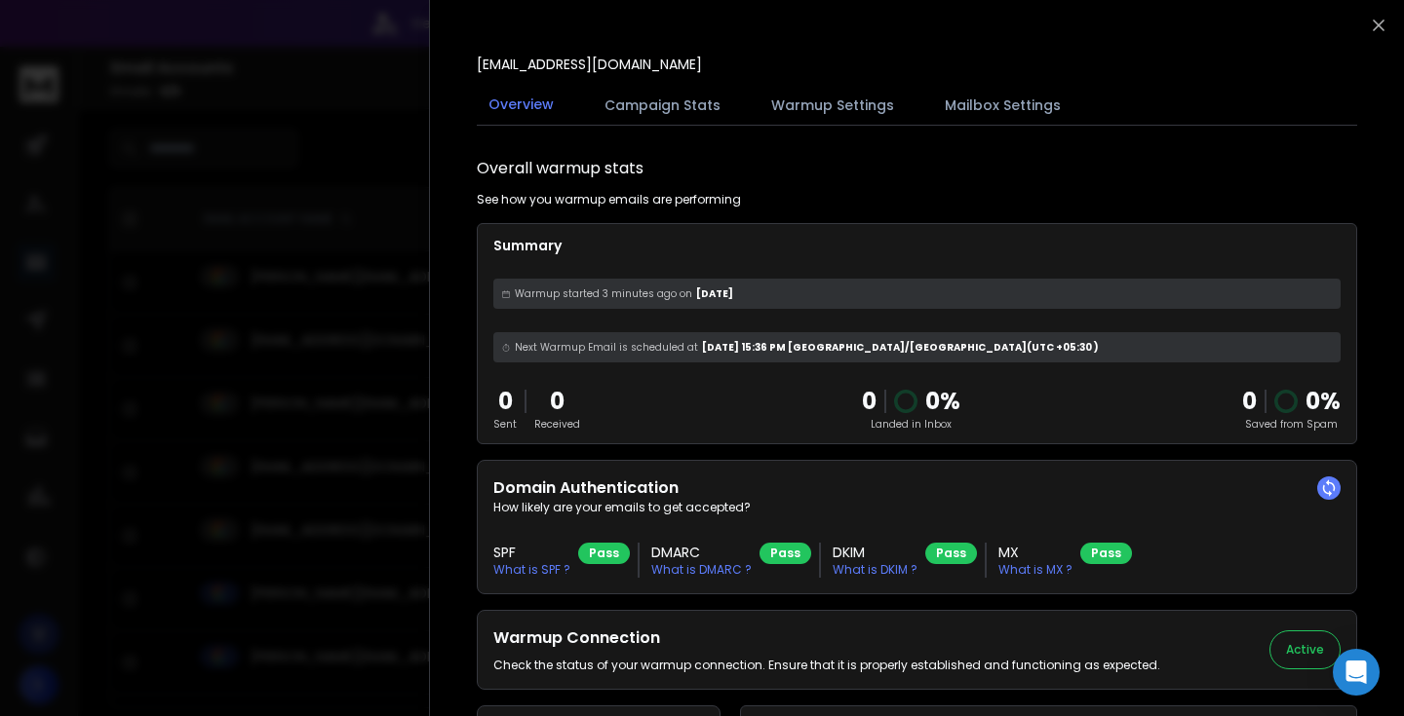
click at [982, 112] on button "Mailbox Settings" at bounding box center [1002, 105] width 139 height 43
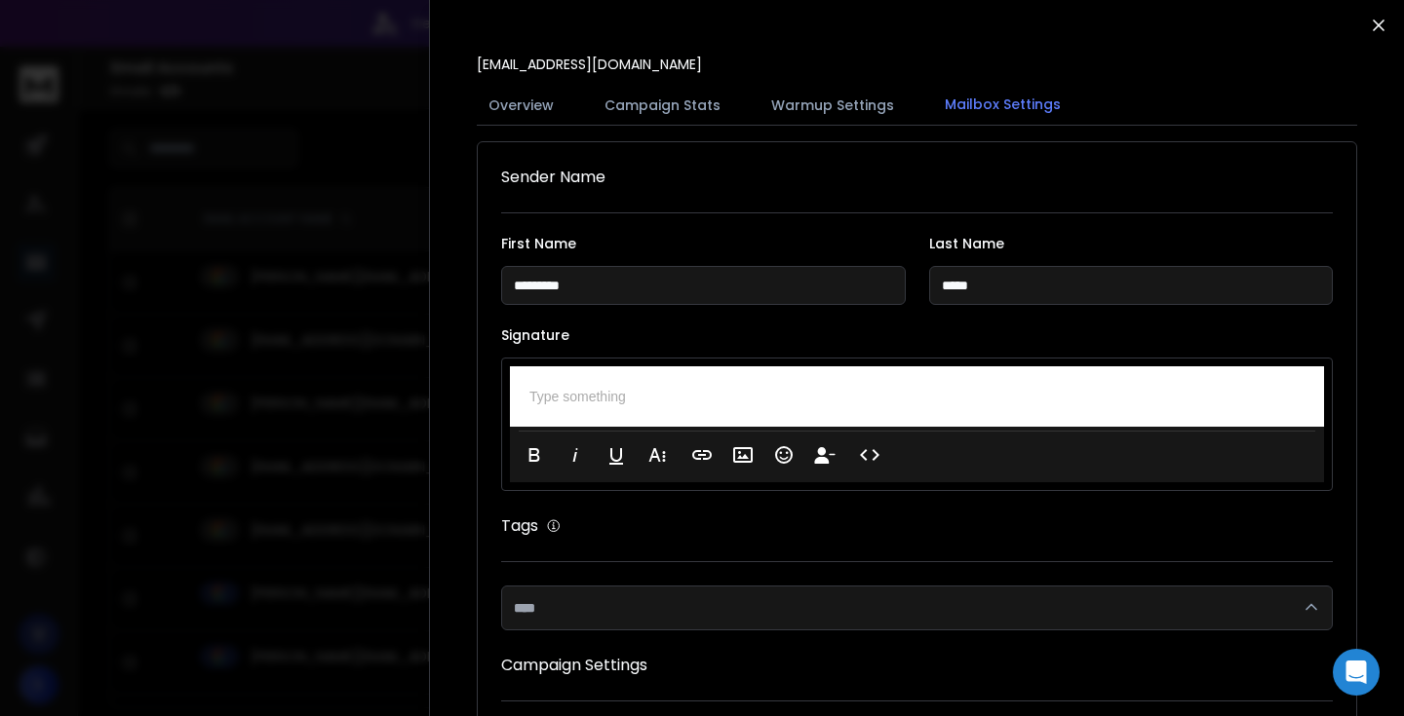
click at [1375, 27] on icon "button" at bounding box center [1378, 25] width 19 height 19
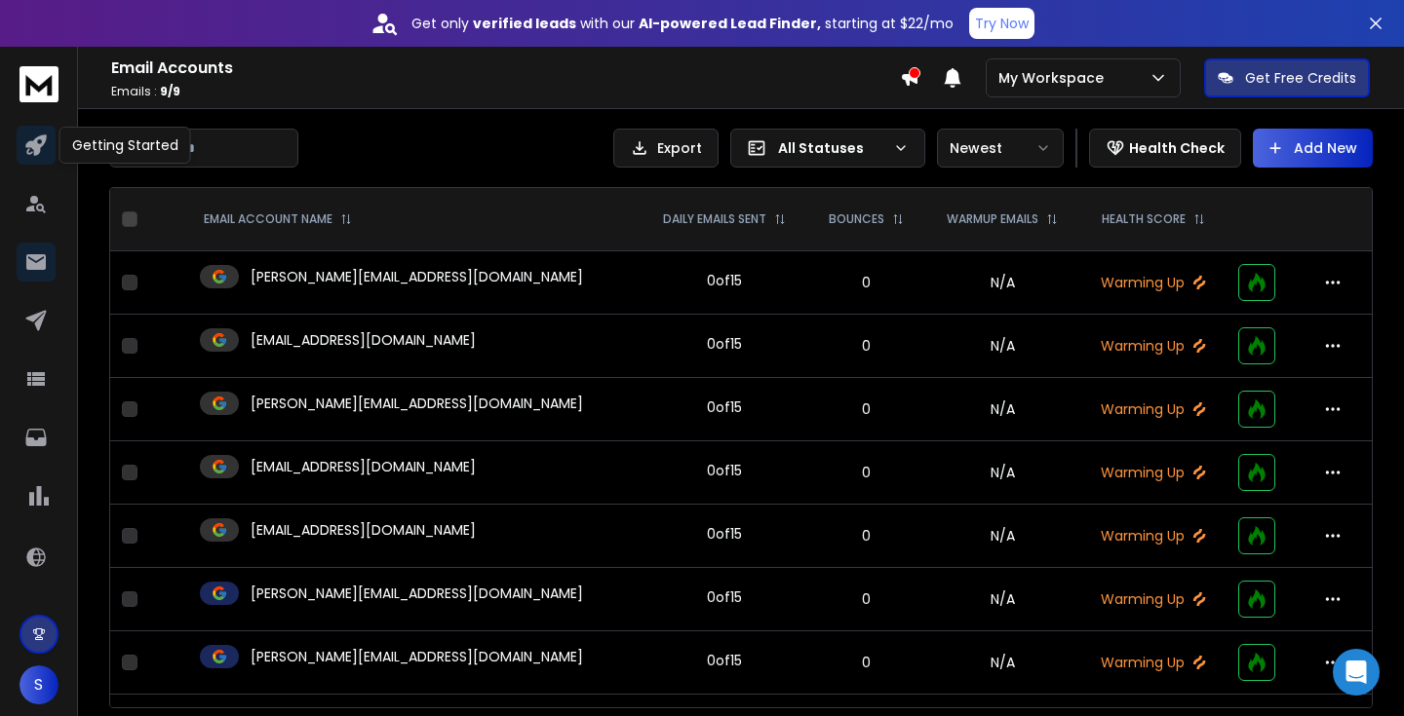
click at [27, 145] on icon at bounding box center [35, 145] width 21 height 21
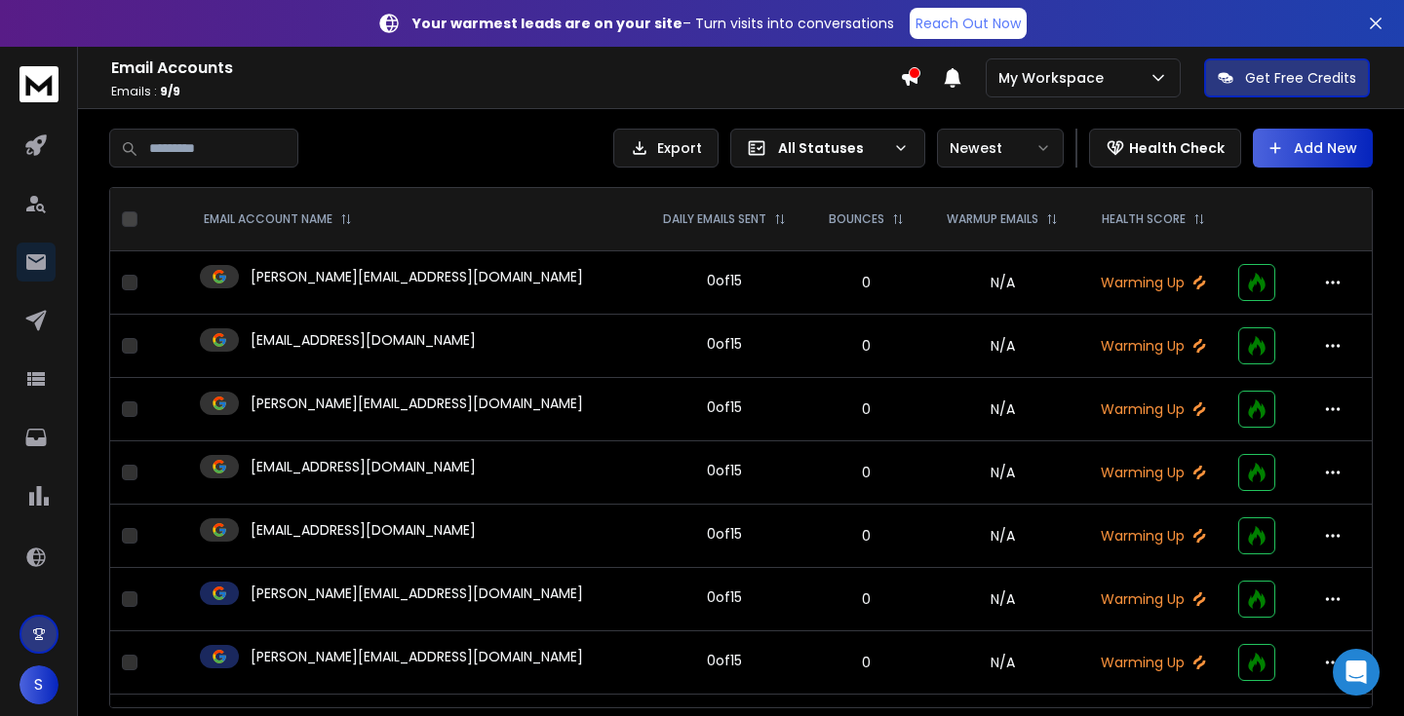
click at [37, 99] on img at bounding box center [38, 84] width 39 height 36
drag, startPoint x: 530, startPoint y: 529, endPoint x: 381, endPoint y: 533, distance: 149.2
click at [381, 533] on div "[EMAIL_ADDRESS][DOMAIN_NAME]" at bounding box center [414, 530] width 429 height 23
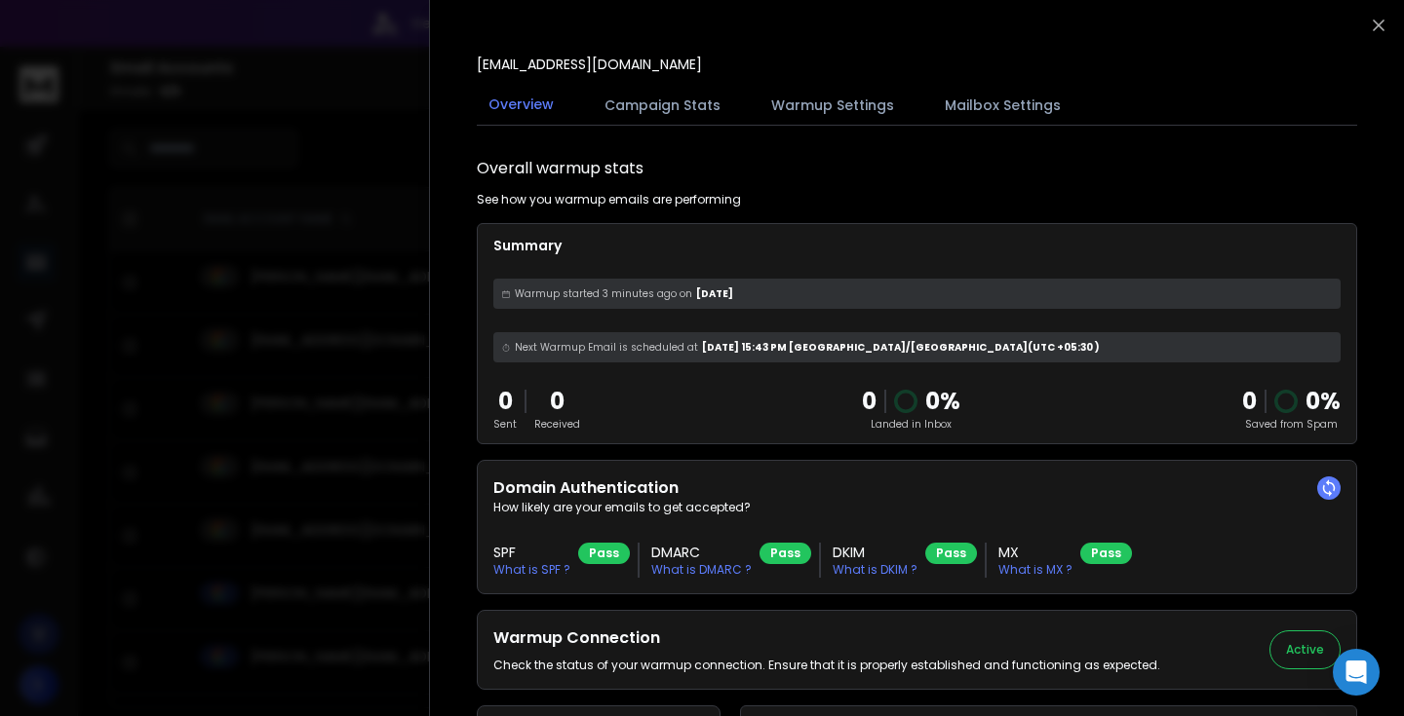
drag, startPoint x: 759, startPoint y: 67, endPoint x: 643, endPoint y: 79, distance: 116.6
drag, startPoint x: 754, startPoint y: 54, endPoint x: 632, endPoint y: 65, distance: 123.4
click at [632, 65] on div "[EMAIL_ADDRESS][DOMAIN_NAME]" at bounding box center [917, 64] width 880 height 19
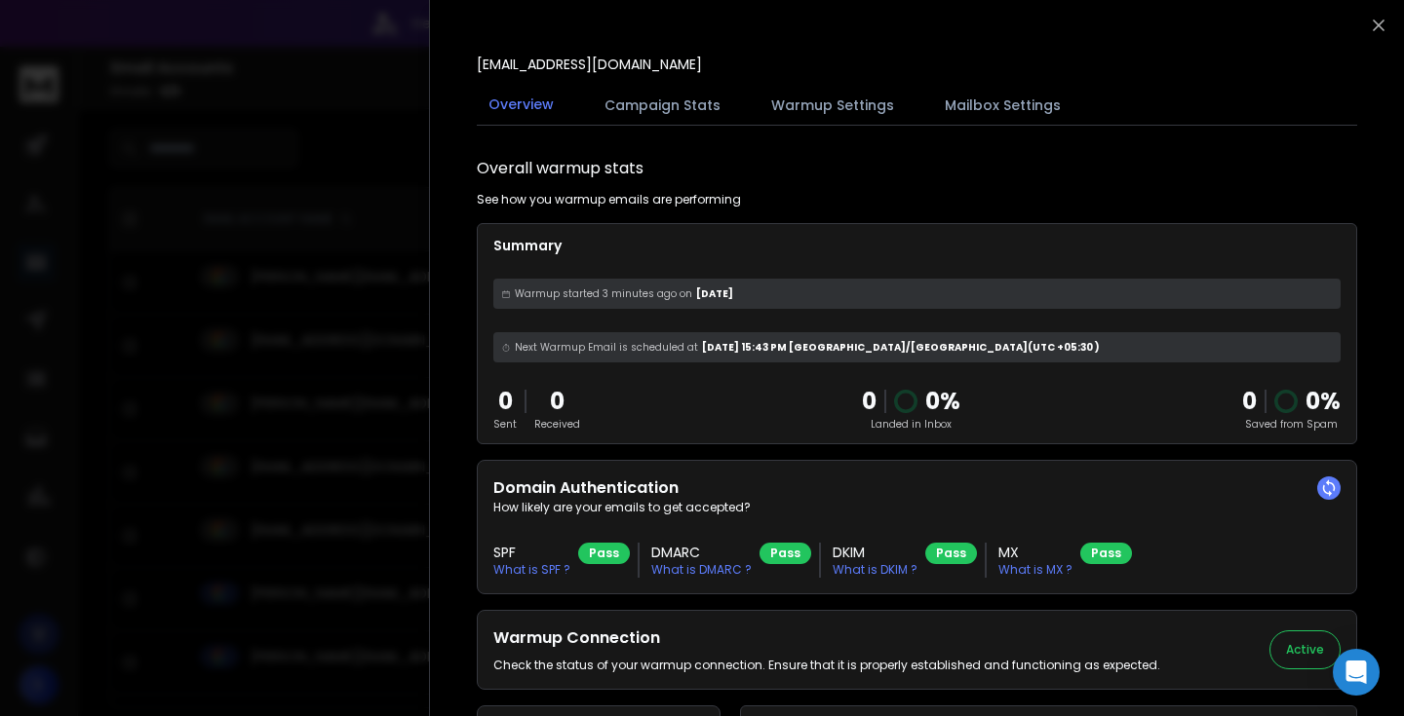
copy p "[DOMAIN_NAME]"
drag, startPoint x: 608, startPoint y: 63, endPoint x: 747, endPoint y: 73, distance: 138.8
click at [747, 73] on div "[EMAIL_ADDRESS][DOMAIN_NAME]" at bounding box center [917, 64] width 880 height 19
click at [1365, 678] on icon "Open Intercom Messenger" at bounding box center [1355, 672] width 22 height 25
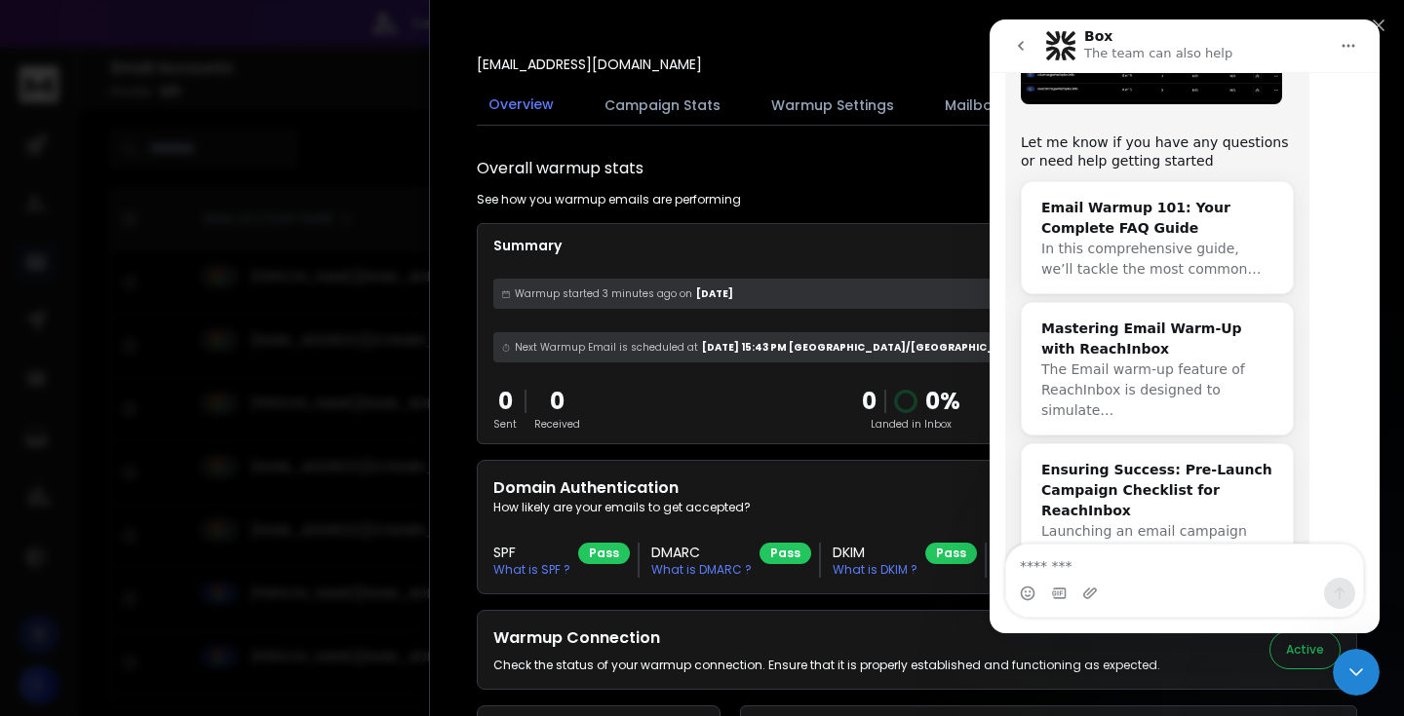
scroll to position [1179, 0]
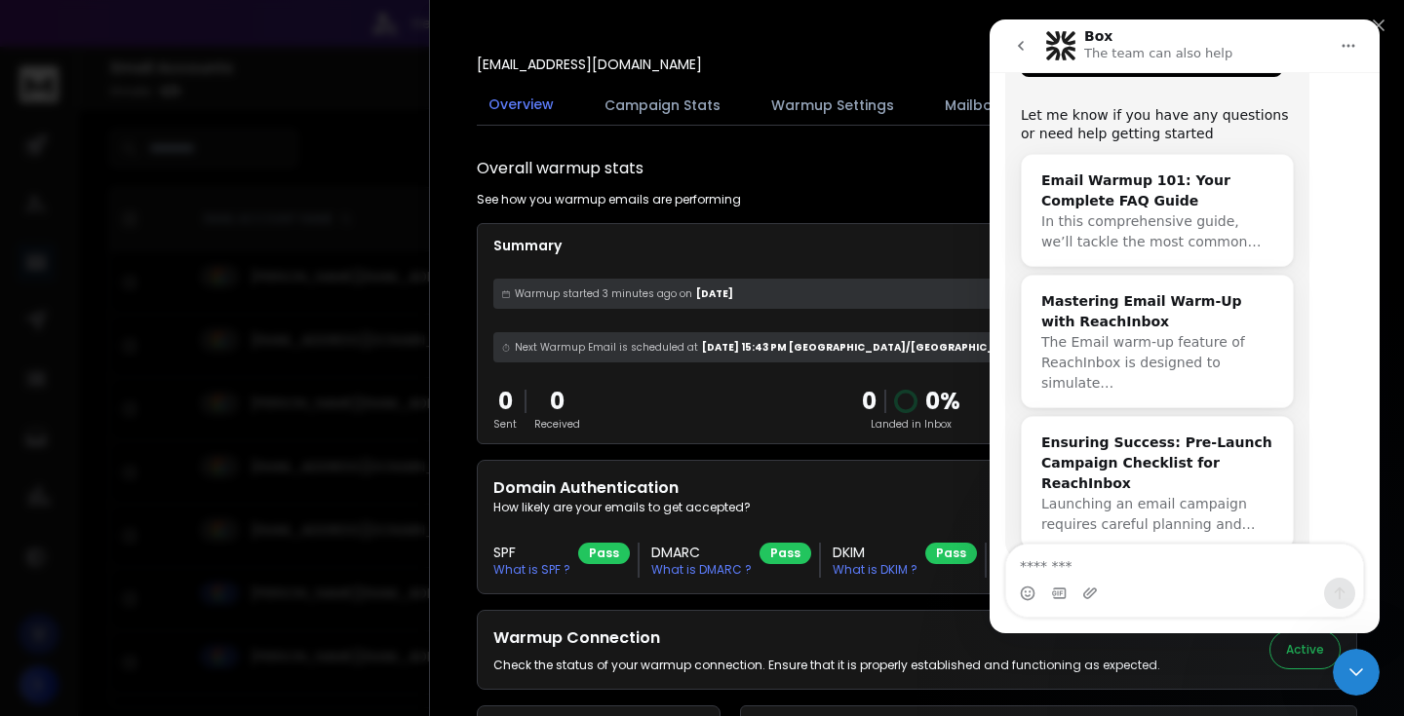
click at [1112, 559] on textarea "Message…" at bounding box center [1184, 561] width 357 height 33
type textarea "**********"
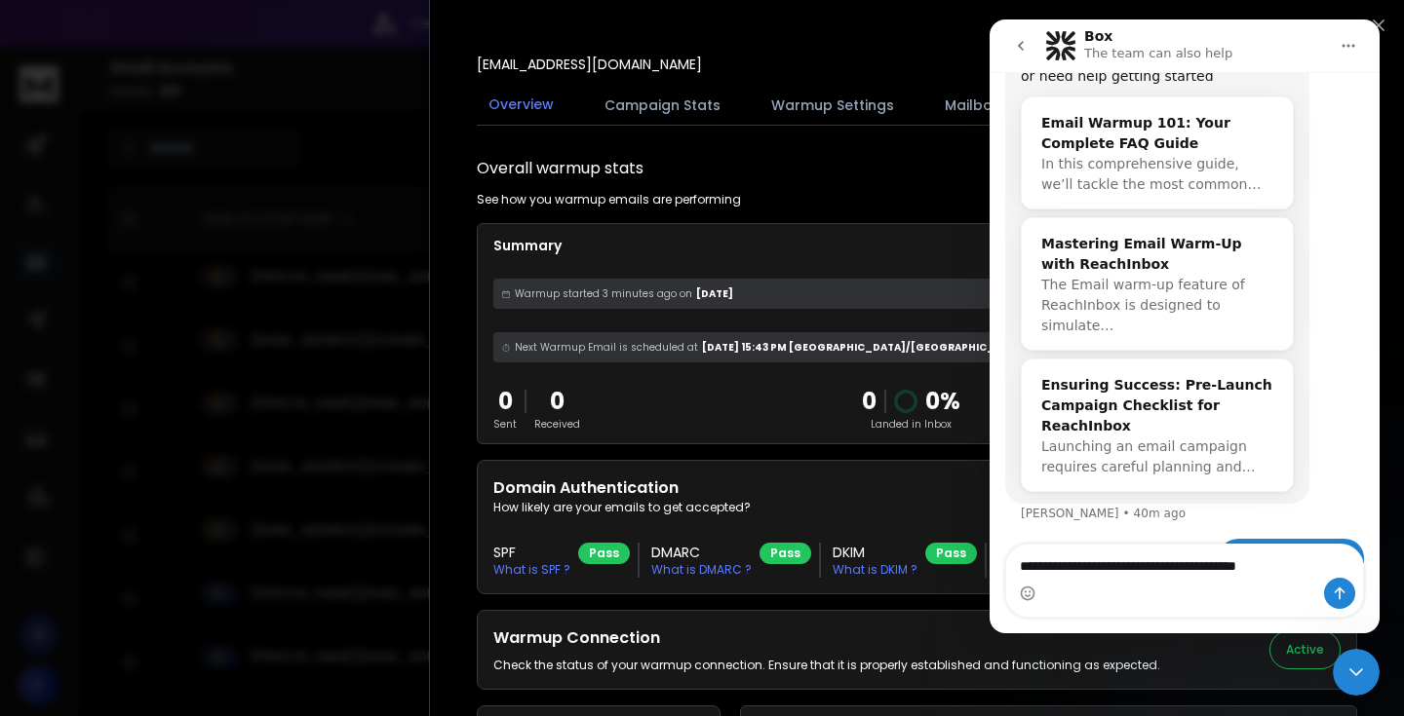
type textarea "**********"
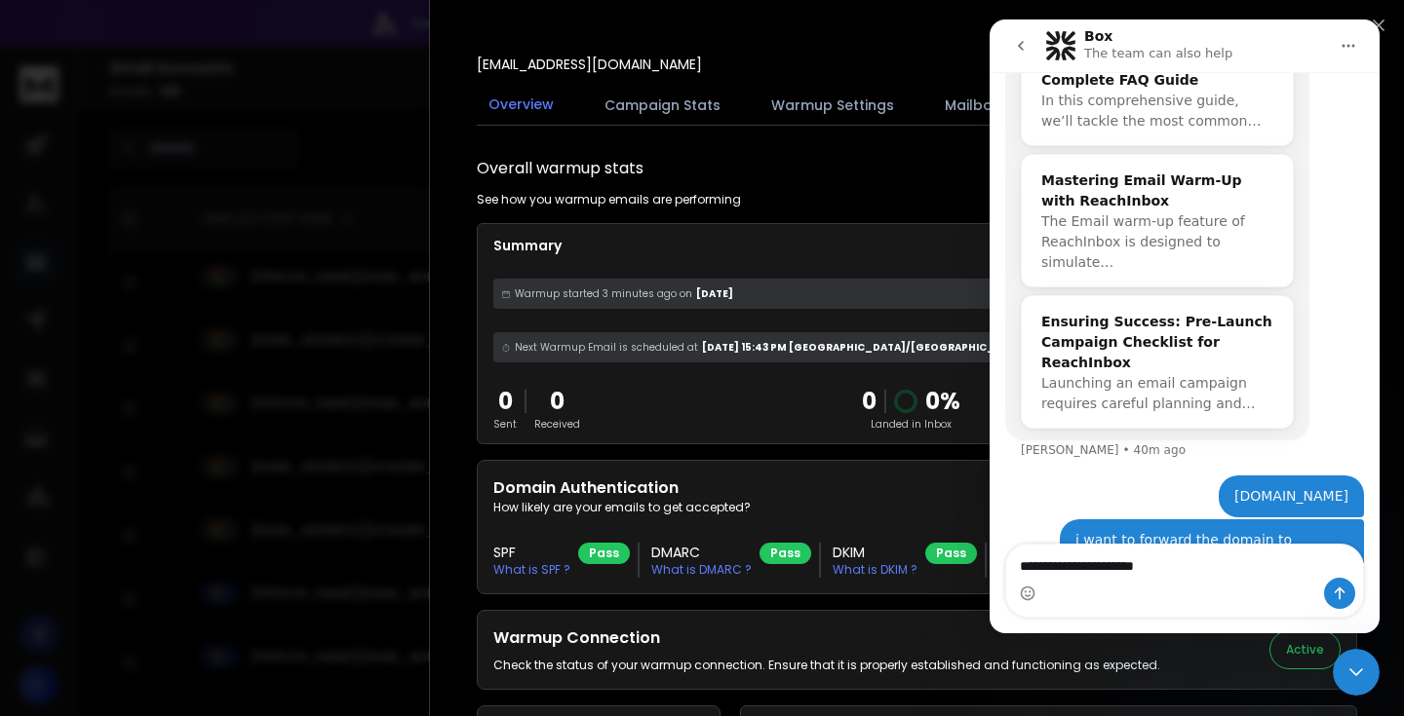
type textarea "**********"
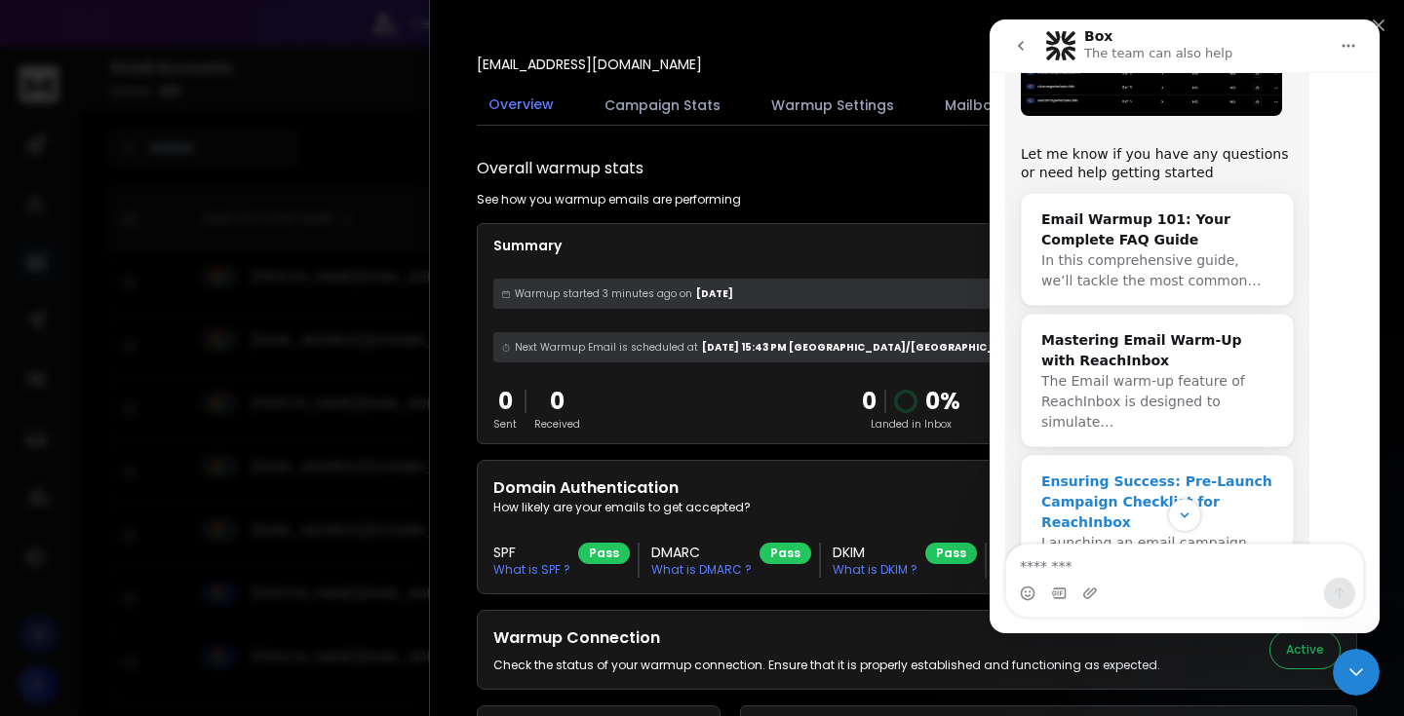
scroll to position [1143, 0]
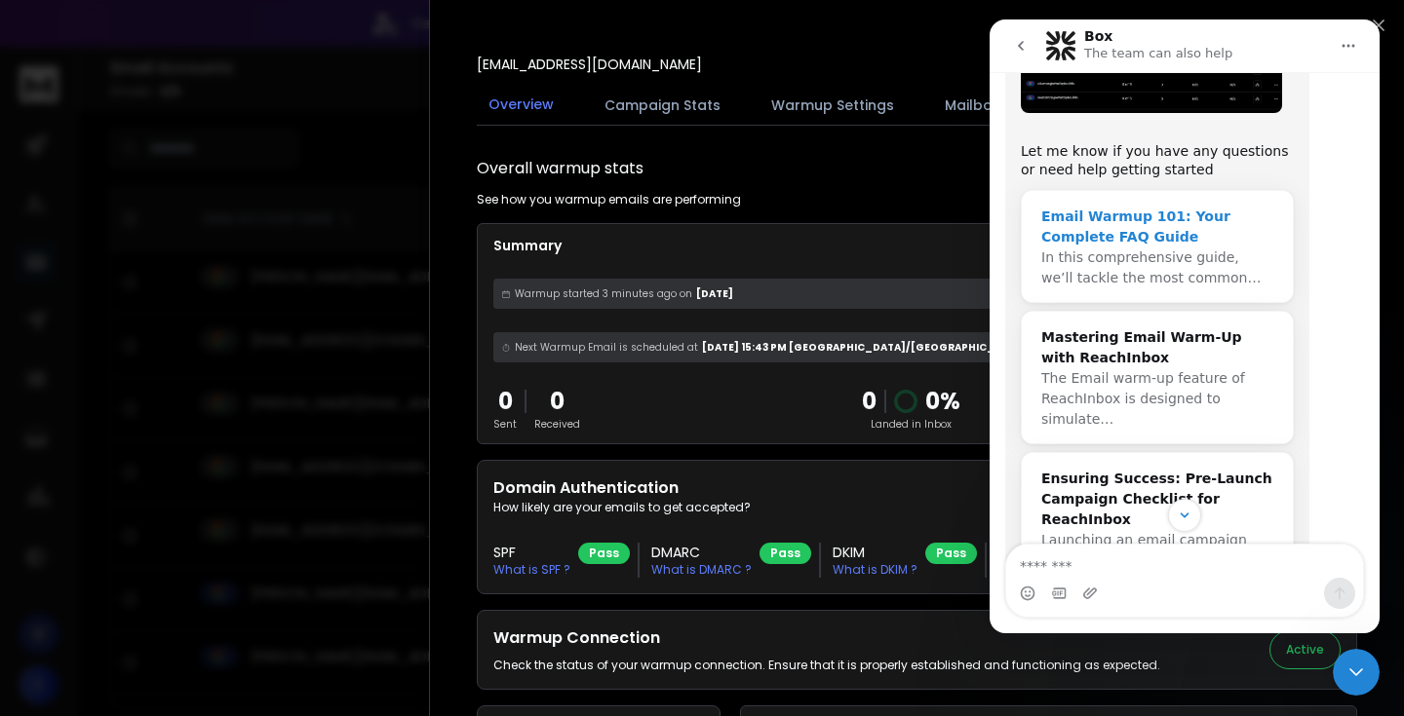
click at [1109, 207] on div "Email Warmup 101: Your Complete FAQ Guide" at bounding box center [1157, 227] width 232 height 41
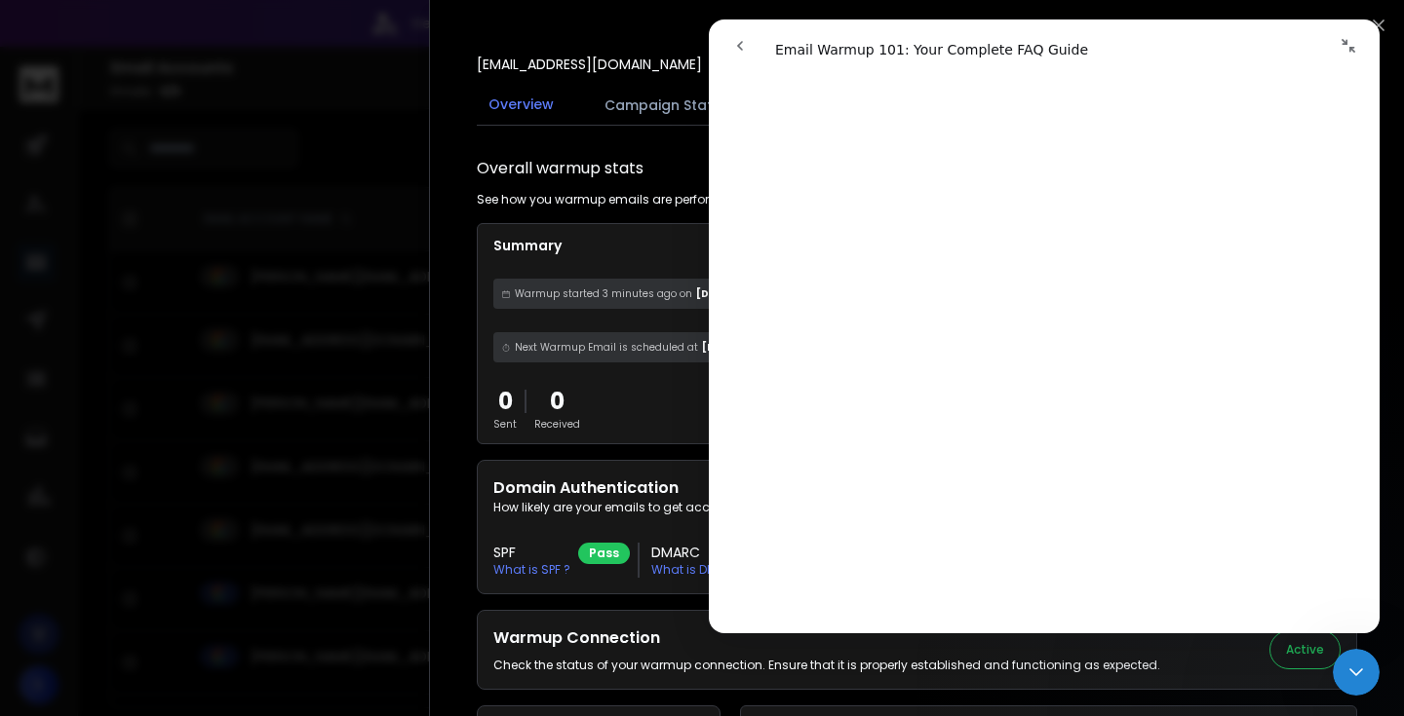
scroll to position [1742, 0]
click at [581, 275] on div "Summary Warmup started 3 minutes ago on [DATE] Next Warmup Email is scheduled a…" at bounding box center [917, 333] width 880 height 221
click at [1361, 47] on button "Collapse window" at bounding box center [1348, 45] width 37 height 37
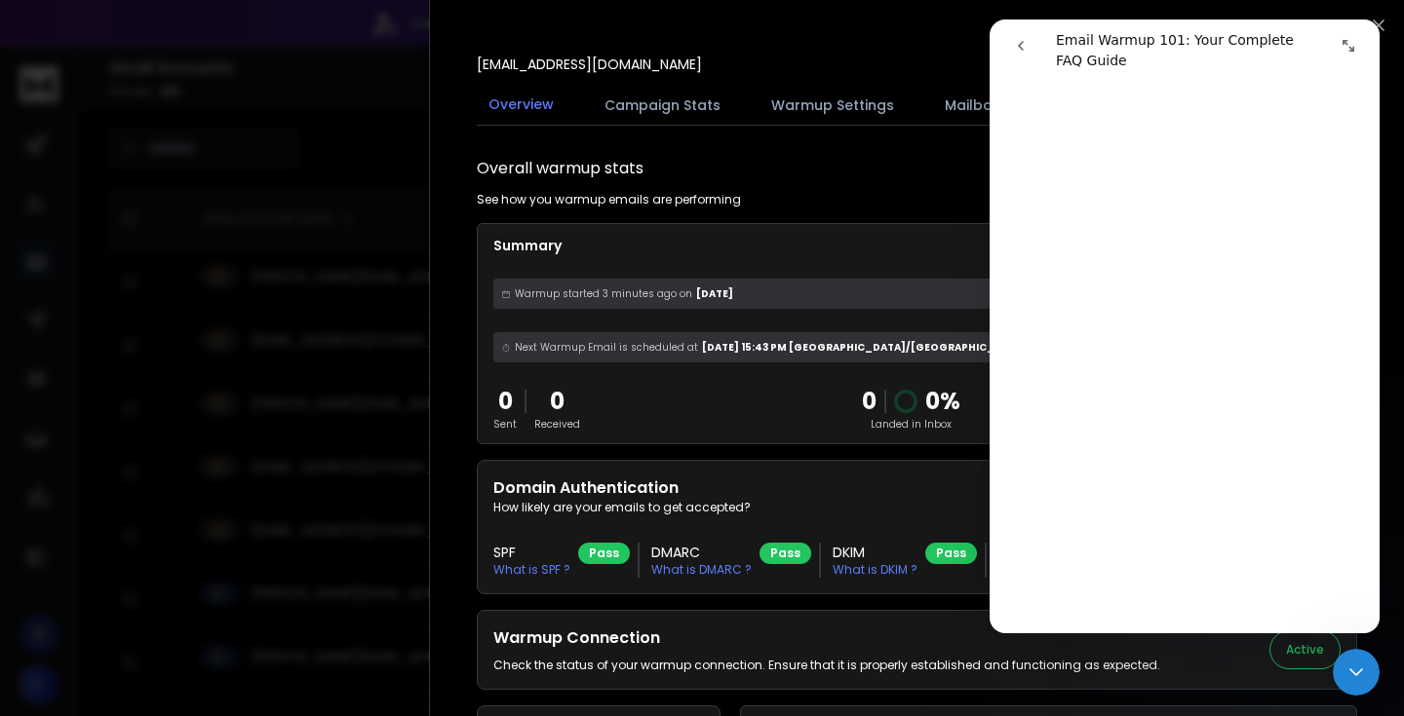
scroll to position [1773, 0]
click at [815, 346] on div "Next Warmup Email is scheduled at [DATE] 15:43 PM [GEOGRAPHIC_DATA]/[GEOGRAPHIC…" at bounding box center [916, 347] width 847 height 30
click at [1365, 685] on div "Close Intercom Messenger" at bounding box center [1355, 672] width 47 height 47
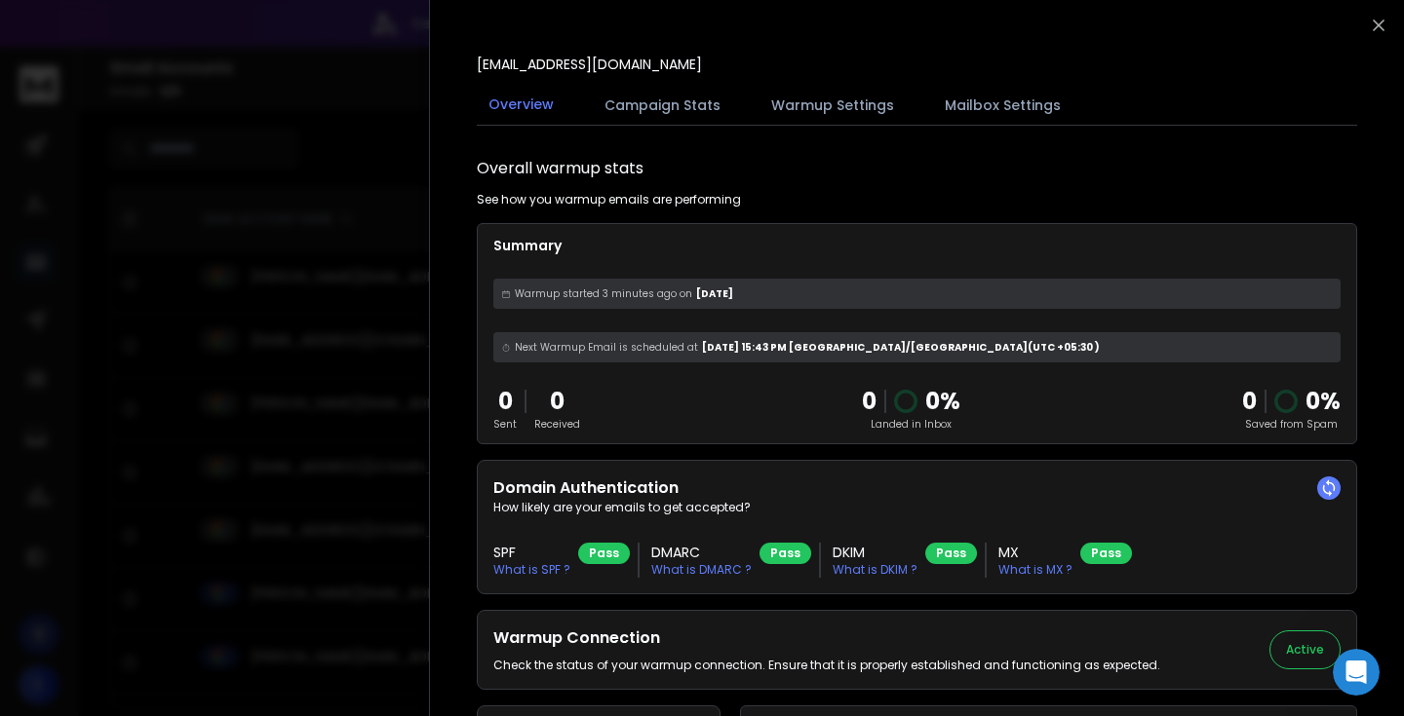
scroll to position [0, 0]
click at [338, 266] on div at bounding box center [702, 358] width 1404 height 716
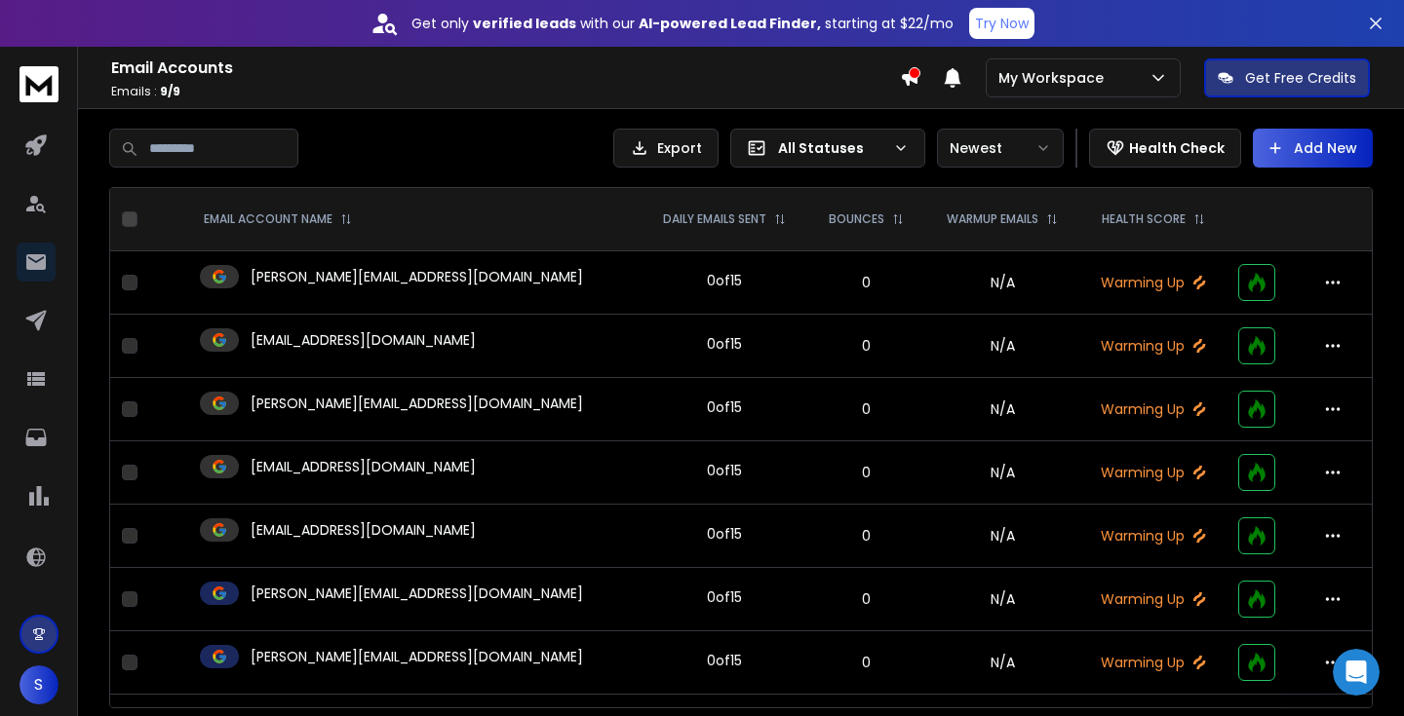
click at [707, 279] on div "0 of 15" at bounding box center [724, 280] width 35 height 19
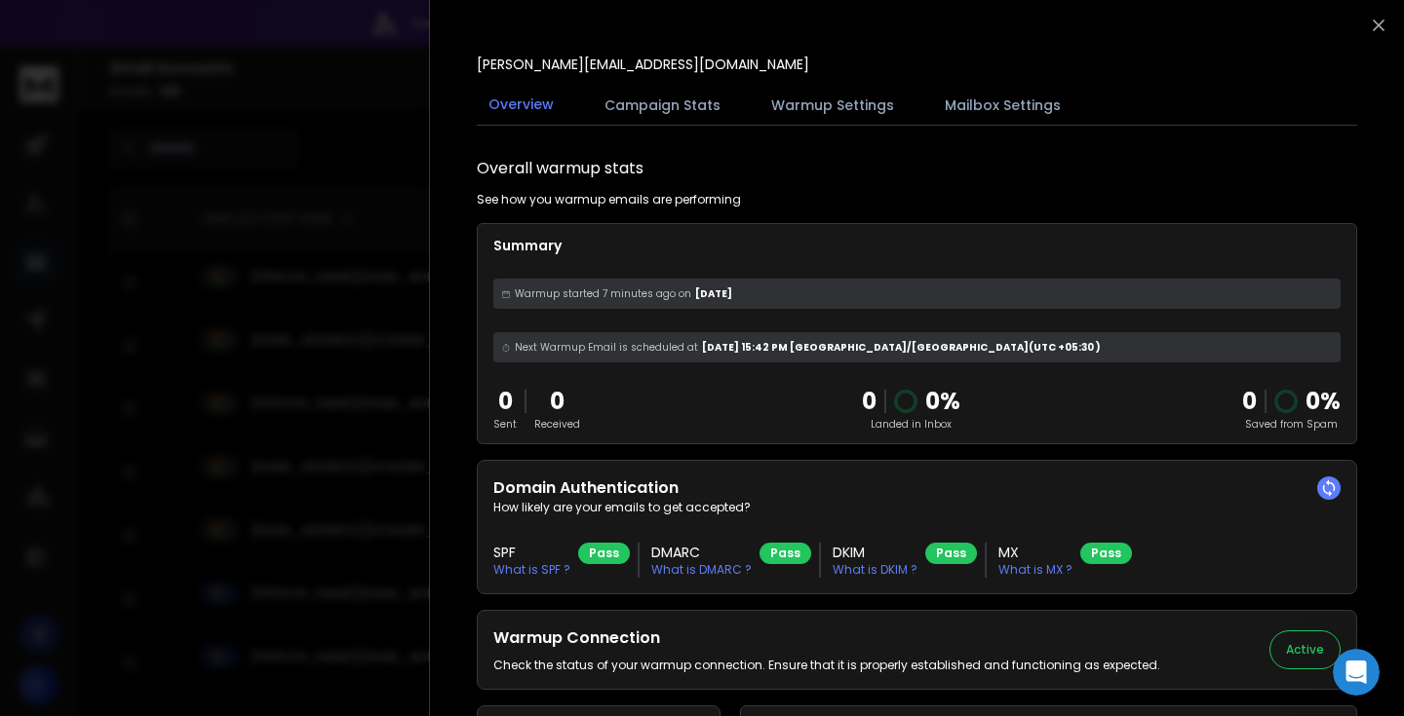
click at [984, 102] on button "Mailbox Settings" at bounding box center [1002, 105] width 139 height 43
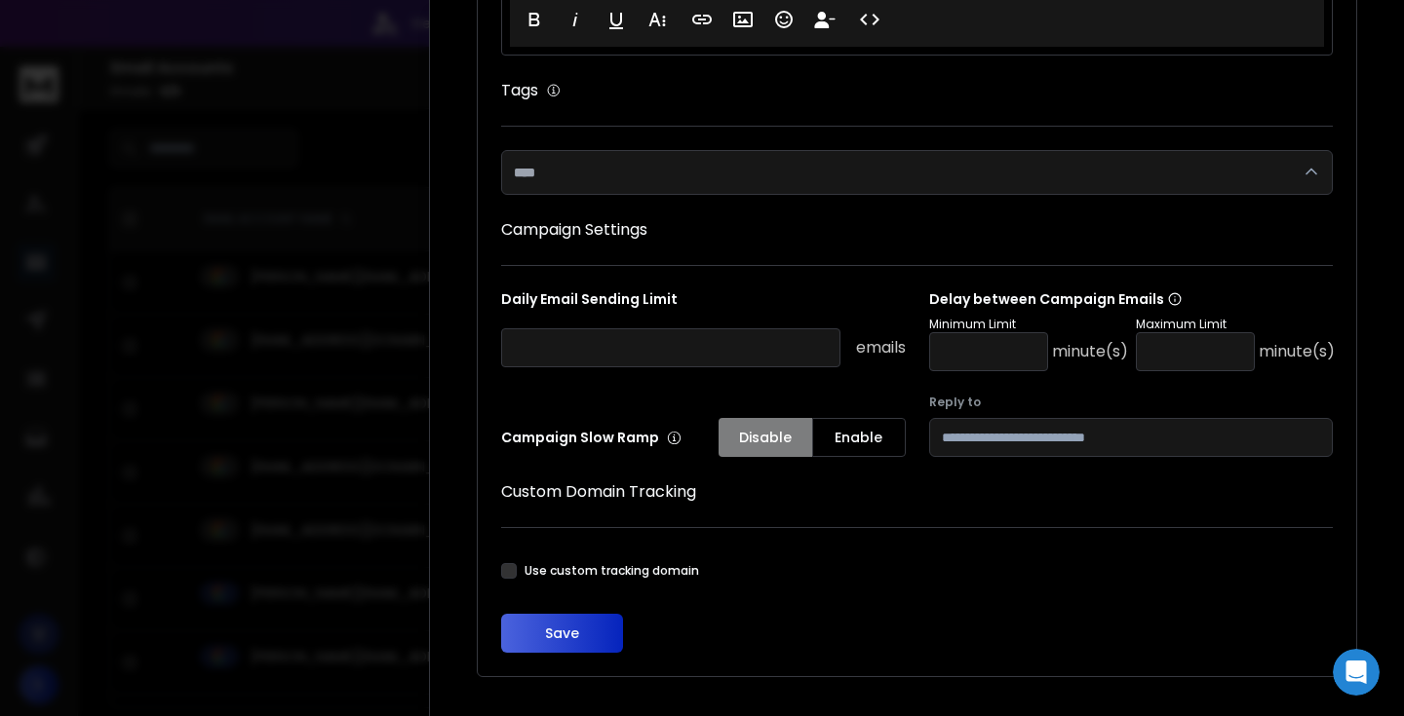
scroll to position [436, 0]
click at [577, 341] on input "**" at bounding box center [670, 347] width 339 height 39
click at [332, 376] on div at bounding box center [702, 358] width 1404 height 716
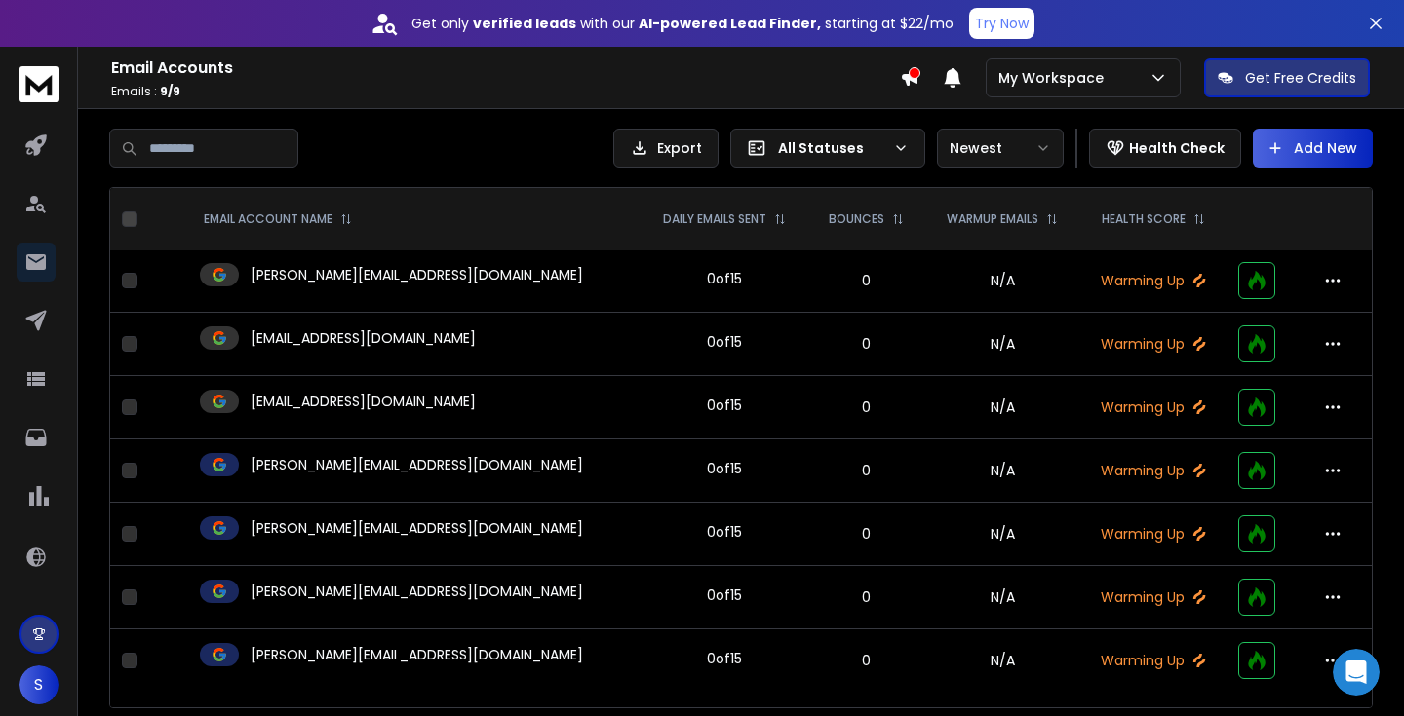
scroll to position [127, 0]
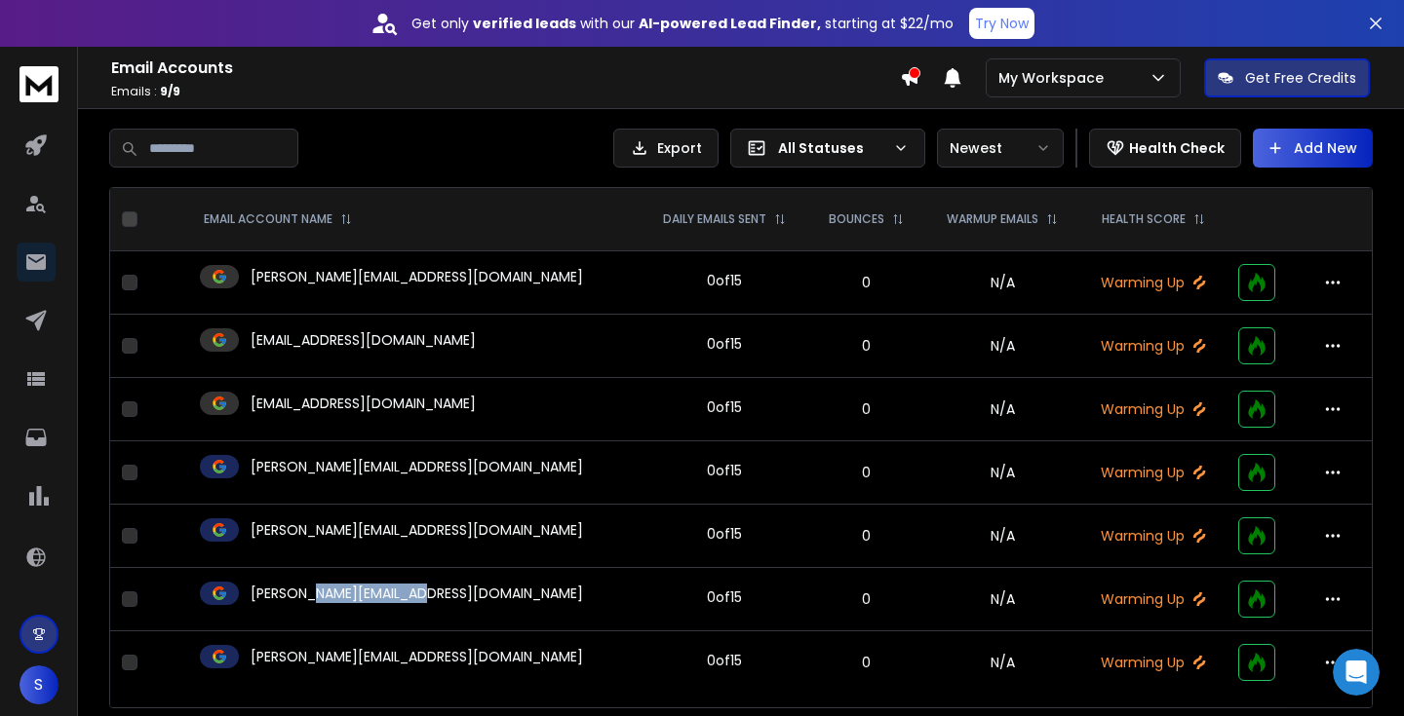
copy p "[DOMAIN_NAME]"
drag, startPoint x: 438, startPoint y: 603, endPoint x: 322, endPoint y: 594, distance: 116.4
click at [322, 594] on div "[PERSON_NAME][EMAIL_ADDRESS][DOMAIN_NAME]" at bounding box center [414, 593] width 429 height 23
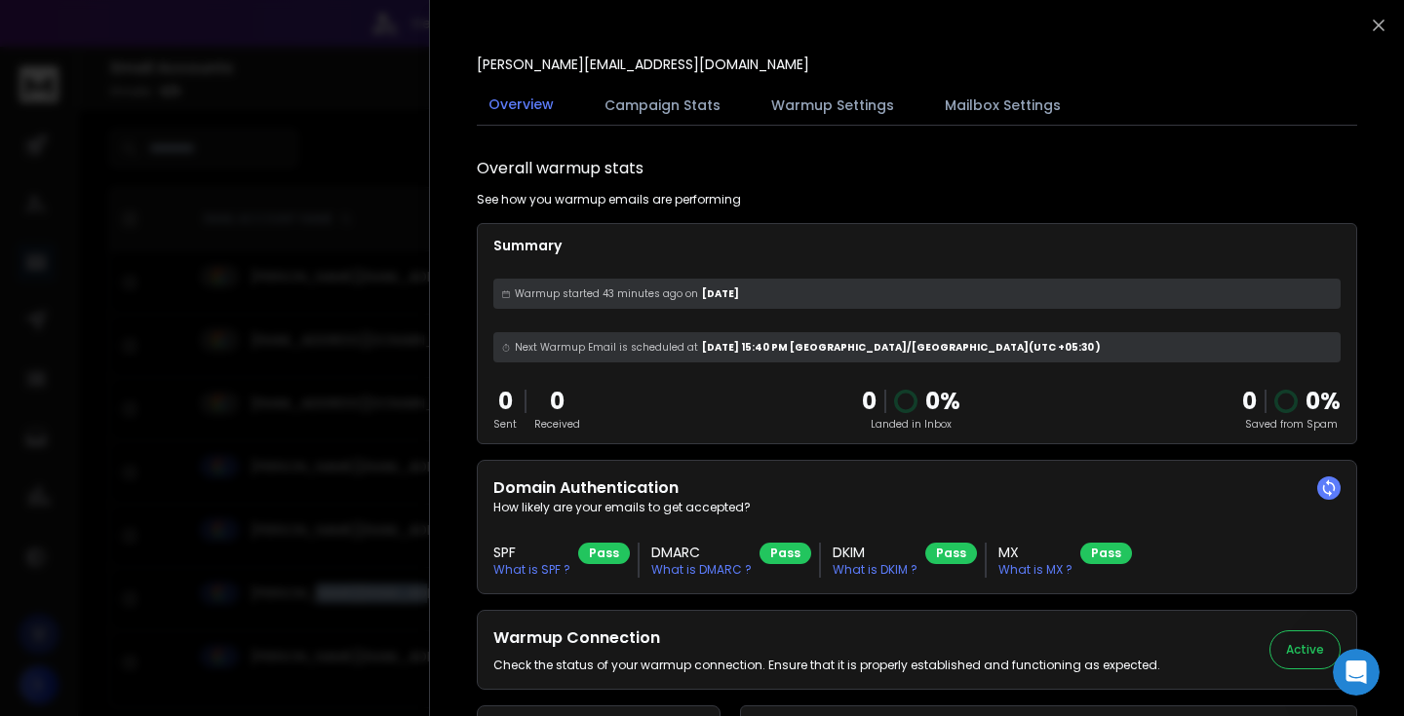
click at [1343, 661] on div "Open Intercom Messenger" at bounding box center [1356, 672] width 64 height 64
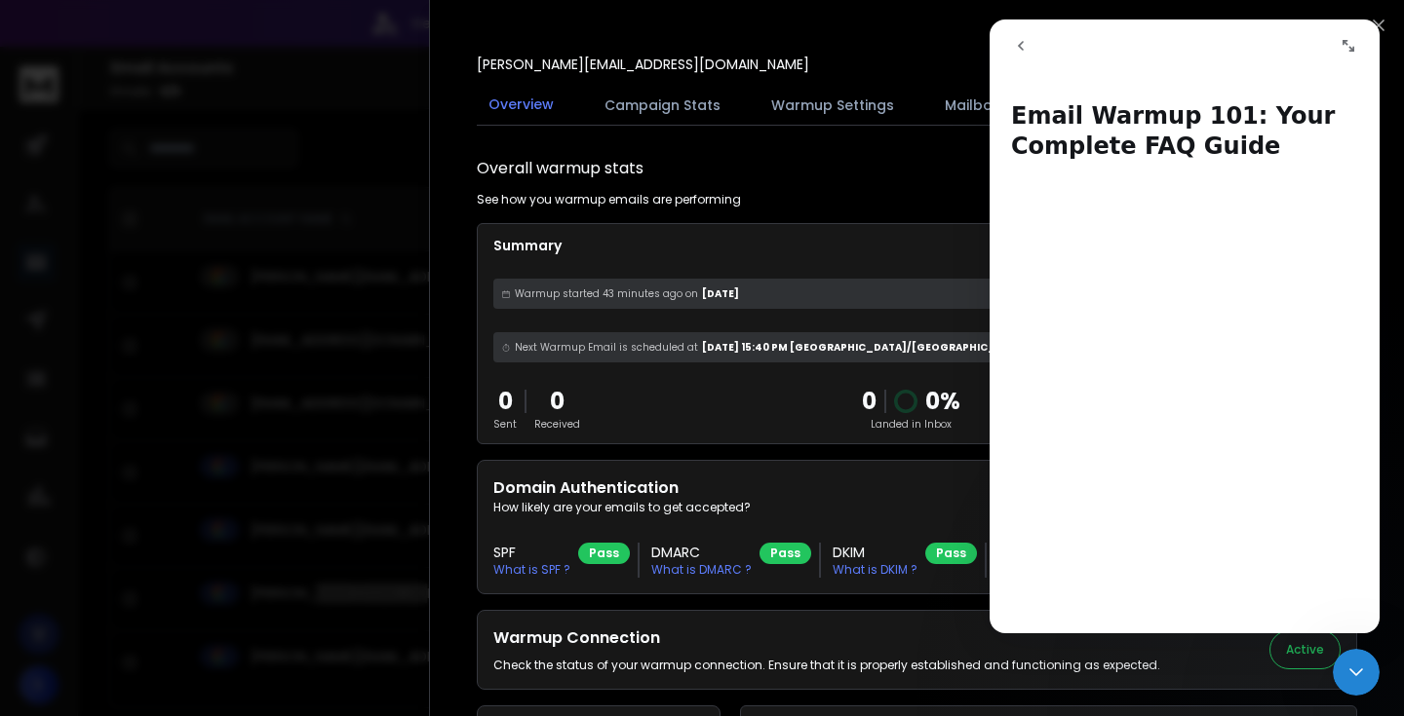
click at [1017, 47] on icon "go back" at bounding box center [1021, 46] width 16 height 16
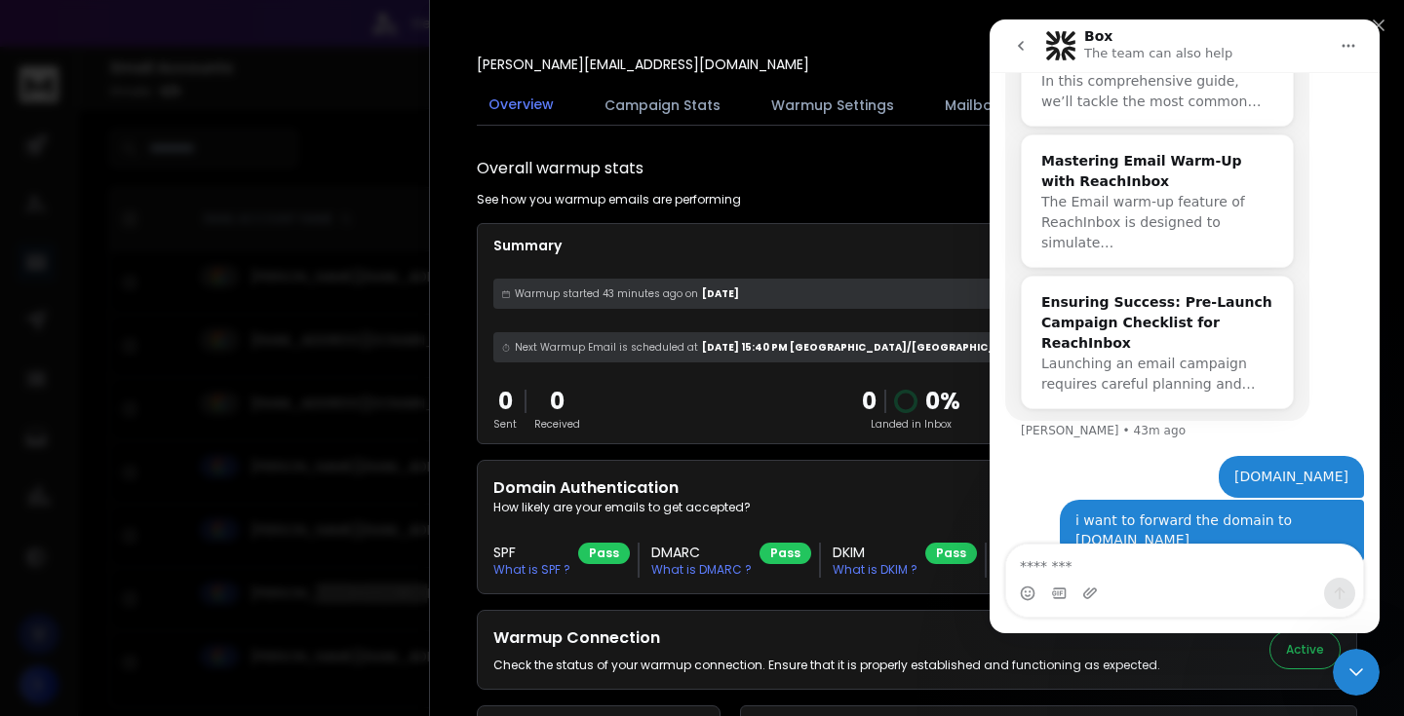
scroll to position [1345, 0]
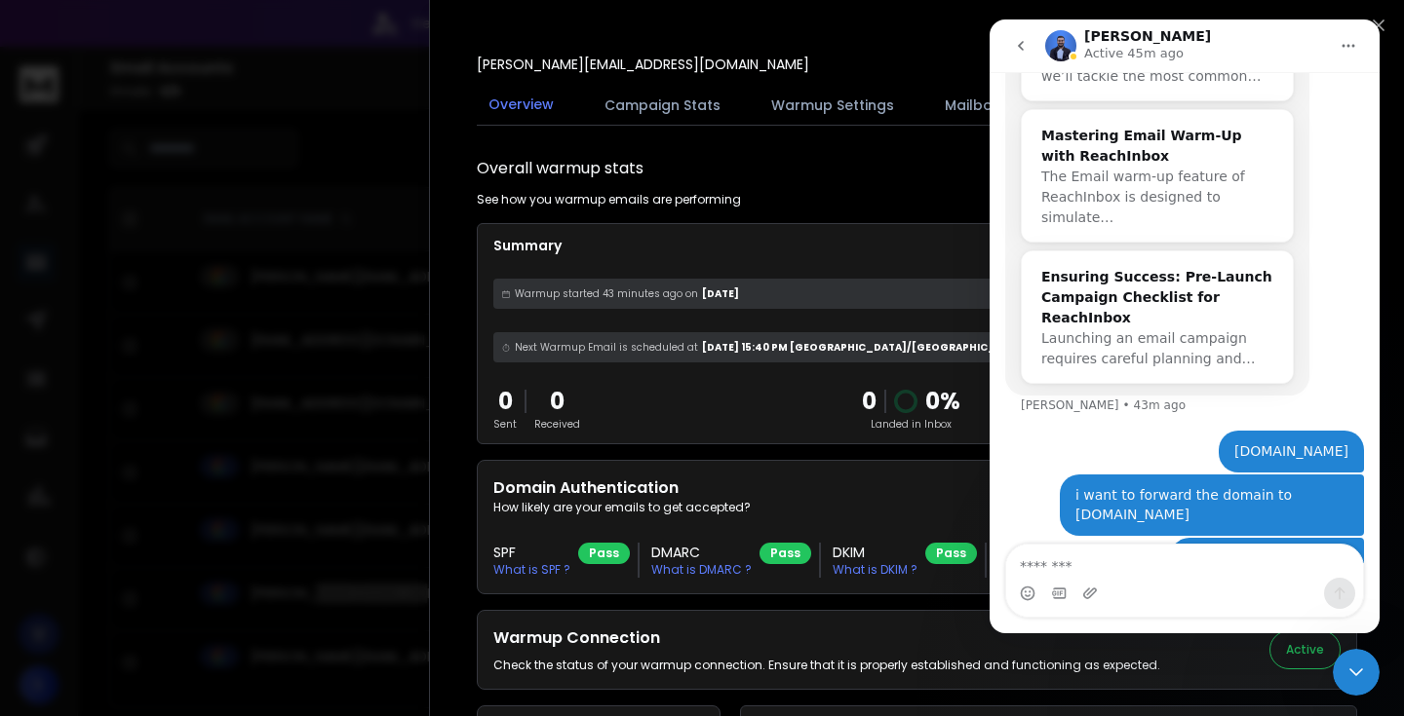
click at [1163, 571] on textarea "Message…" at bounding box center [1184, 561] width 357 height 33
type textarea "**********"
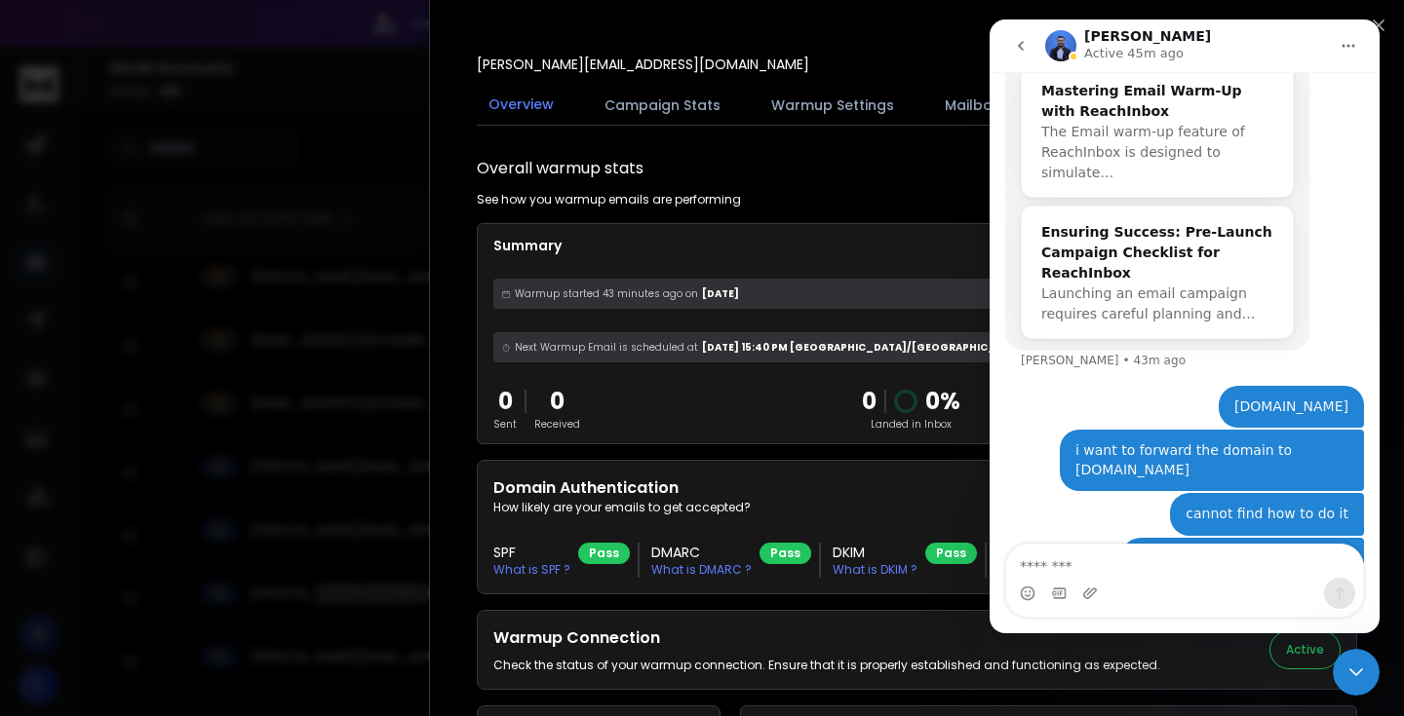
click at [329, 152] on div at bounding box center [702, 358] width 1404 height 716
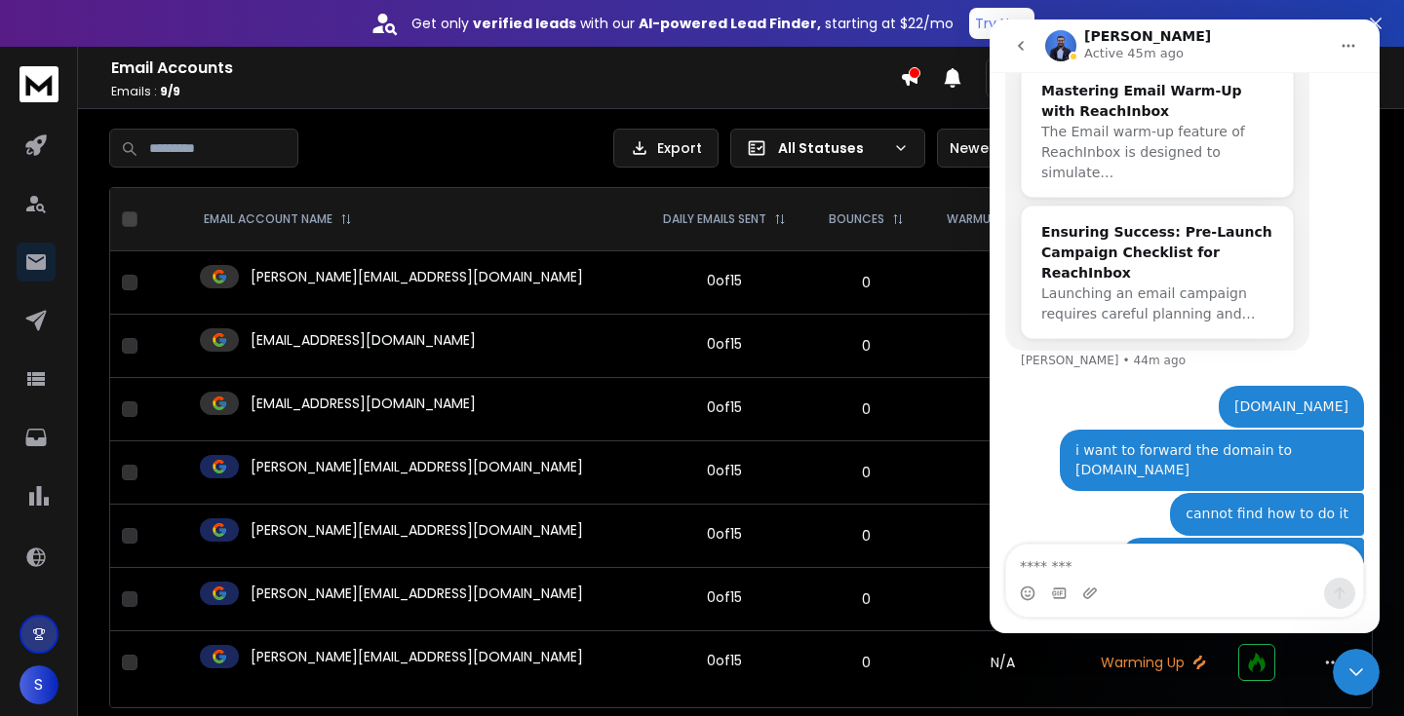
scroll to position [129, 0]
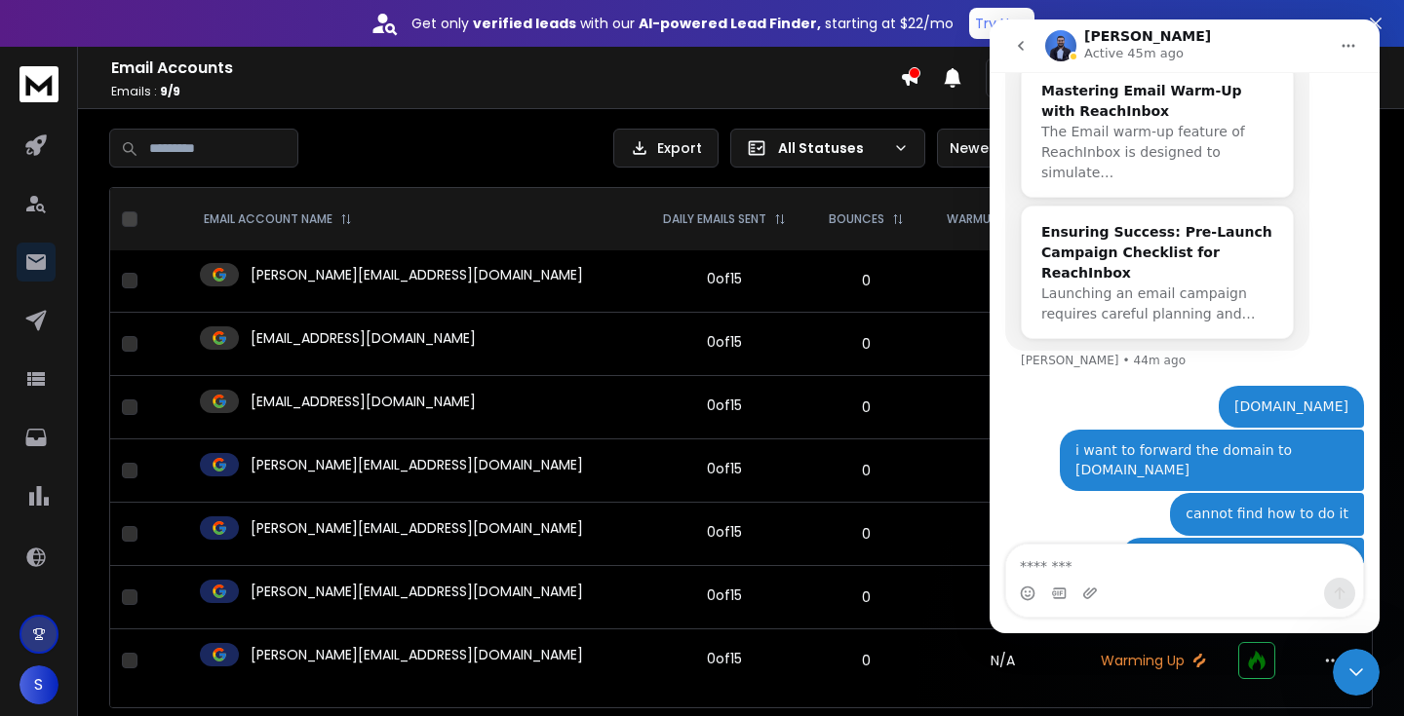
click at [492, 110] on div "Export All Statuses Newest Health Check Add New EMAIL ACCOUNT NAME DAILY EMAILS…" at bounding box center [741, 418] width 1326 height 619
click at [1376, 684] on div at bounding box center [1355, 672] width 47 height 47
click at [1340, 663] on div "Close Intercom Messenger" at bounding box center [1355, 672] width 47 height 47
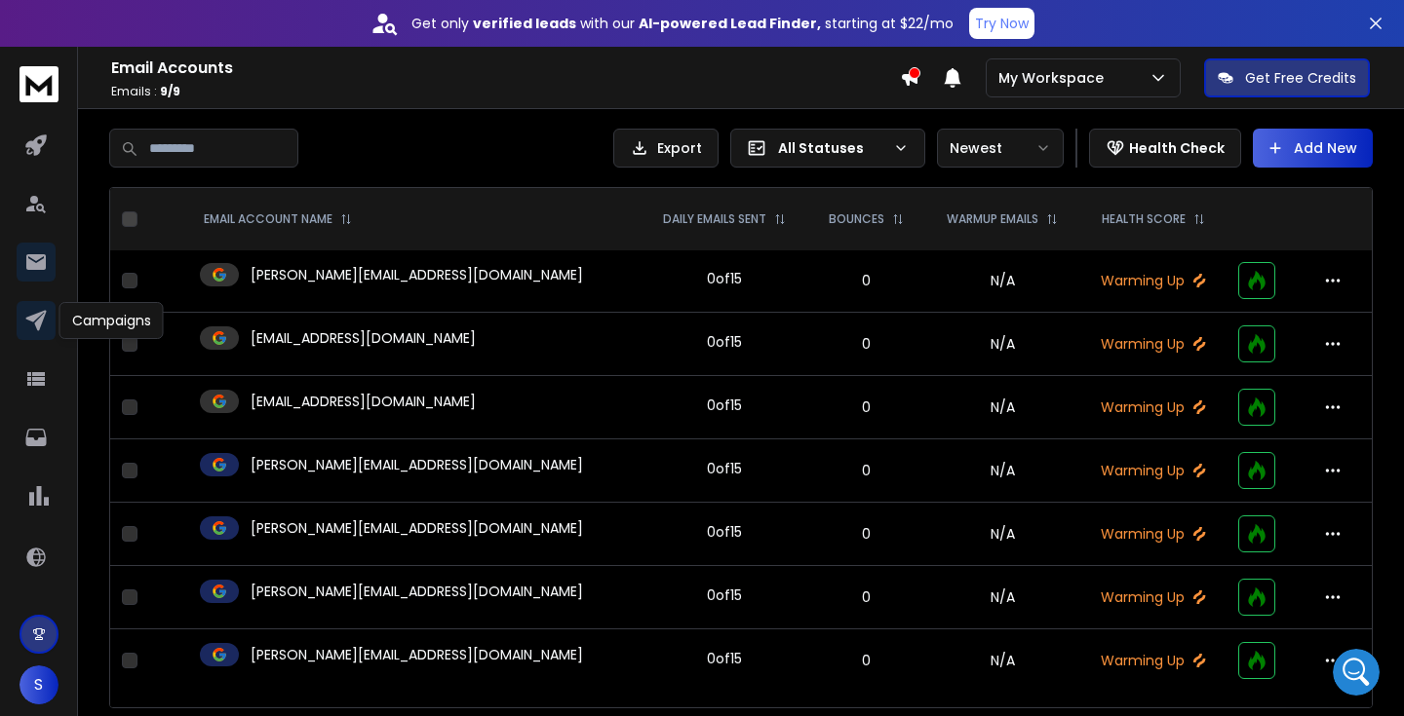
click at [34, 333] on link at bounding box center [36, 320] width 39 height 39
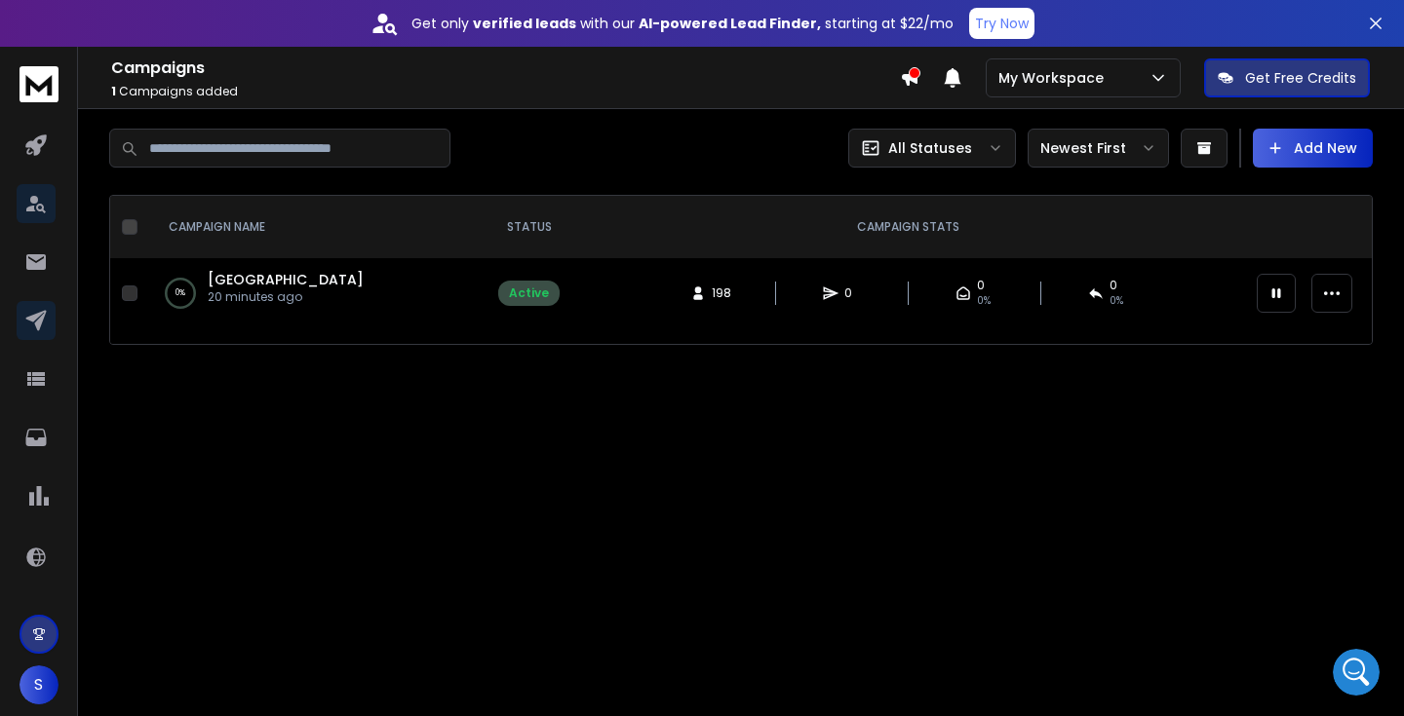
scroll to position [1441, 0]
